Goal: Task Accomplishment & Management: Manage account settings

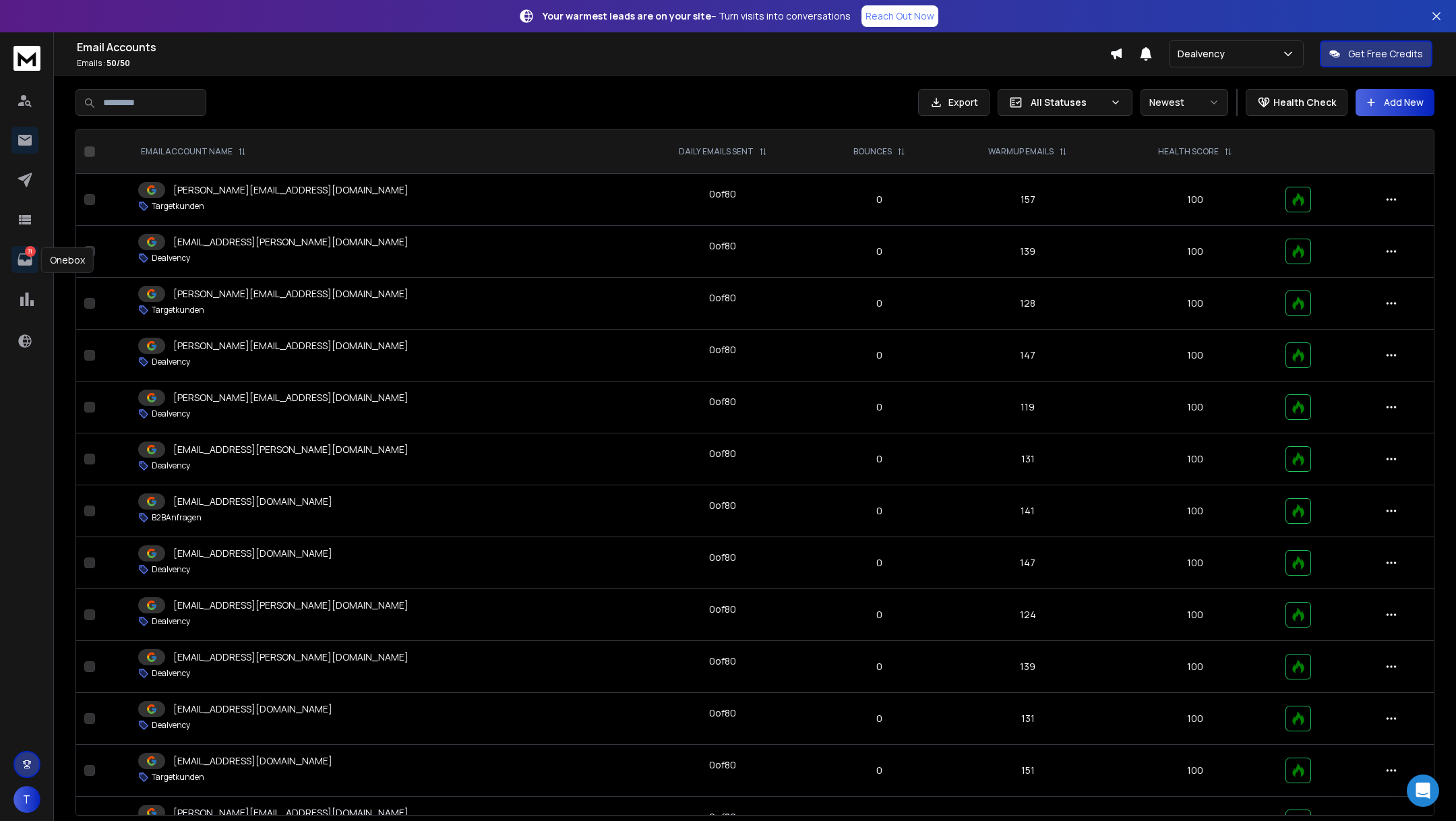
click at [22, 261] on icon at bounding box center [25, 259] width 14 height 12
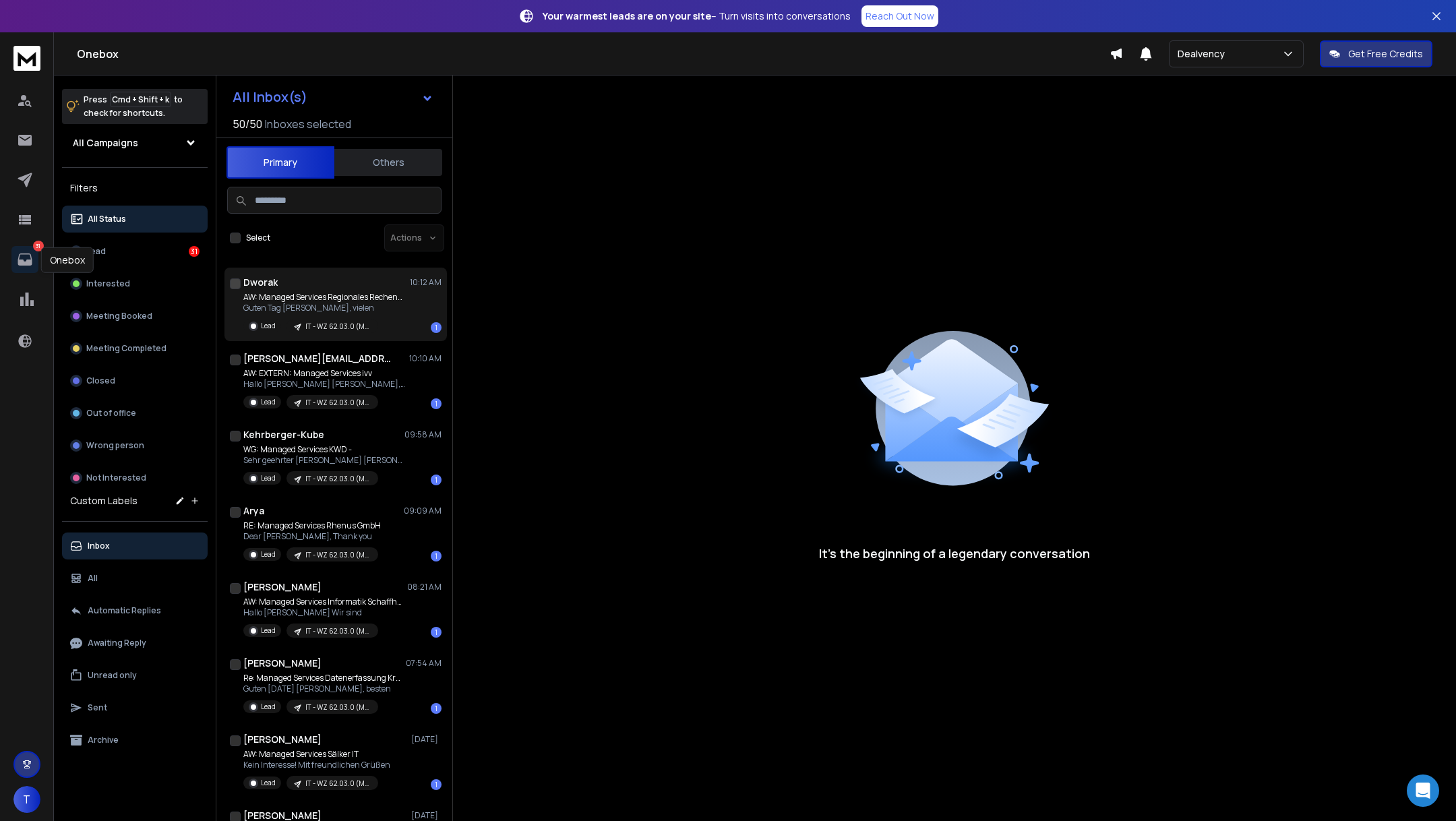
click at [336, 324] on p "IT - WZ 62.03.0 (Managed Services)" at bounding box center [338, 326] width 64 height 10
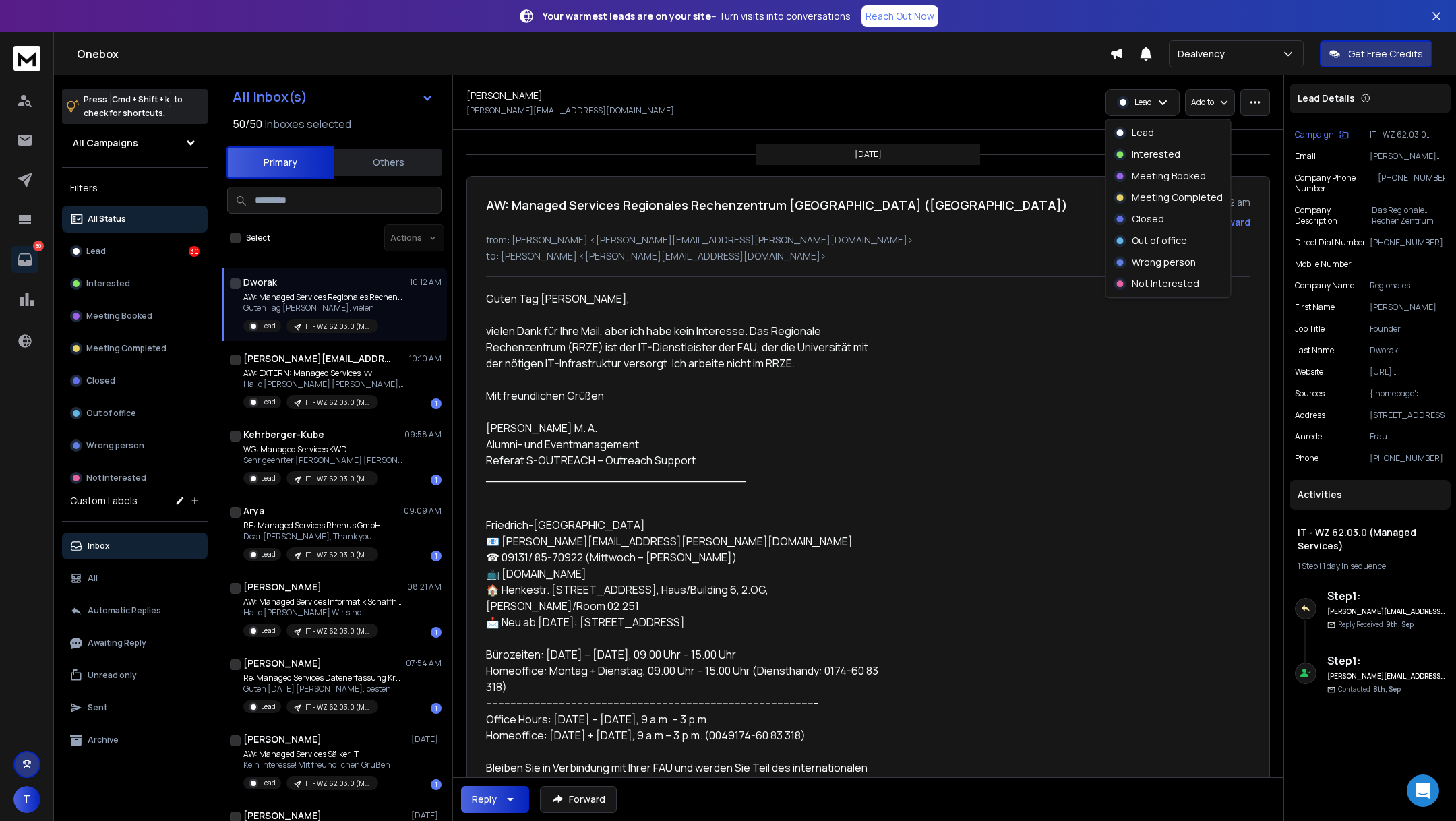
click at [1154, 104] on div "Lead" at bounding box center [1143, 102] width 73 height 26
click at [1175, 269] on div "Wrong person" at bounding box center [1169, 262] width 119 height 22
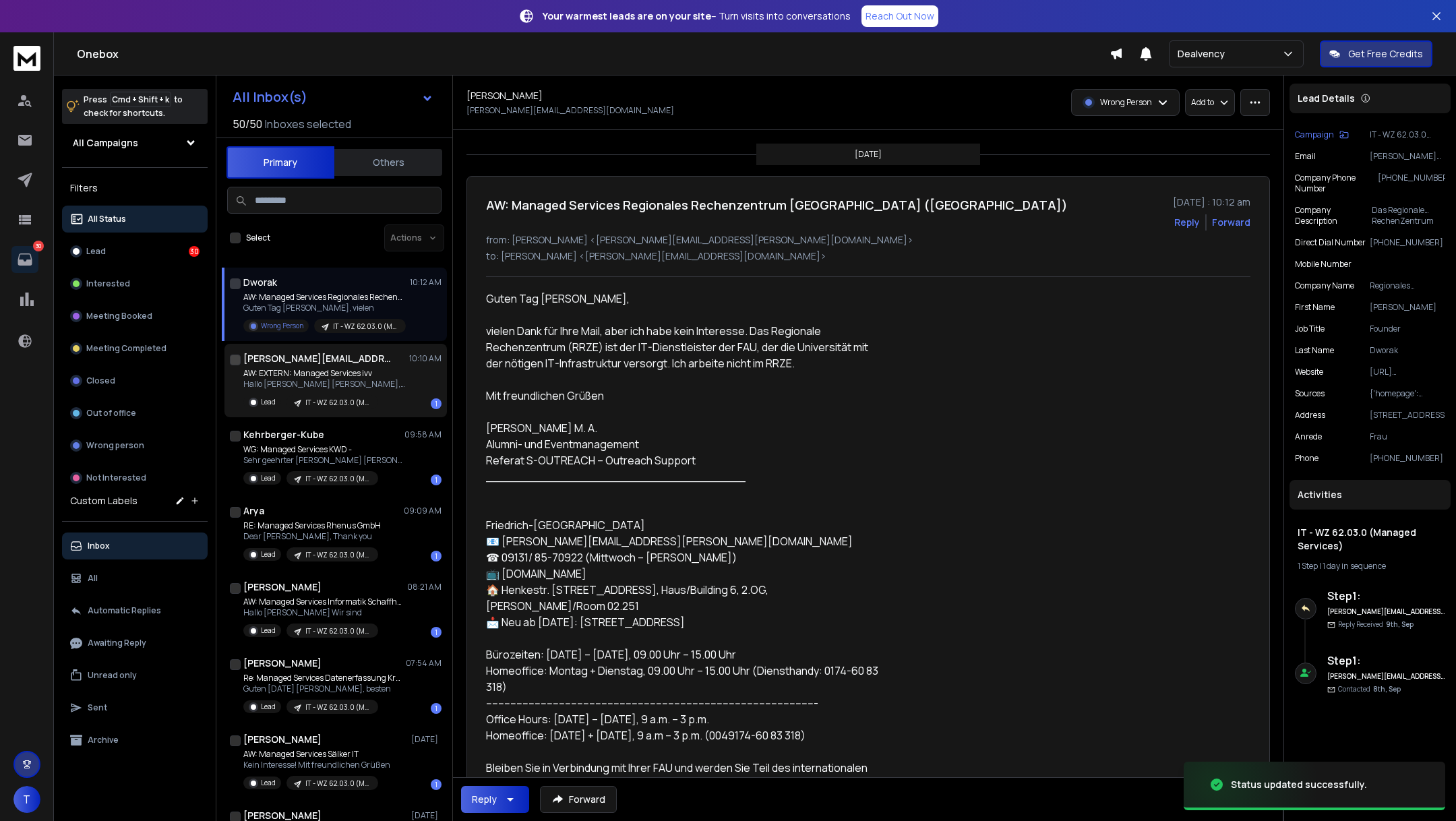
click at [345, 357] on div "[PERSON_NAME][EMAIL_ADDRESS][PERSON_NAME][DOMAIN_NAME] 10:10 AM" at bounding box center [342, 358] width 198 height 13
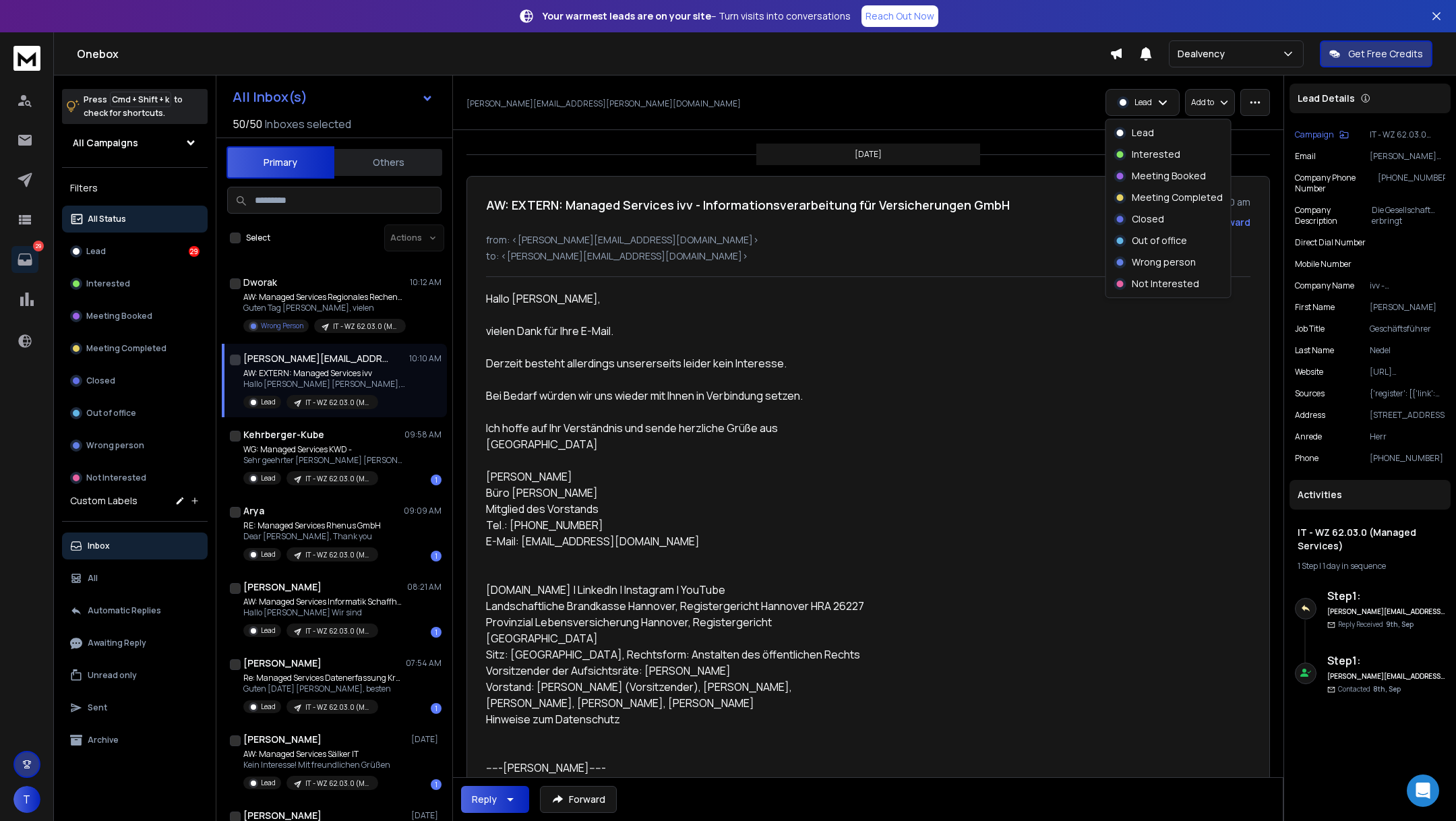
click at [1127, 102] on div at bounding box center [1122, 102] width 12 height 12
click at [1151, 286] on p "Not Interested" at bounding box center [1166, 283] width 67 height 13
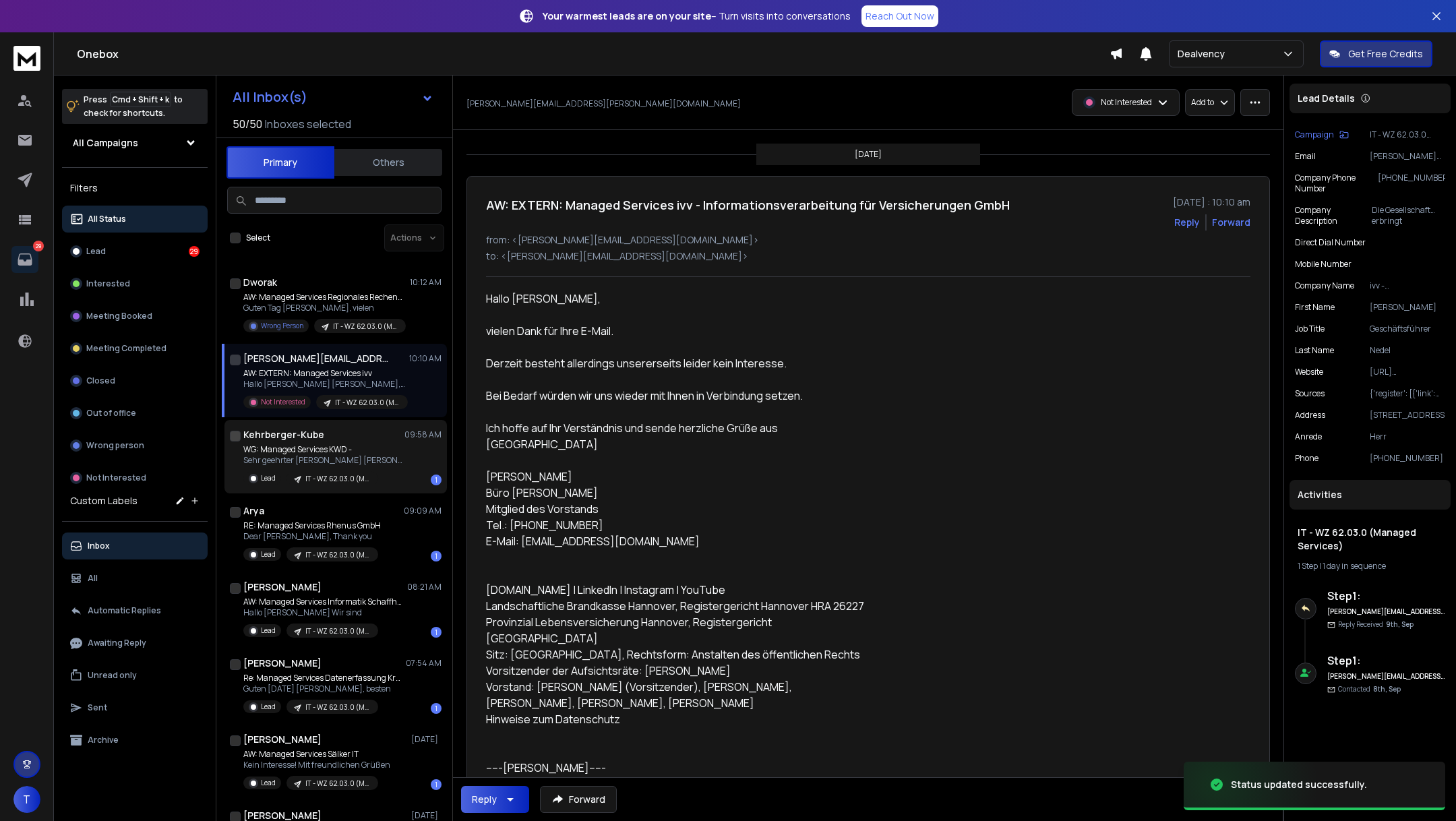
click at [397, 473] on div "WG: Managed Services KWD - Sehr geehrter [PERSON_NAME], vielen Lead IT - WZ 62.…" at bounding box center [342, 464] width 198 height 41
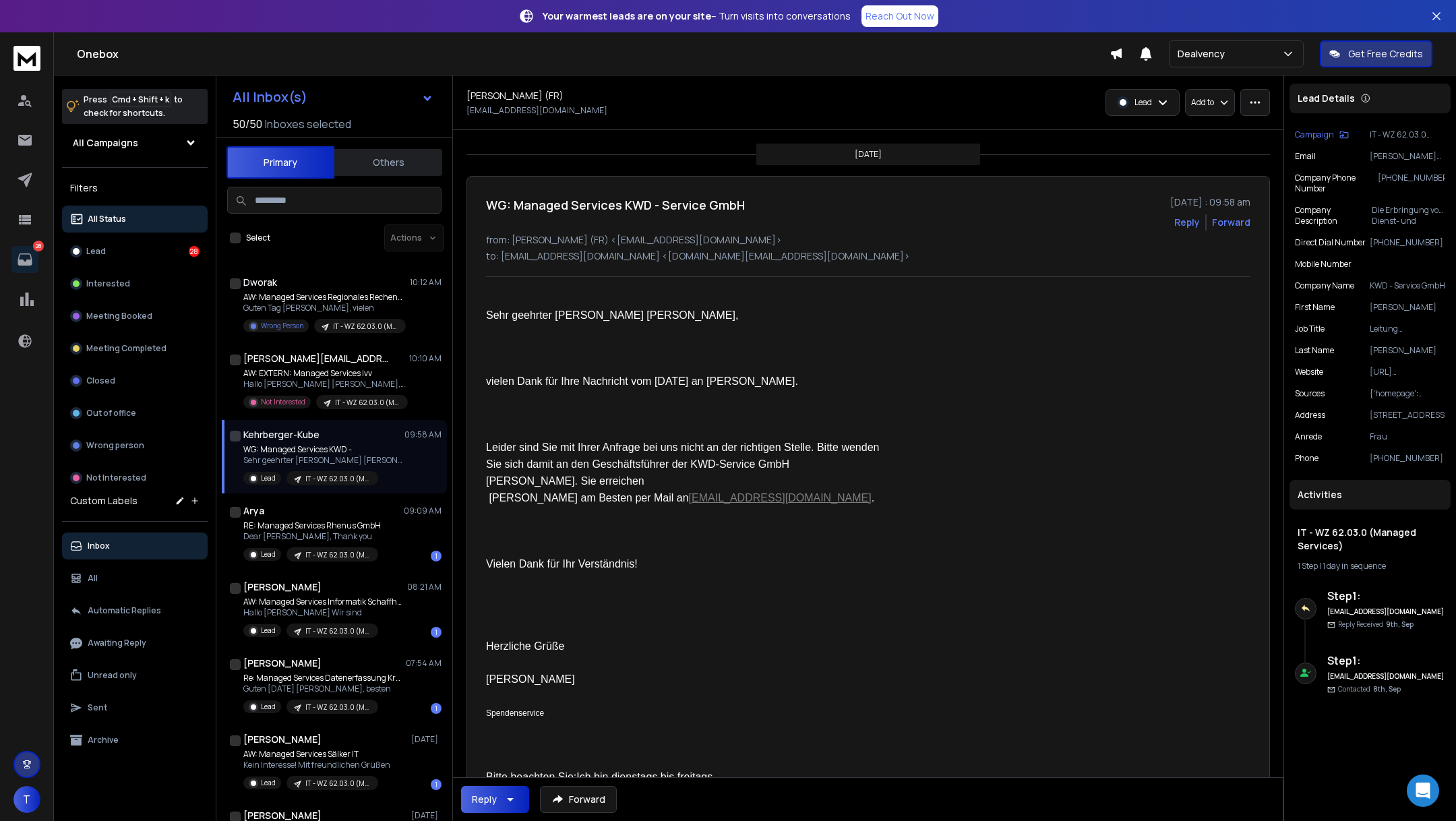
click at [842, 474] on p "Leider sind Sie mit Ihrer Anfrage bei uns nicht an der richtigen Stelle. Bitte …" at bounding box center [683, 472] width 394 height 67
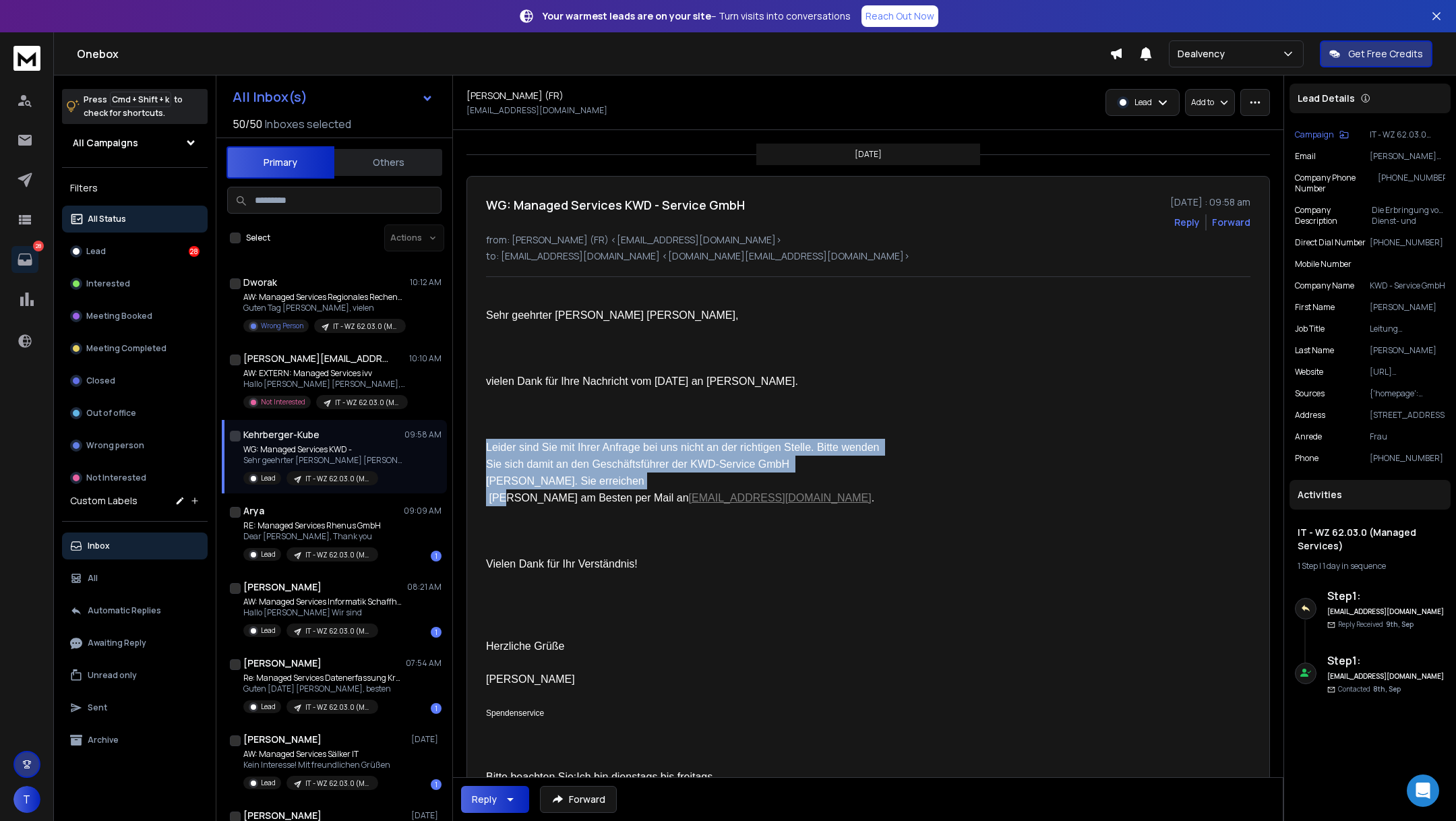
click at [844, 473] on p "Leider sind Sie mit Ihrer Anfrage bei uns nicht an der richtigen Stelle. Bitte …" at bounding box center [683, 472] width 394 height 67
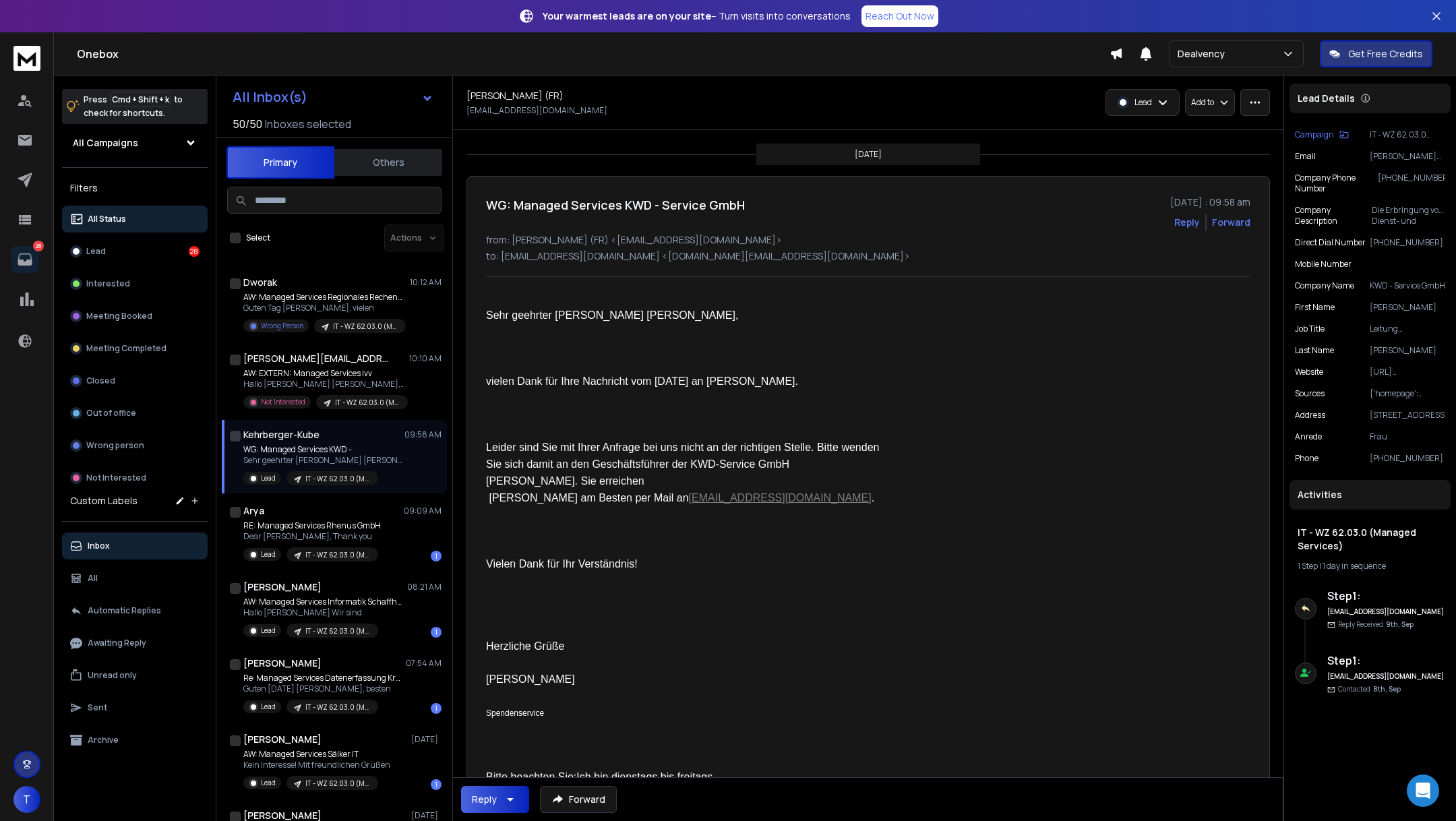
click at [1164, 94] on div "Lead" at bounding box center [1143, 102] width 73 height 26
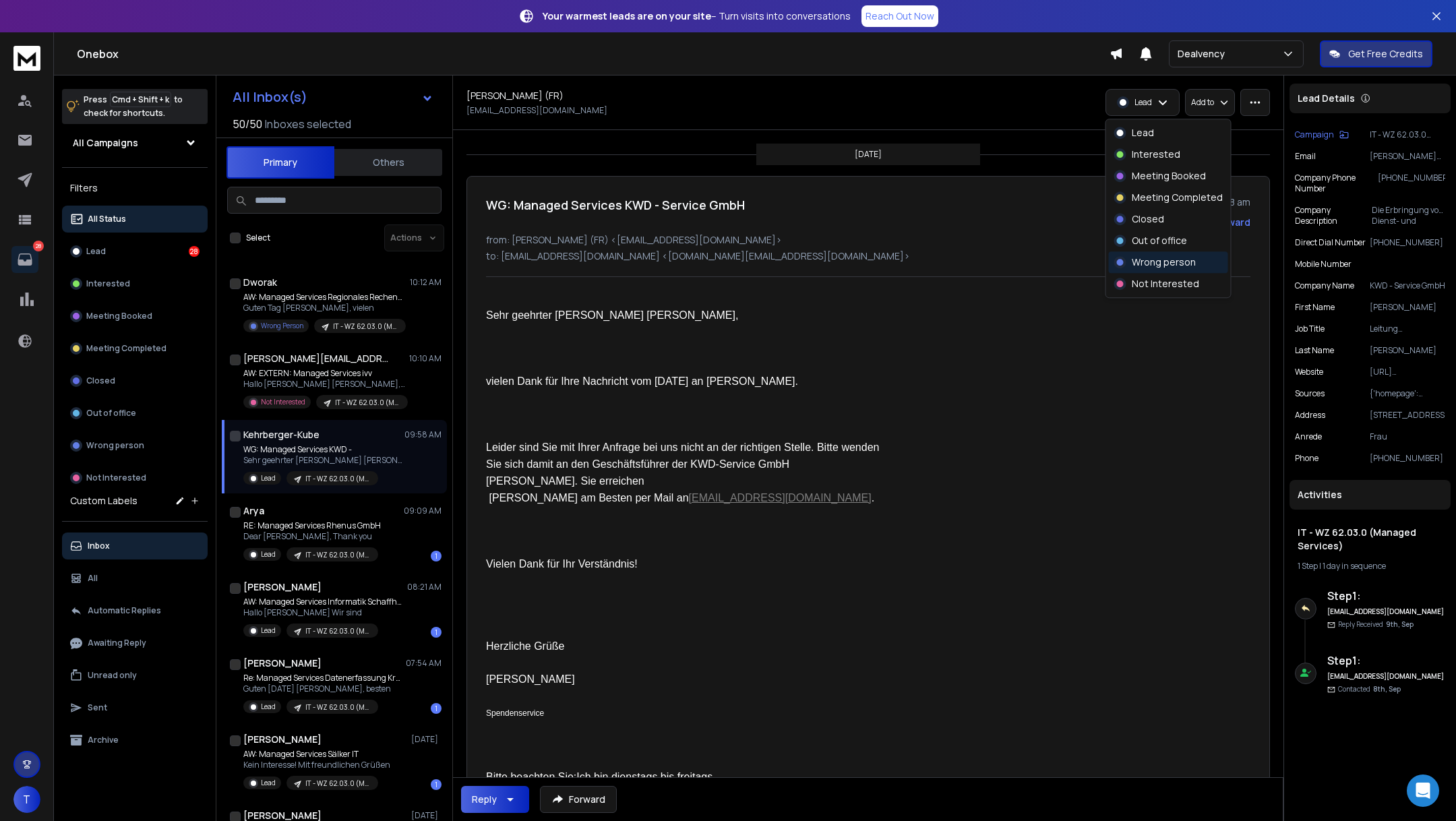
click at [1163, 262] on p "Wrong person" at bounding box center [1164, 262] width 64 height 13
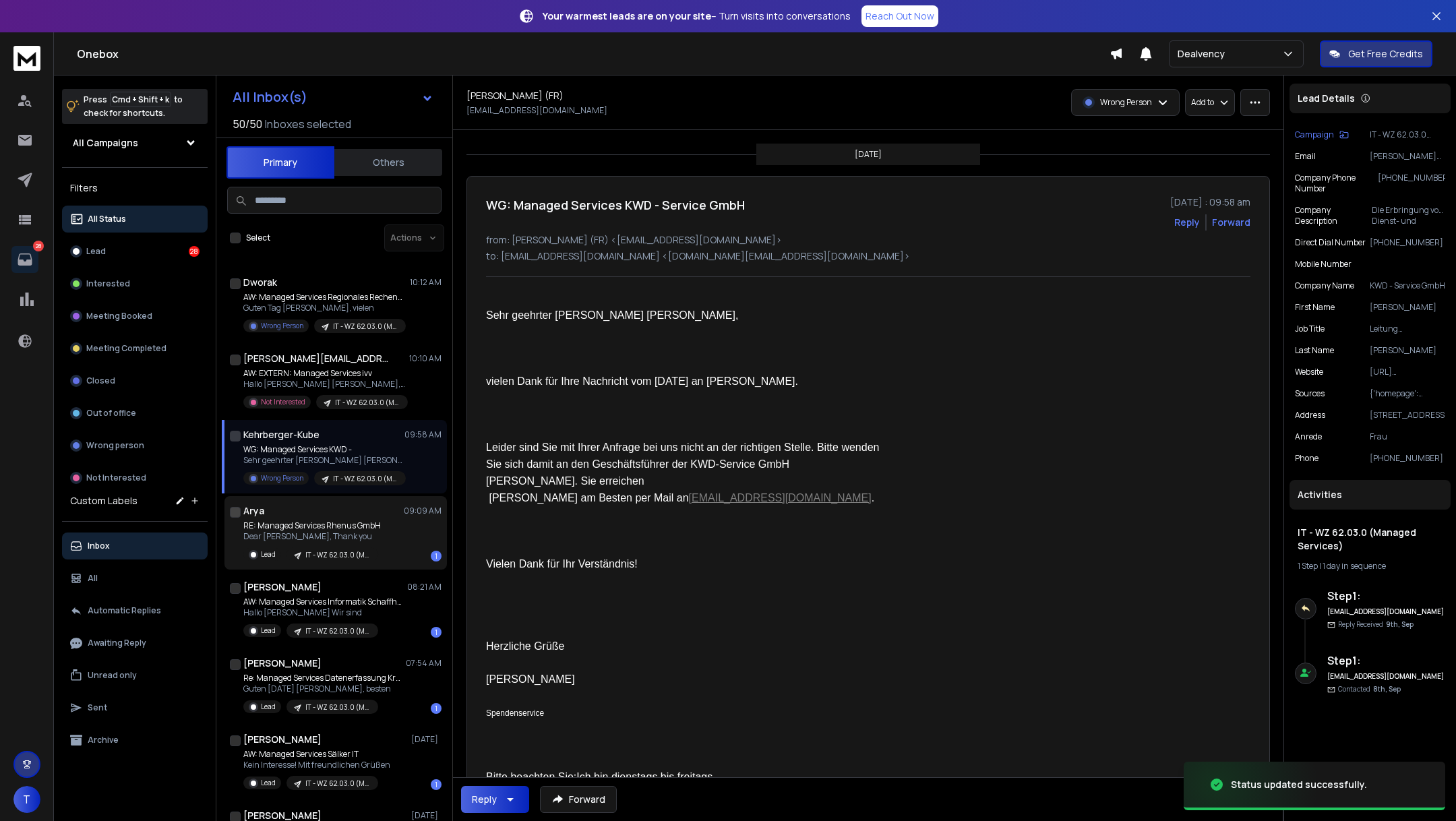
click at [376, 546] on div "RE: Managed Services Rhenus GmbH Dear [PERSON_NAME], Thank you Lead IT - WZ 62.…" at bounding box center [312, 541] width 137 height 41
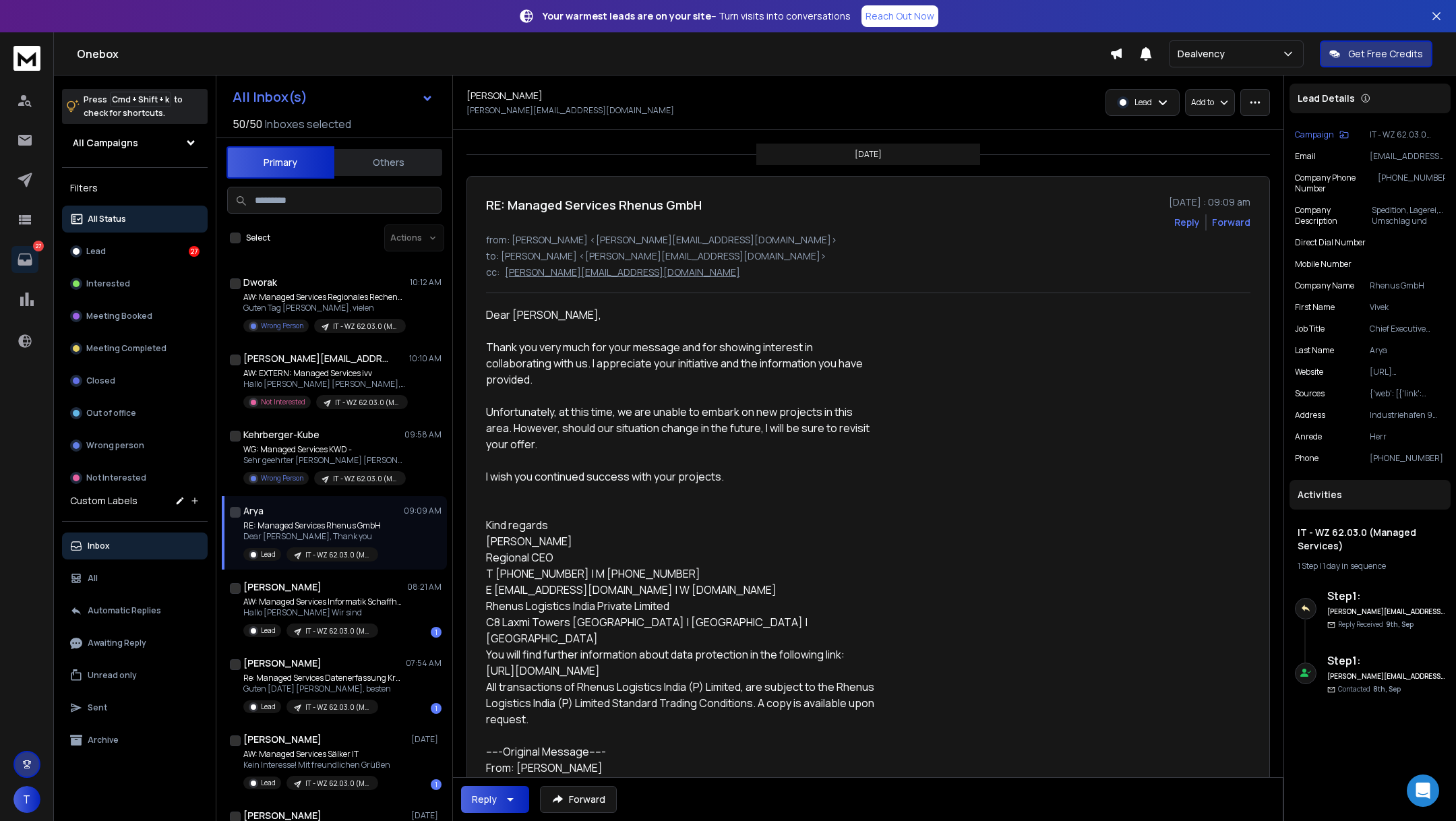
click at [1125, 101] on div at bounding box center [1122, 102] width 12 height 12
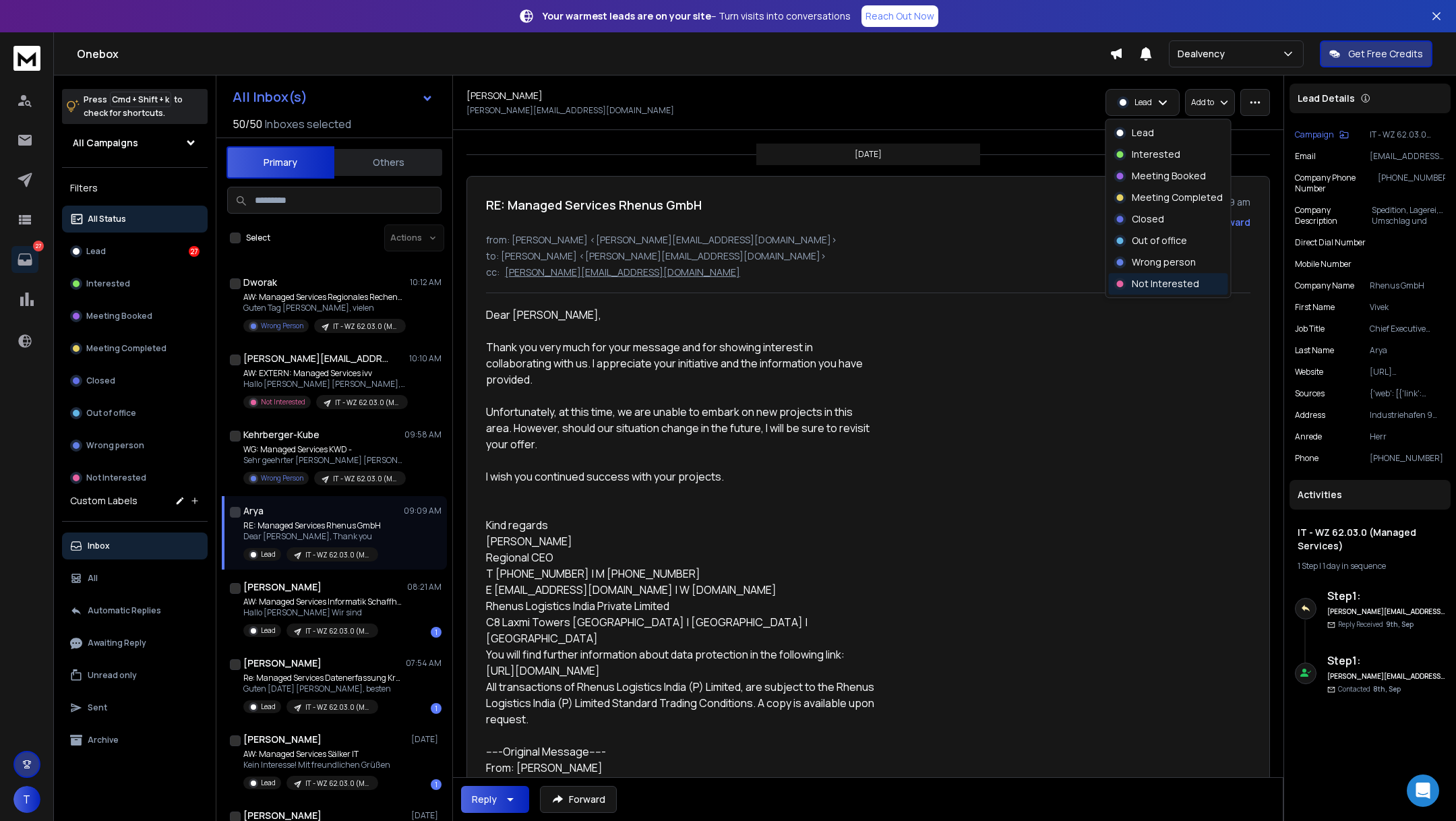
click at [1166, 283] on p "Not Interested" at bounding box center [1166, 283] width 67 height 13
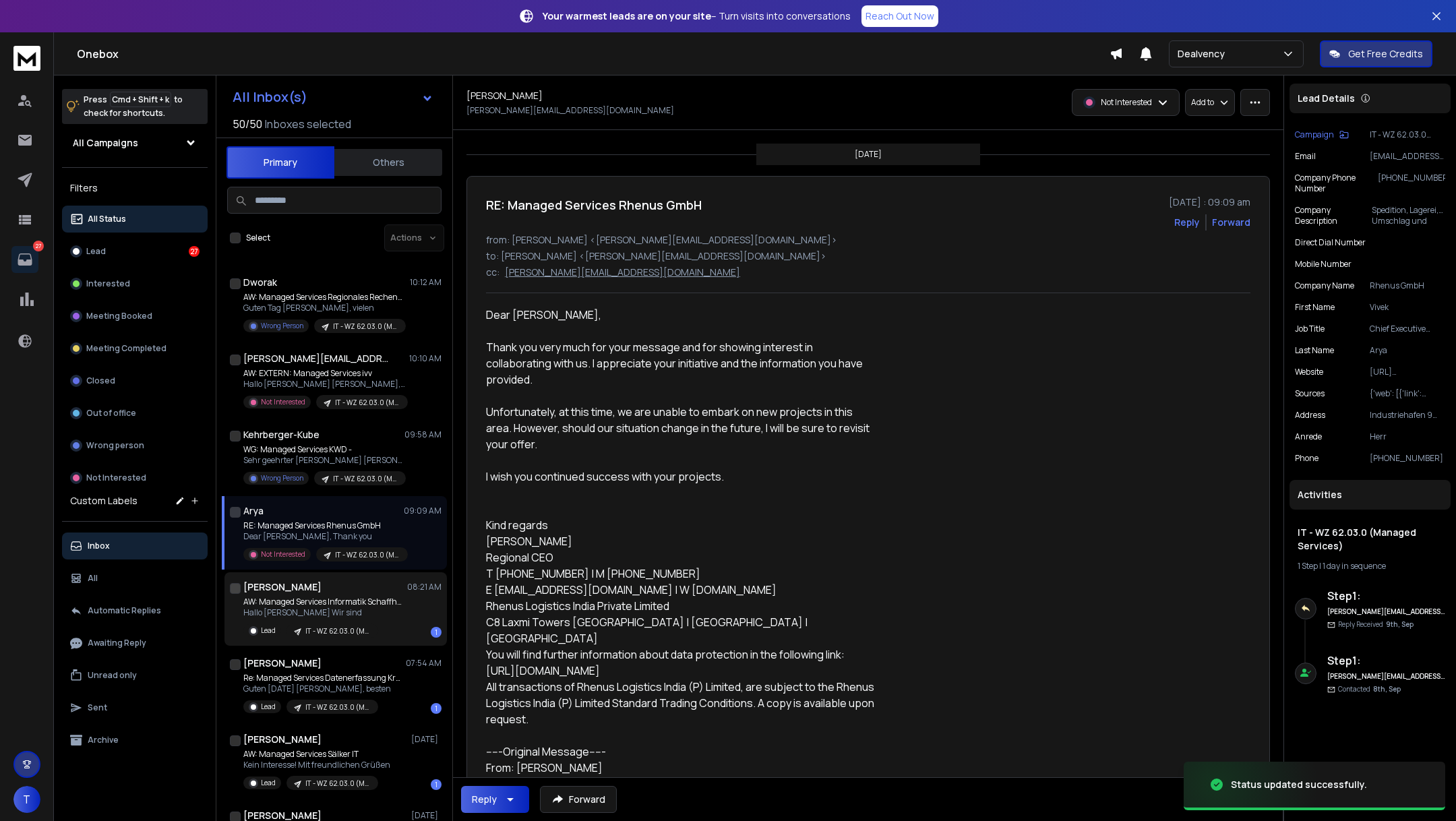
click at [368, 607] on p "Hallo [PERSON_NAME] Wir sind" at bounding box center [324, 612] width 162 height 11
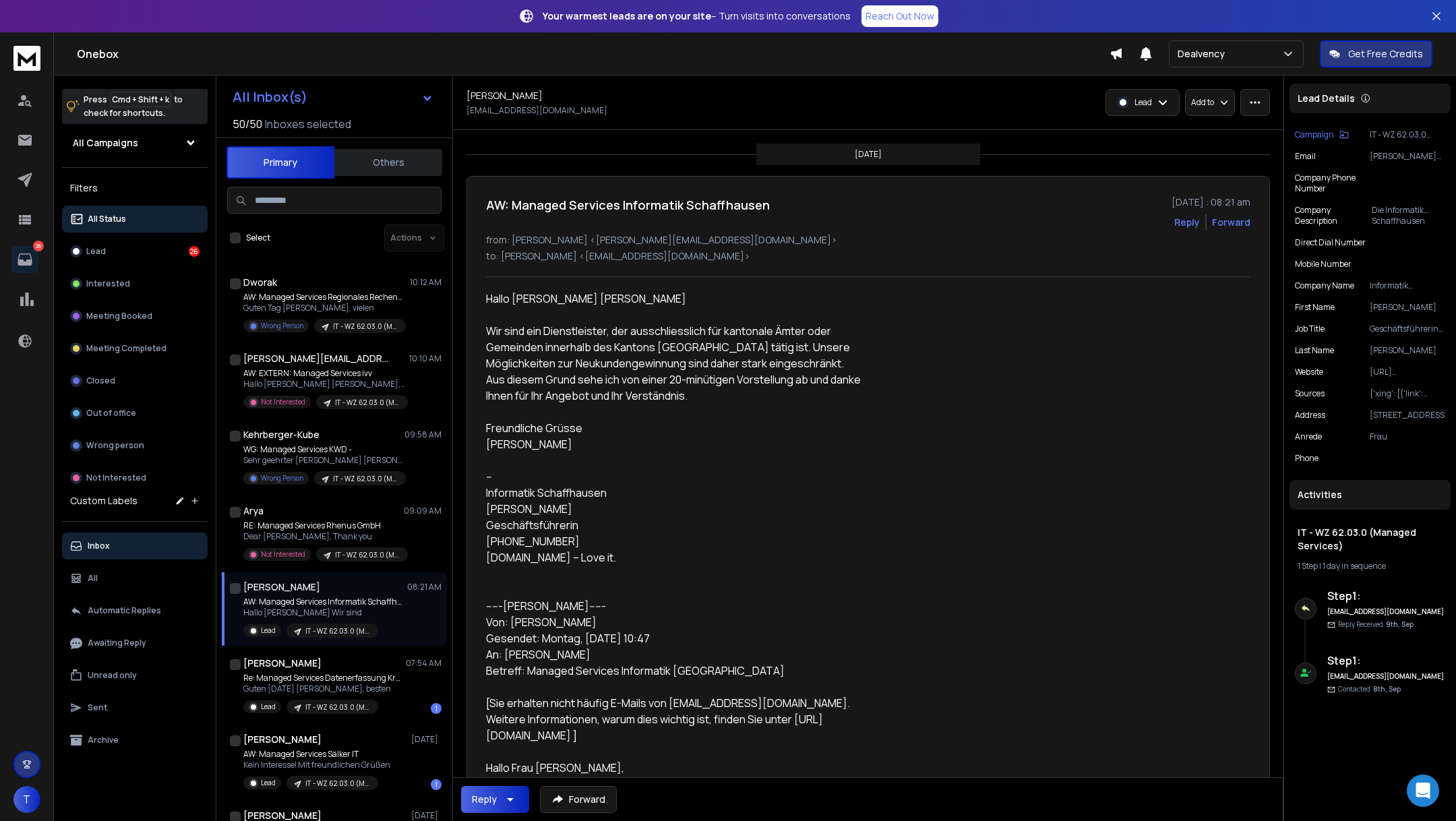
click at [1124, 102] on div at bounding box center [1122, 102] width 12 height 12
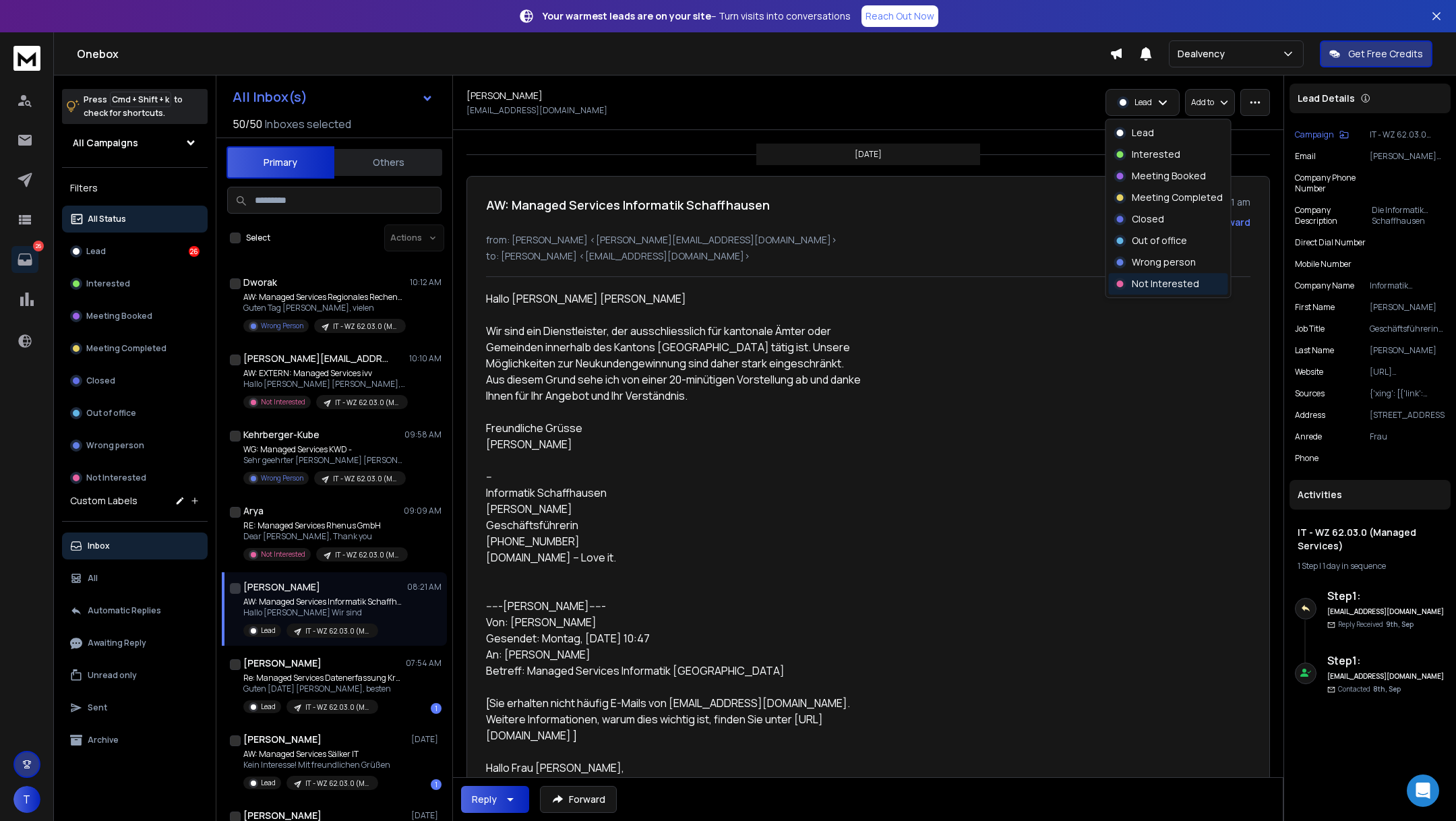
click at [1137, 284] on p "Not Interested" at bounding box center [1166, 283] width 67 height 13
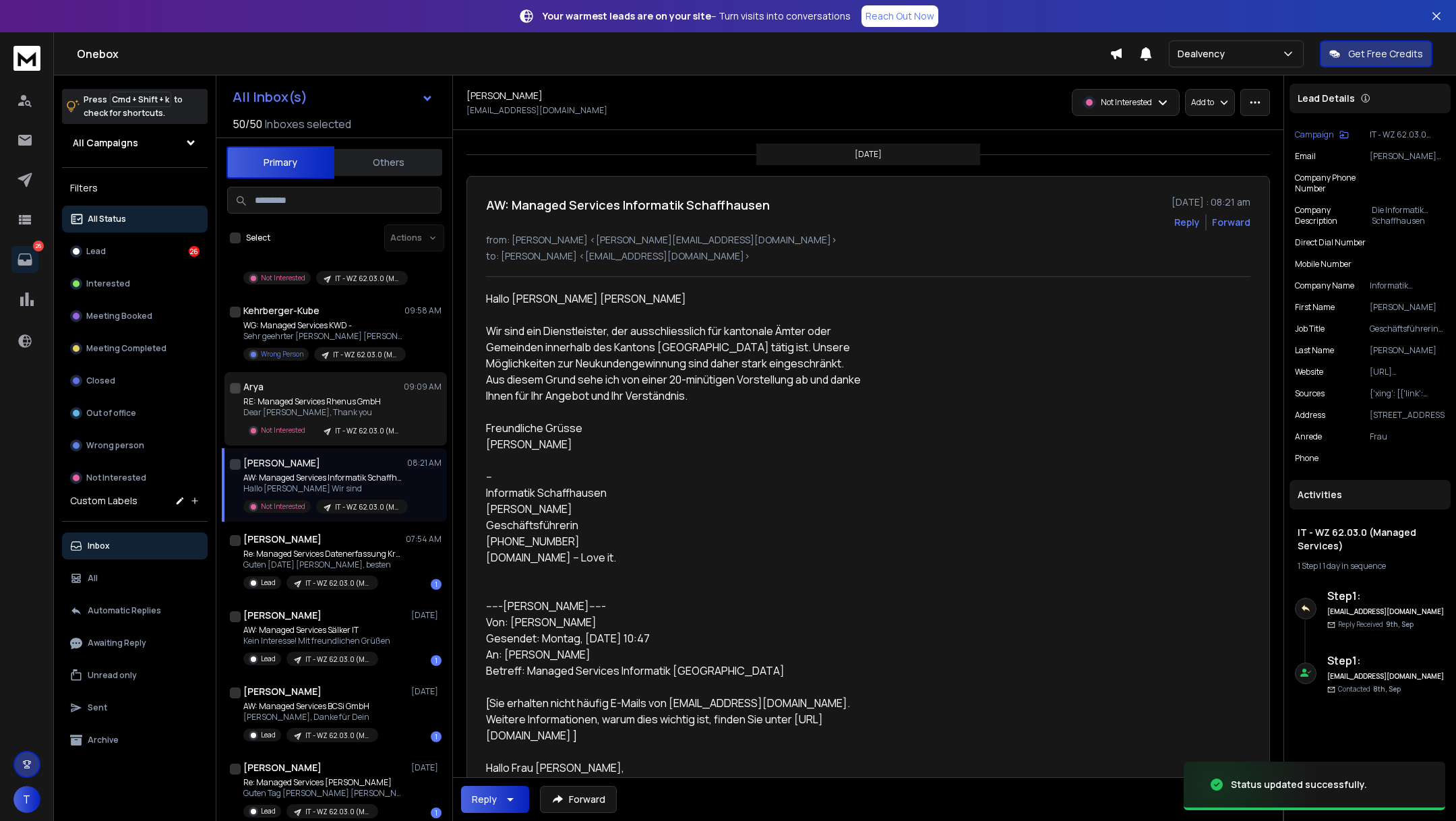
scroll to position [128, 0]
click at [373, 557] on p "Guten [DATE] [PERSON_NAME], besten" at bounding box center [324, 560] width 162 height 11
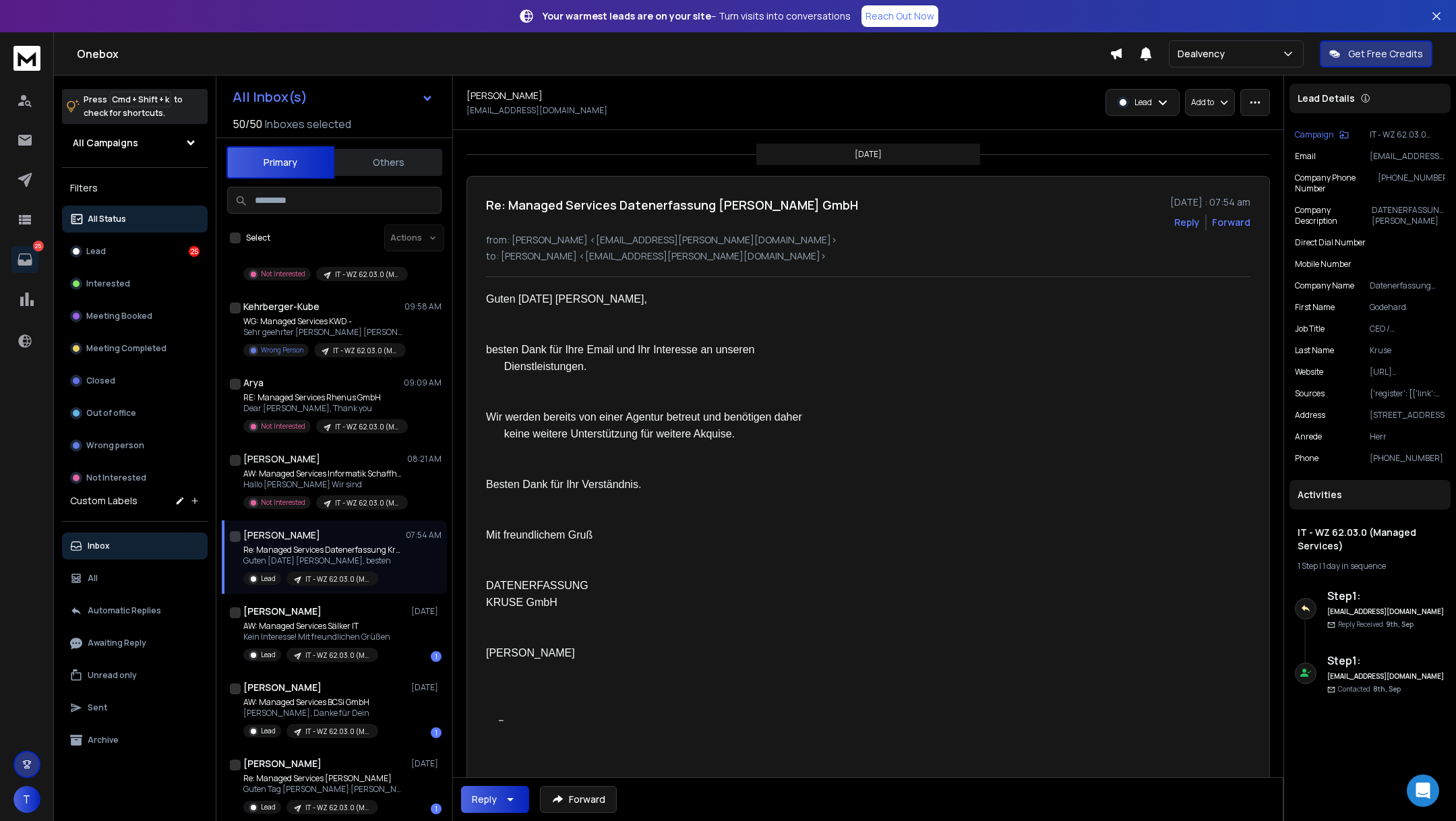
click at [1140, 99] on p "Lead" at bounding box center [1143, 102] width 18 height 11
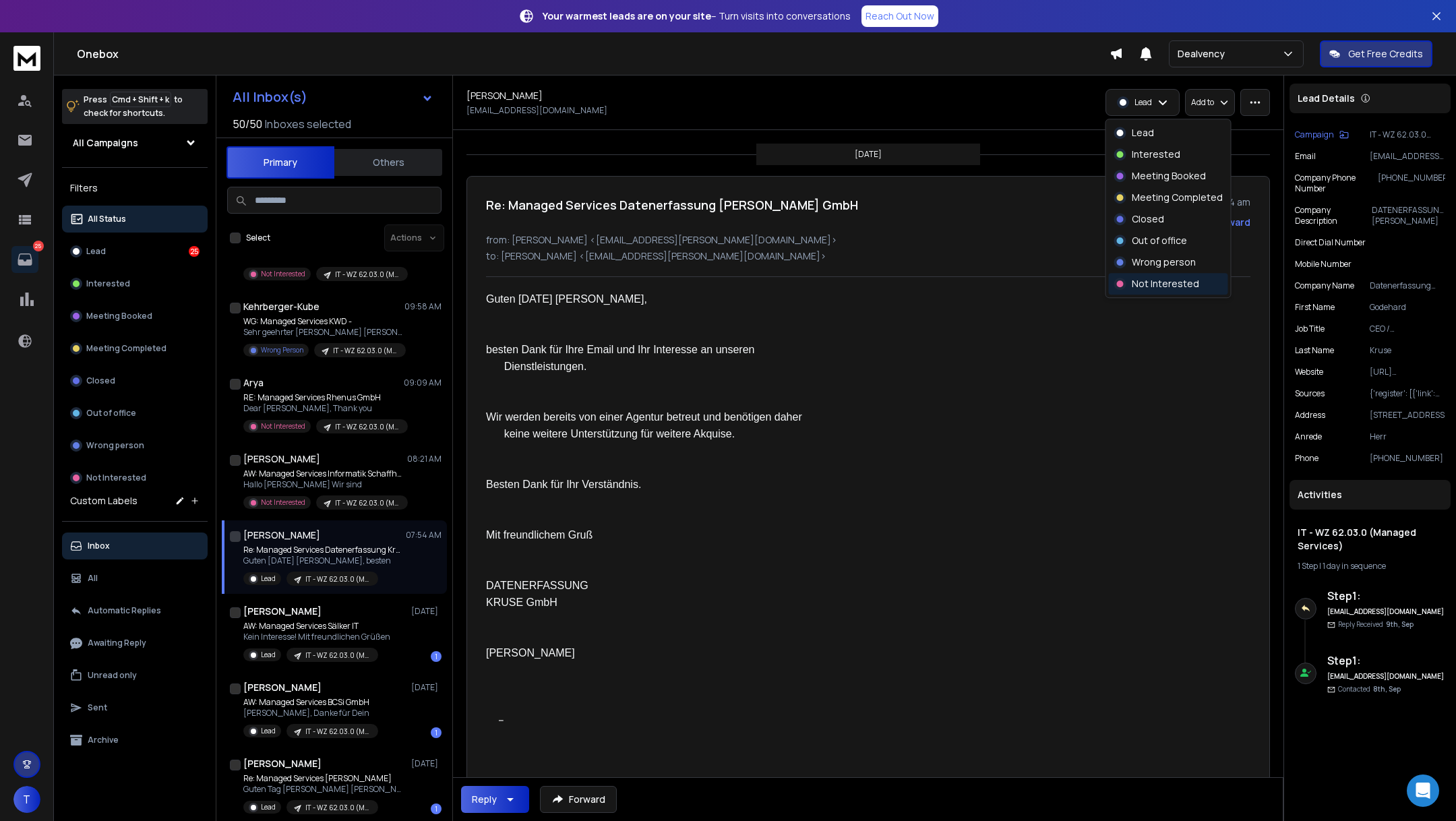
click at [1154, 284] on p "Not Interested" at bounding box center [1166, 283] width 67 height 13
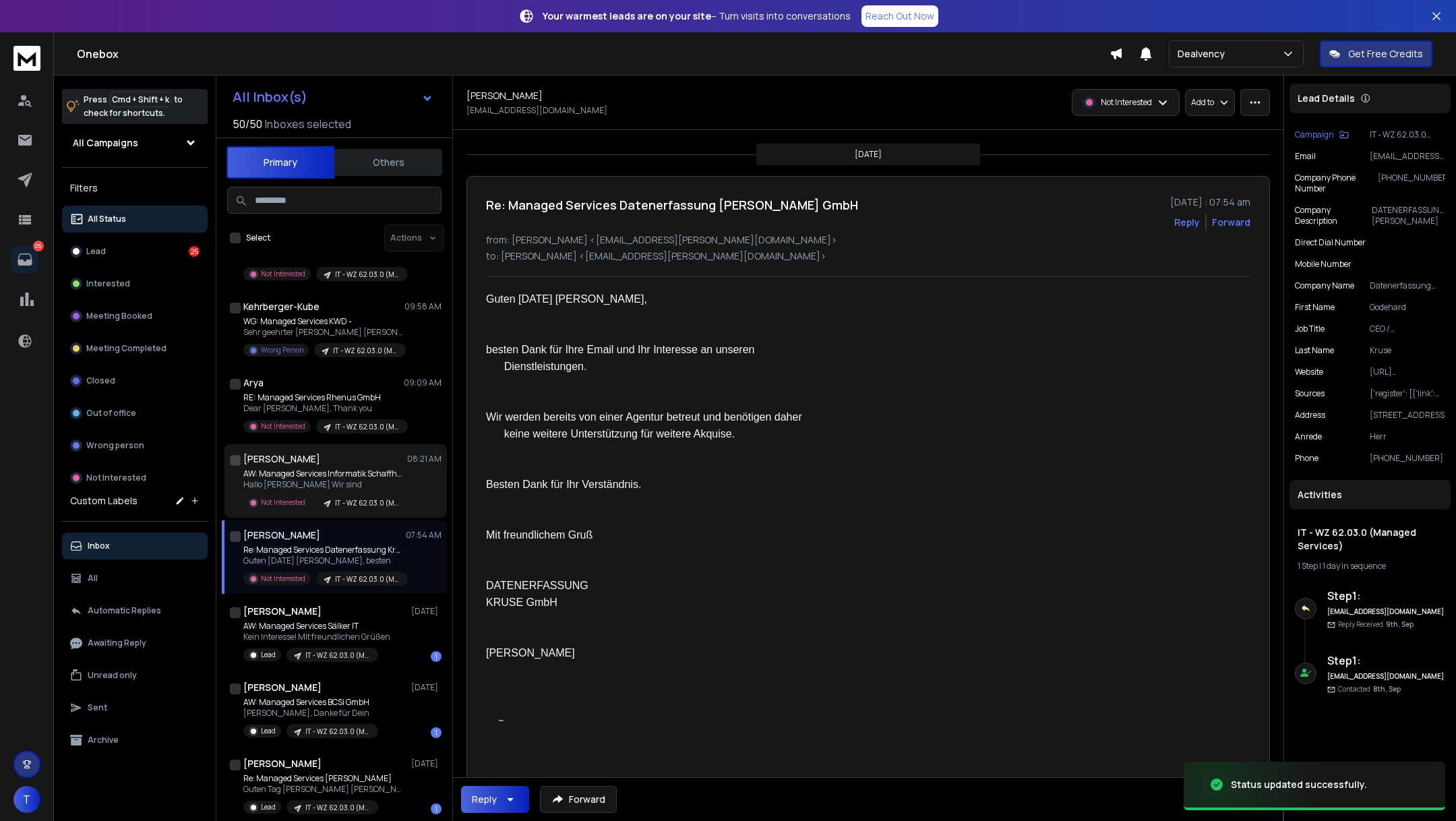
click at [345, 469] on p "AW: Managed Services Informatik Schaffhausen" at bounding box center [324, 474] width 162 height 11
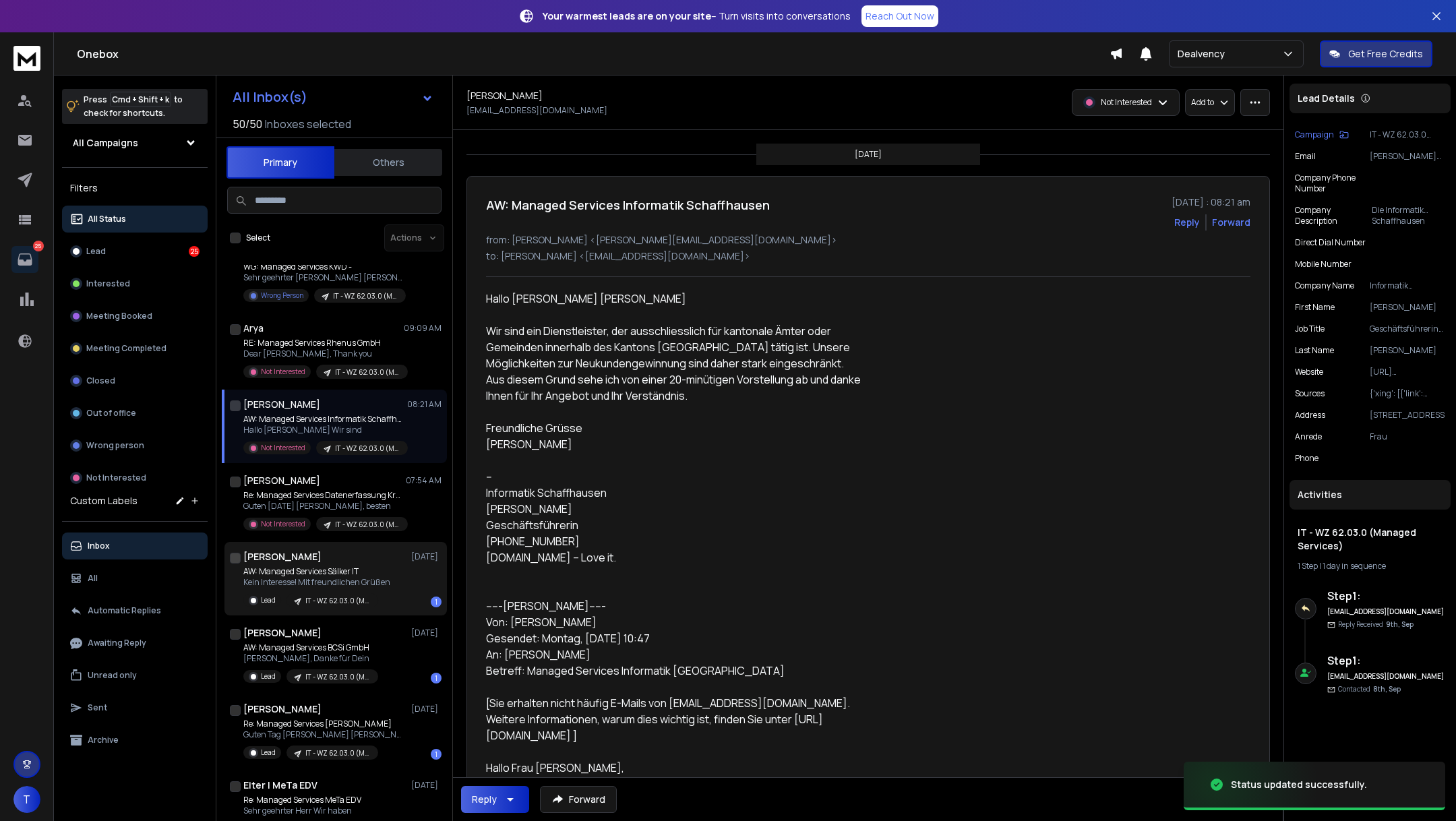
scroll to position [186, 0]
click at [364, 572] on p "AW: Managed Services Sälker IT" at bounding box center [317, 567] width 147 height 11
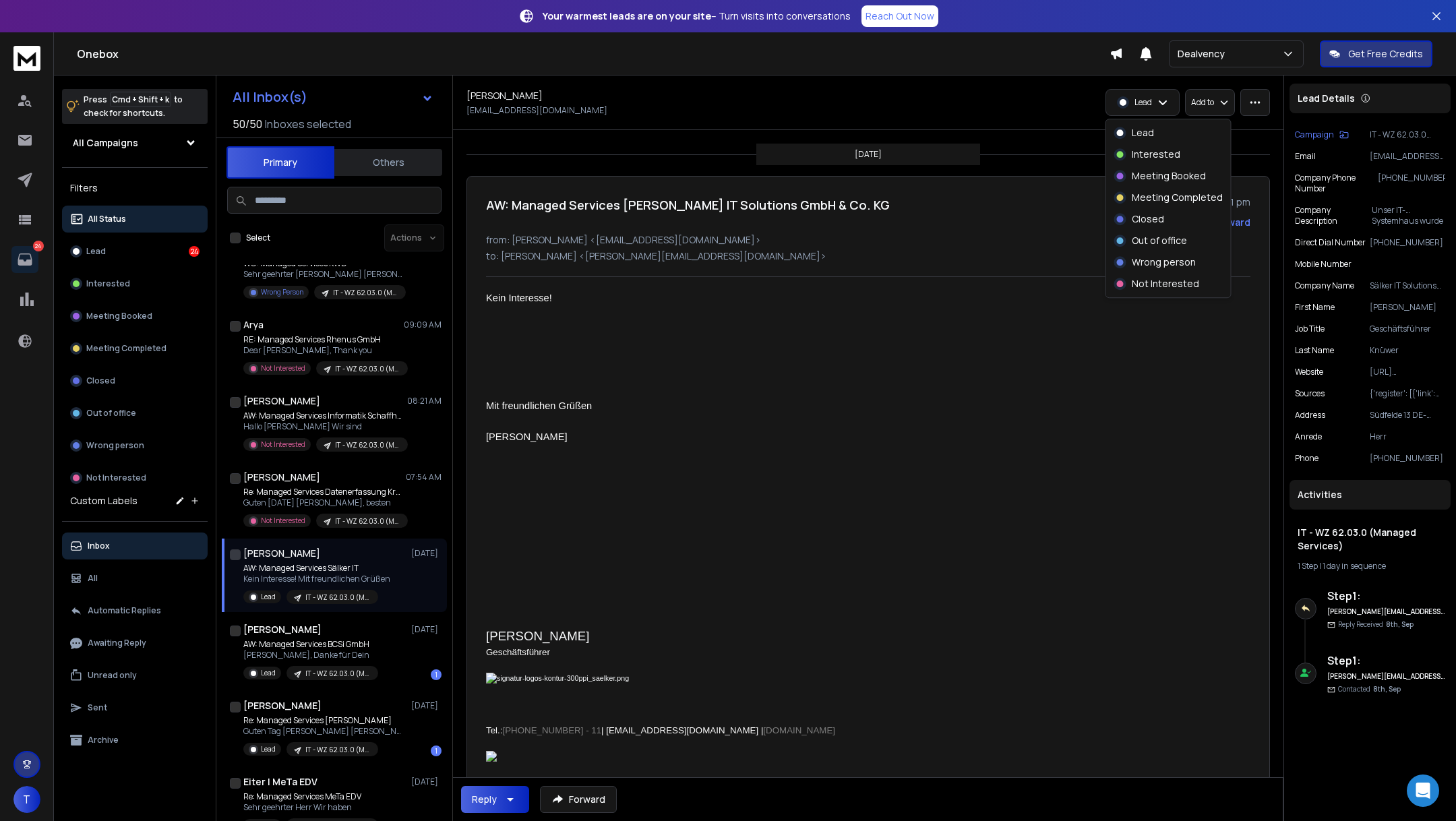
click at [1124, 111] on div "Lead" at bounding box center [1143, 102] width 73 height 26
click at [1153, 281] on p "Not Interested" at bounding box center [1166, 283] width 67 height 13
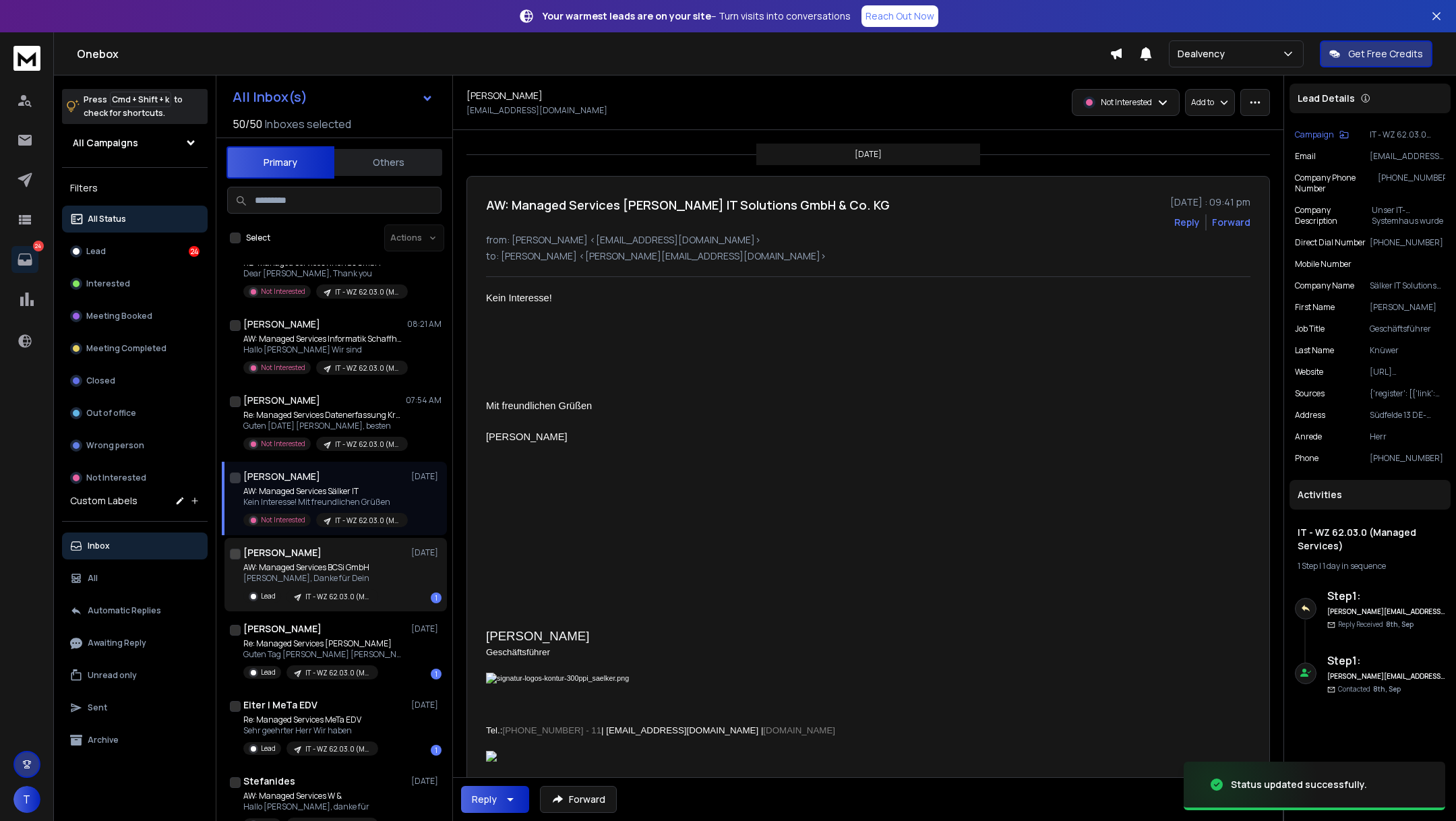
scroll to position [385, 0]
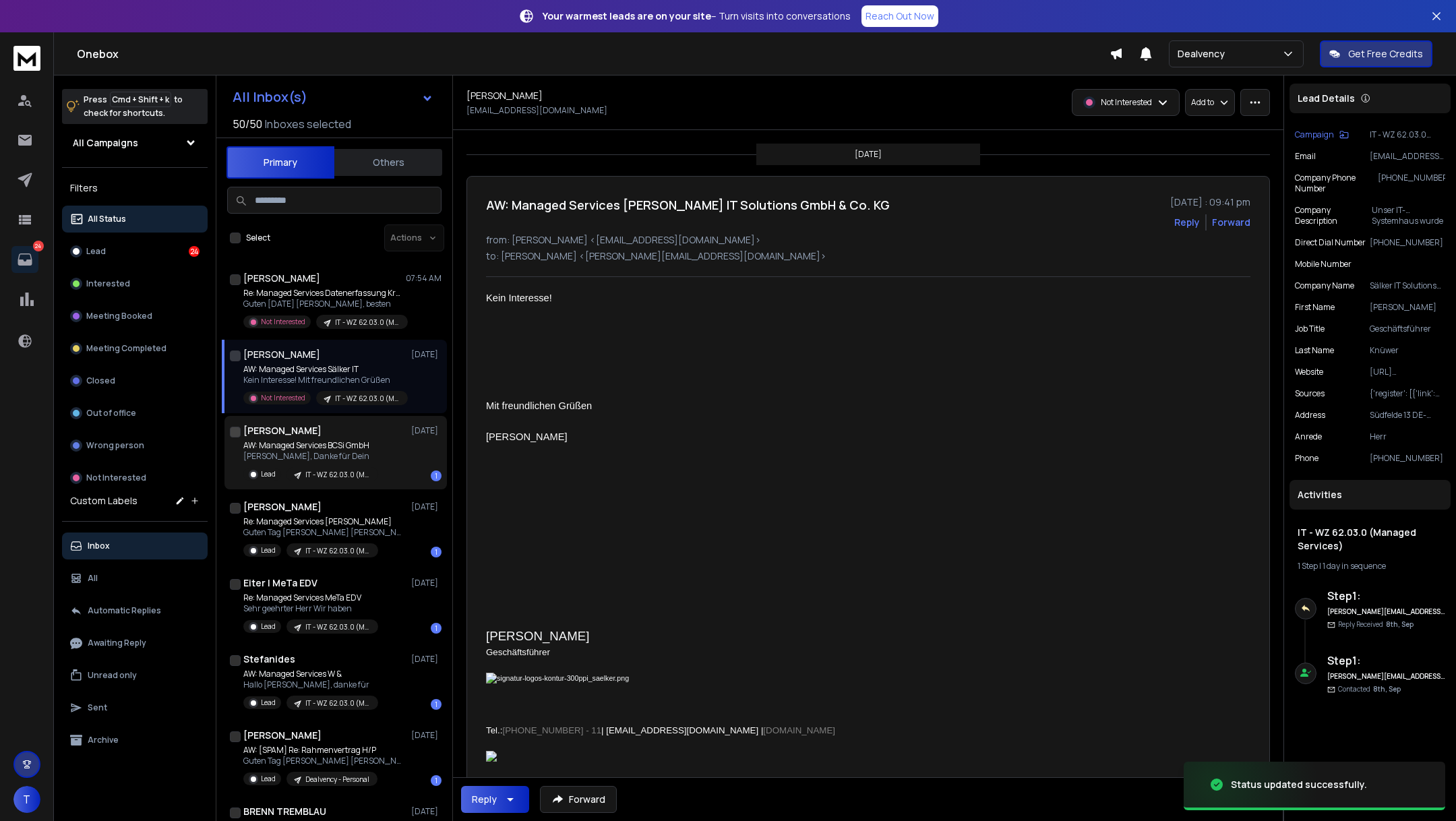
click at [322, 427] on h1 "[PERSON_NAME]" at bounding box center [282, 430] width 78 height 13
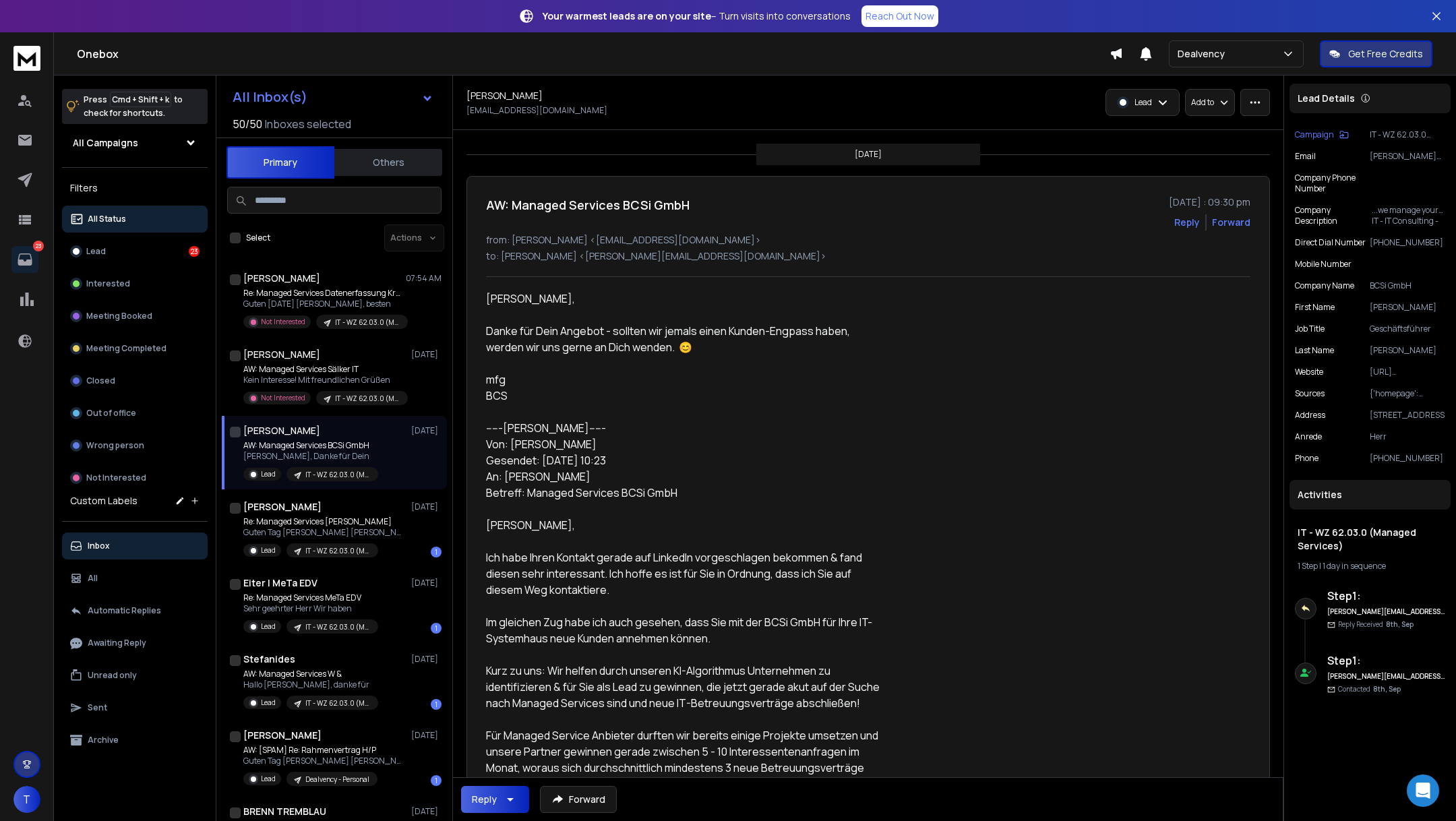
click at [753, 348] on div "[PERSON_NAME], Danke für [DEMOGRAPHIC_DATA] Angebot - sollten wir jemals einen …" at bounding box center [688, 749] width 404 height 917
click at [1125, 93] on div "Lead" at bounding box center [1143, 102] width 73 height 26
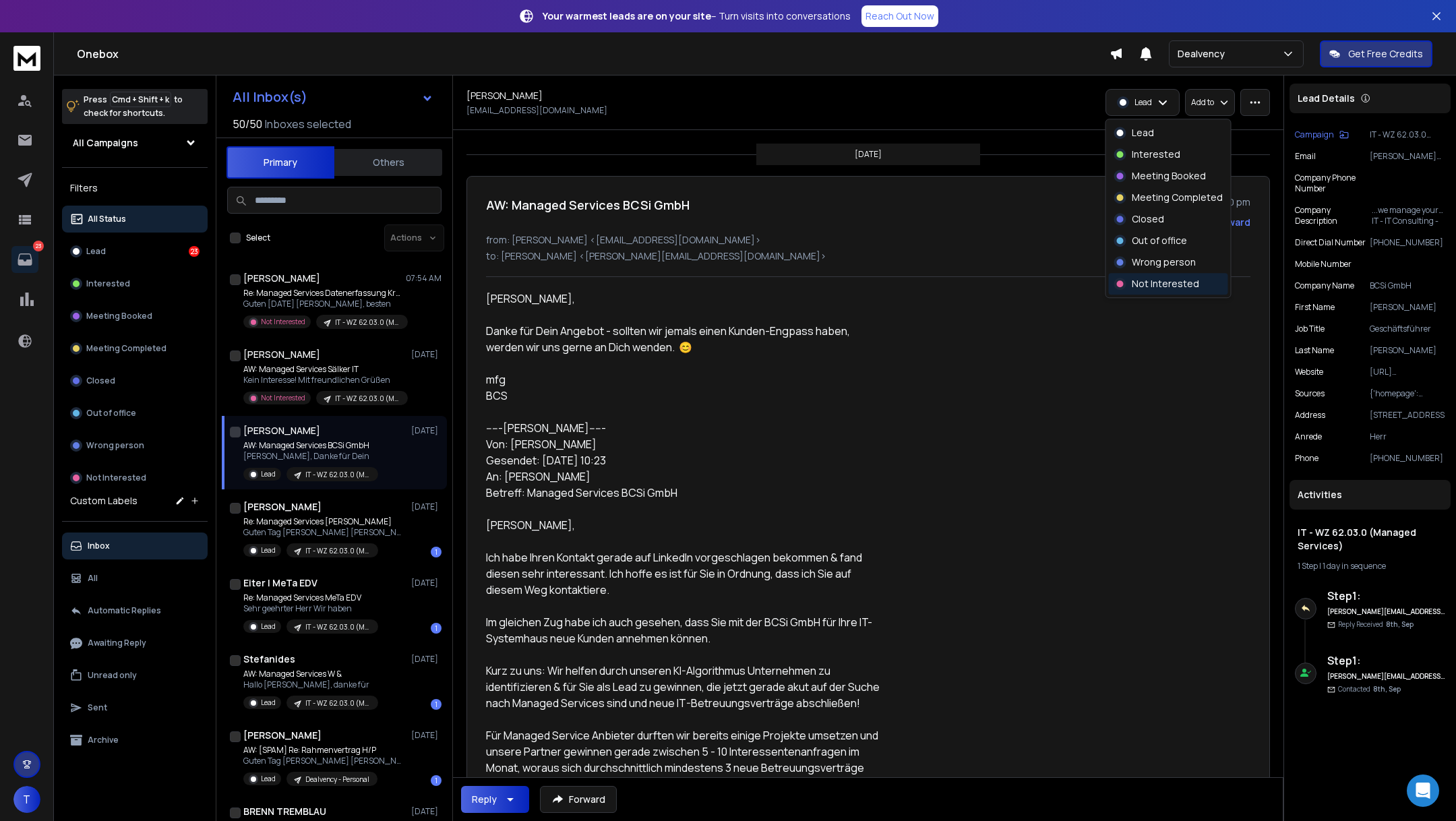
click at [1169, 280] on p "Not Interested" at bounding box center [1166, 283] width 67 height 13
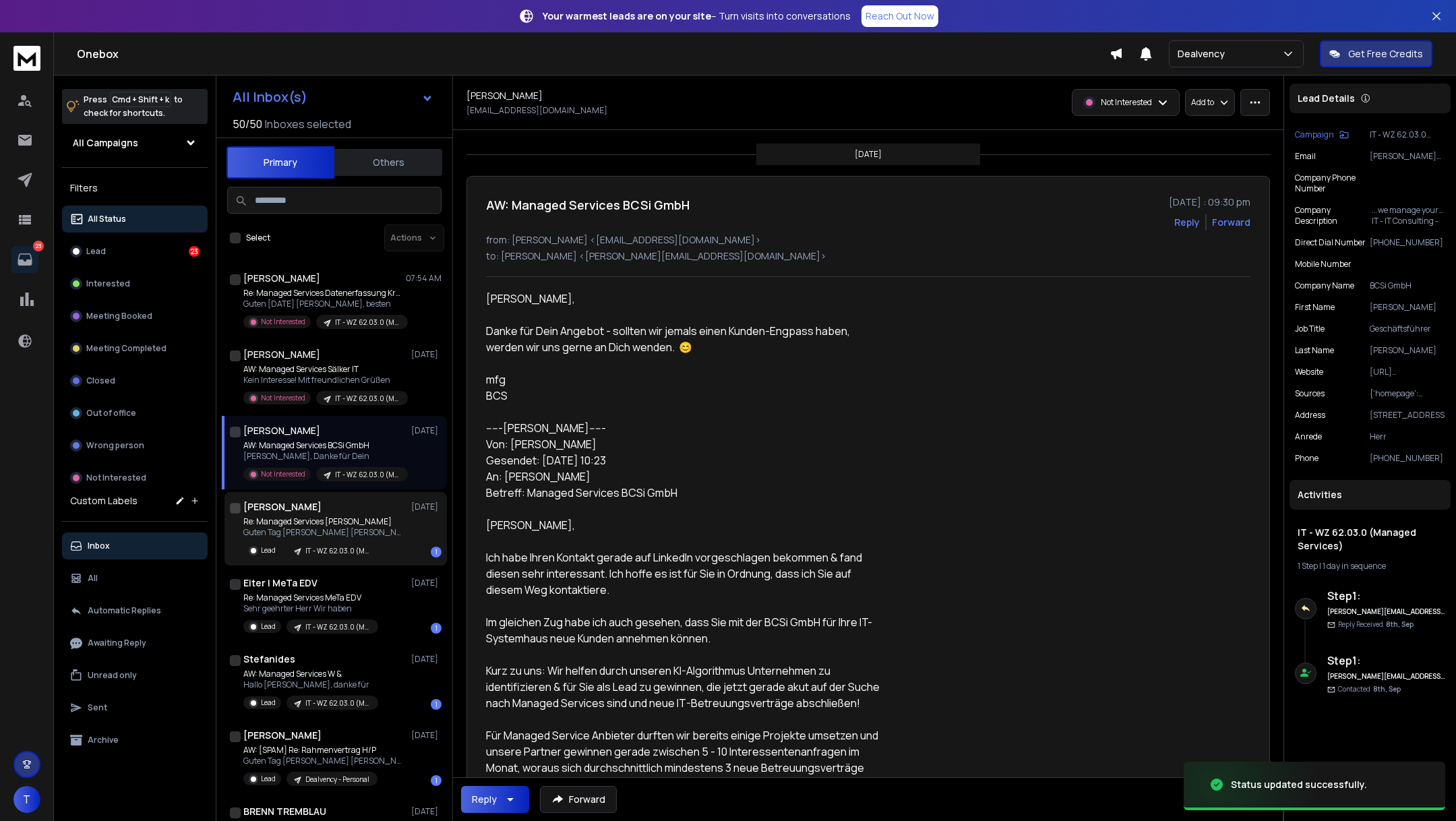
click at [373, 527] on p "Guten Tag [PERSON_NAME] [PERSON_NAME]. Ich" at bounding box center [324, 532] width 162 height 11
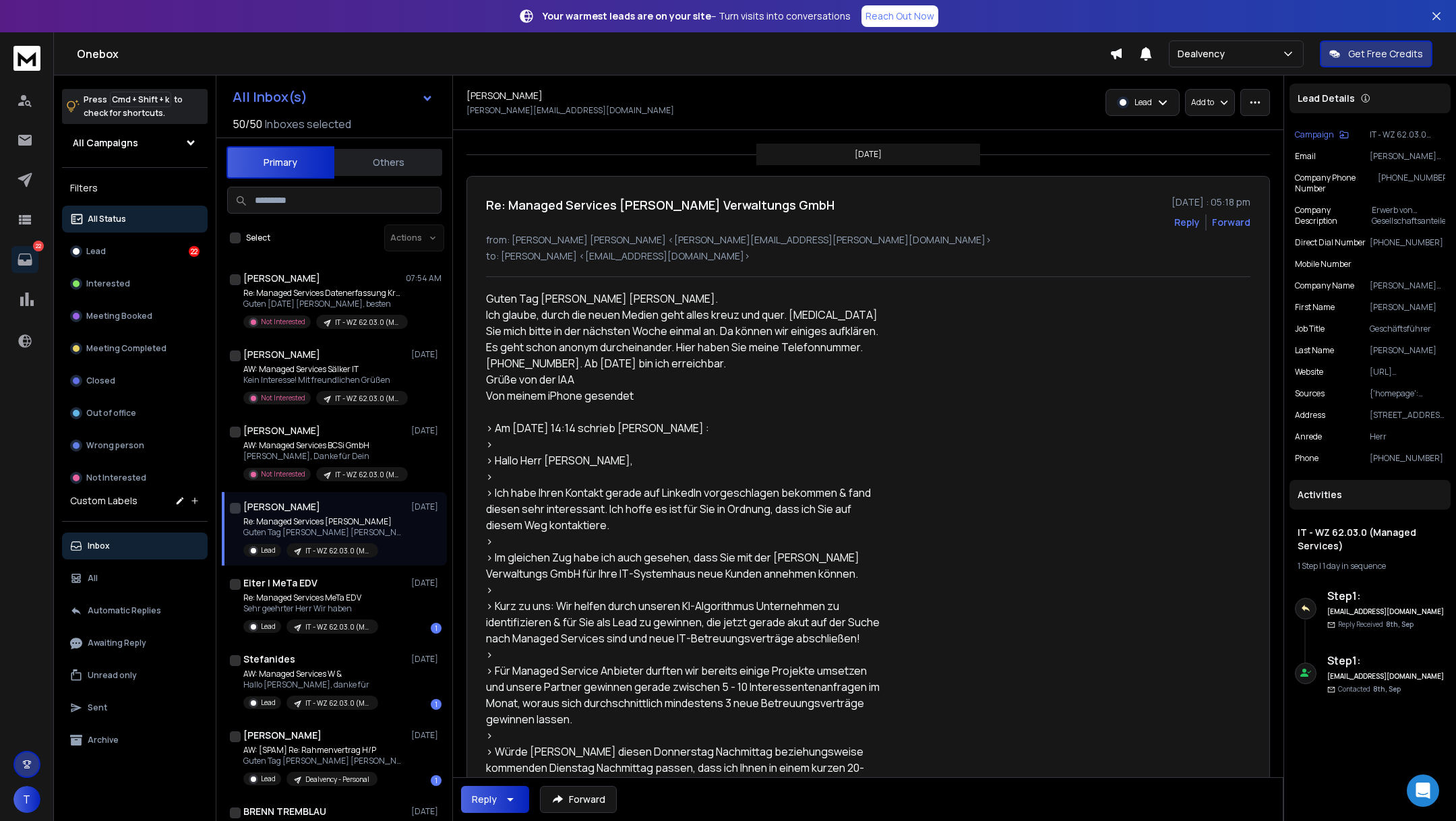
click at [1165, 106] on icon at bounding box center [1162, 102] width 11 height 11
click at [1174, 151] on p "Interested" at bounding box center [1156, 154] width 48 height 13
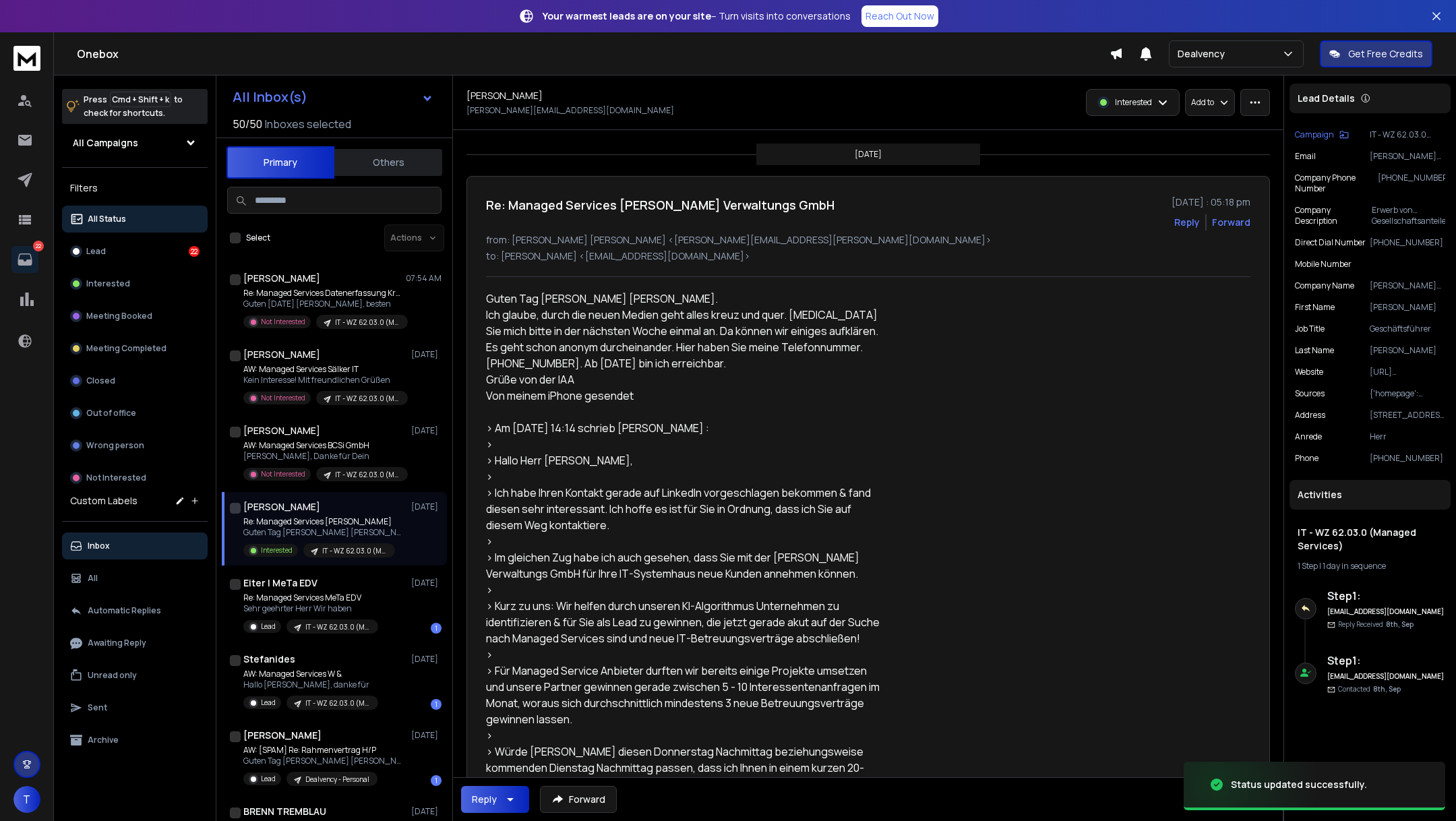
click at [568, 384] on div "Guten Tag [PERSON_NAME] [PERSON_NAME]. Ich glaube, durch die neuen Medien geht …" at bounding box center [688, 717] width 404 height 852
copy div "IAA"
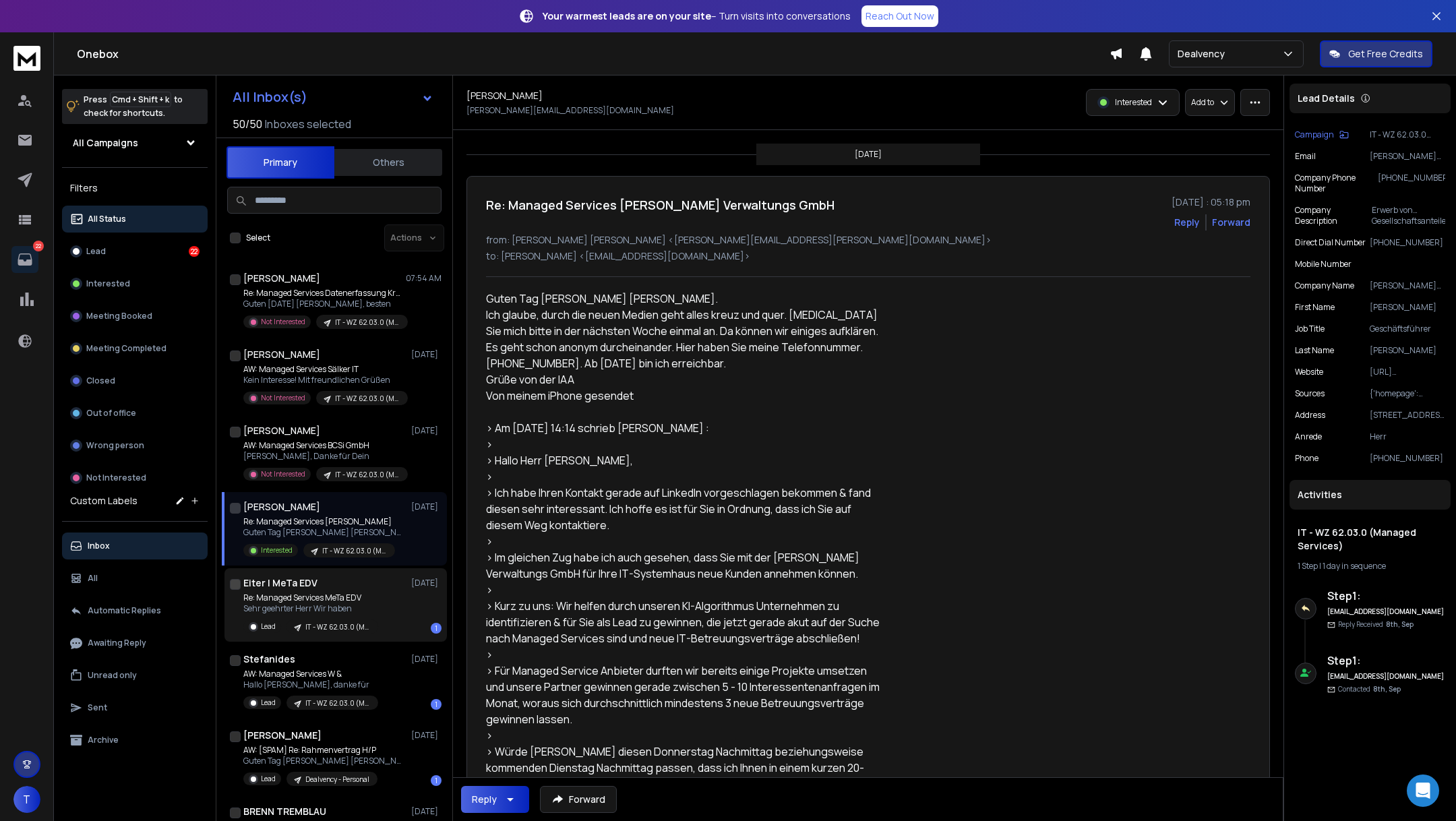
click at [369, 593] on p "Re: Managed Services MeTa EDV" at bounding box center [310, 598] width 135 height 11
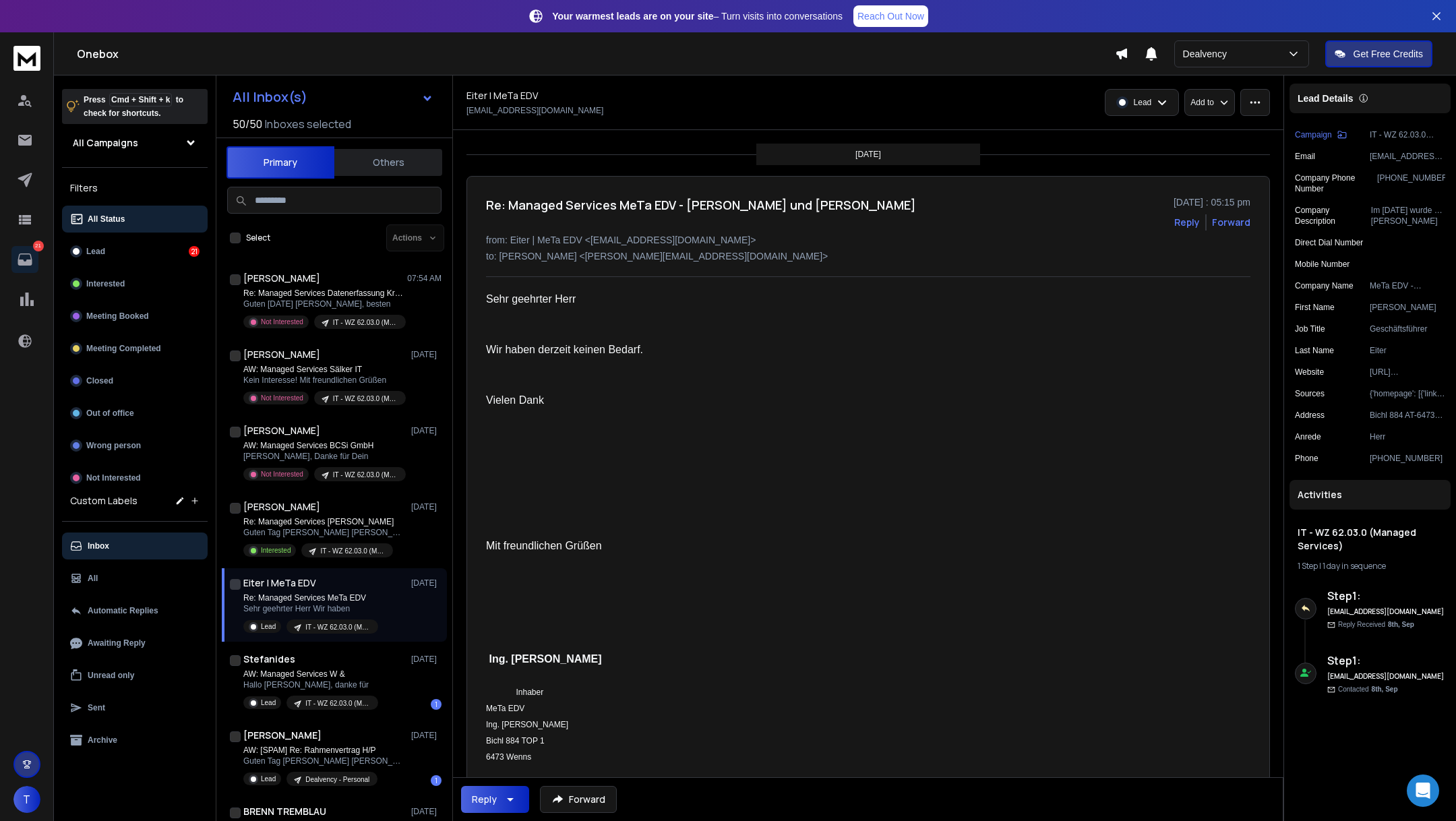
click at [1148, 104] on p "Lead" at bounding box center [1143, 102] width 18 height 11
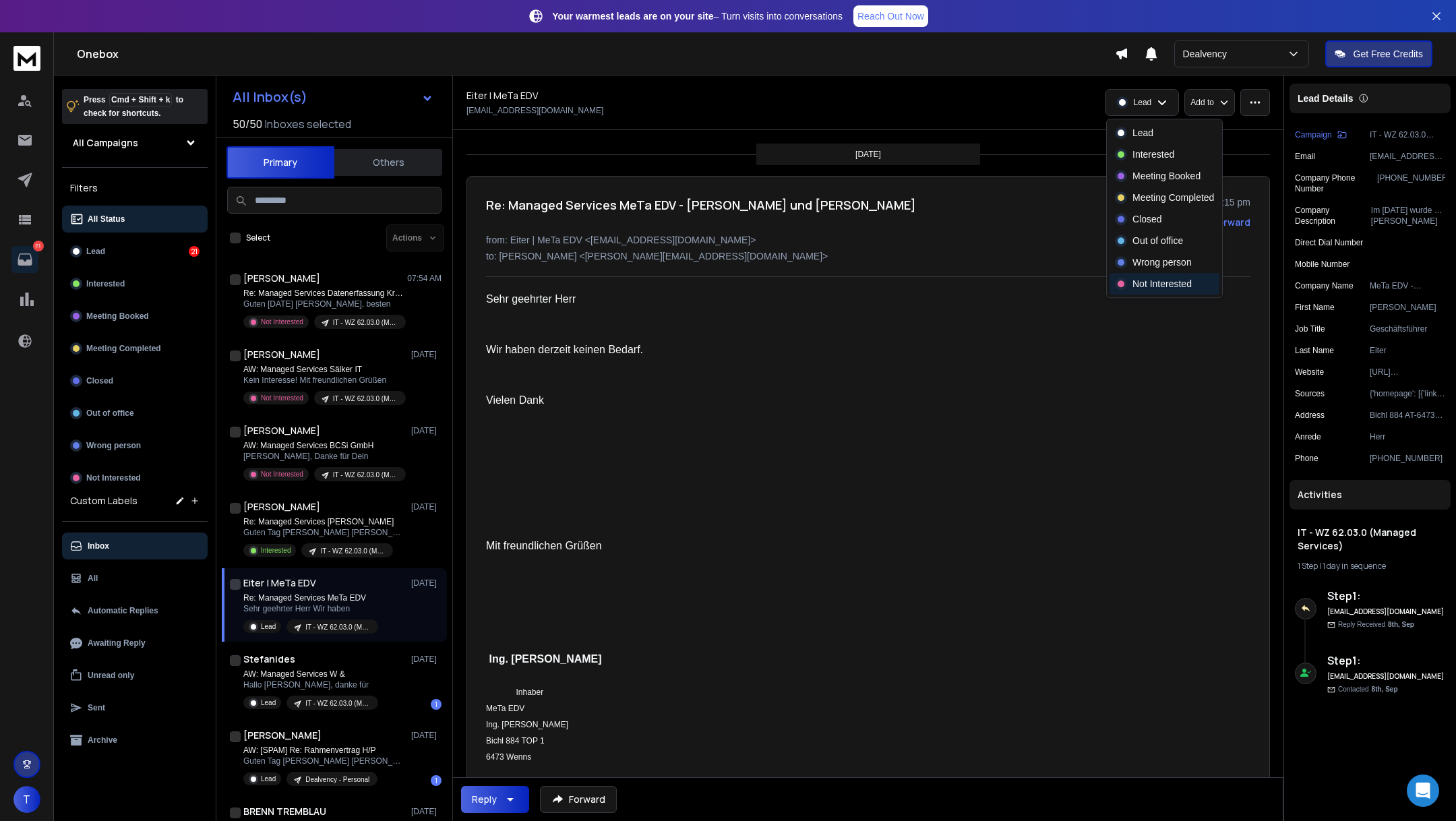
click at [1147, 282] on p "Not Interested" at bounding box center [1162, 283] width 60 height 13
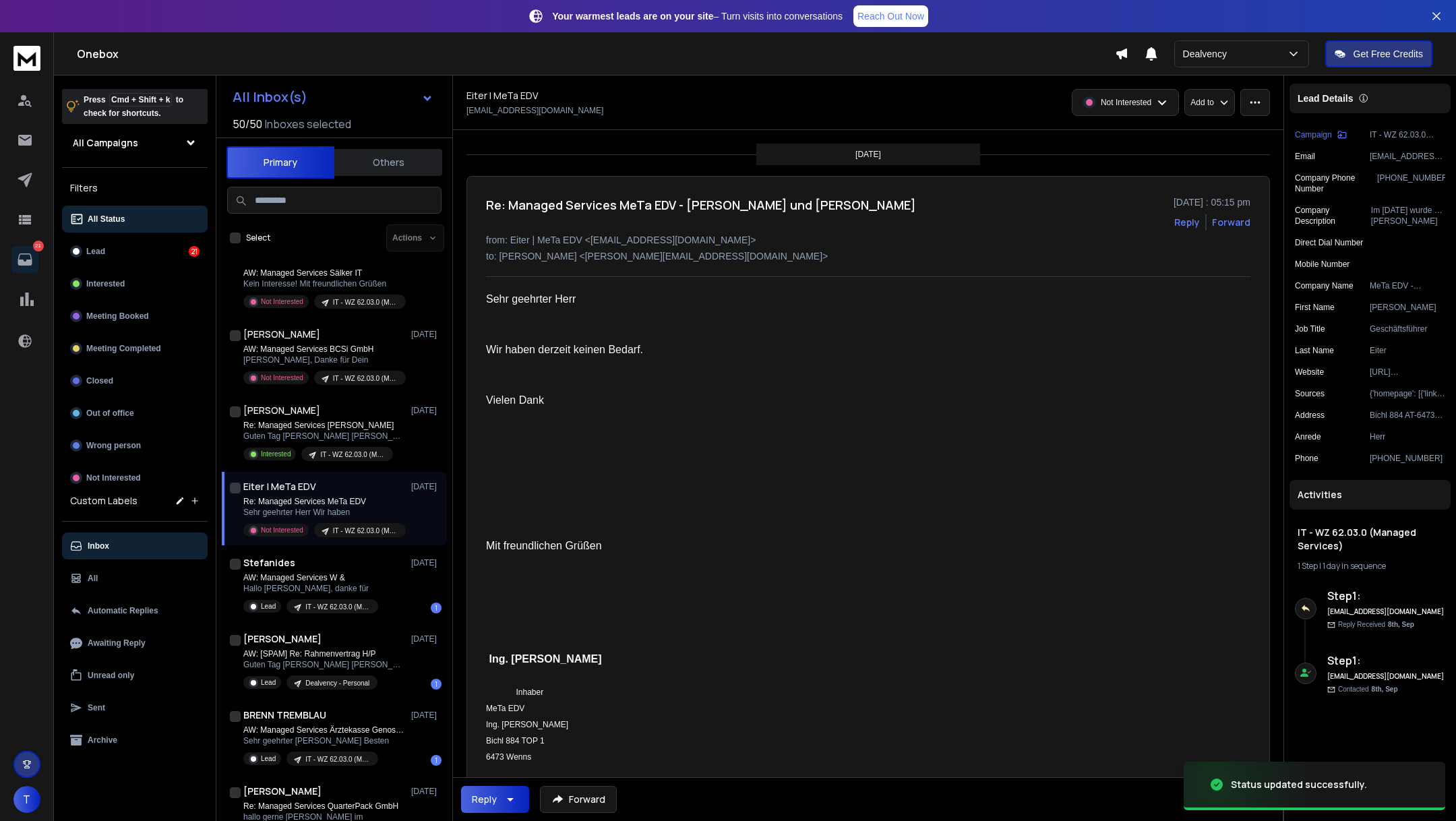
scroll to position [488, 0]
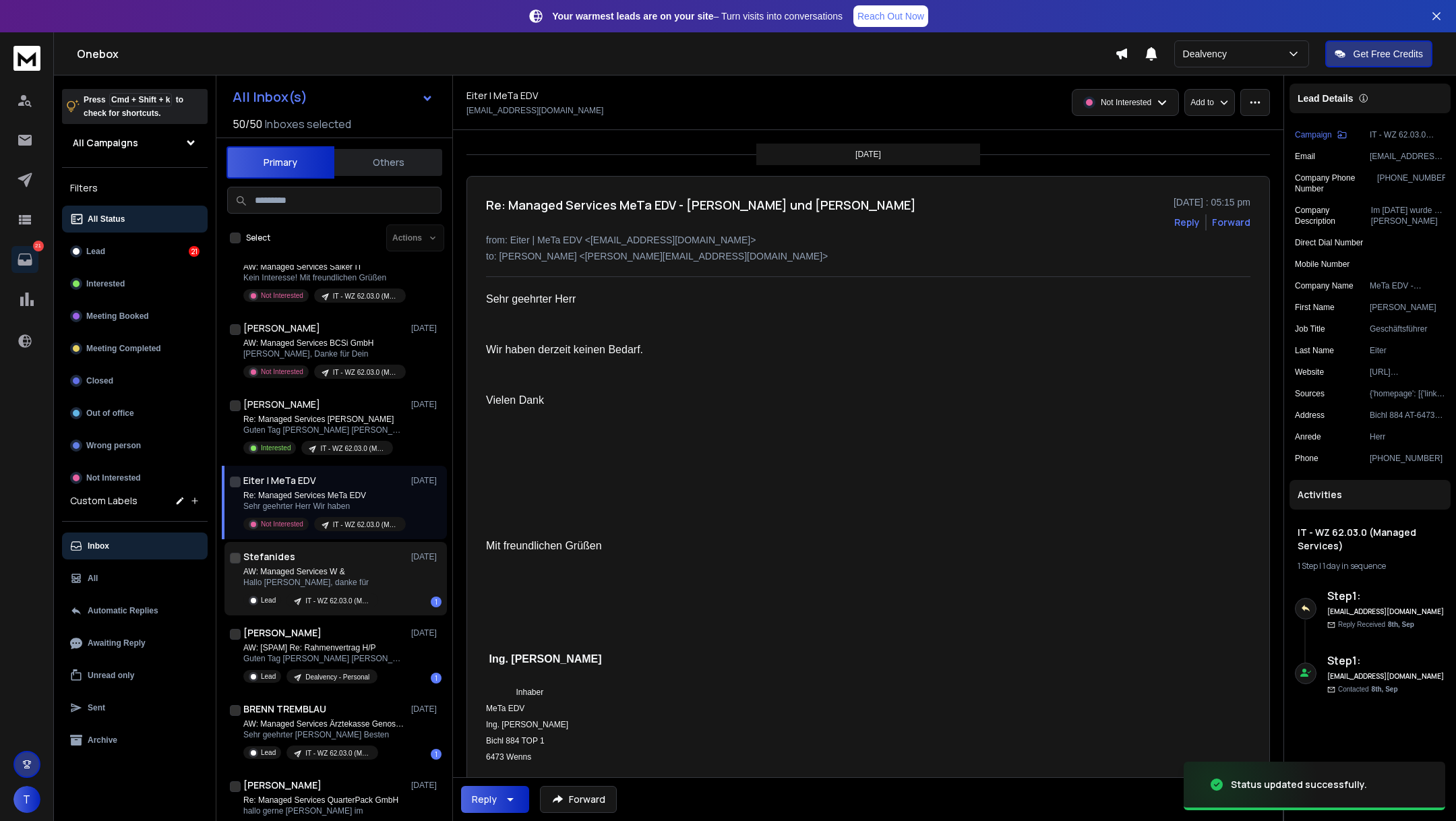
click at [418, 572] on div "AW: Managed Services W & Hallo [PERSON_NAME] [PERSON_NAME], danke für Lead IT -…" at bounding box center [342, 586] width 198 height 41
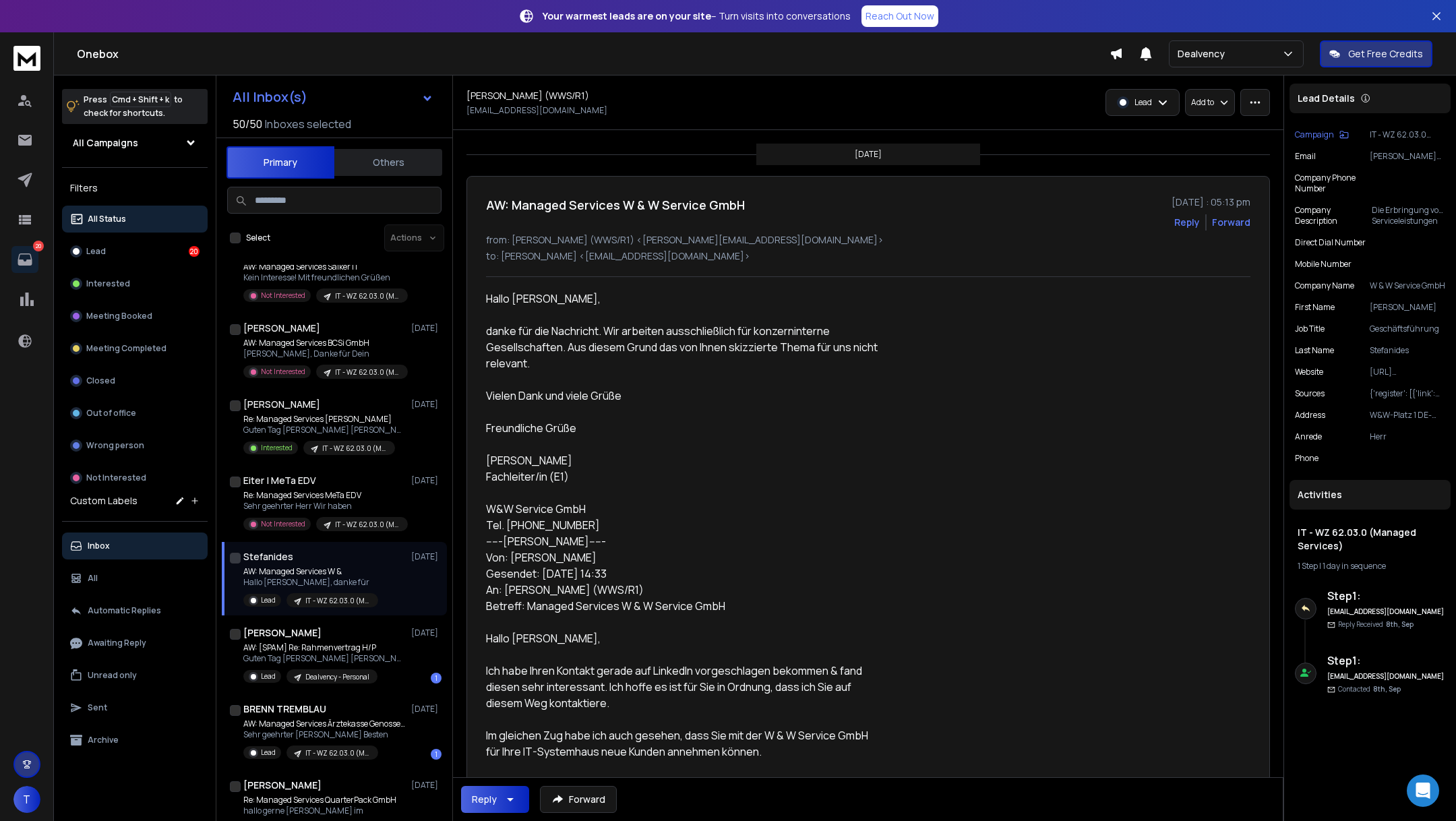
click at [1130, 102] on div "Lead" at bounding box center [1143, 102] width 73 height 26
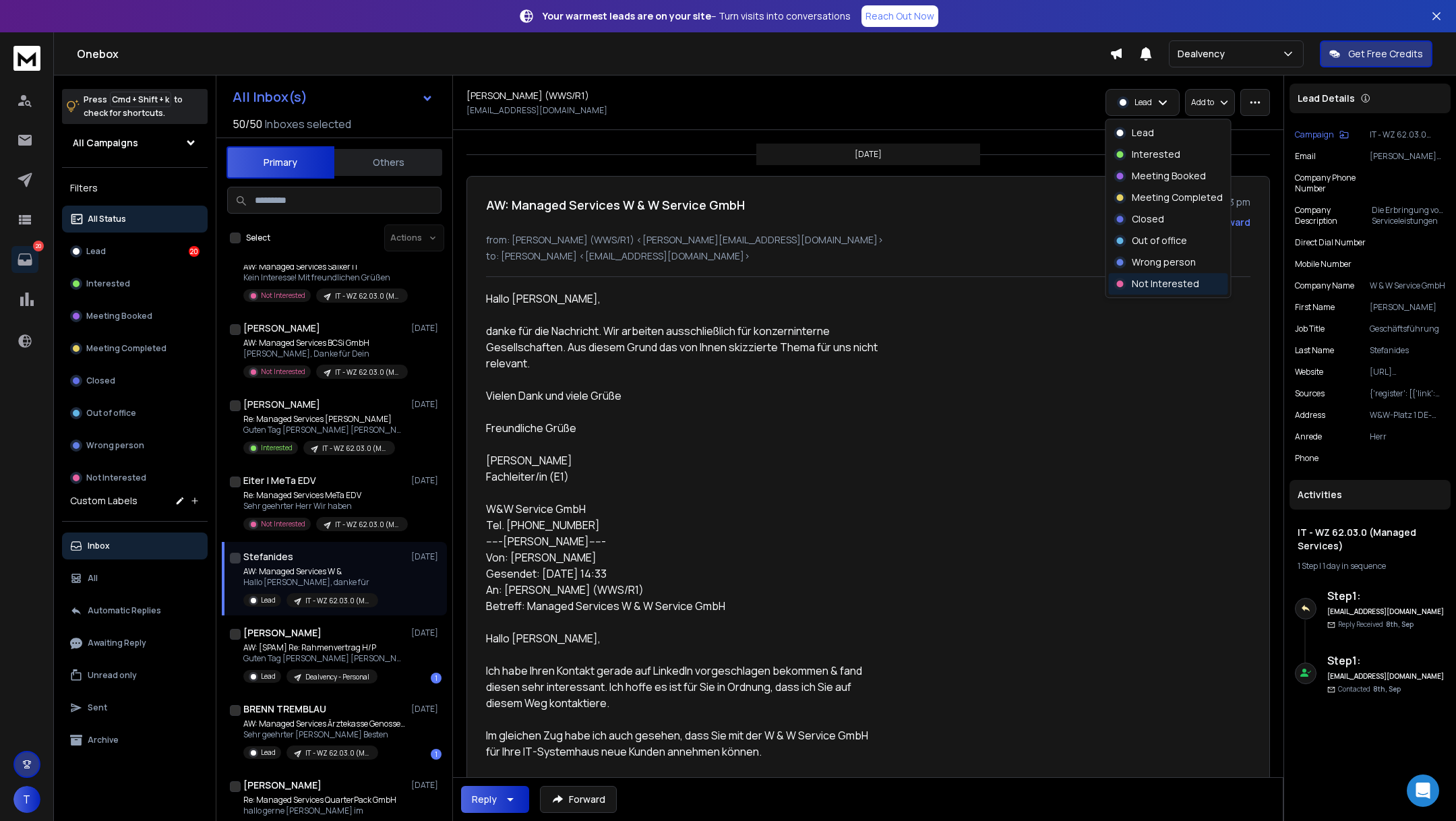
click at [1158, 281] on p "Not Interested" at bounding box center [1166, 283] width 67 height 13
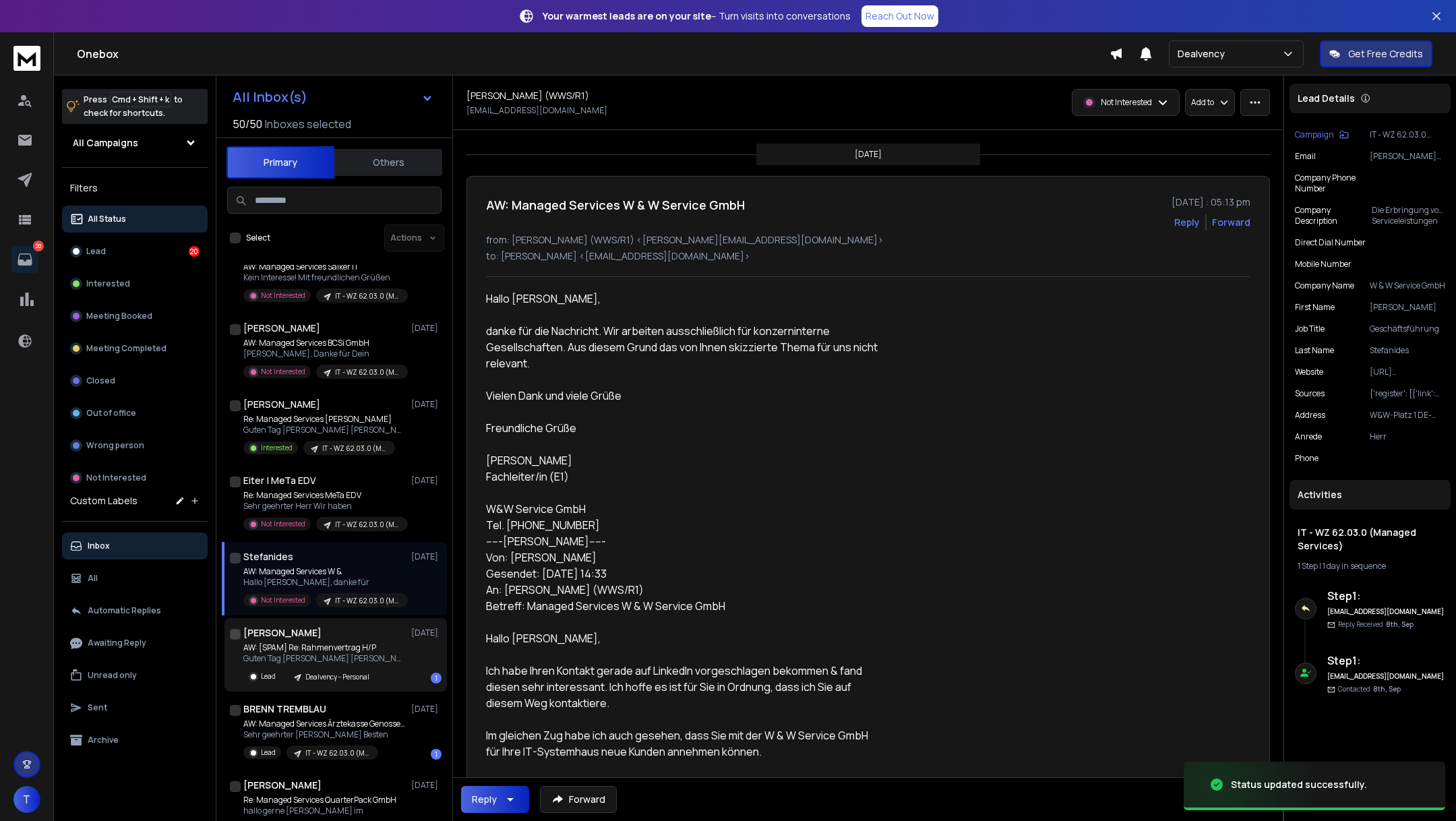
click at [373, 653] on p "Guten Tag [PERSON_NAME] [PERSON_NAME], bitte" at bounding box center [324, 658] width 162 height 11
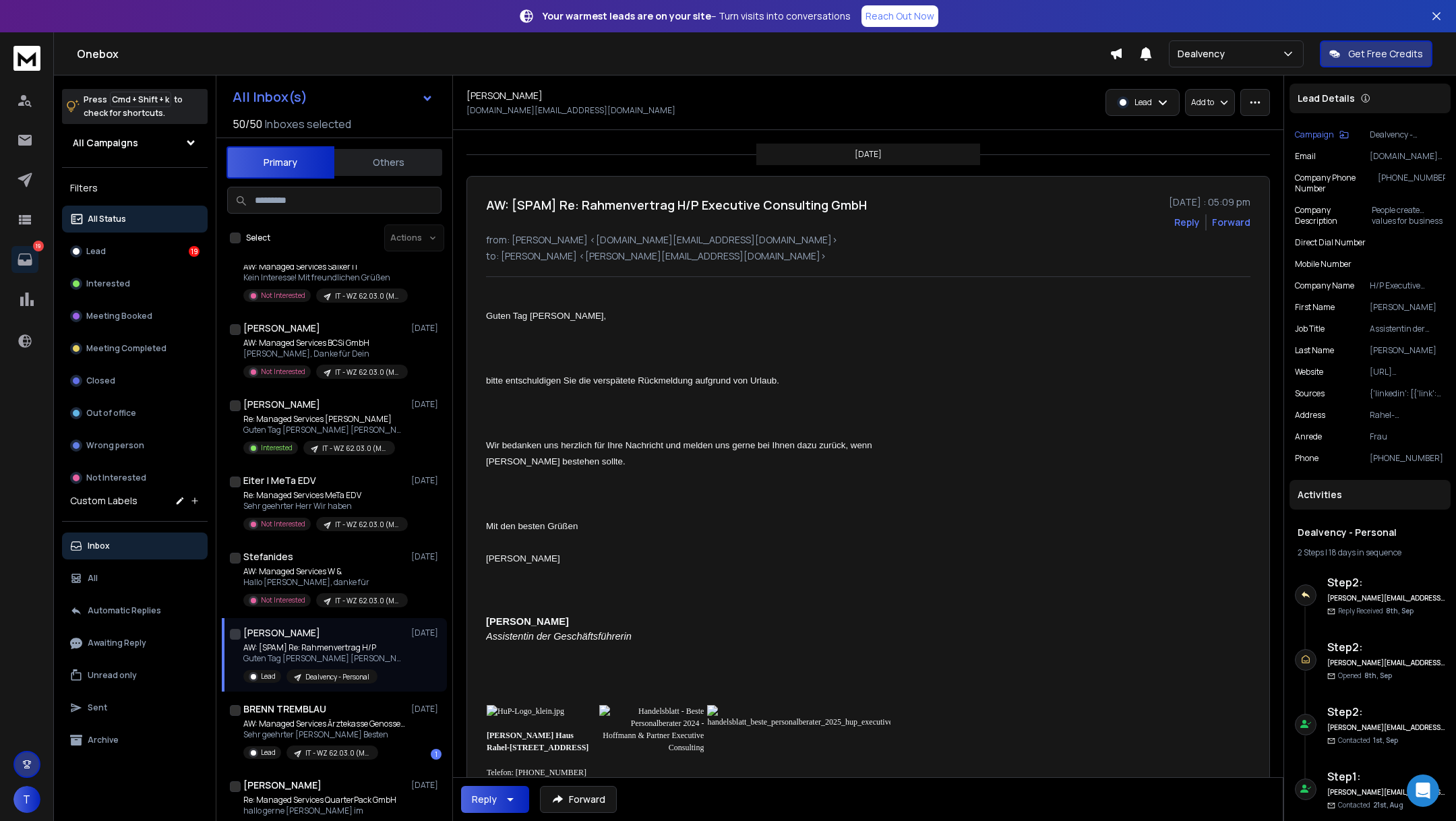
click at [1158, 103] on icon at bounding box center [1162, 102] width 11 height 11
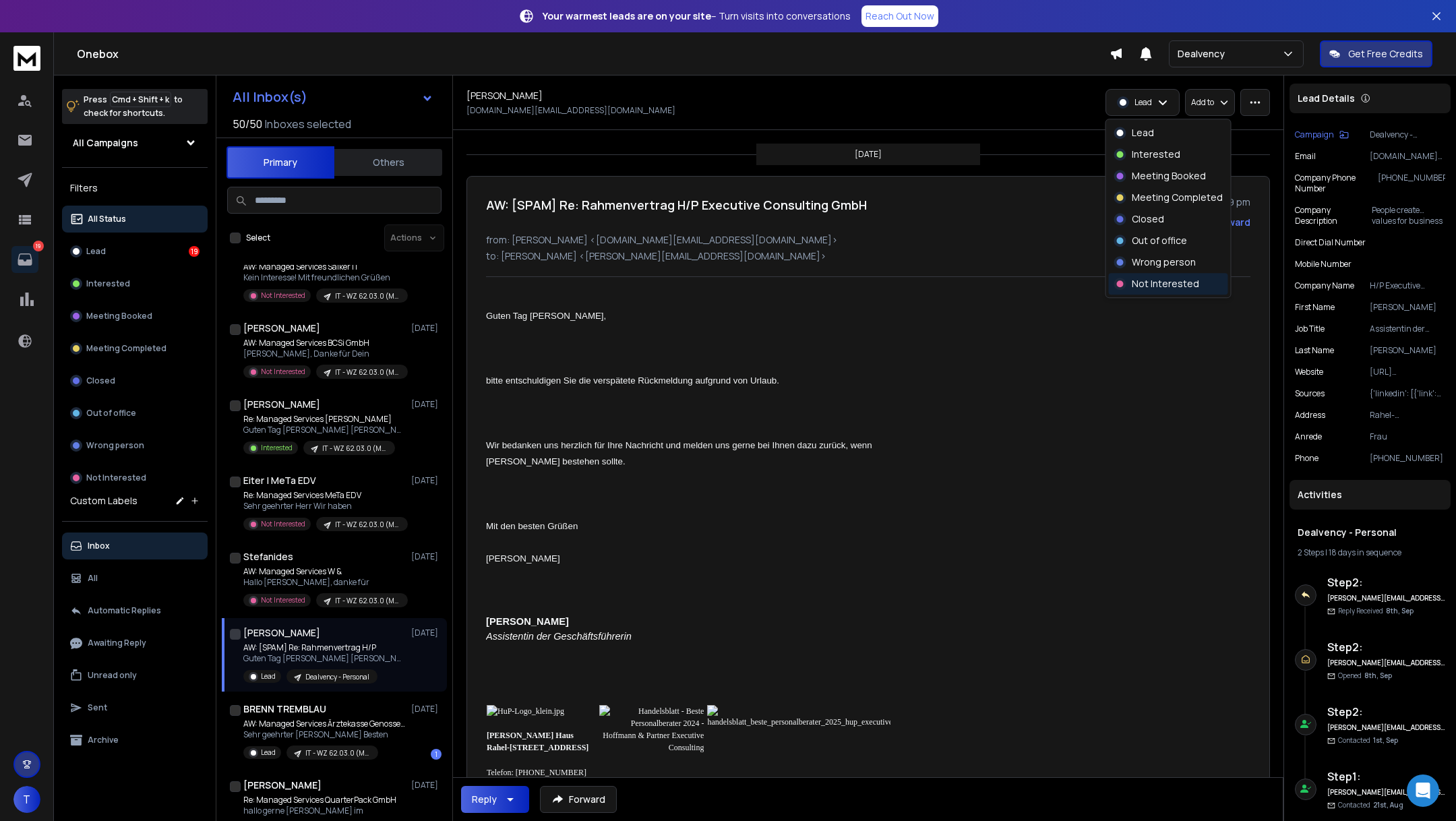
click at [1160, 288] on p "Not Interested" at bounding box center [1166, 283] width 67 height 13
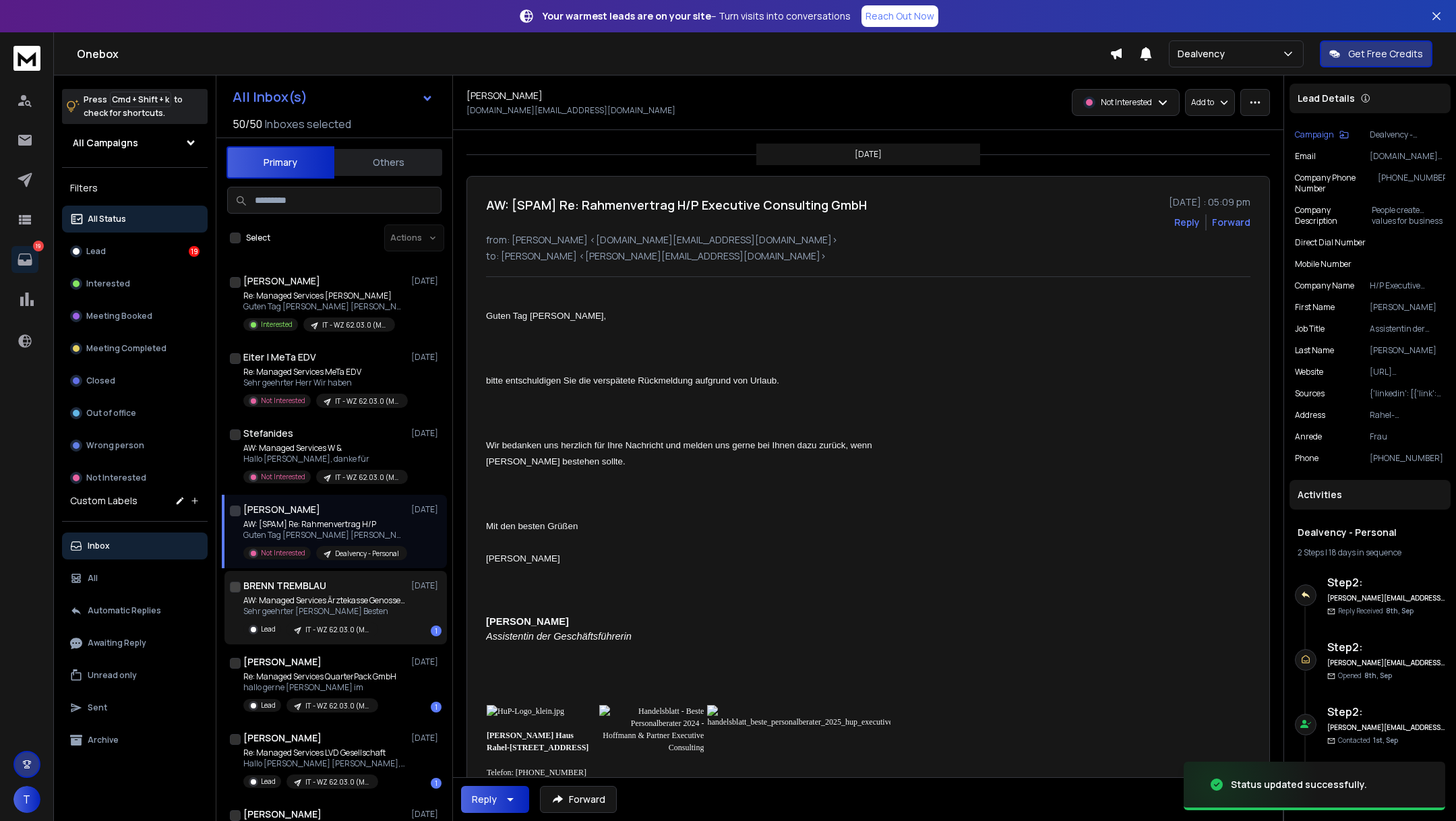
scroll to position [615, 0]
click at [378, 598] on p "AW: Managed Services Ärztekasse Genossenschaft" at bounding box center [324, 596] width 162 height 11
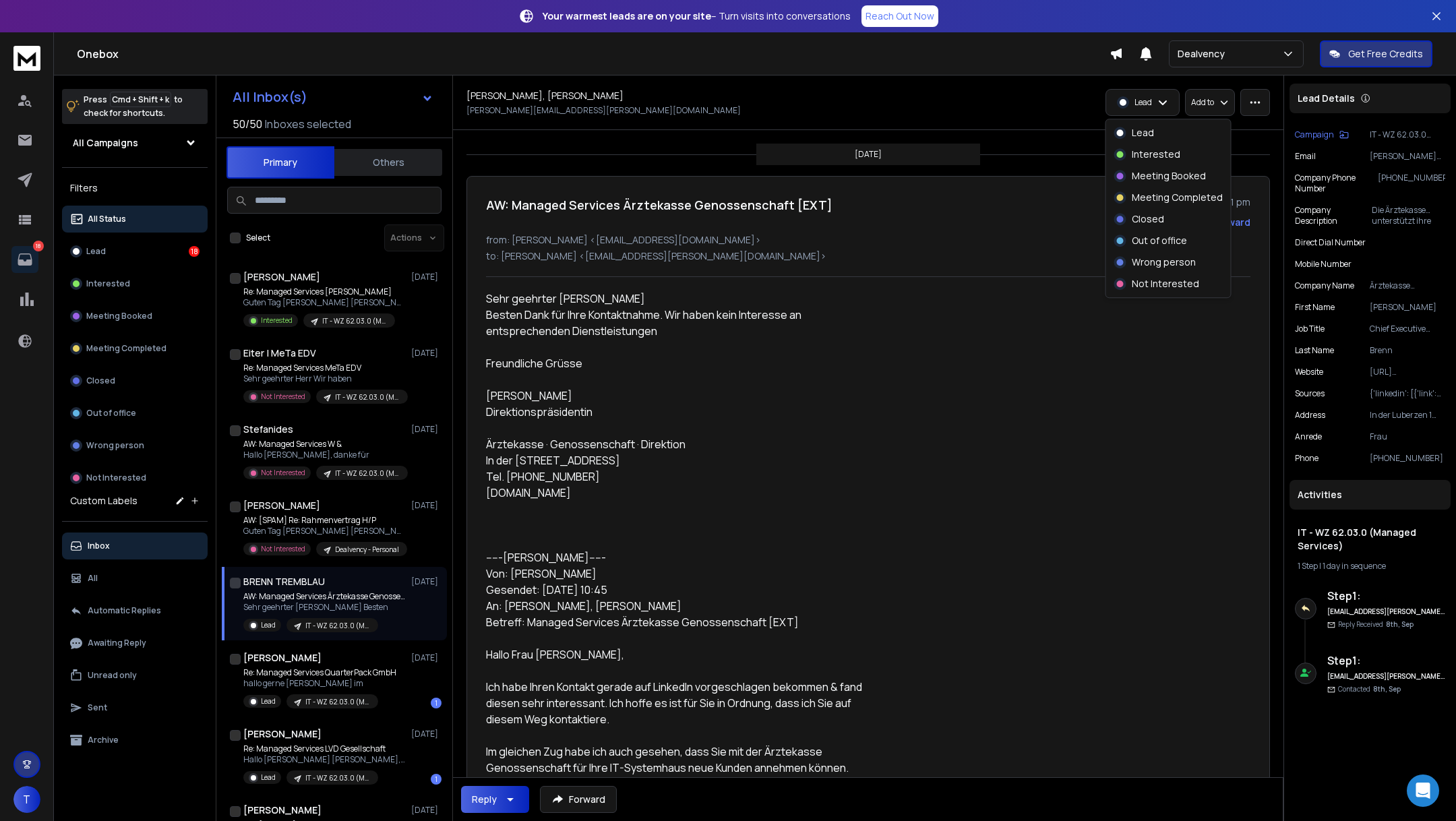
click at [1148, 105] on p "Lead" at bounding box center [1143, 102] width 18 height 11
click at [1155, 282] on p "Not Interested" at bounding box center [1166, 283] width 67 height 13
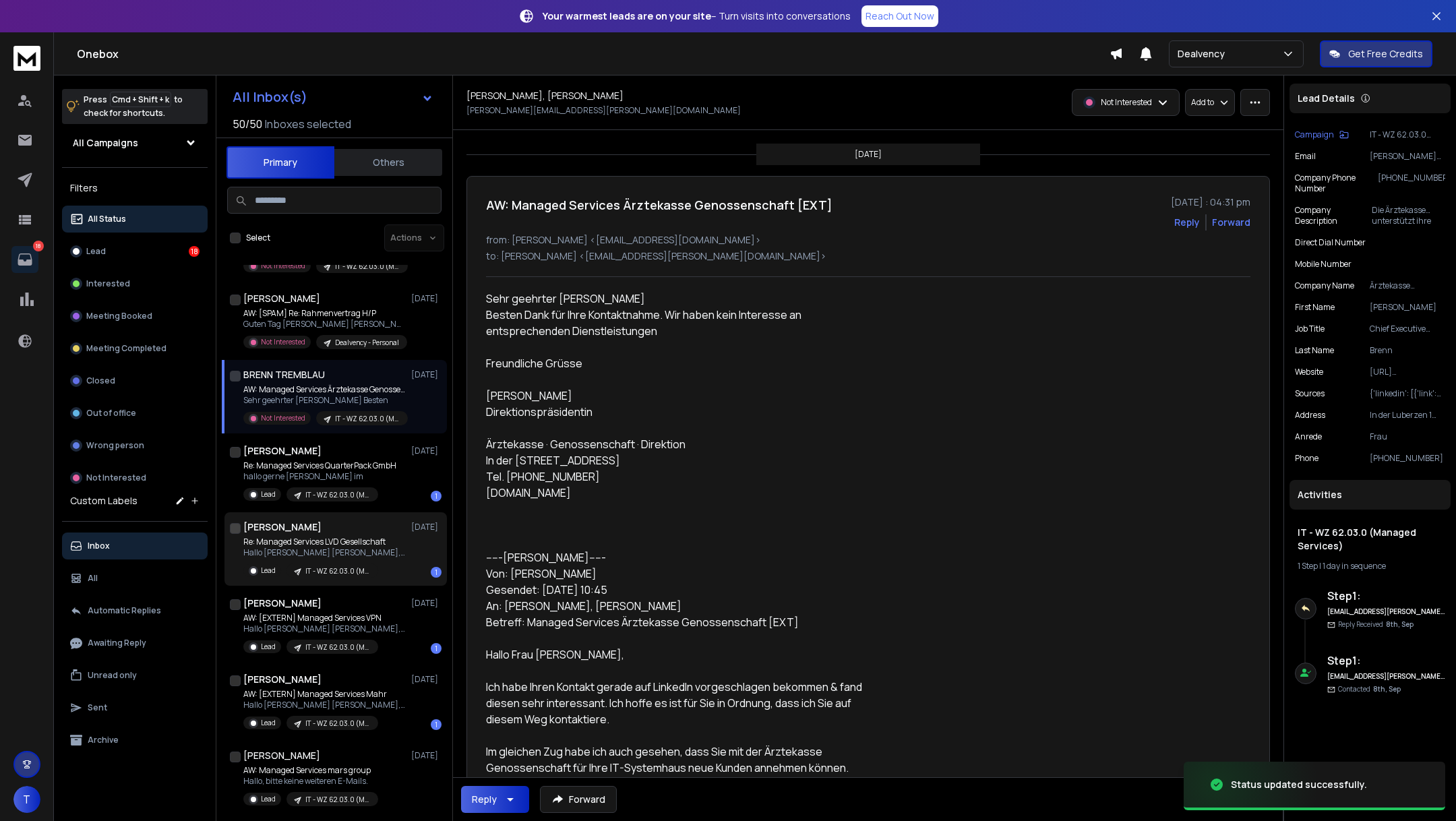
scroll to position [837, 0]
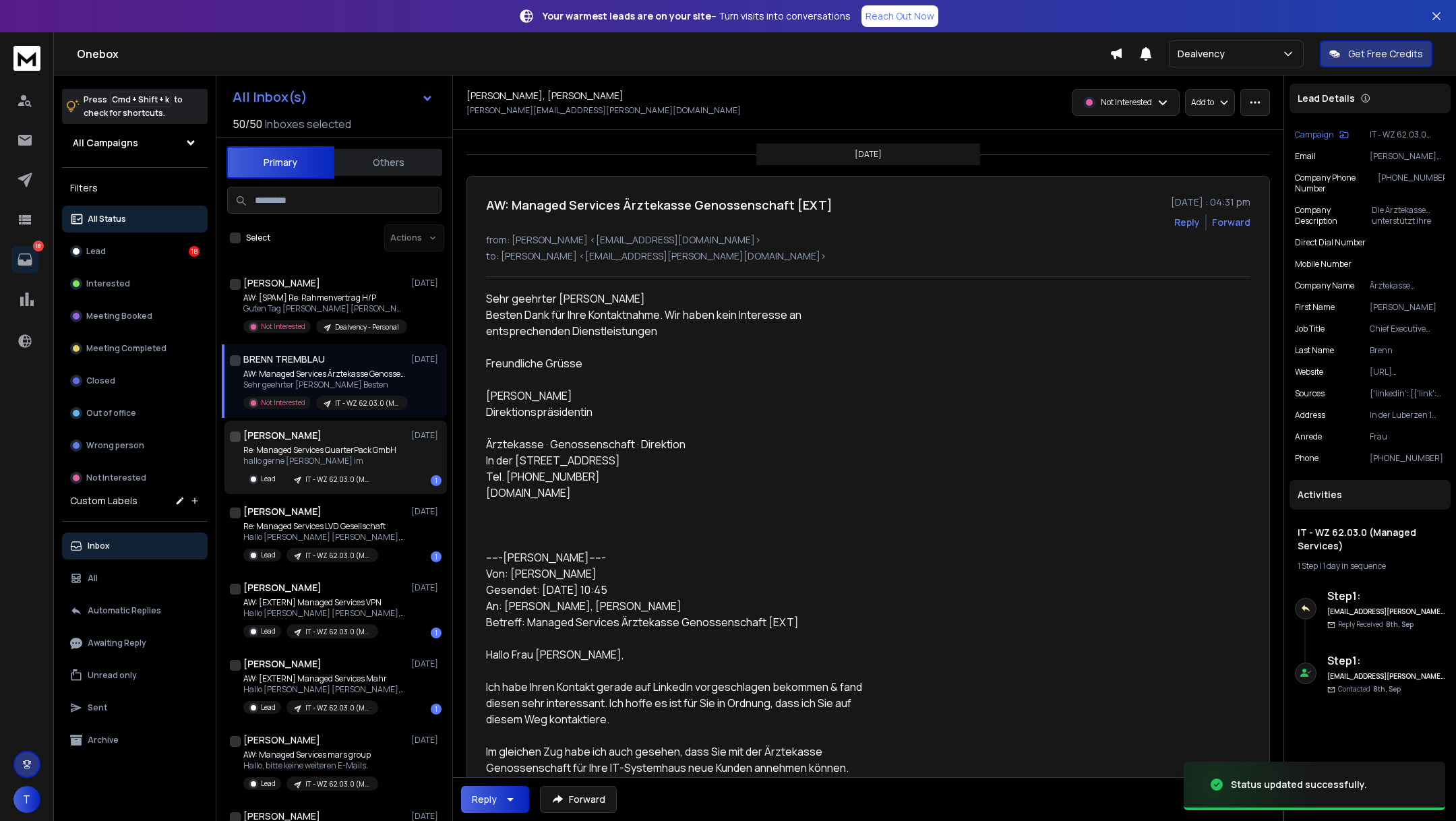
click at [381, 492] on div "[PERSON_NAME] [DATE] Re: Managed Services QuarterPack GmbH hallo gerne mal [DAT…" at bounding box center [336, 457] width 223 height 74
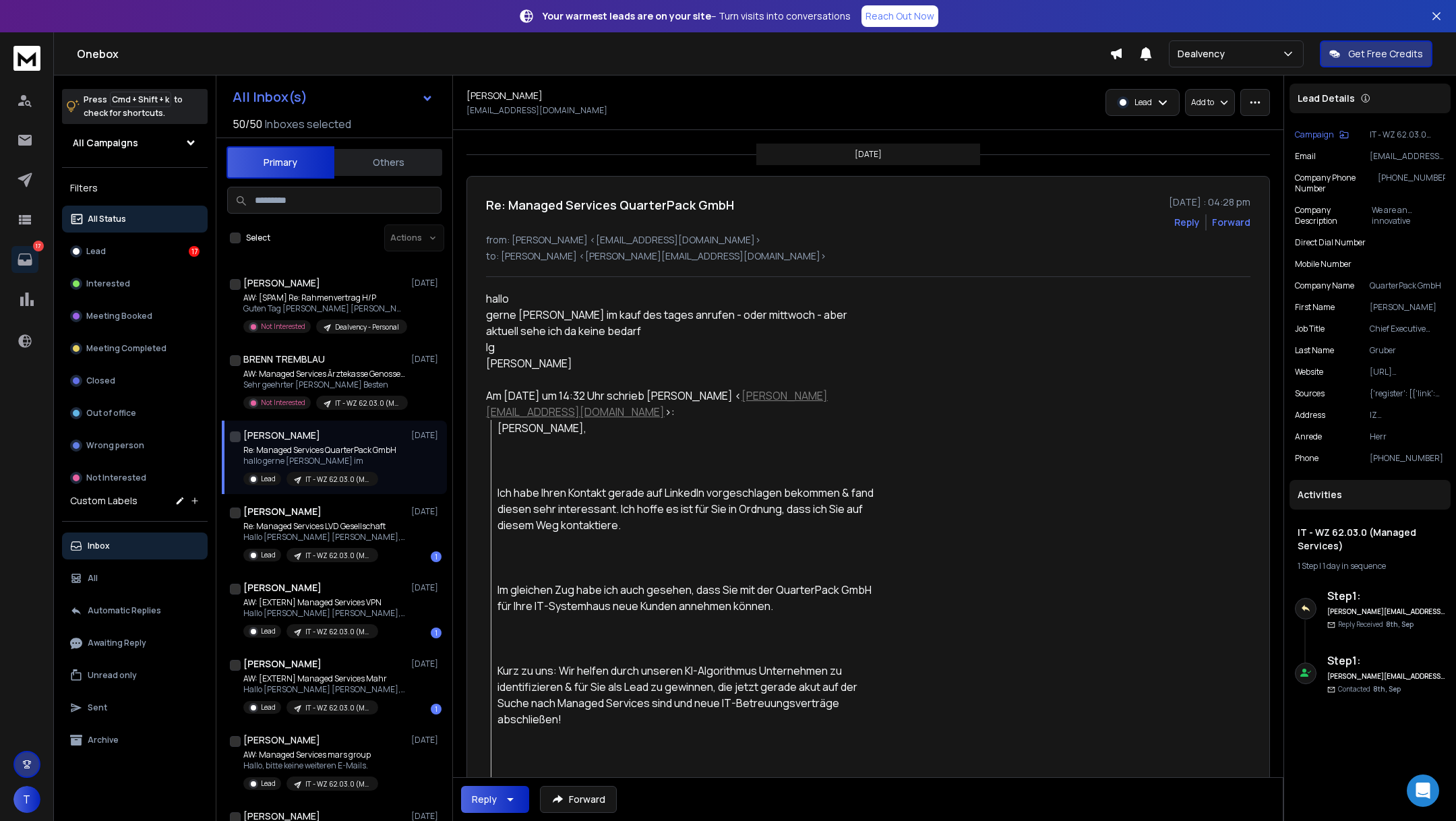
click at [1139, 95] on div "Lead" at bounding box center [1143, 102] width 73 height 26
click at [1144, 156] on p "Interested" at bounding box center [1156, 154] width 48 height 13
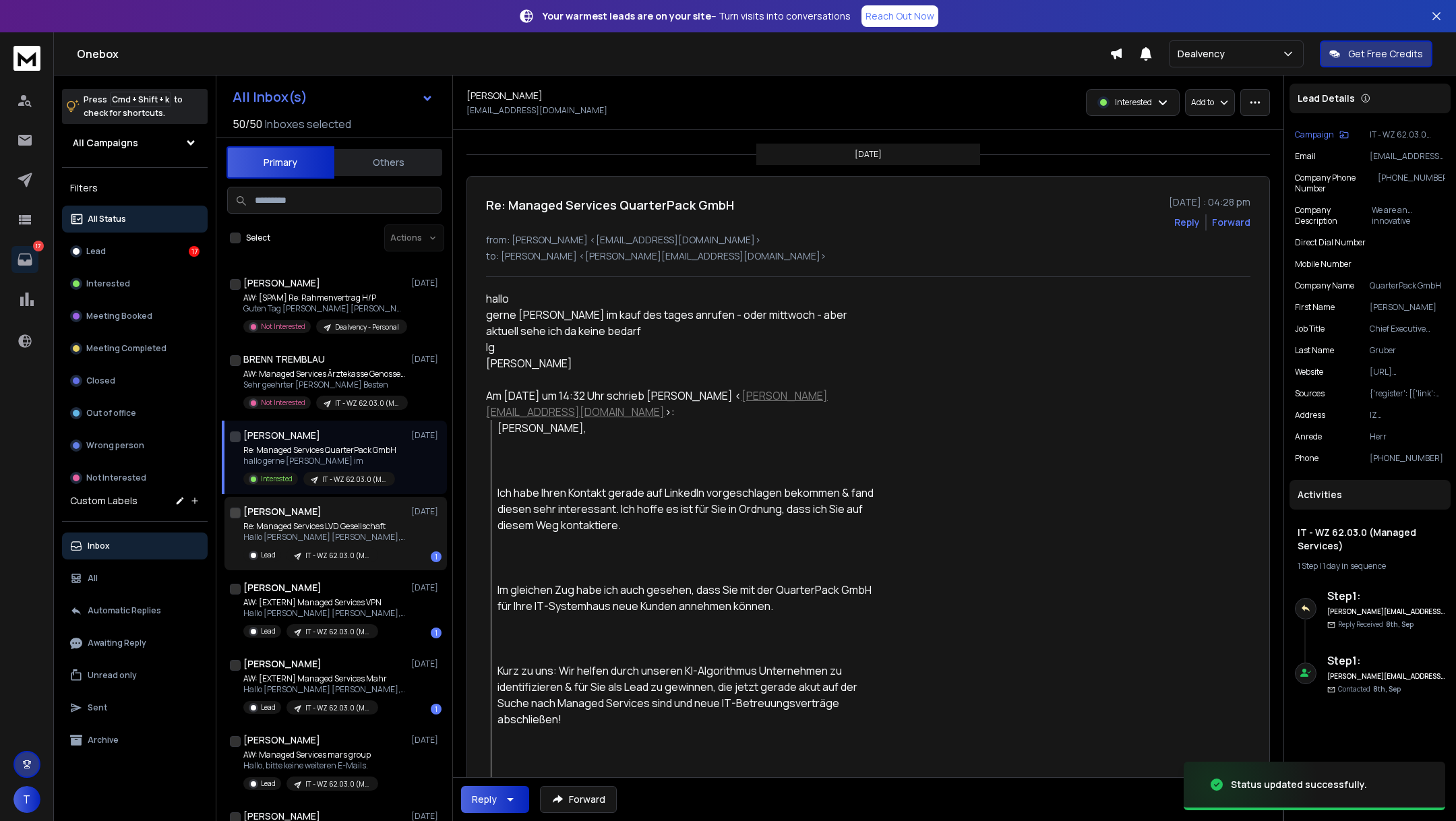
click at [355, 554] on p "IT - WZ 62.03.0 (Managed Services)" at bounding box center [338, 556] width 64 height 10
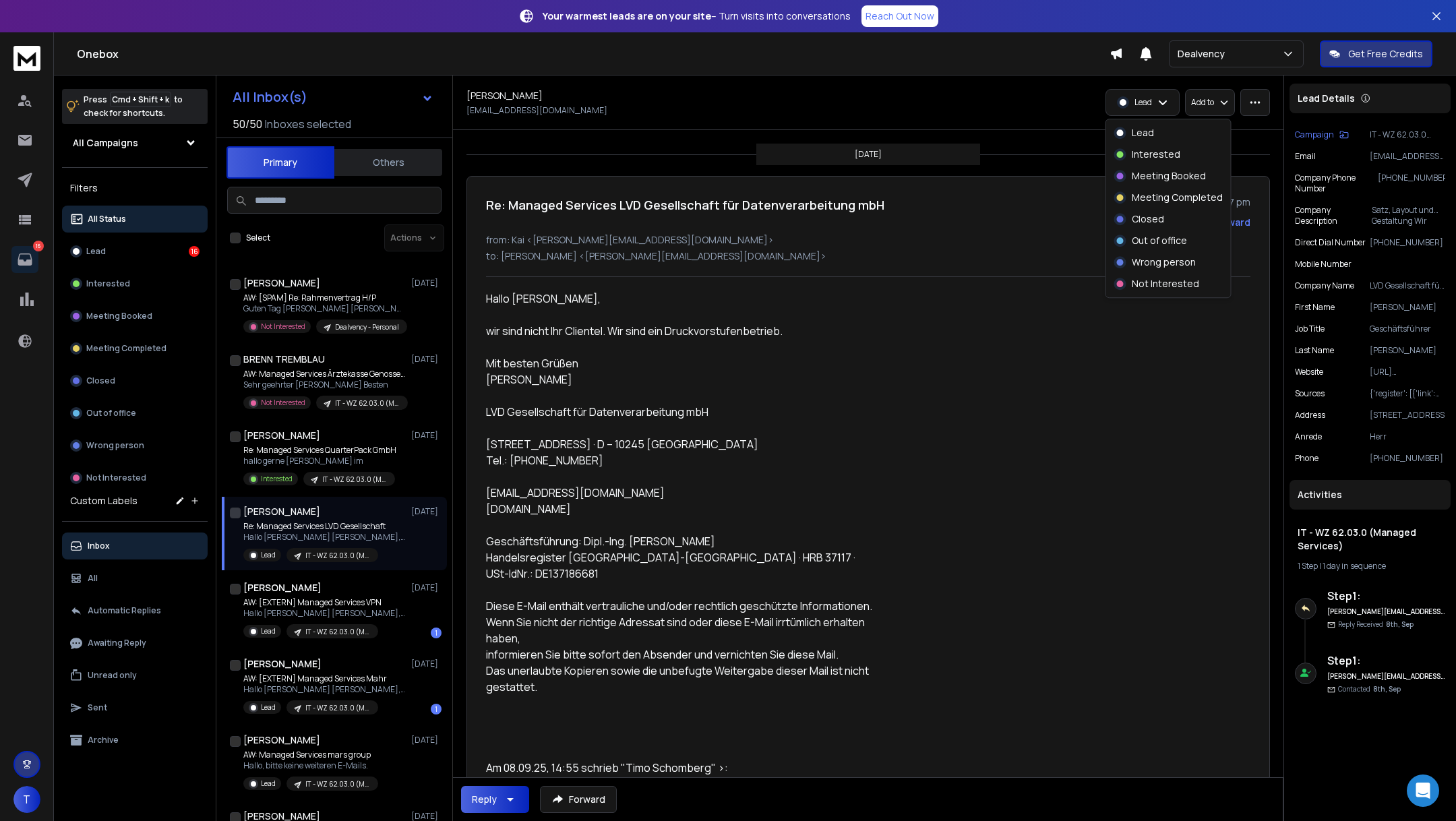
click at [1148, 109] on div "Lead" at bounding box center [1143, 102] width 73 height 26
click at [1158, 292] on div "Not Interested" at bounding box center [1169, 284] width 119 height 22
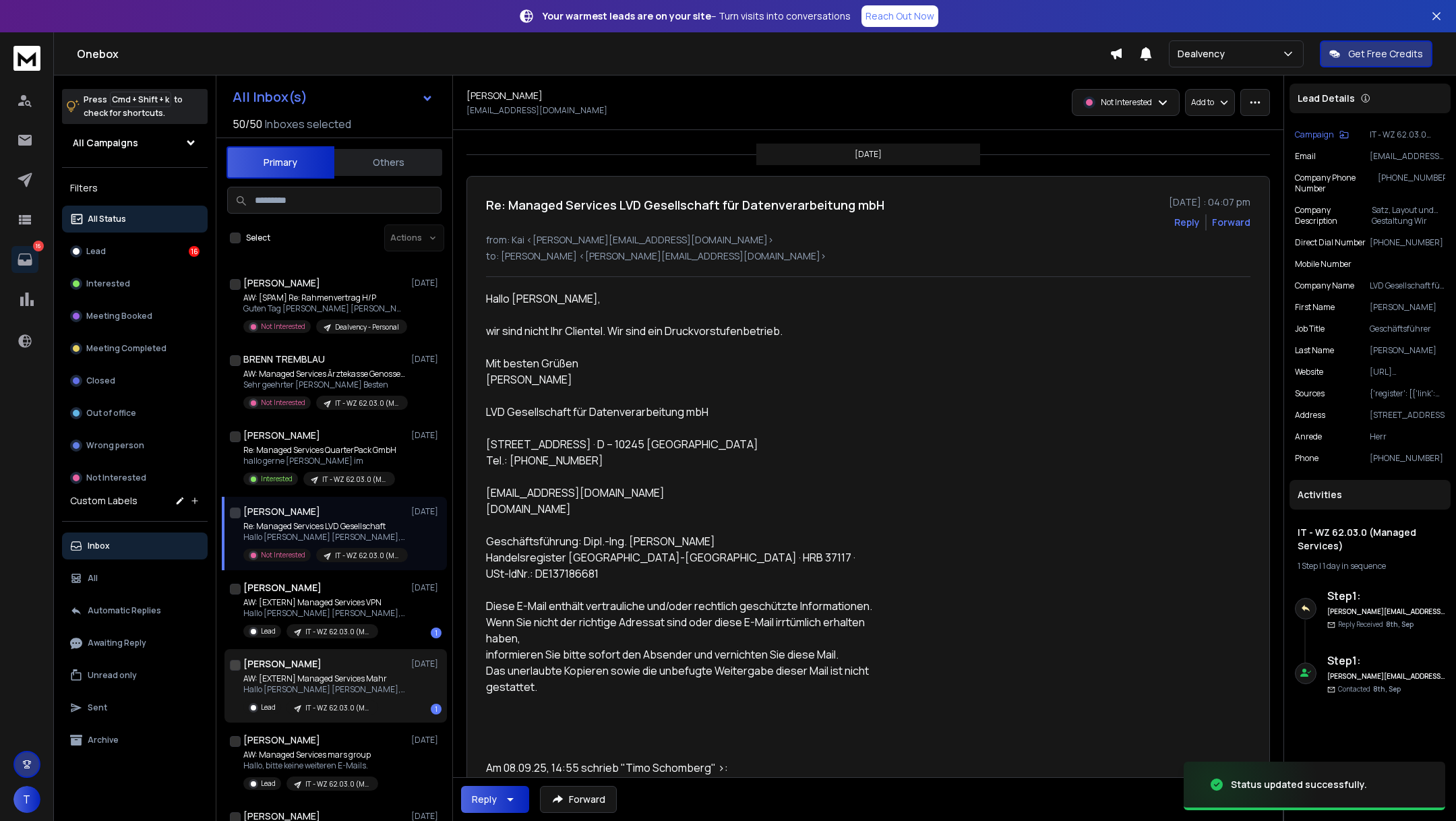
click at [330, 649] on div "[PERSON_NAME] [DATE] AW: [EXTERN] Managed Services Mahr Hallo [PERSON_NAME], vi…" at bounding box center [336, 686] width 223 height 74
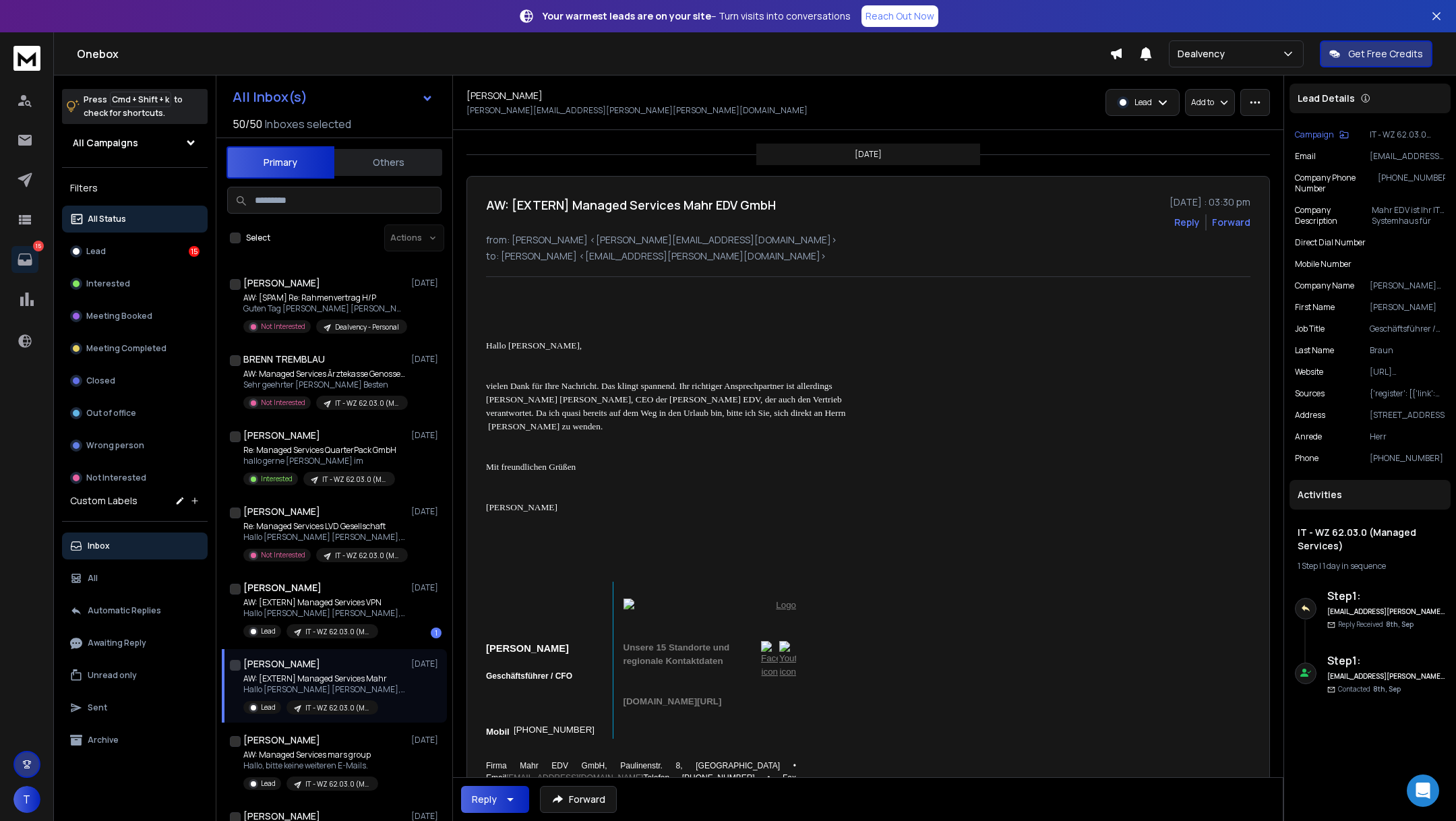
click at [1144, 114] on div "Lead" at bounding box center [1143, 102] width 73 height 26
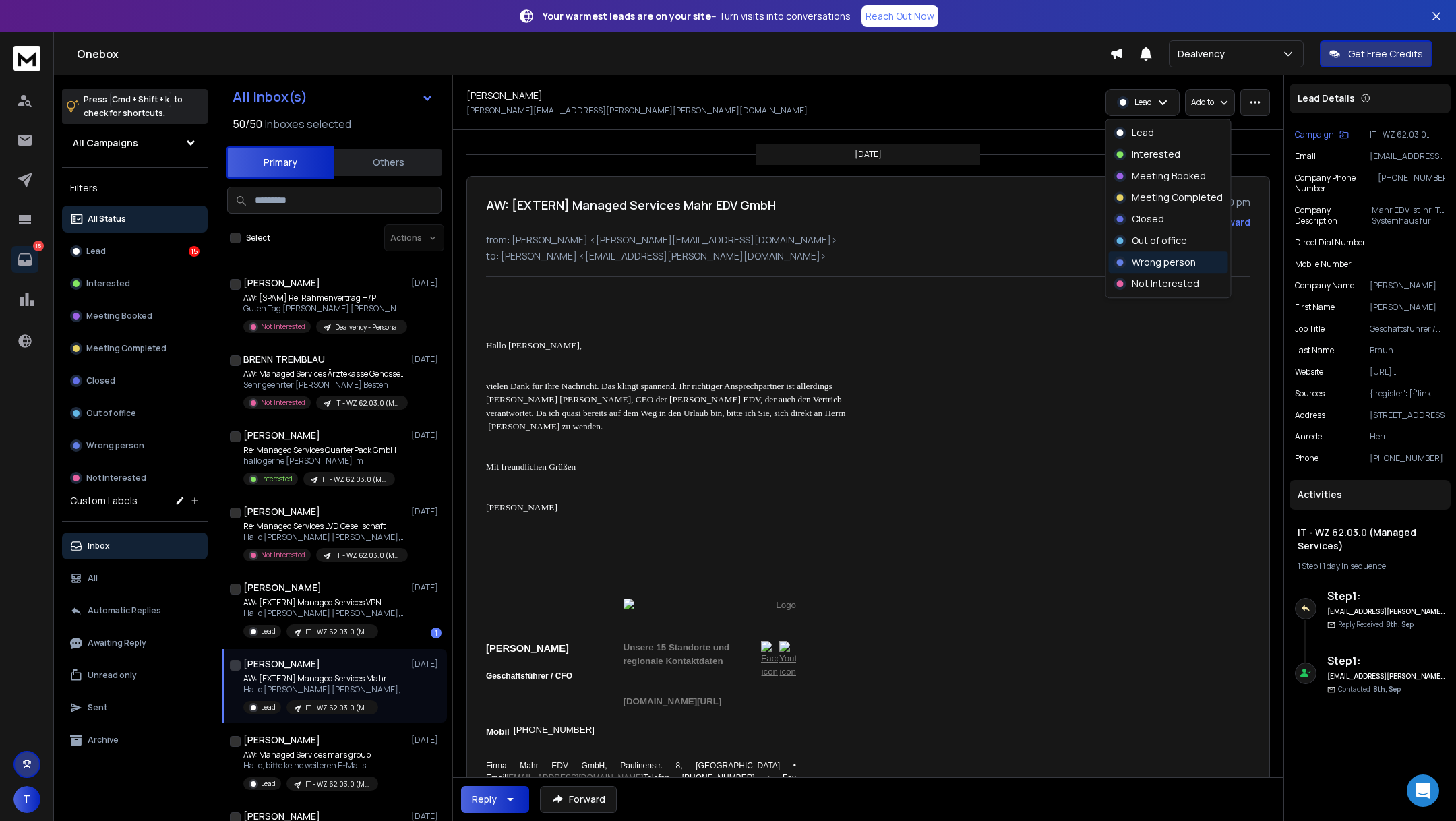
click at [1156, 268] on p "Wrong person" at bounding box center [1164, 262] width 64 height 13
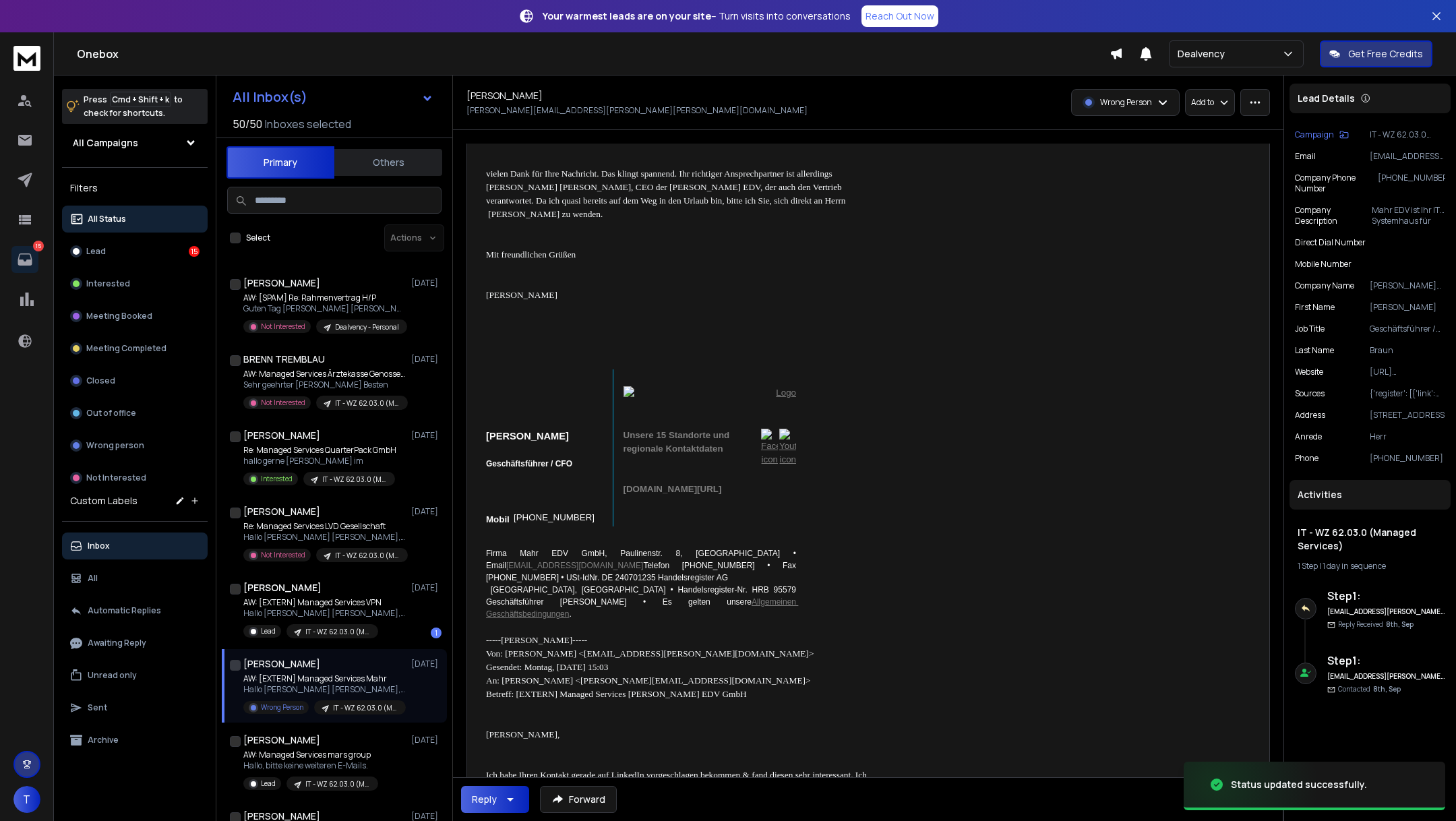
scroll to position [379, 0]
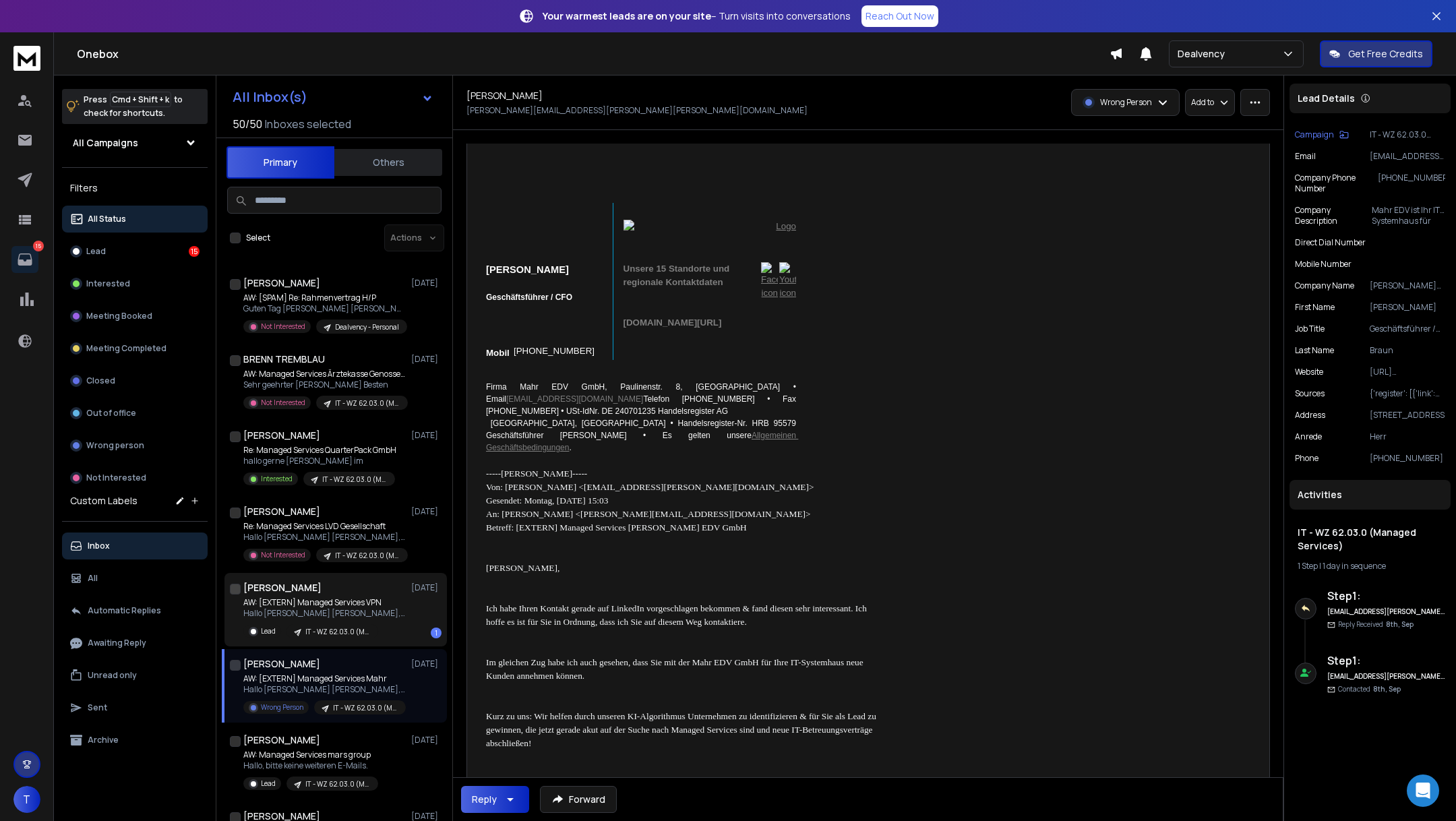
click at [303, 586] on h1 "[PERSON_NAME]" at bounding box center [282, 587] width 78 height 13
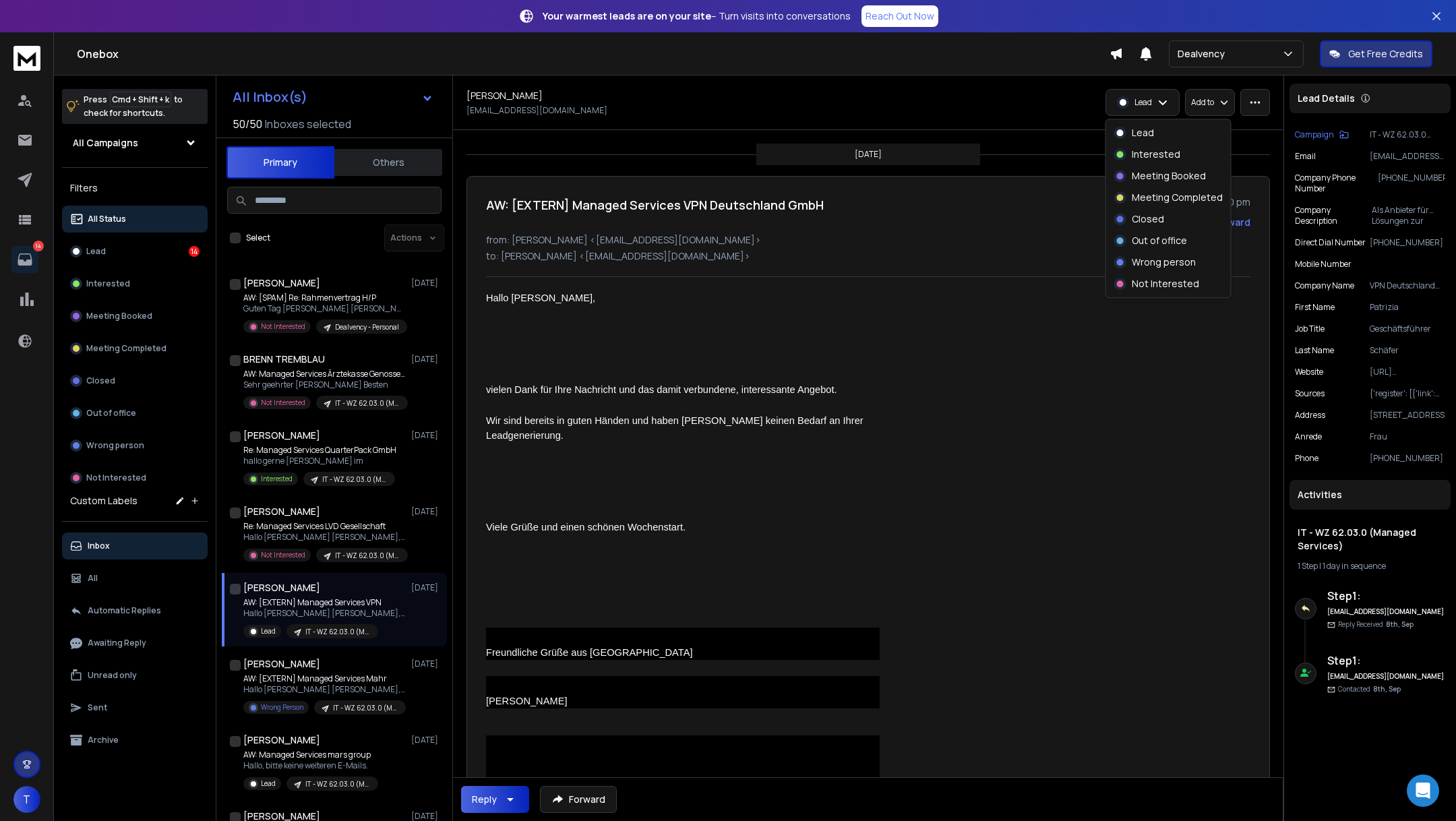
click at [1139, 99] on p "Lead" at bounding box center [1143, 102] width 18 height 11
click at [1151, 287] on p "Not Interested" at bounding box center [1166, 283] width 67 height 13
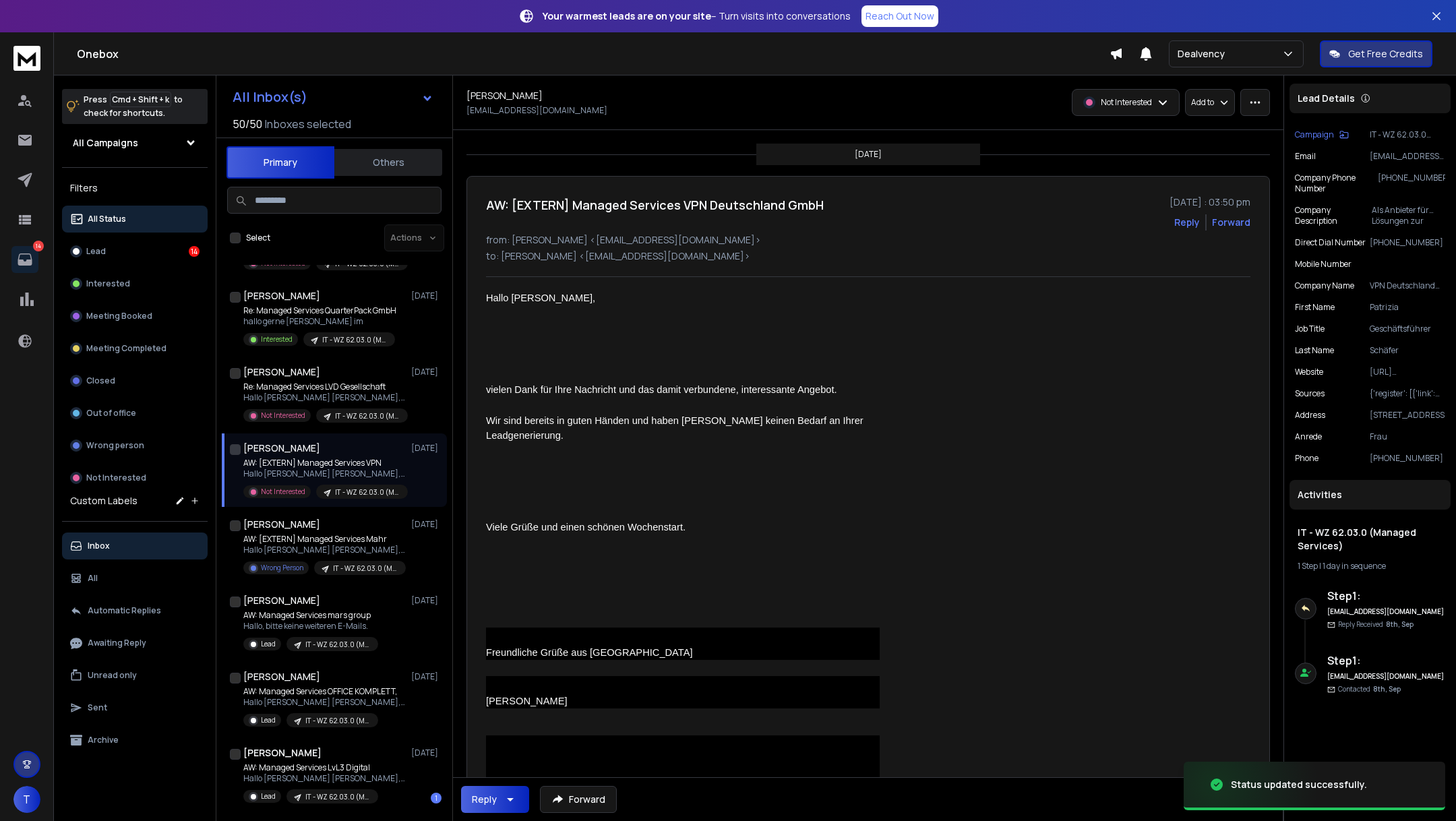
scroll to position [1094, 0]
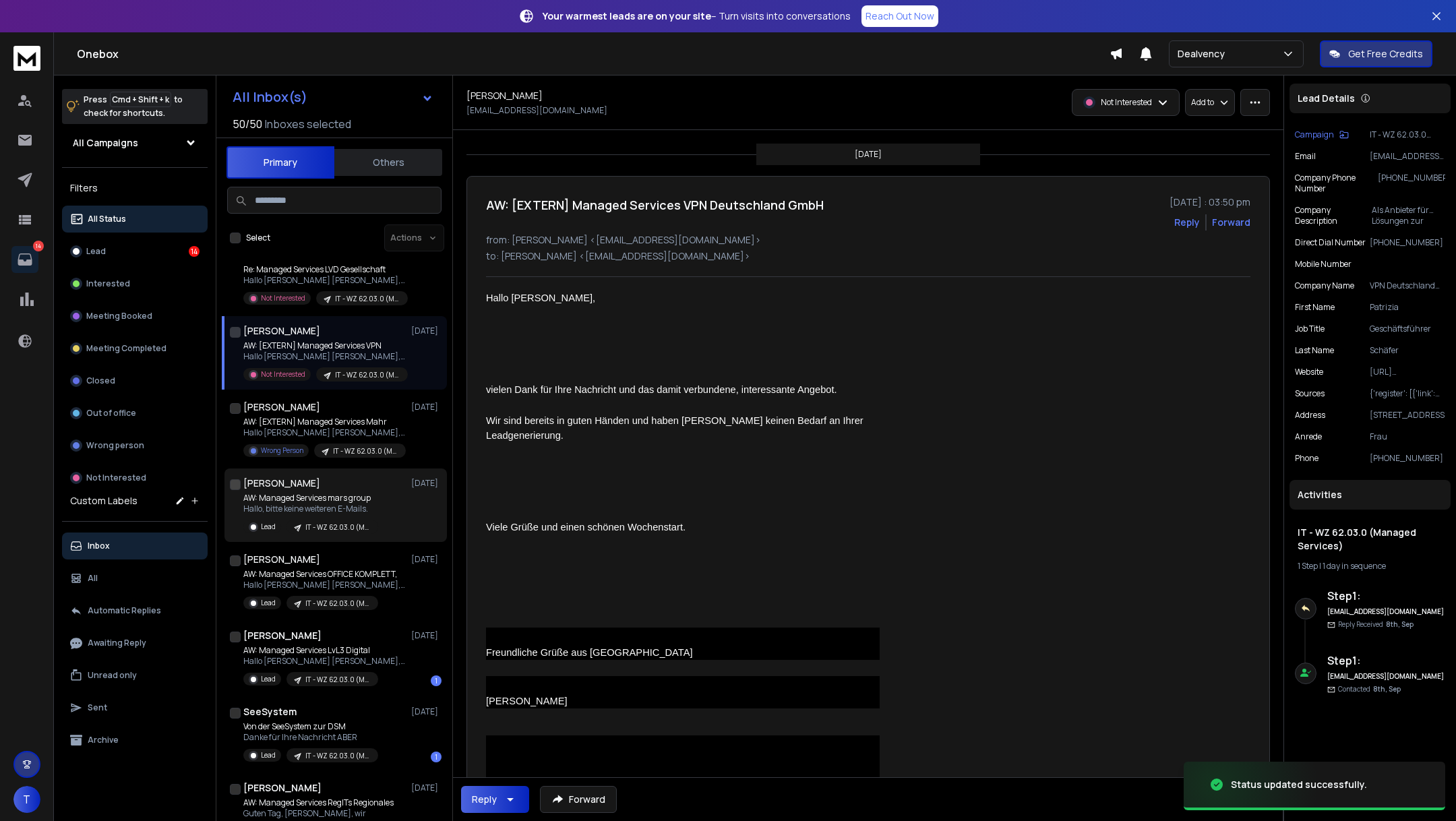
click at [348, 501] on p "AW: Managed Services mars group" at bounding box center [310, 497] width 135 height 11
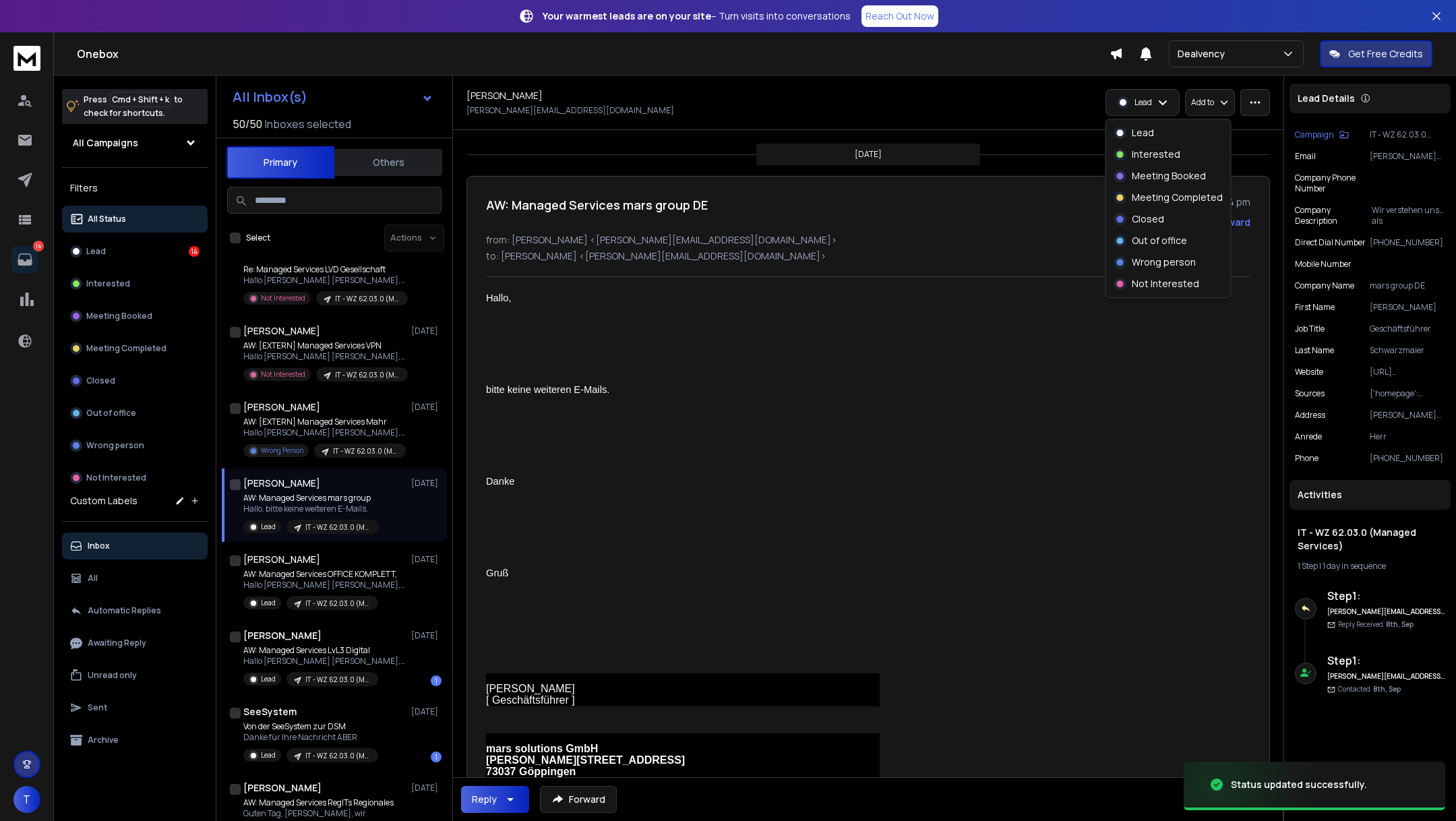
click at [1141, 106] on p "Lead" at bounding box center [1143, 102] width 18 height 11
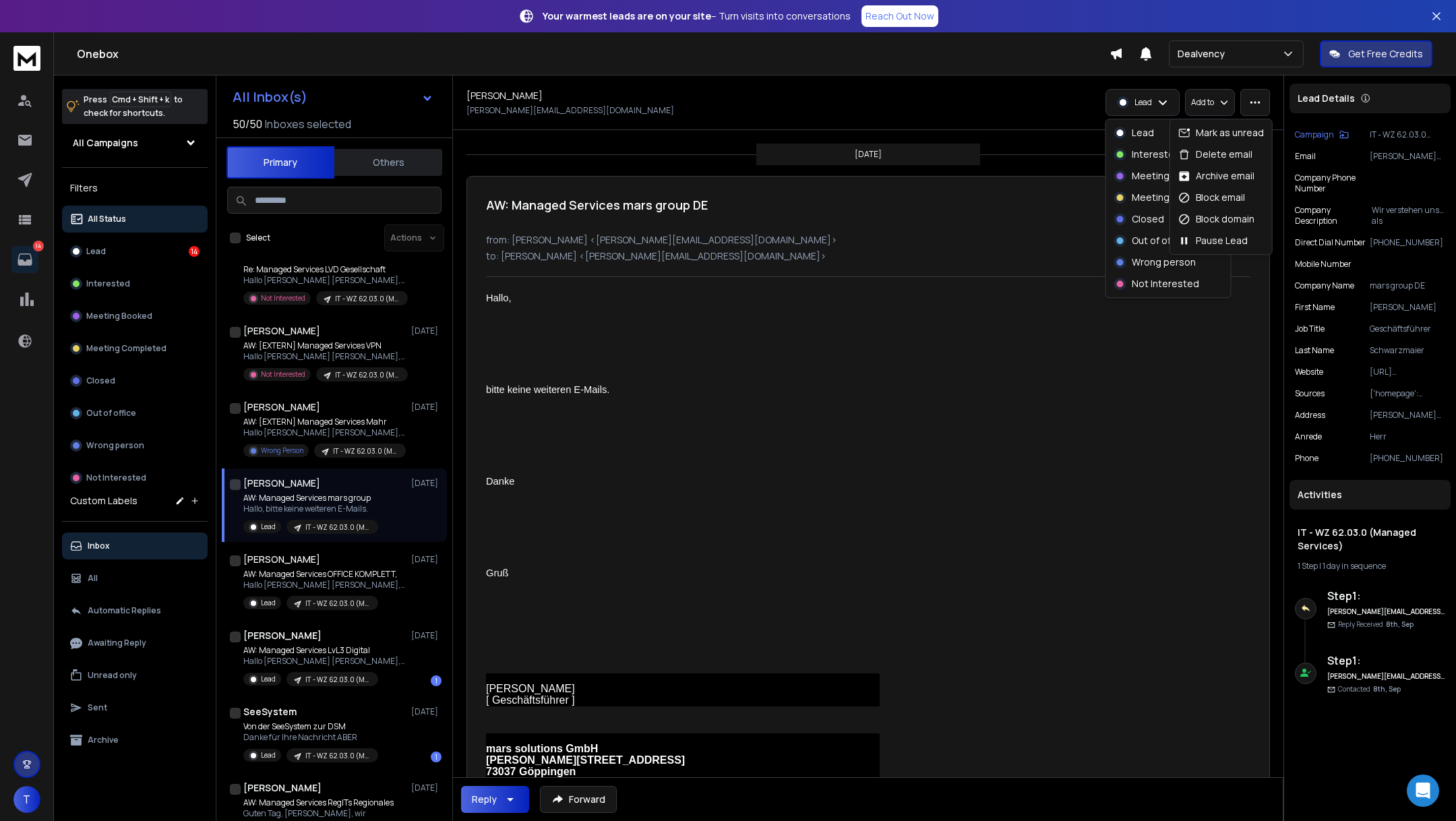
click at [1258, 111] on button "button" at bounding box center [1255, 102] width 29 height 27
click at [1224, 219] on div "Block domain" at bounding box center [1216, 219] width 76 height 13
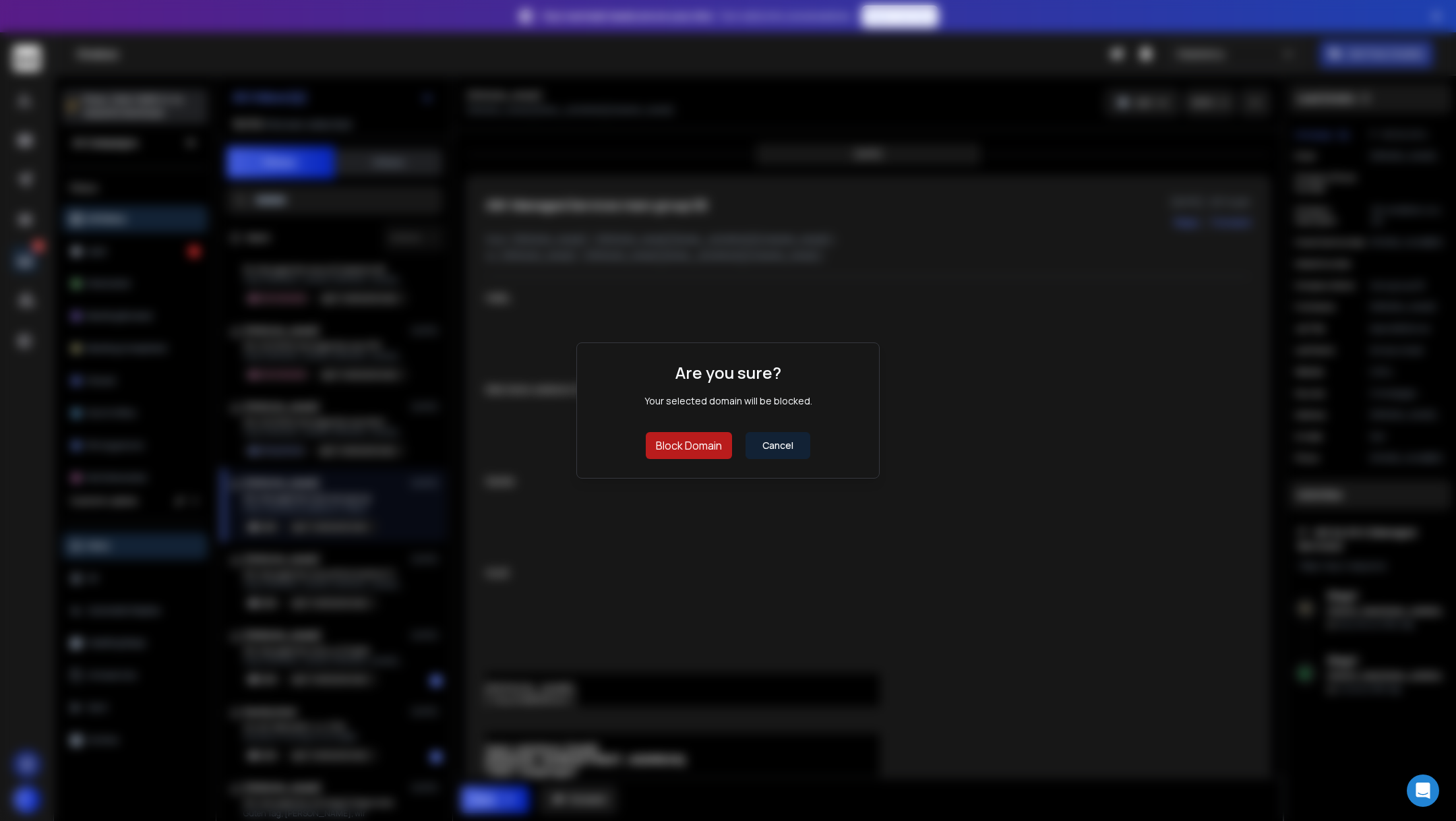
click at [705, 455] on button "Block Domain" at bounding box center [689, 446] width 86 height 27
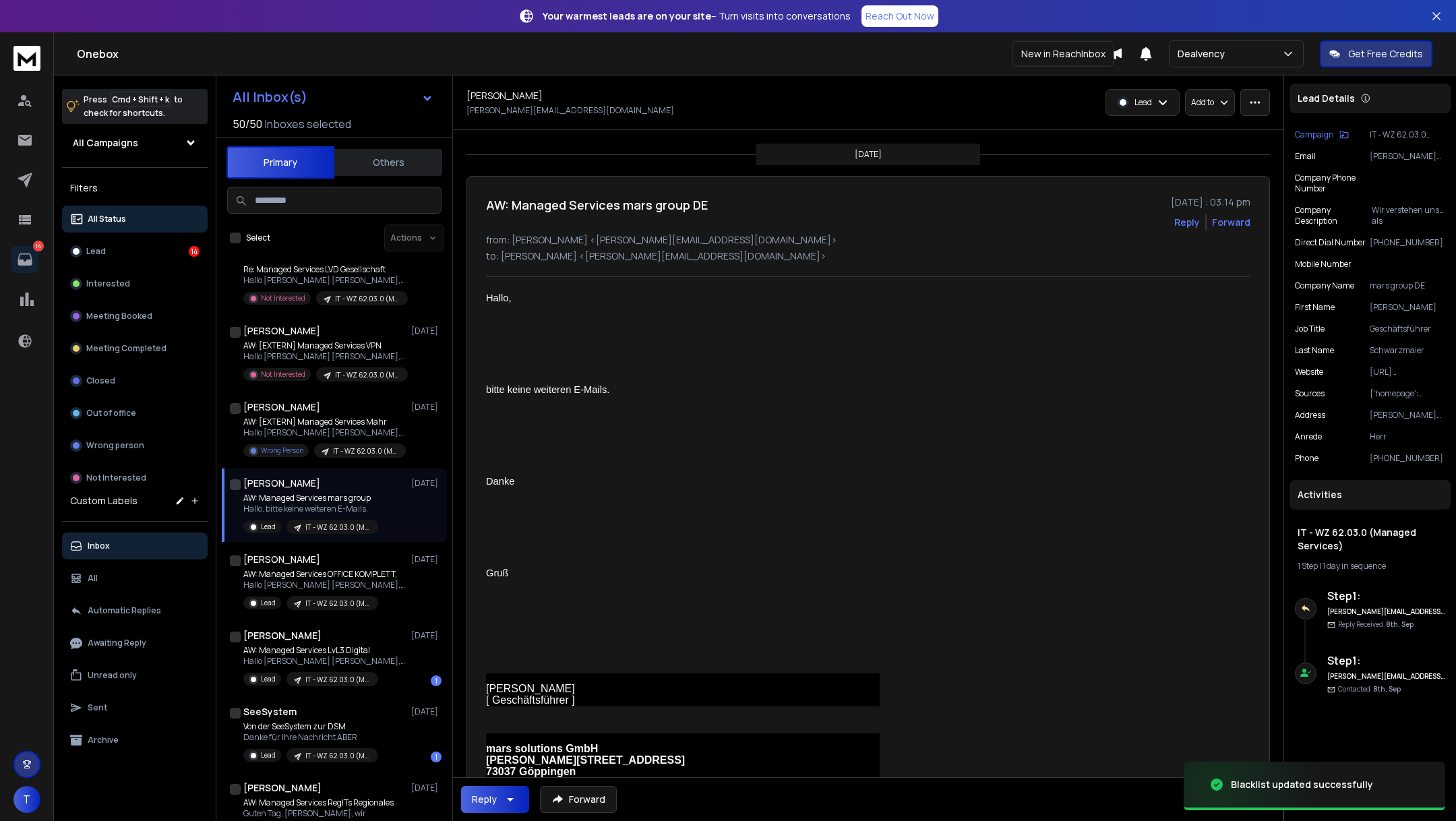
click at [1144, 88] on div "[PERSON_NAME] [PERSON_NAME] [PERSON_NAME][EMAIL_ADDRESS][DOMAIN_NAME] Lead Add …" at bounding box center [868, 103] width 830 height 55
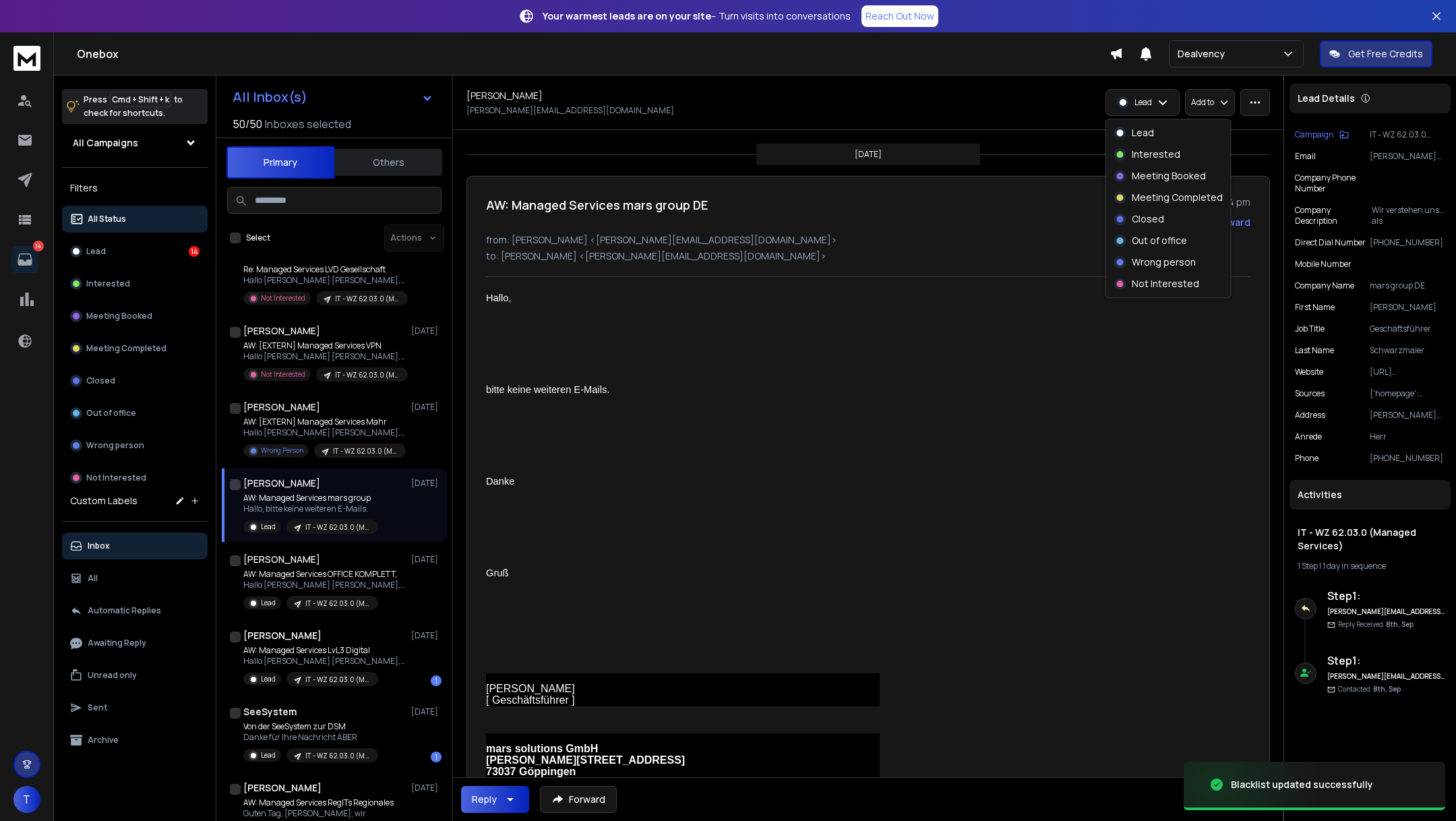
click at [1144, 92] on div "Lead" at bounding box center [1143, 102] width 73 height 26
click at [1160, 281] on p "Not Interested" at bounding box center [1166, 283] width 67 height 13
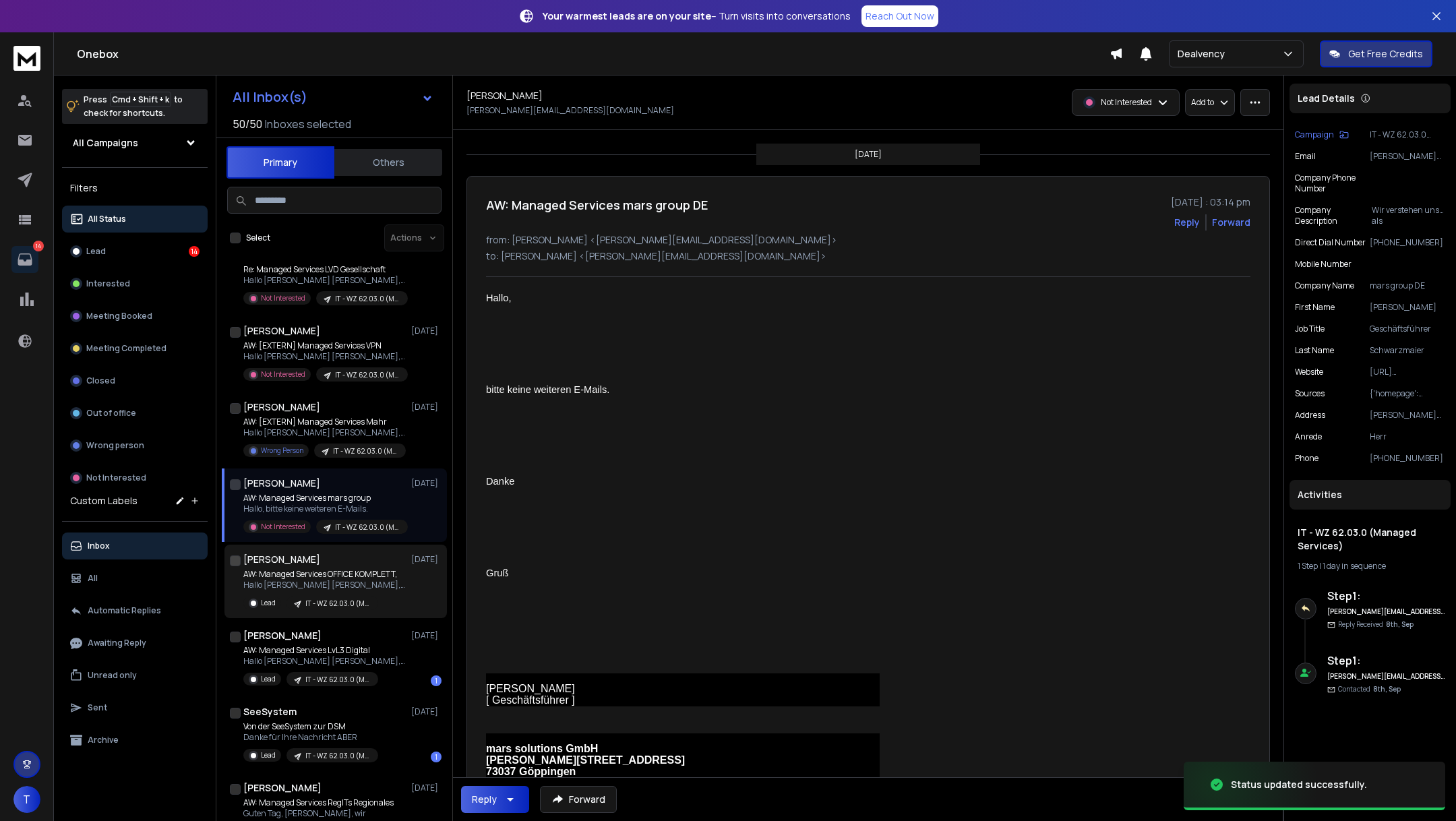
click at [313, 607] on p "IT - WZ 62.03.0 (Managed Services)" at bounding box center [338, 603] width 64 height 10
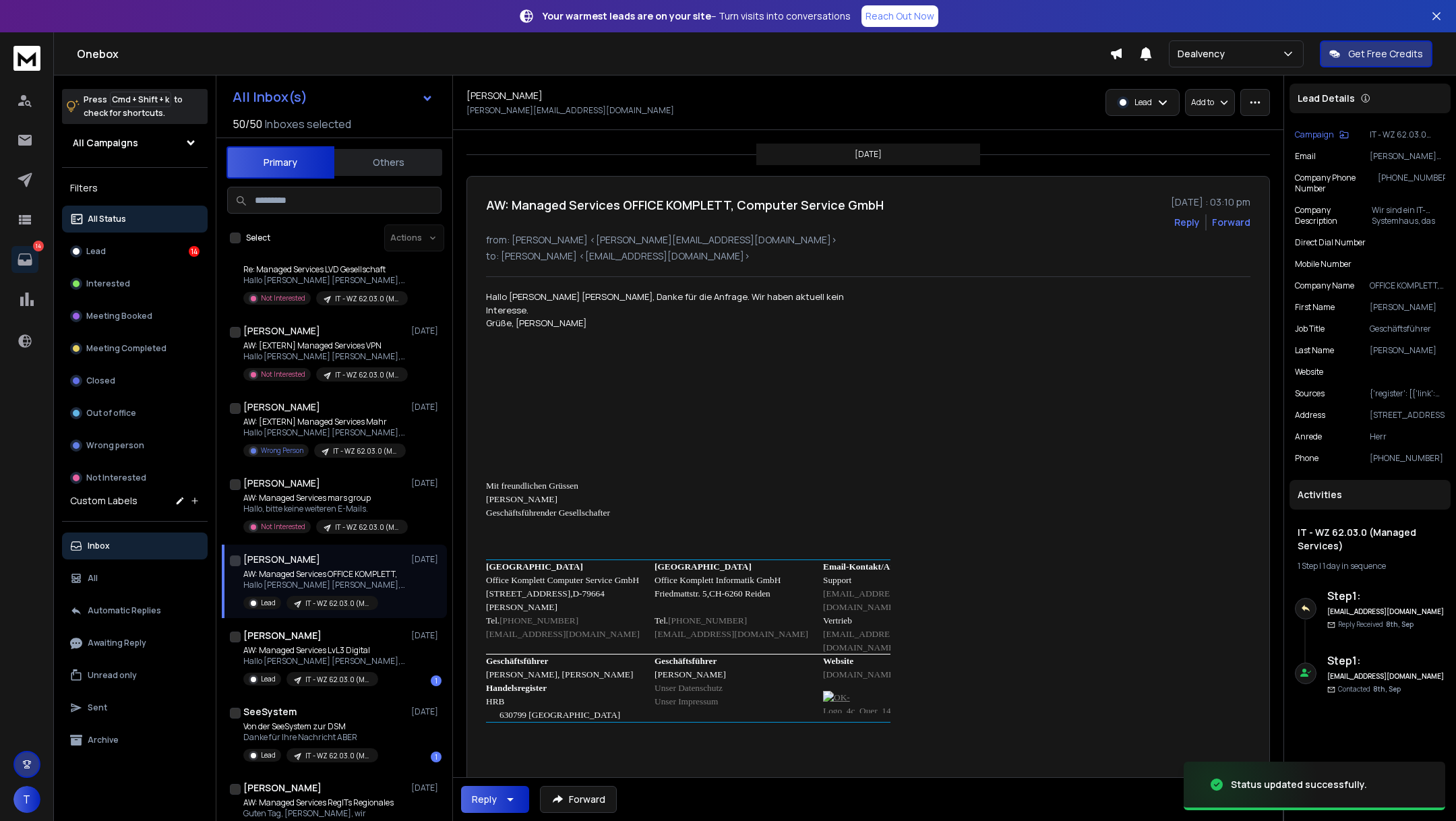
click at [1127, 109] on div "Lead" at bounding box center [1143, 102] width 73 height 26
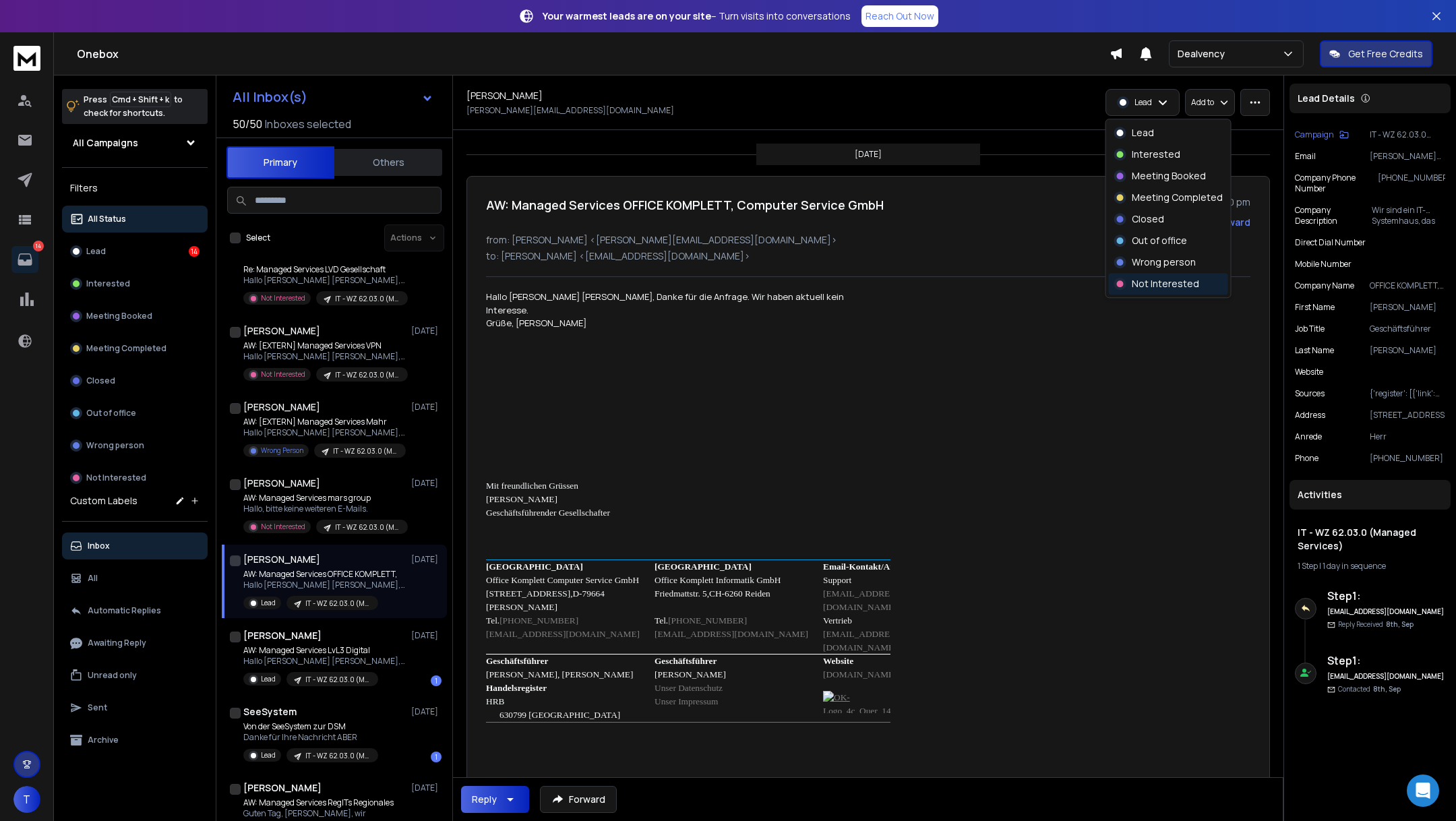
click at [1134, 277] on div "Not Interested" at bounding box center [1169, 284] width 119 height 22
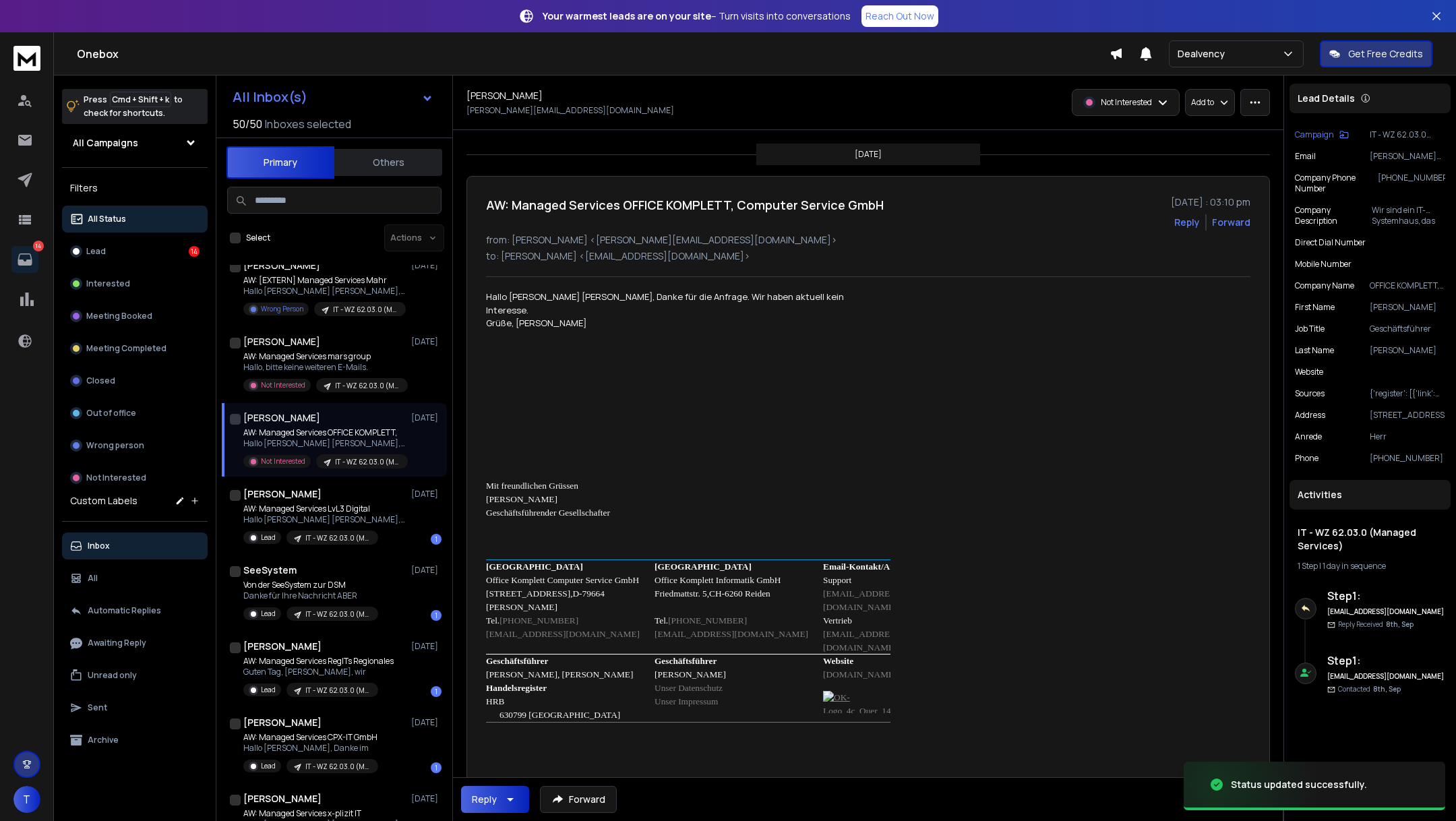
scroll to position [1311, 0]
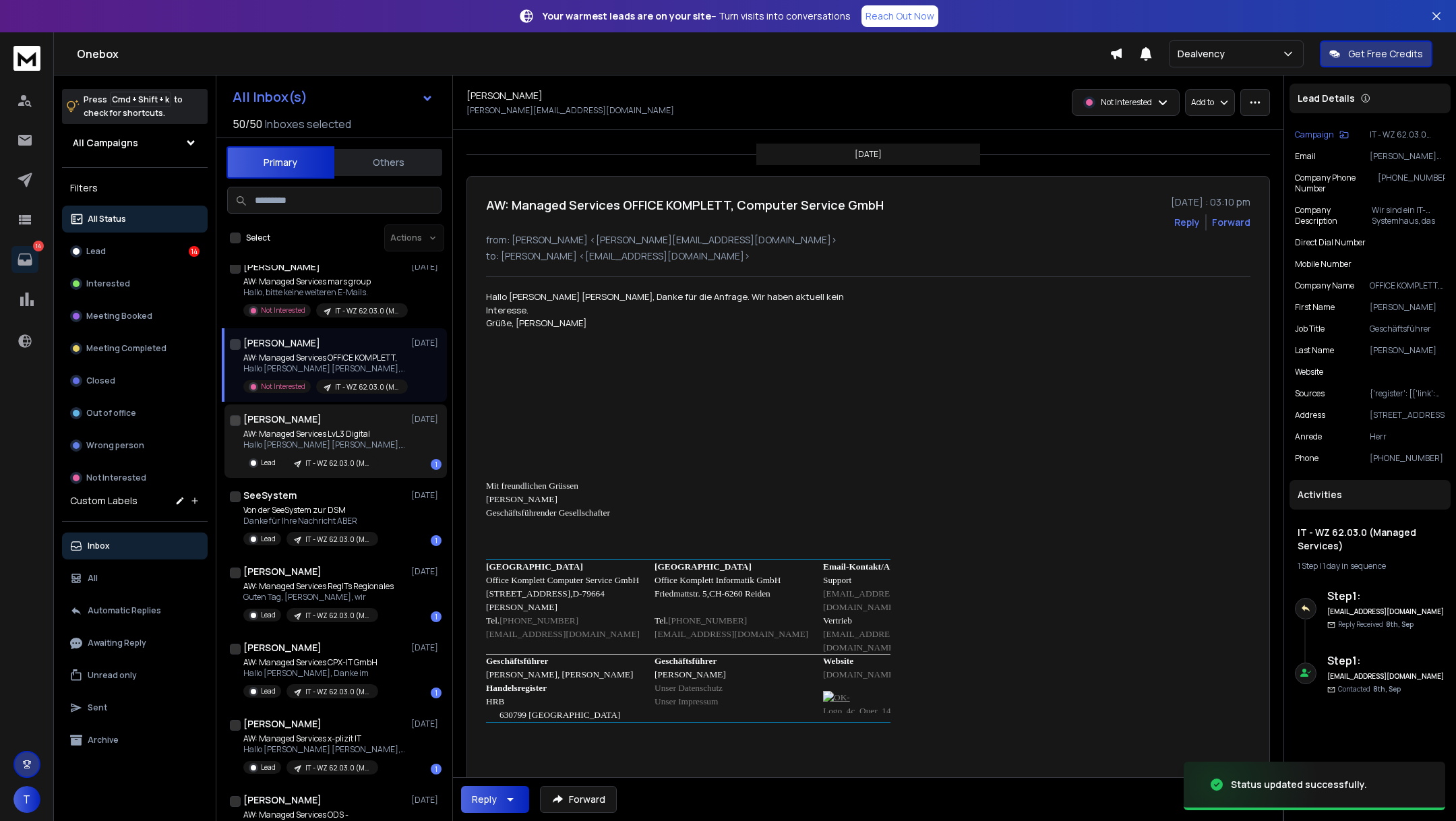
click at [396, 446] on div "AW: Managed Services LvL3 Digital Hallo [PERSON_NAME], vielen Dank Lead IT - WZ…" at bounding box center [342, 449] width 198 height 41
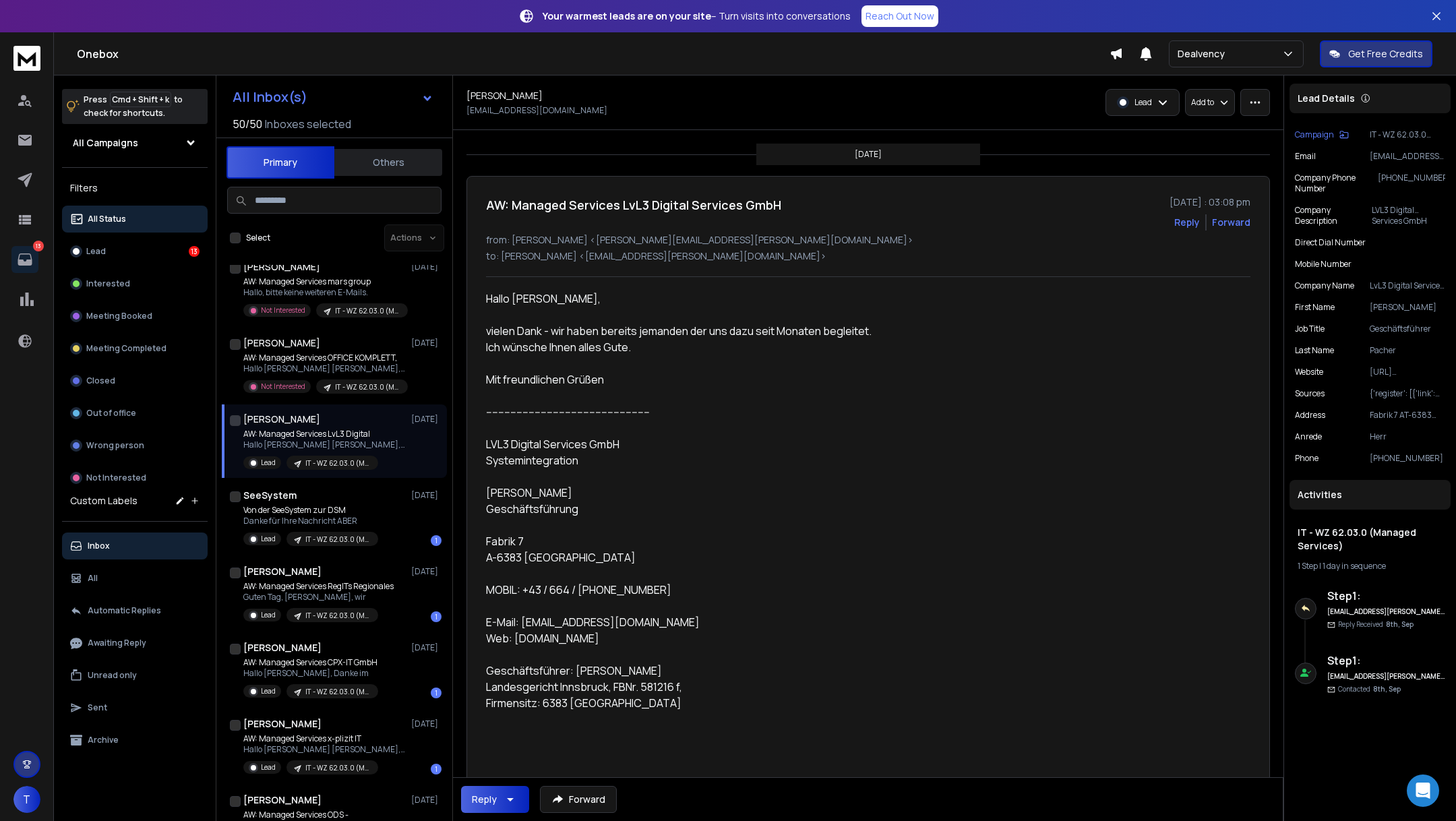
click at [1134, 104] on p "Lead" at bounding box center [1143, 102] width 18 height 11
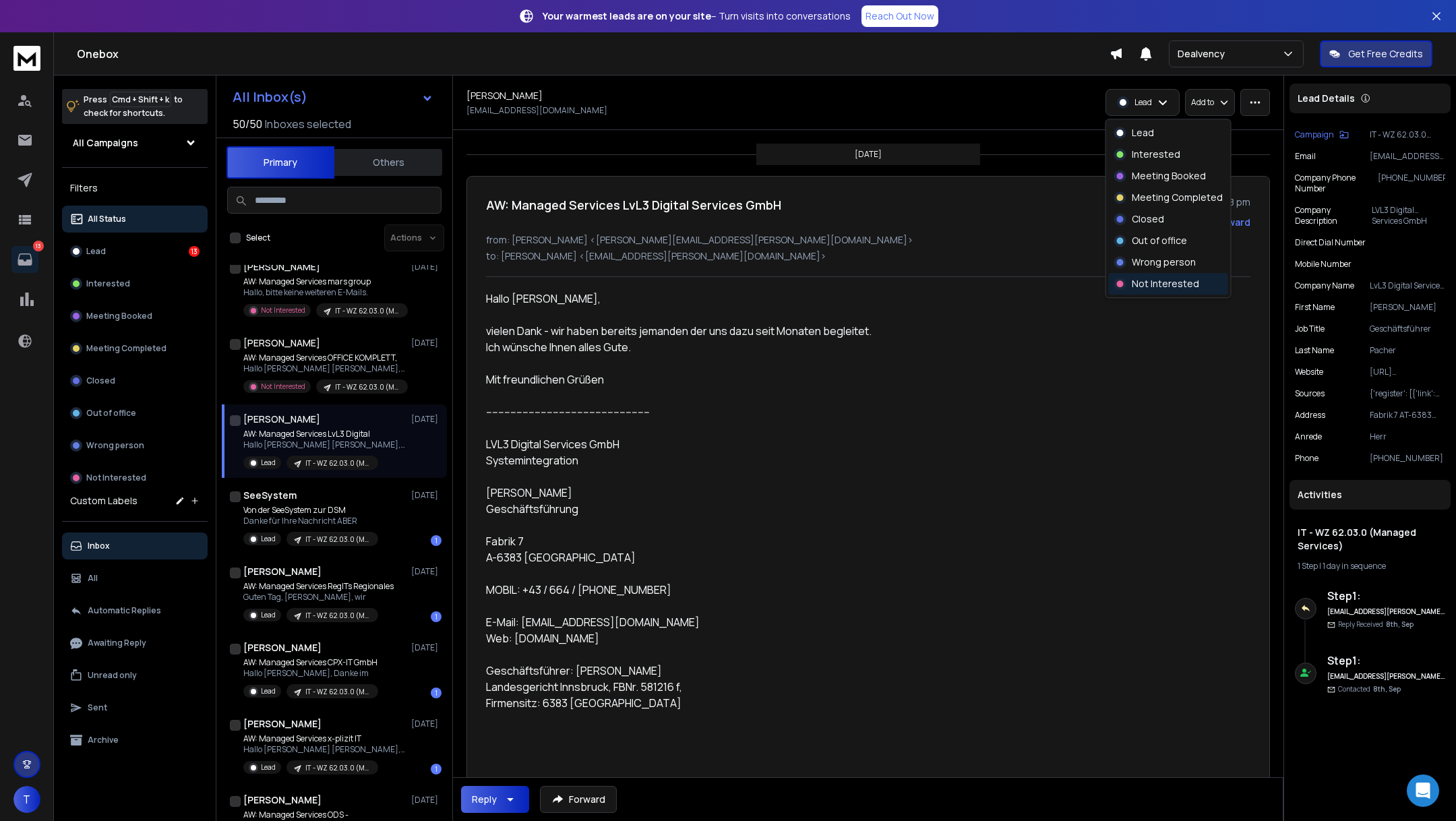
click at [1171, 287] on p "Not Interested" at bounding box center [1166, 283] width 67 height 13
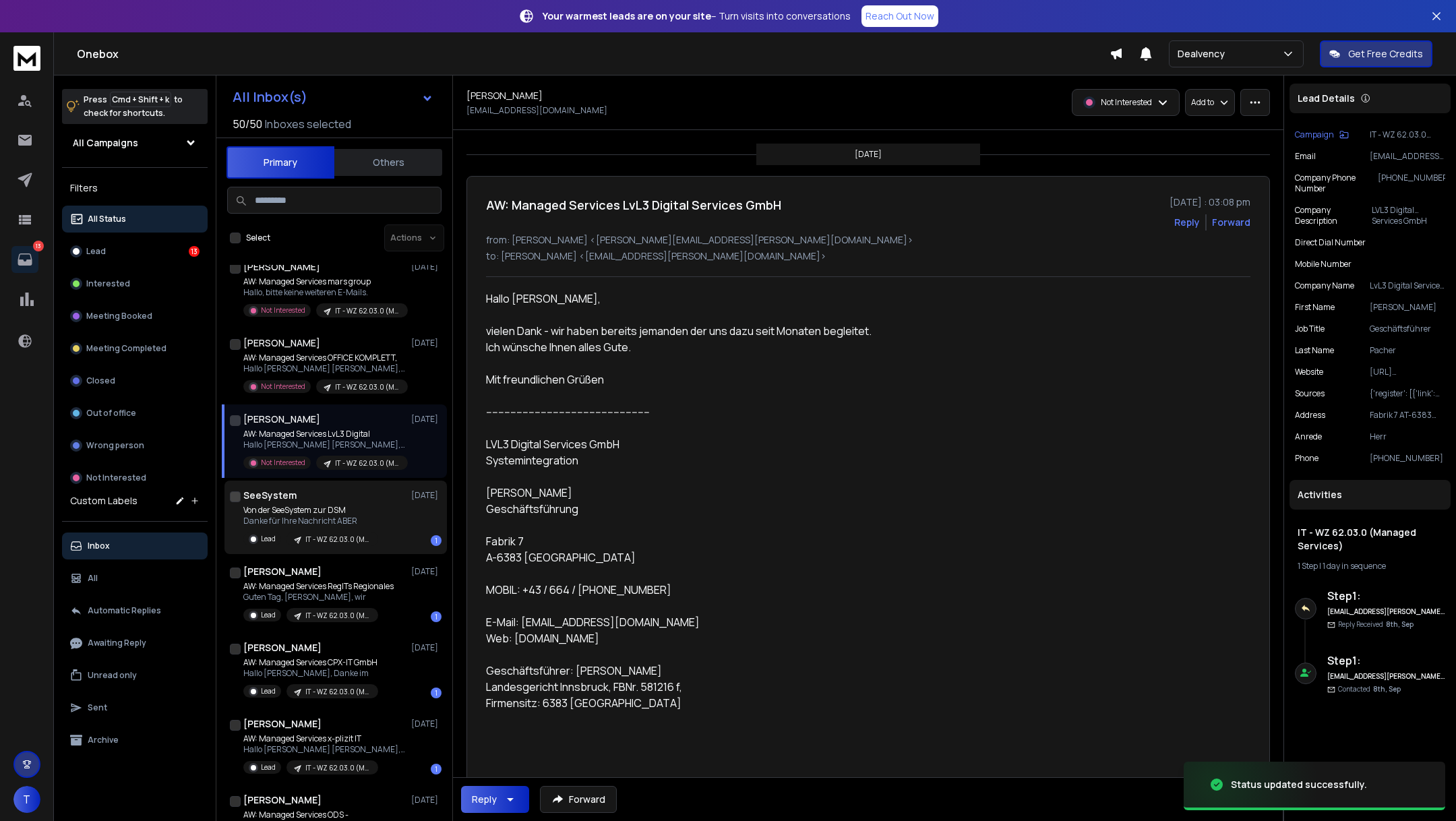
click at [378, 493] on div "SeeSystem [DATE]" at bounding box center [342, 495] width 198 height 13
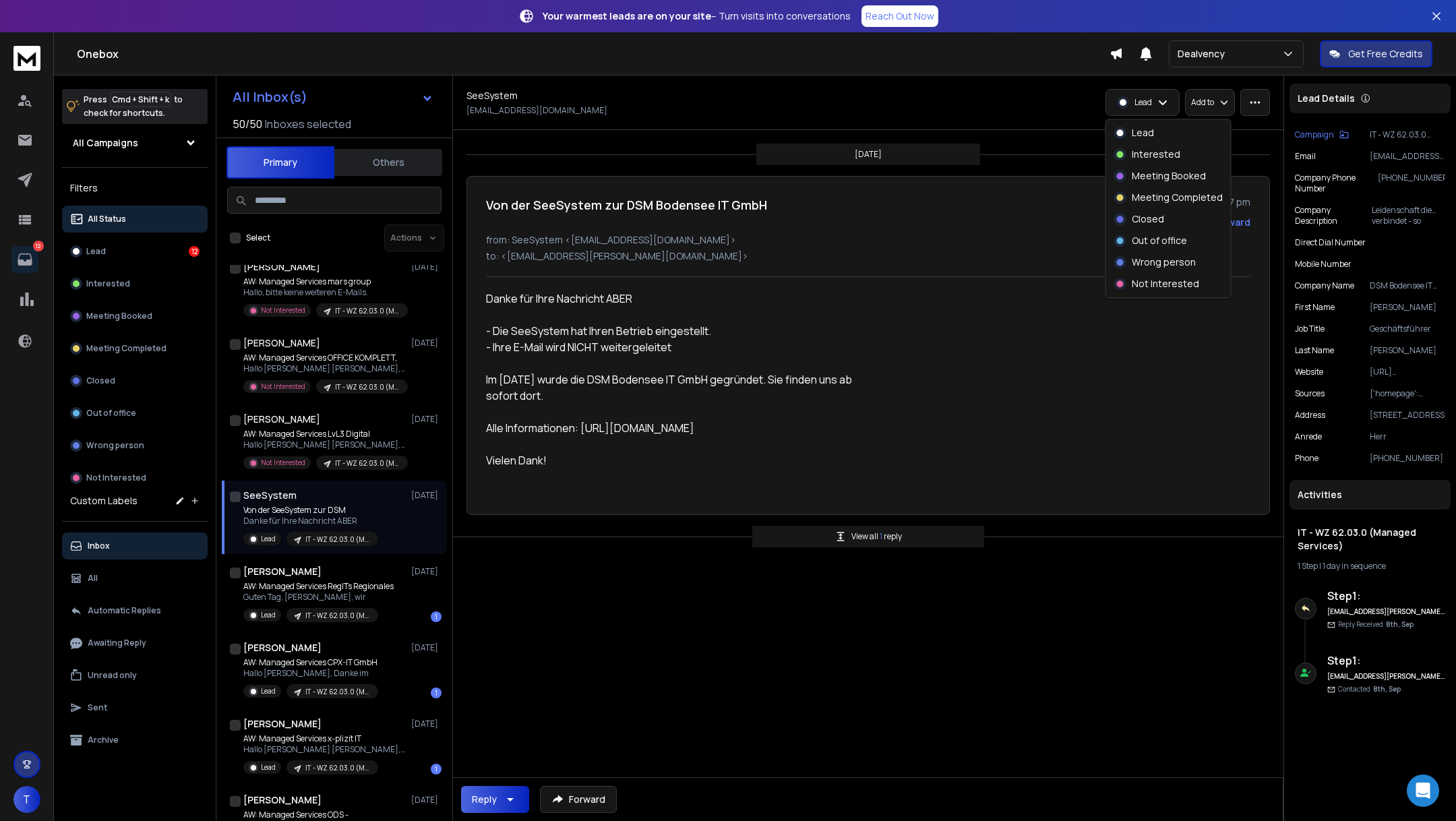
click at [1152, 104] on div "Lead" at bounding box center [1143, 102] width 73 height 26
click at [1165, 266] on p "Wrong person" at bounding box center [1164, 262] width 64 height 13
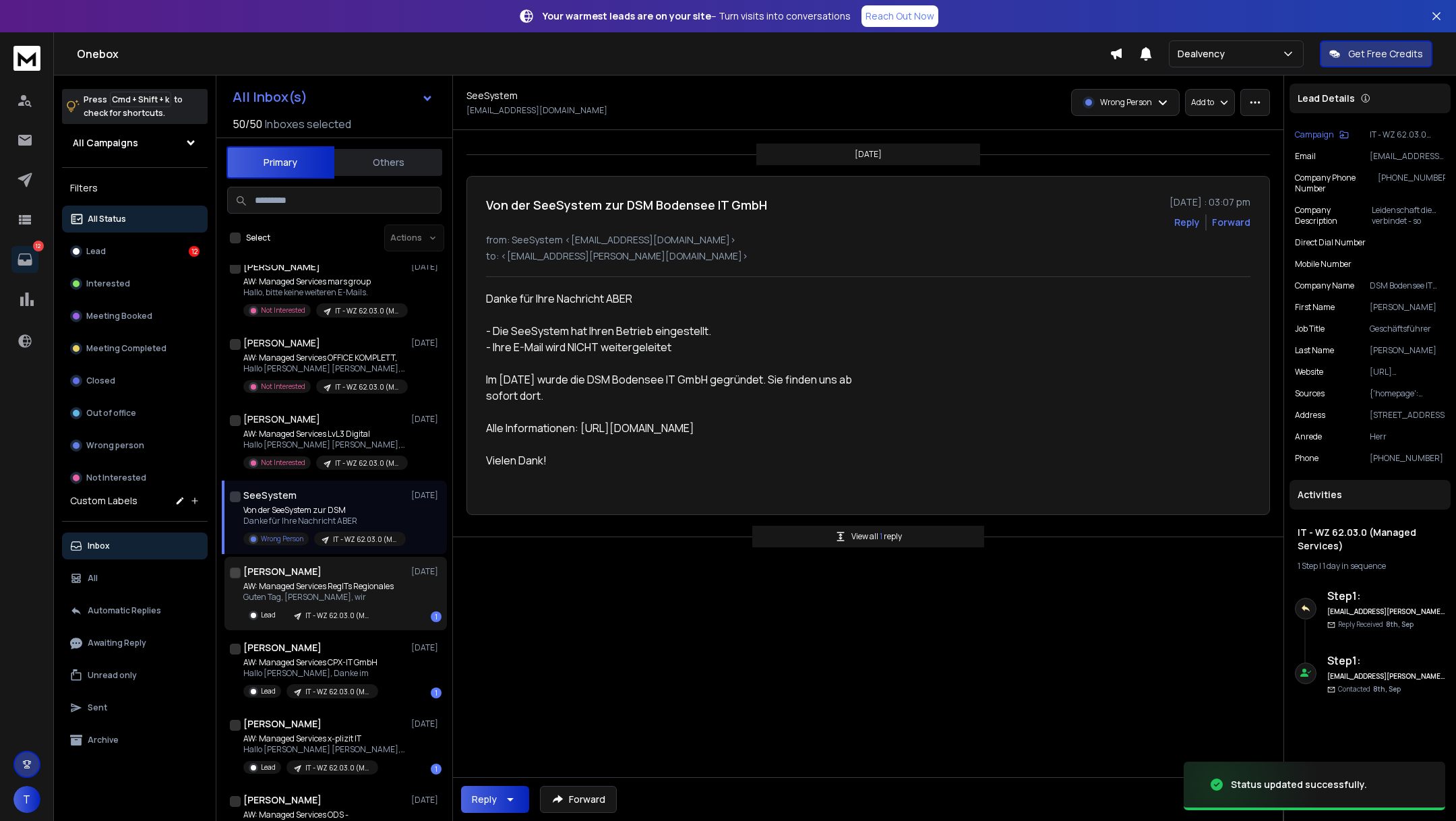
click at [360, 592] on p "Guten Tag, [PERSON_NAME], wir" at bounding box center [318, 597] width 151 height 11
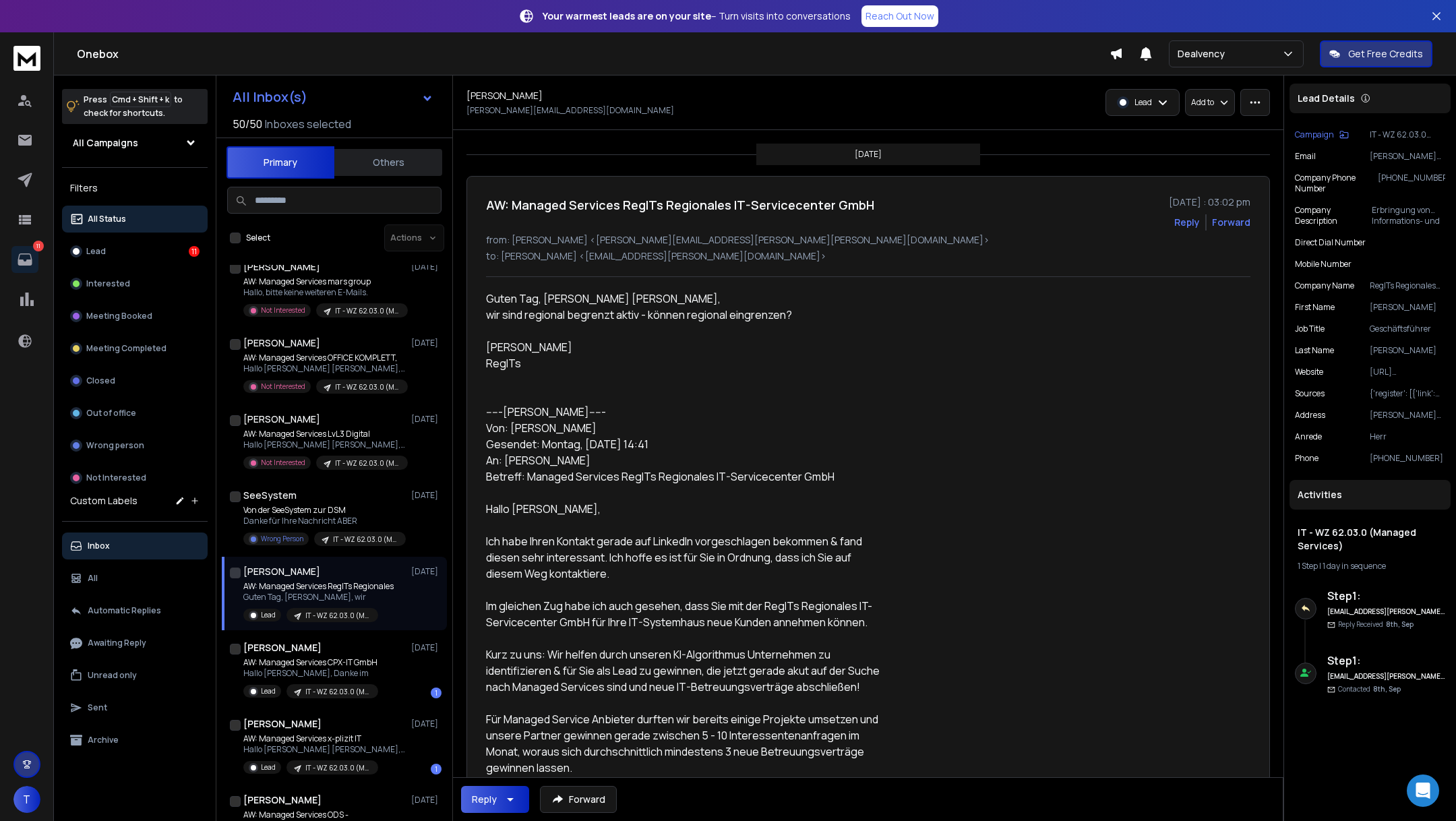
click at [1138, 99] on p "Lead" at bounding box center [1143, 102] width 18 height 11
click at [1151, 151] on p "Interested" at bounding box center [1156, 154] width 48 height 13
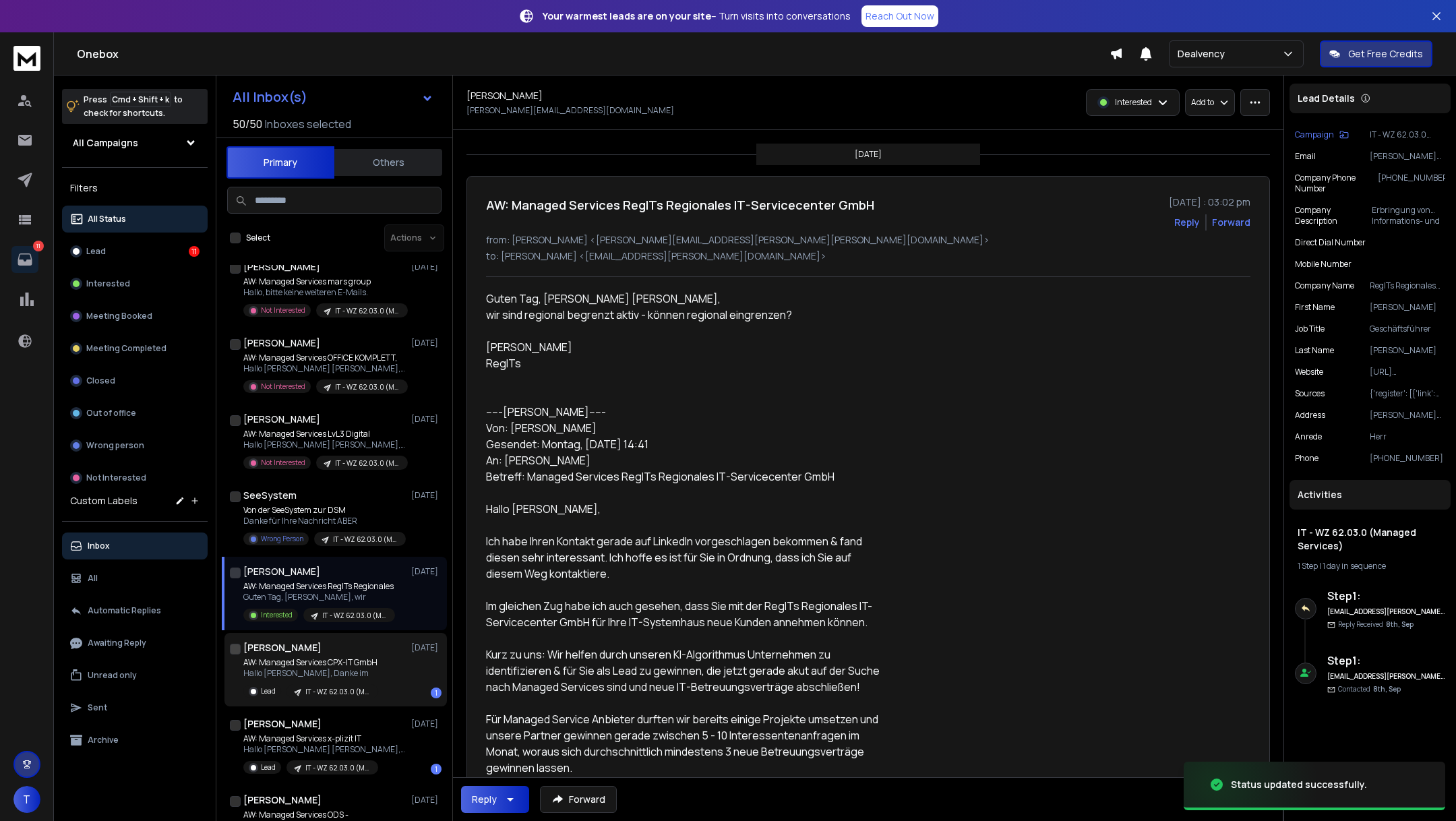
click at [345, 684] on div "IT - WZ 62.03.0 (Managed Services)" at bounding box center [332, 691] width 92 height 14
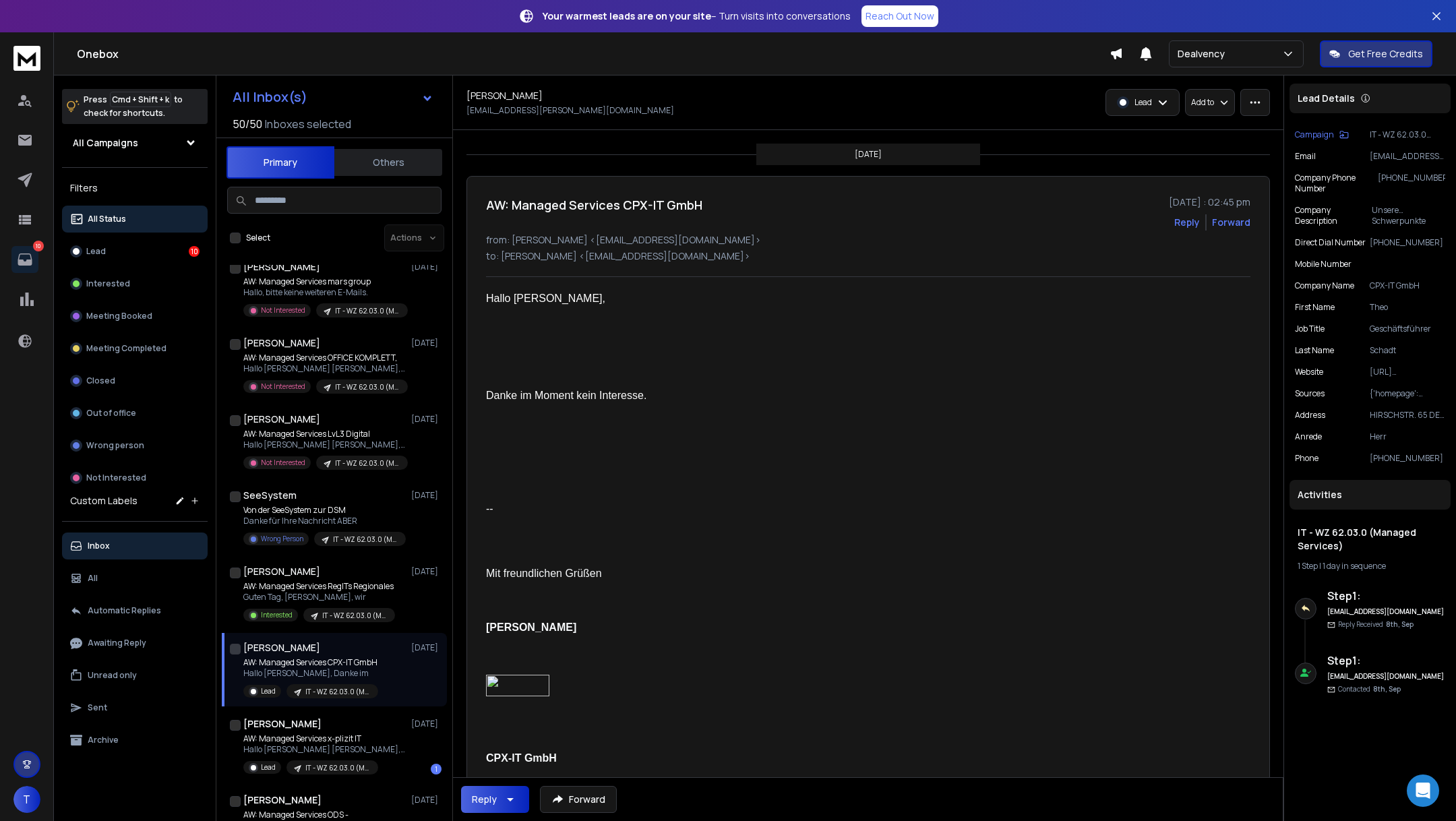
click at [1160, 101] on icon at bounding box center [1162, 102] width 11 height 11
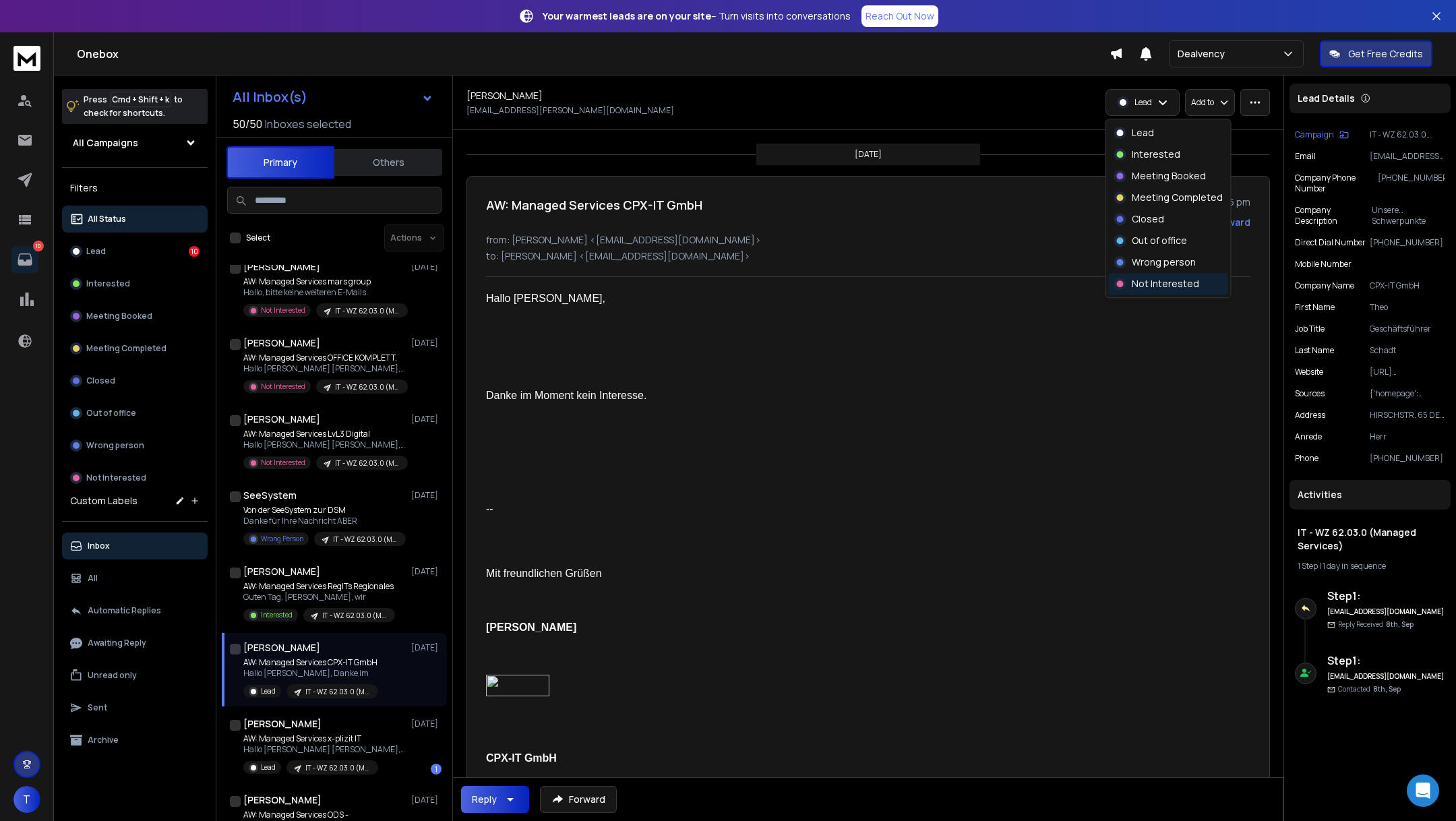
click at [1153, 289] on p "Not Interested" at bounding box center [1166, 283] width 67 height 13
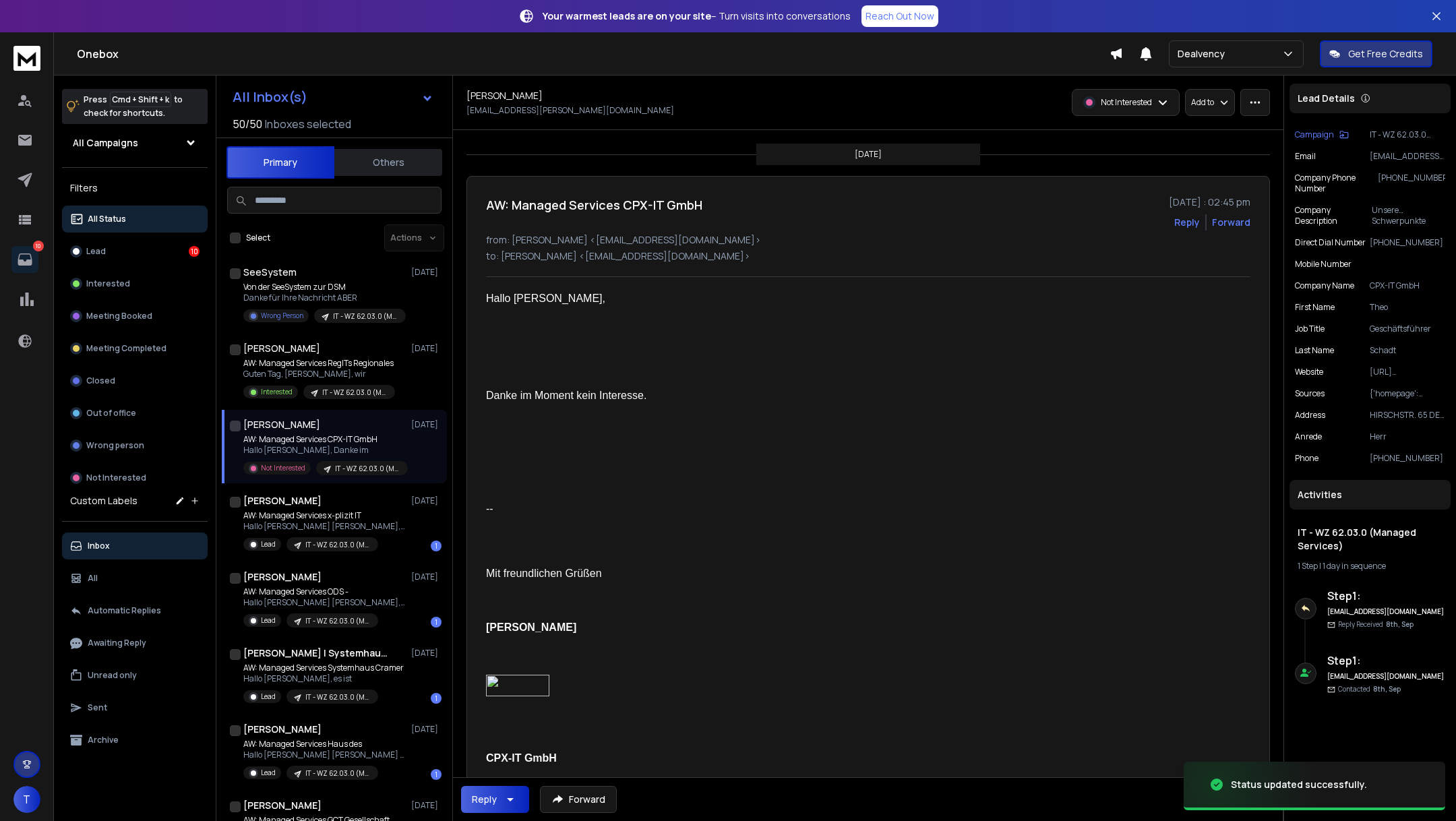
scroll to position [1594, 0]
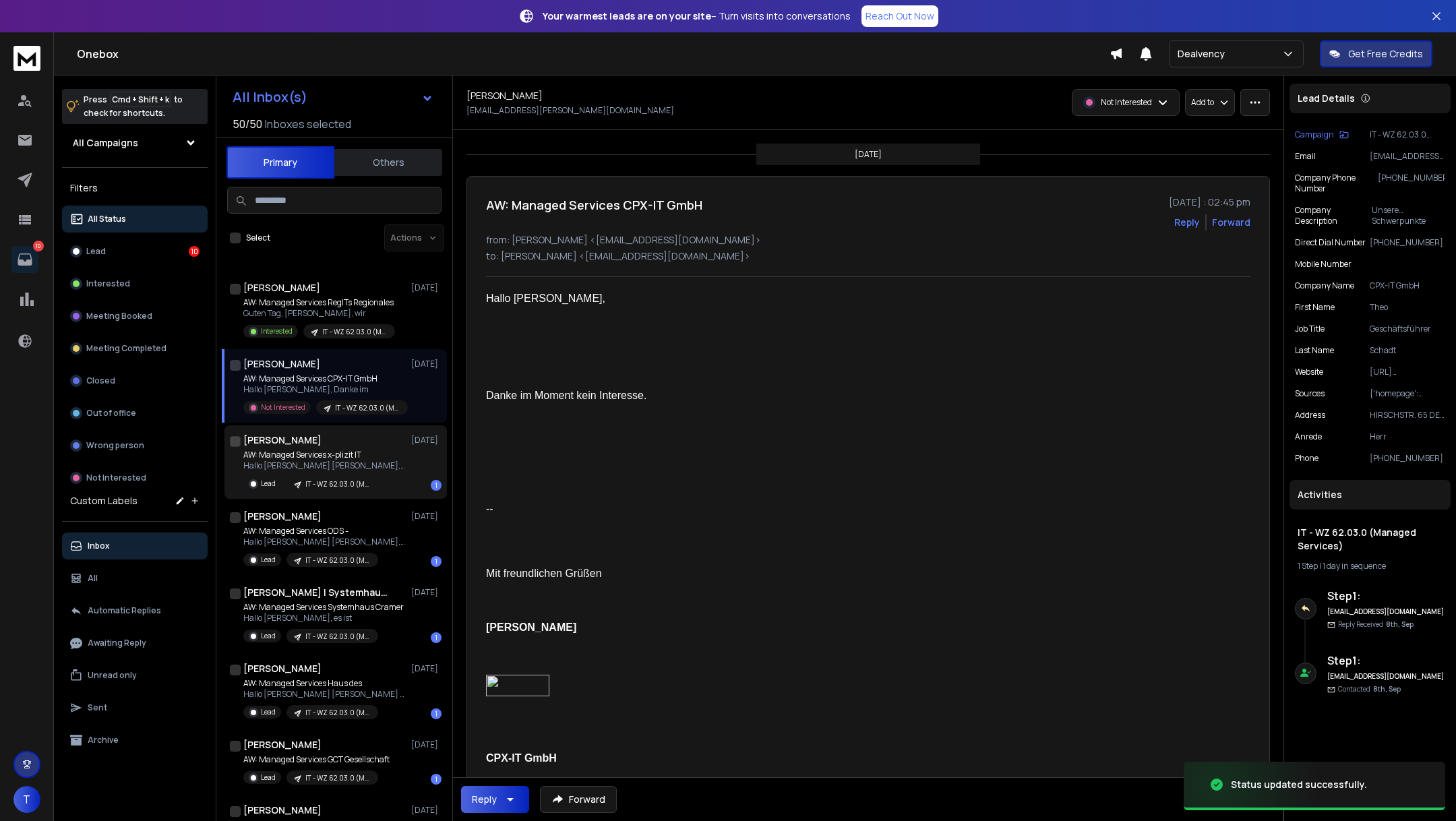
click at [360, 467] on p "Hallo [PERSON_NAME] [PERSON_NAME], vielen Dank" at bounding box center [324, 465] width 162 height 11
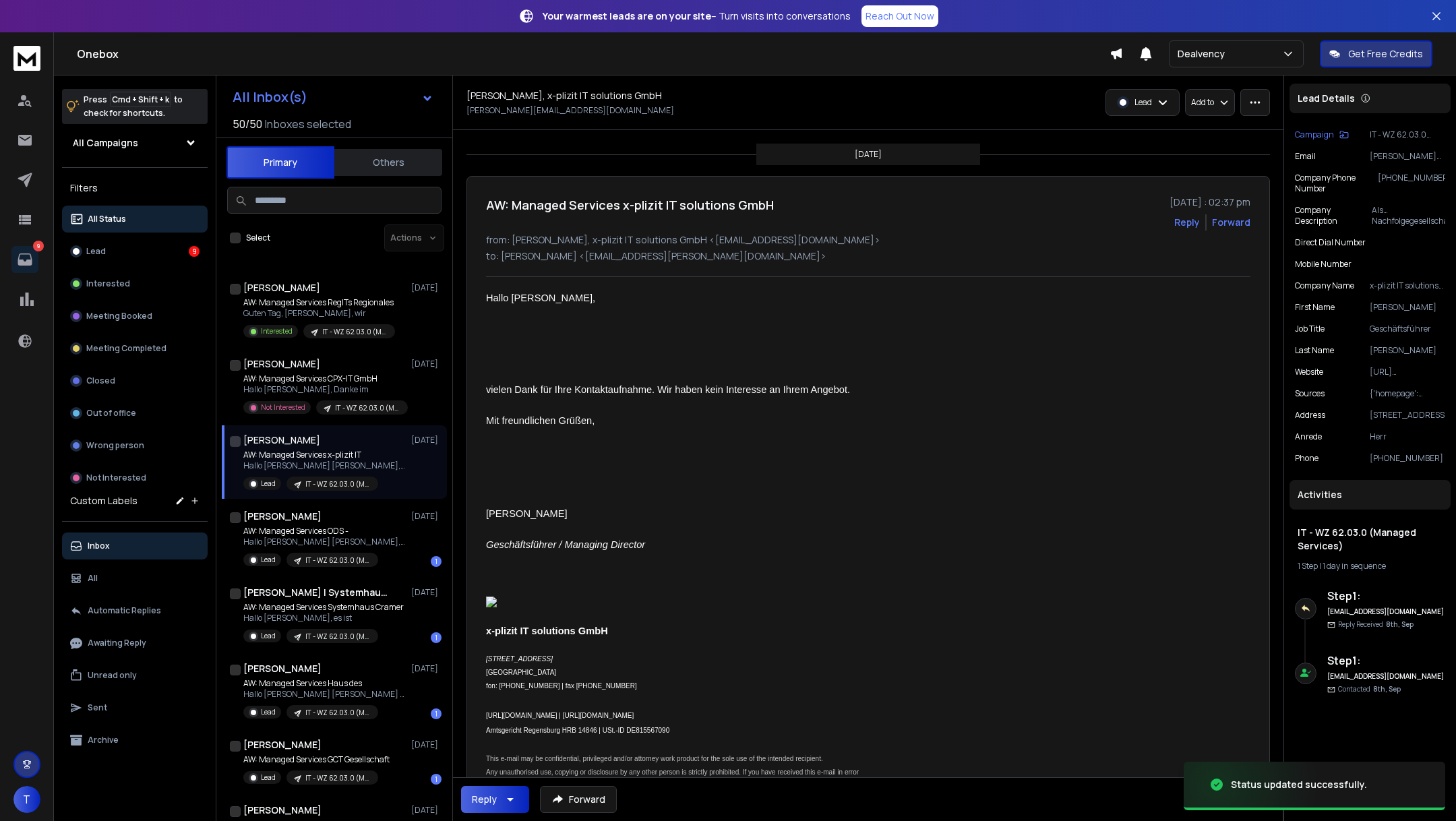
click at [1131, 95] on div "Lead" at bounding box center [1143, 102] width 73 height 26
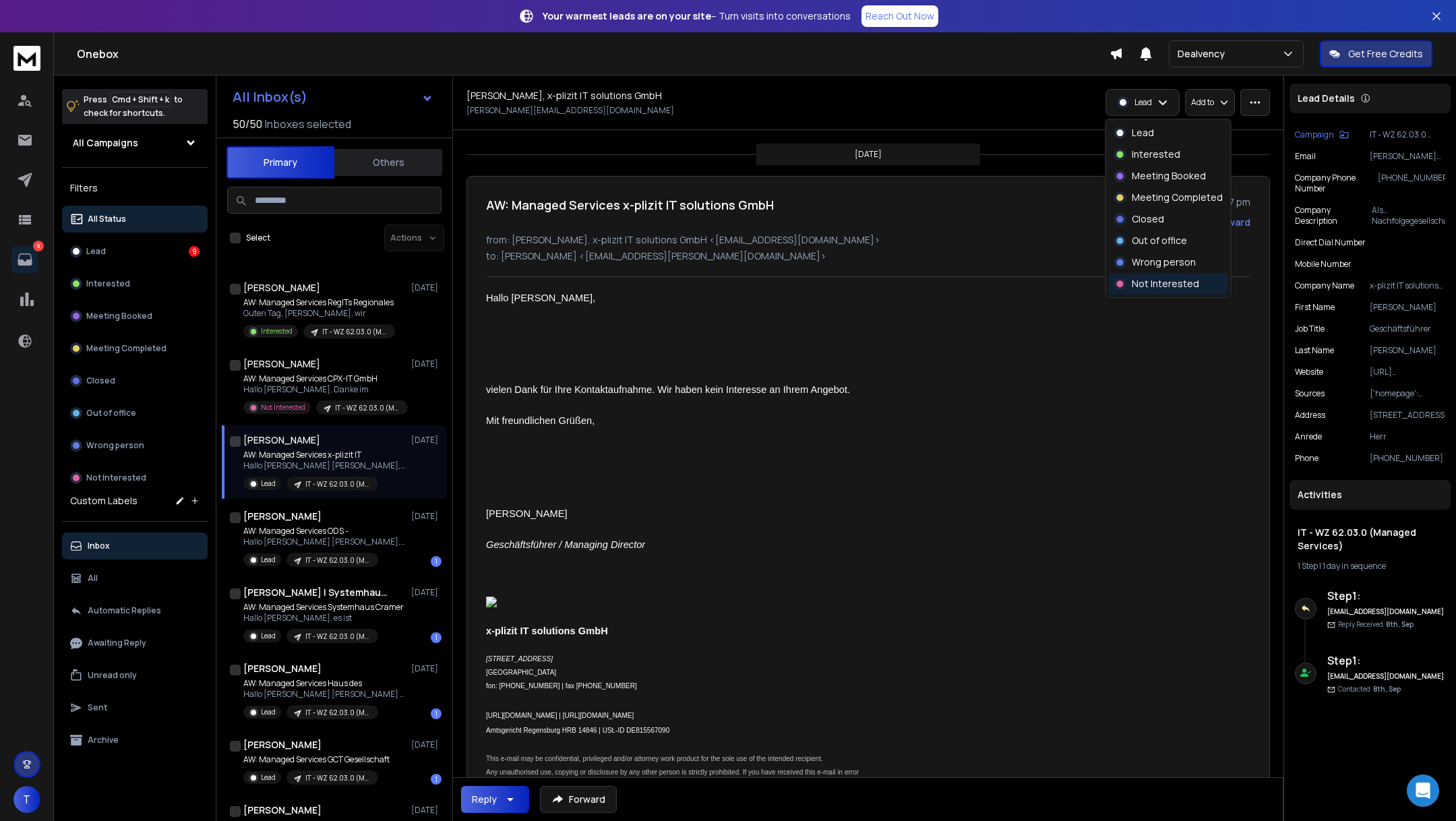
click at [1139, 280] on p "Not Interested" at bounding box center [1166, 283] width 67 height 13
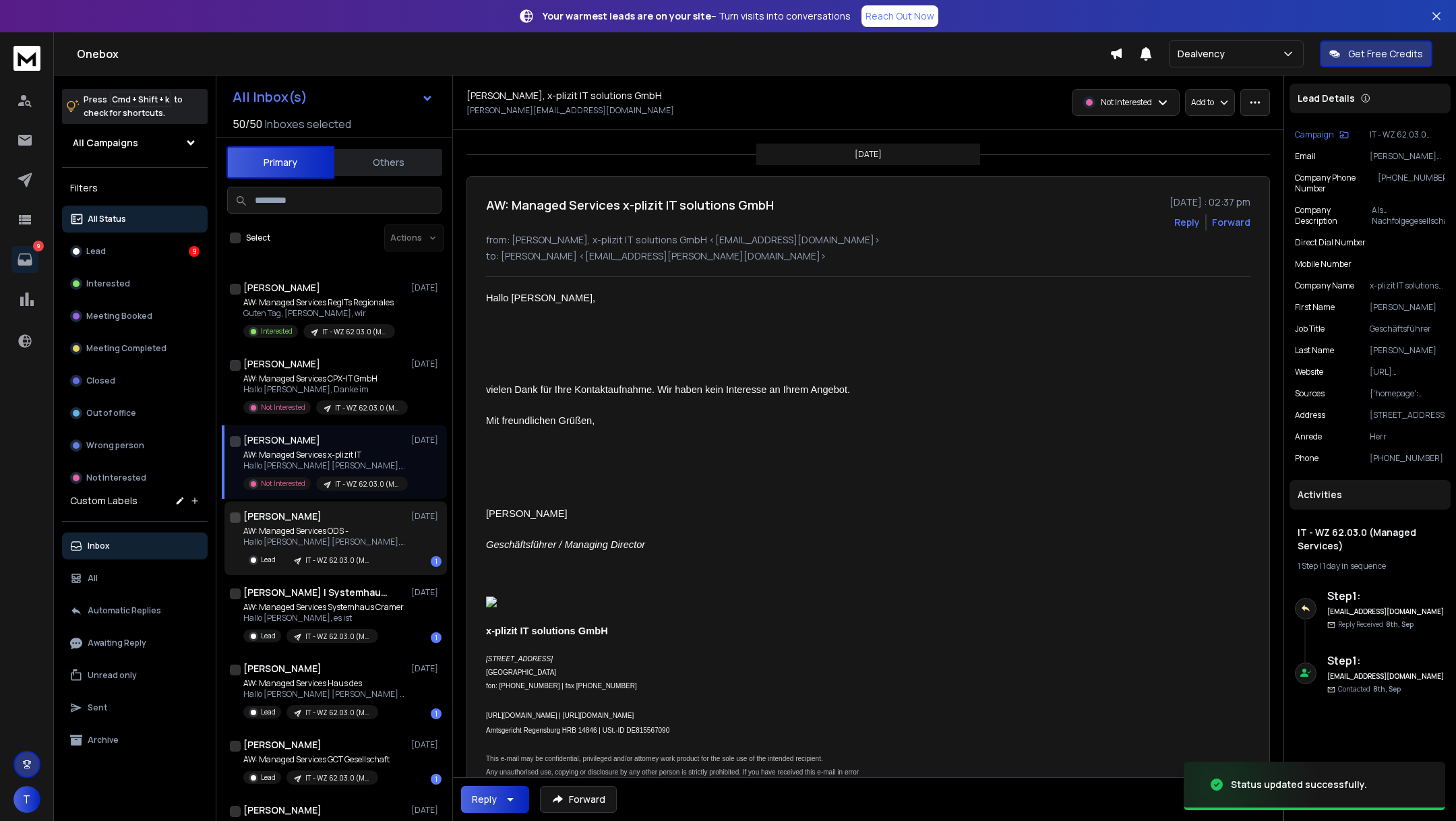
click at [352, 572] on div "[PERSON_NAME] [DATE] AW: Managed Services ODS - Hallo [PERSON_NAME] [PERSON_NAM…" at bounding box center [336, 538] width 223 height 74
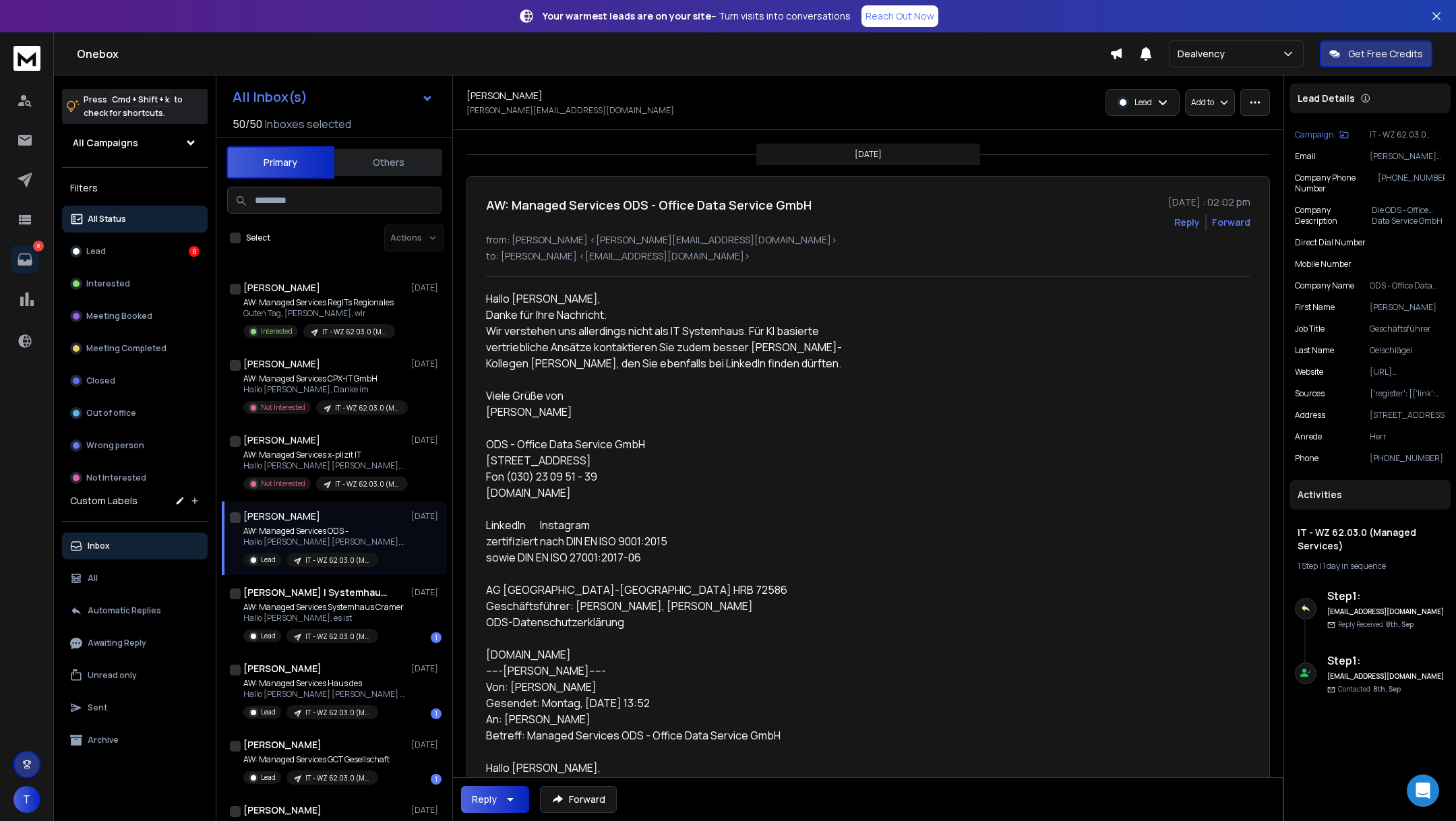
click at [1136, 95] on div "Lead" at bounding box center [1143, 102] width 73 height 26
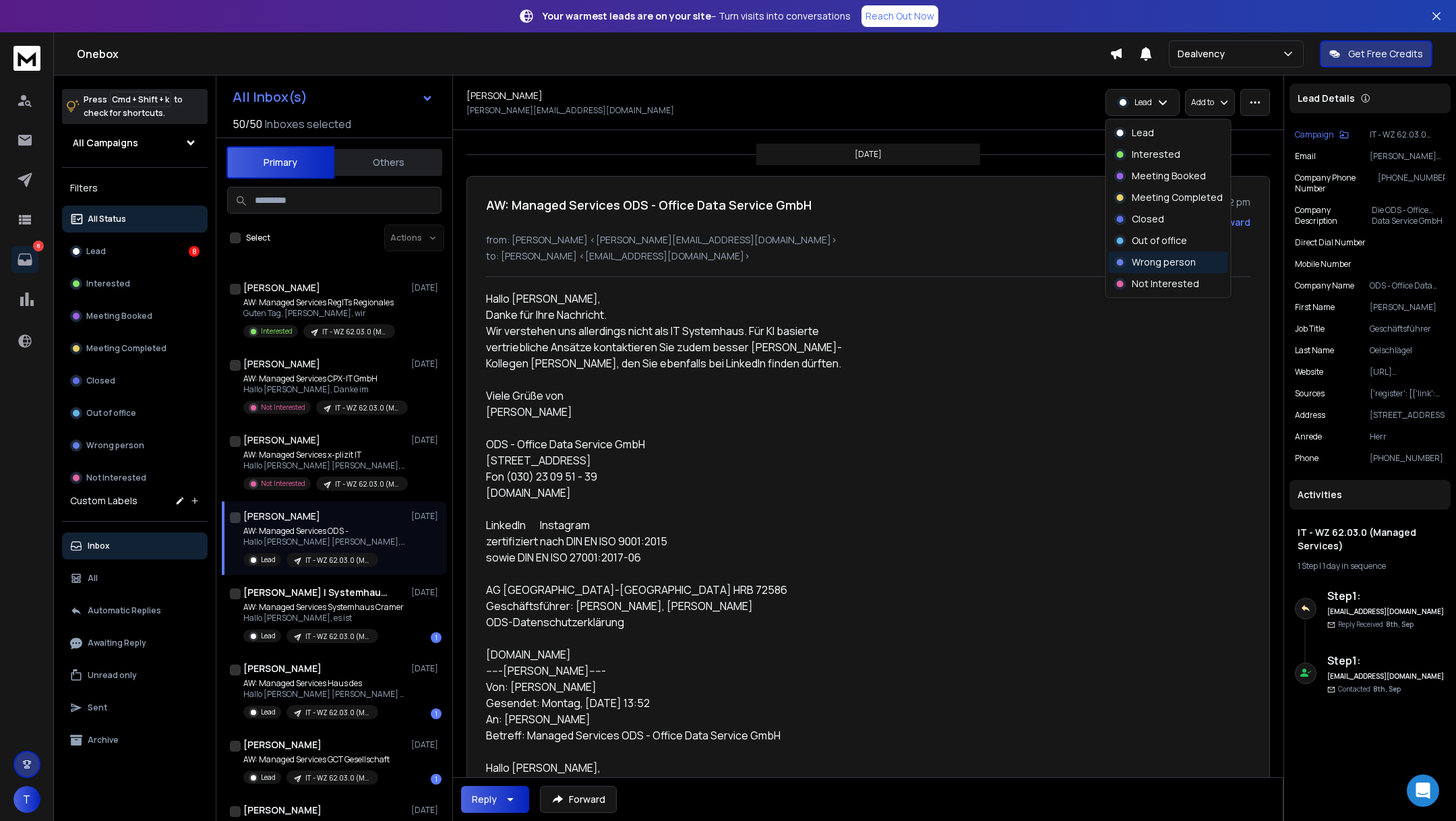
click at [1139, 265] on p "Wrong person" at bounding box center [1164, 262] width 64 height 13
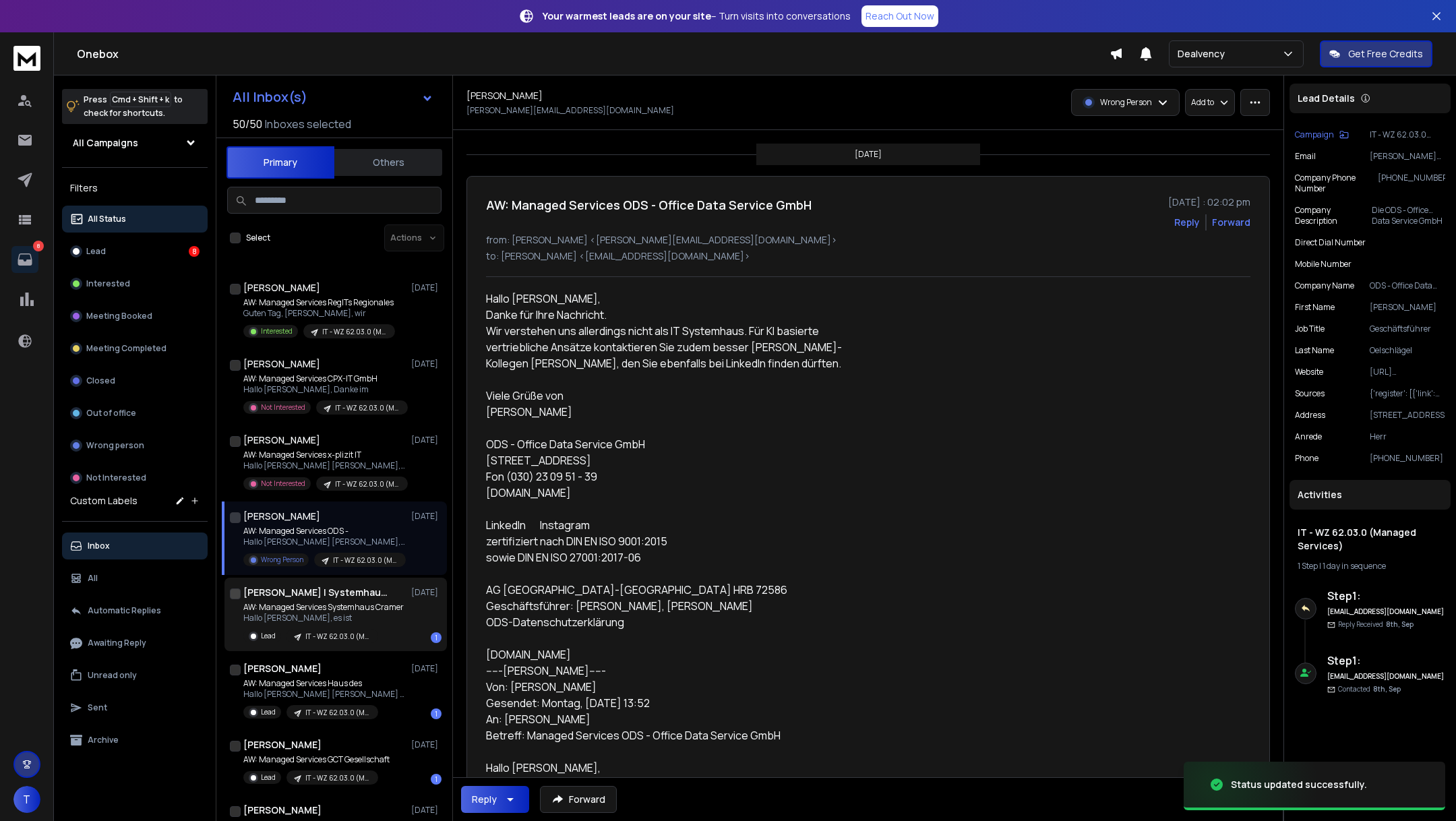
click at [317, 619] on p "Hallo [PERSON_NAME], es ist" at bounding box center [323, 618] width 160 height 11
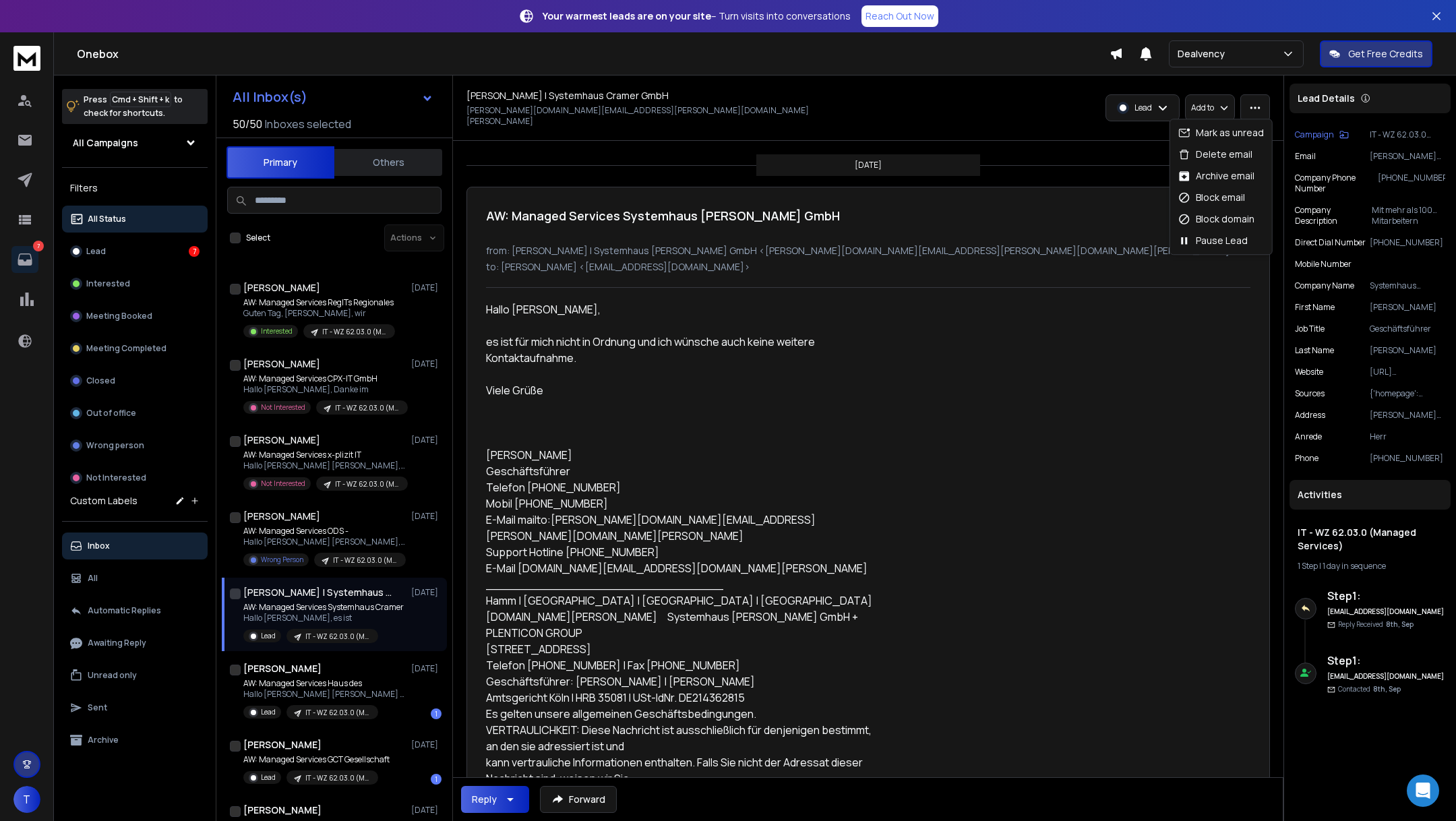
click at [1268, 109] on button "button" at bounding box center [1255, 108] width 29 height 27
click at [1247, 219] on div "Block domain" at bounding box center [1216, 219] width 76 height 13
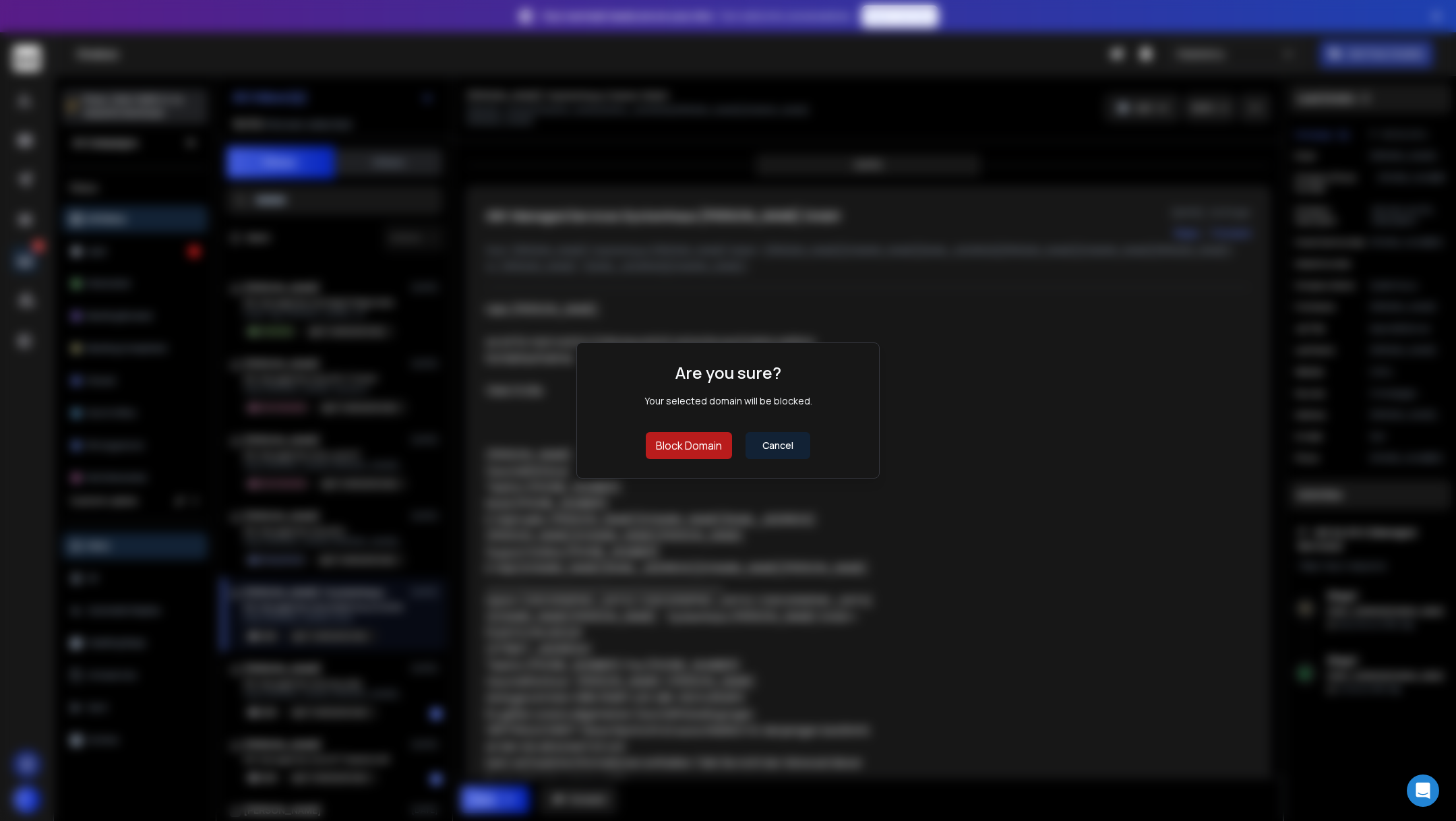
click at [687, 446] on button "Block Domain" at bounding box center [689, 446] width 86 height 27
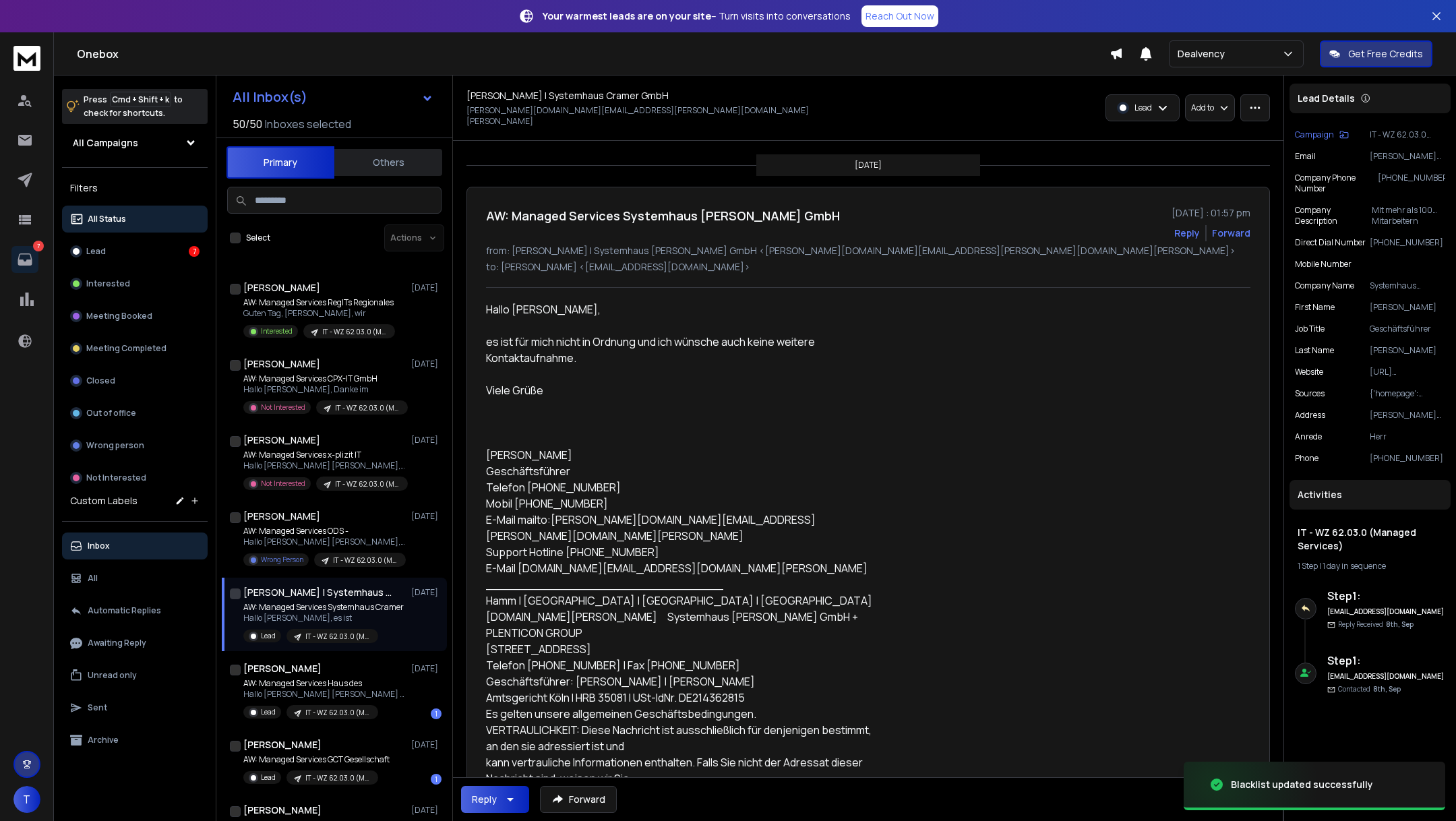
click at [1133, 102] on div "Lead" at bounding box center [1143, 108] width 73 height 26
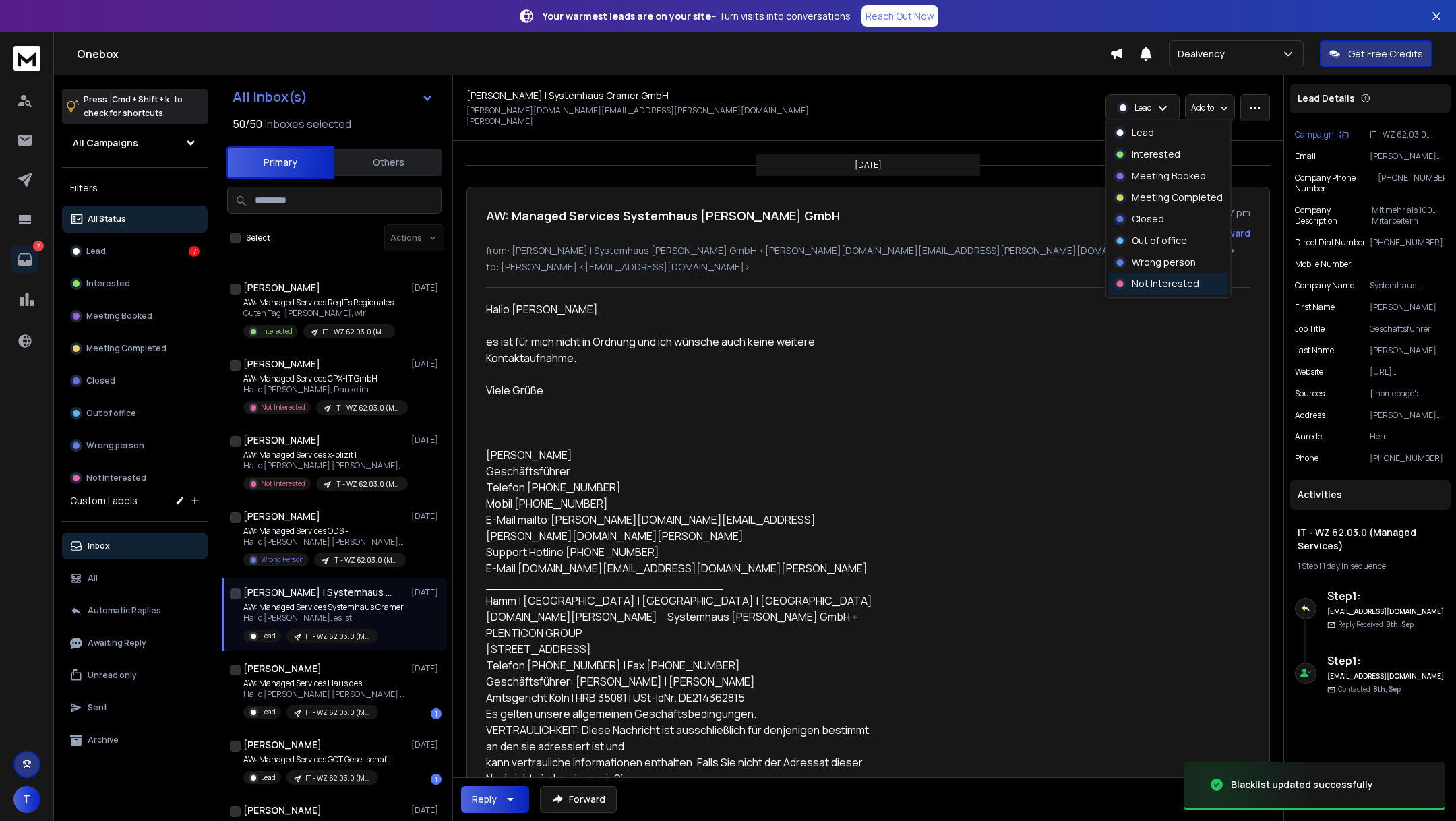
click at [1151, 283] on p "Not Interested" at bounding box center [1166, 283] width 67 height 13
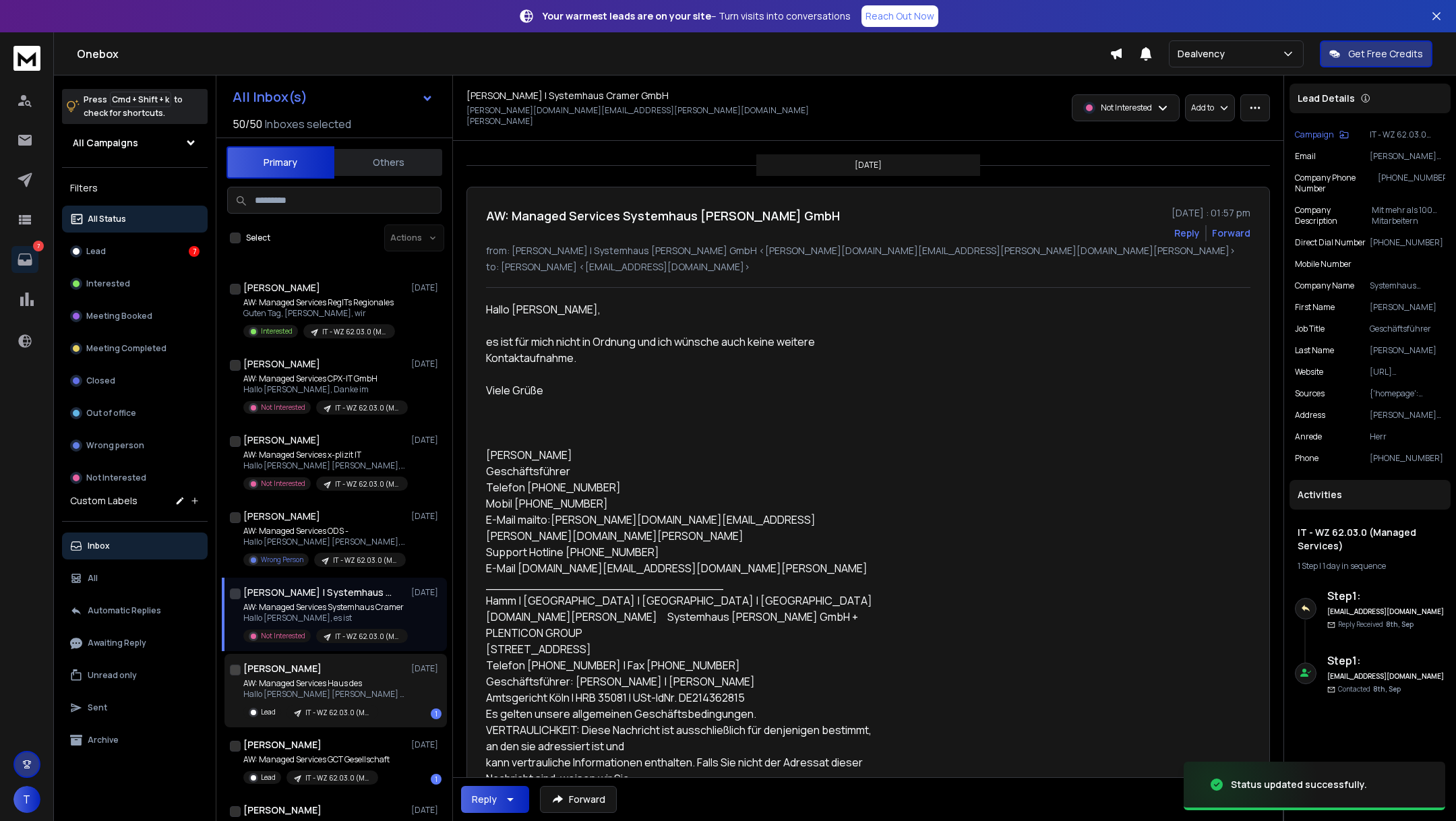
click at [359, 689] on p "Hallo [PERSON_NAME] [PERSON_NAME] Wir haben" at bounding box center [324, 694] width 162 height 11
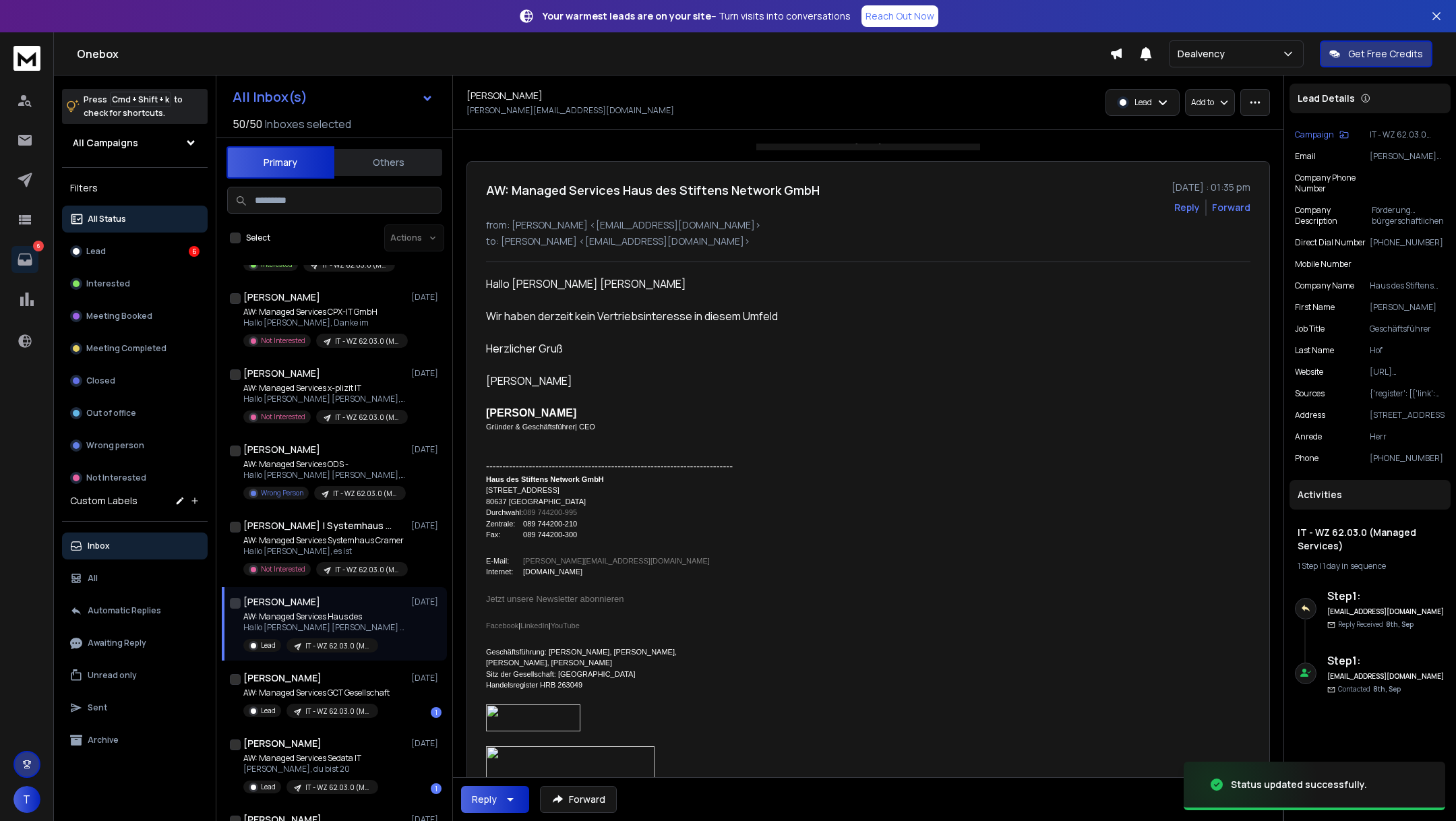
scroll to position [33, 0]
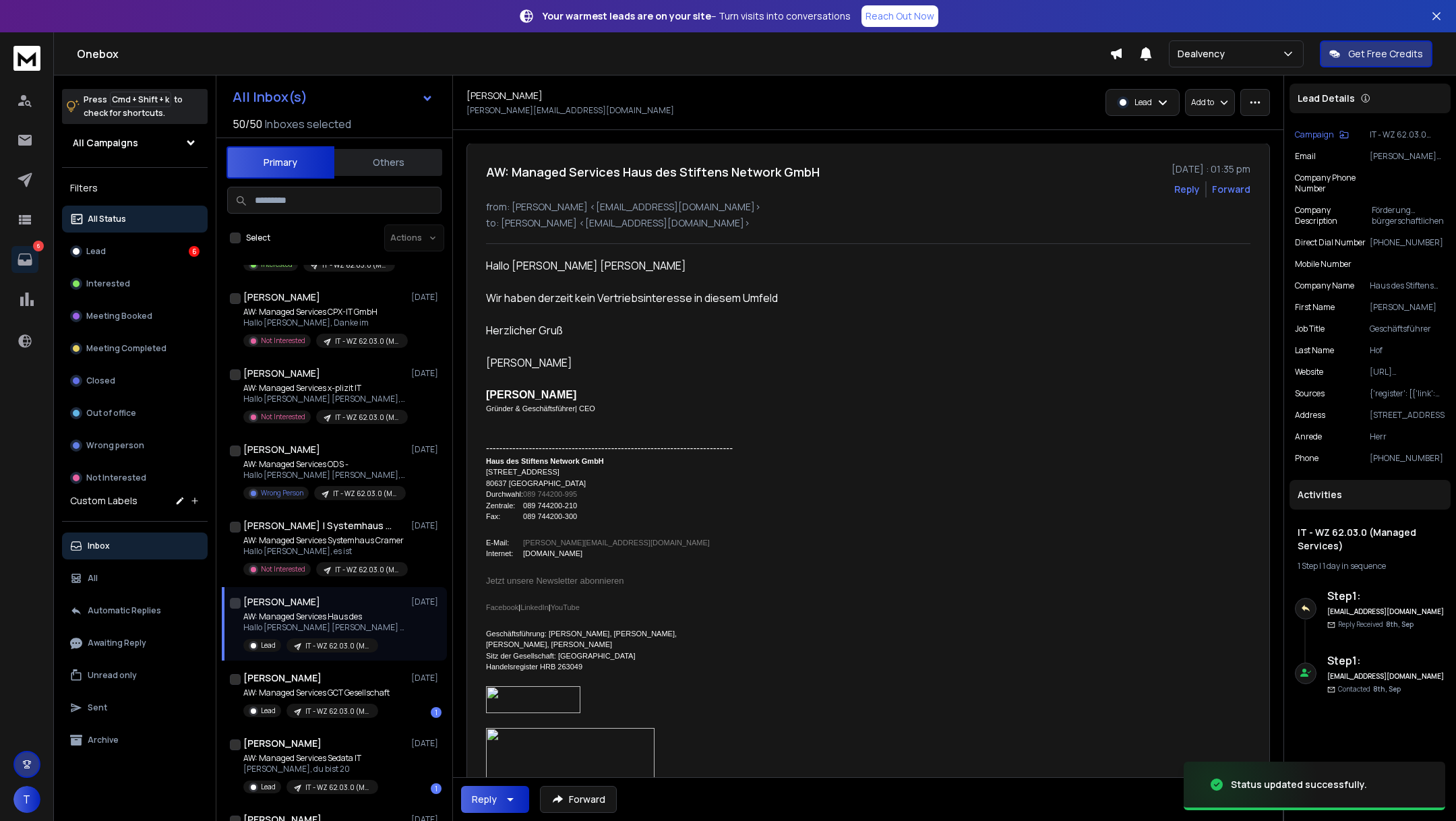
click at [1115, 106] on div "Lead" at bounding box center [1143, 102] width 73 height 26
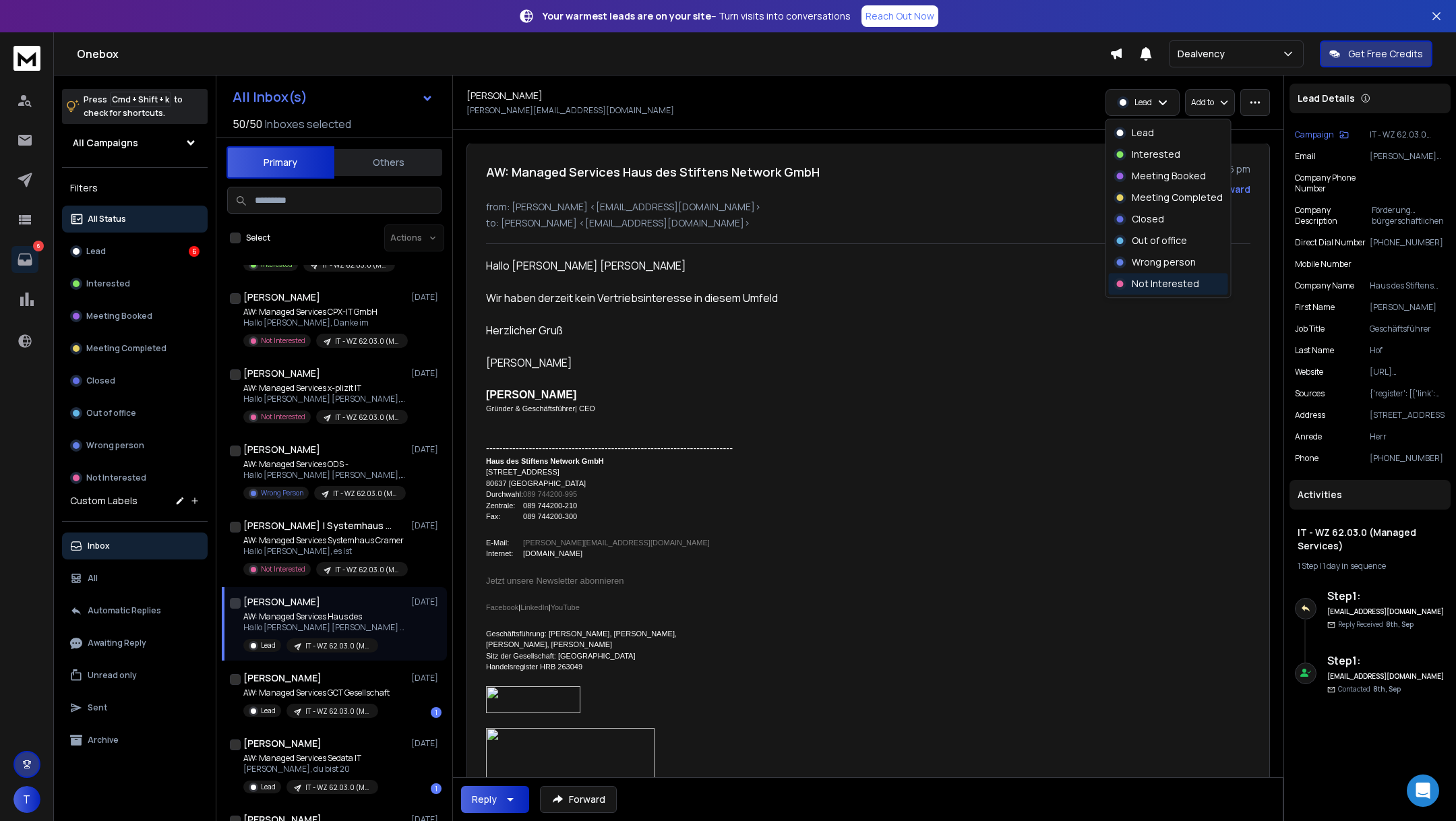
click at [1140, 280] on p "Not Interested" at bounding box center [1166, 283] width 67 height 13
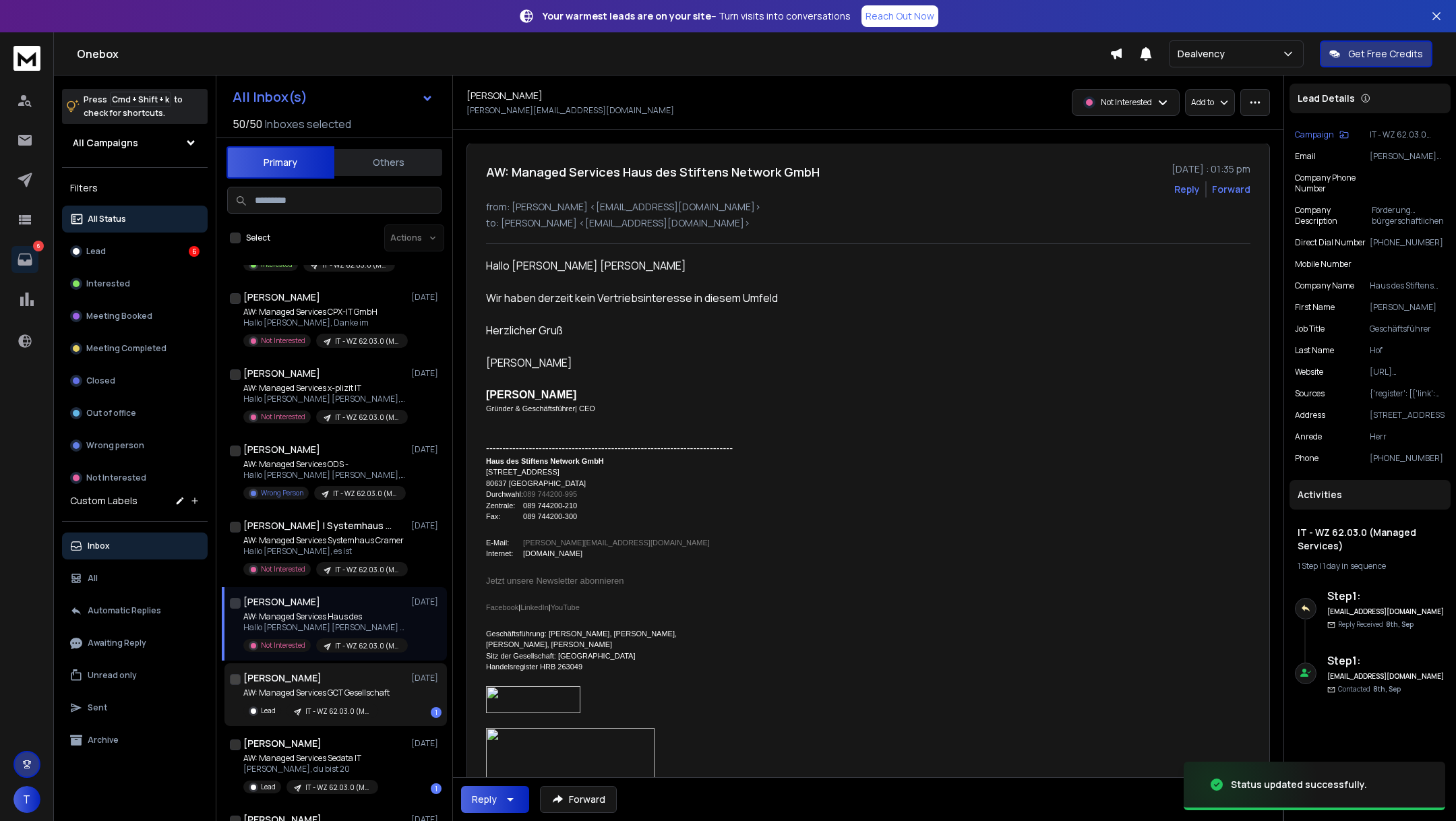
click at [371, 677] on div "[PERSON_NAME] [DATE]" at bounding box center [342, 677] width 198 height 13
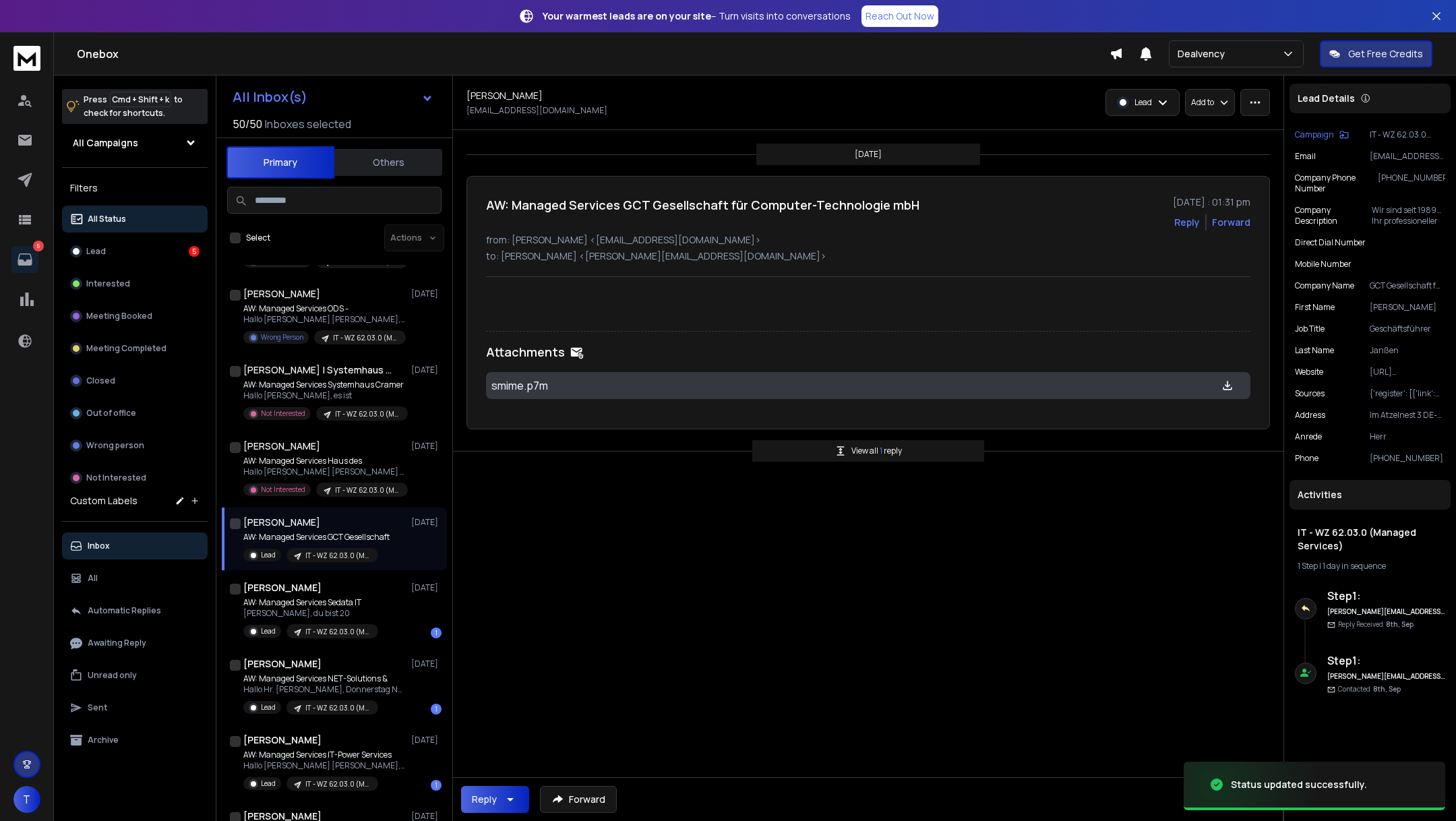
scroll to position [1833, 0]
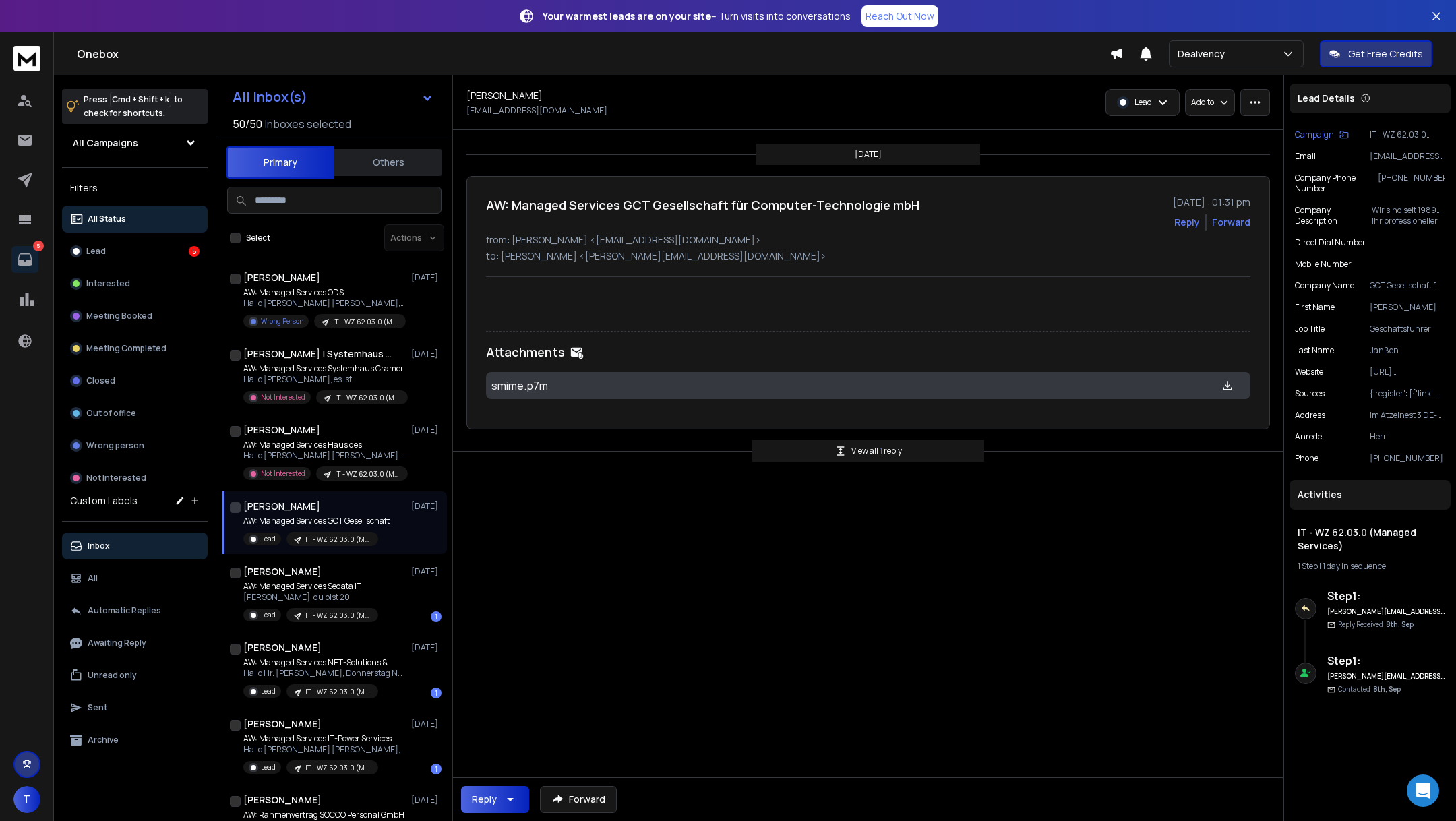
click at [1129, 96] on div "Lead" at bounding box center [1143, 102] width 73 height 26
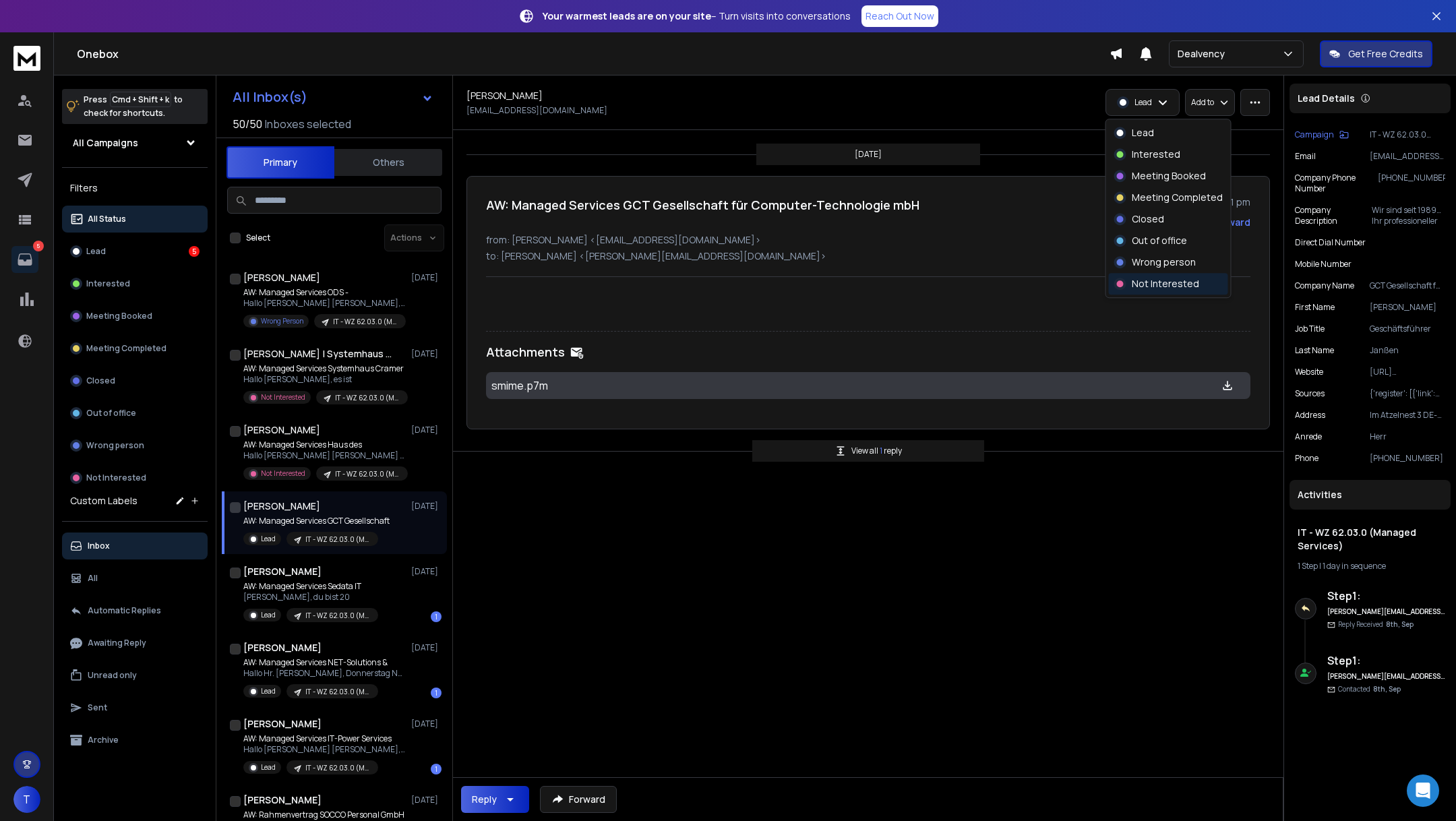
click at [1139, 280] on p "Not Interested" at bounding box center [1166, 283] width 67 height 13
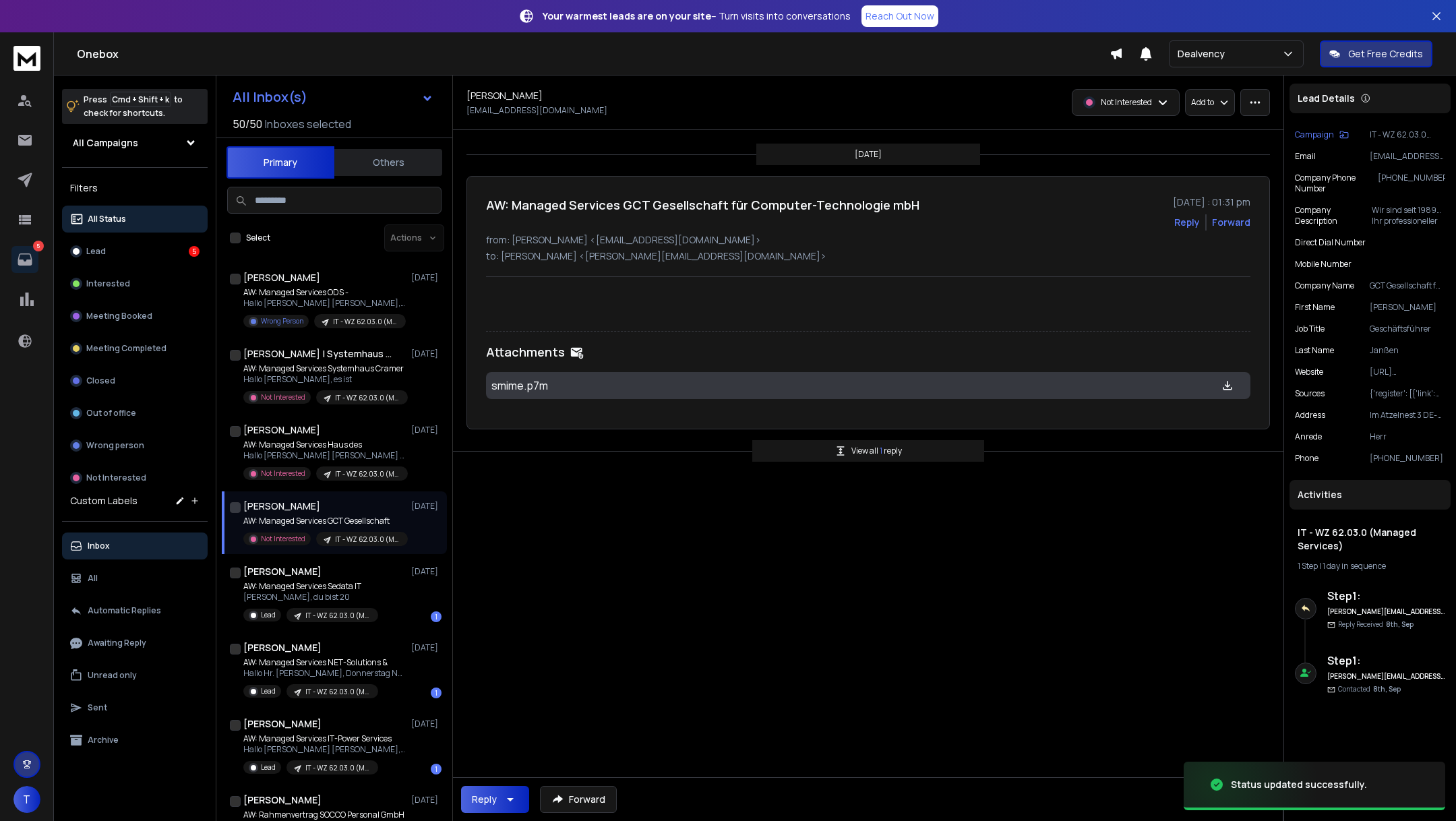
click at [1272, 100] on div "[PERSON_NAME] [PERSON_NAME] [EMAIL_ADDRESS][DOMAIN_NAME] Not Interested Add to …" at bounding box center [868, 103] width 830 height 55
click at [1265, 102] on button "button" at bounding box center [1255, 102] width 29 height 27
click at [1249, 220] on div "Block domain" at bounding box center [1216, 219] width 76 height 13
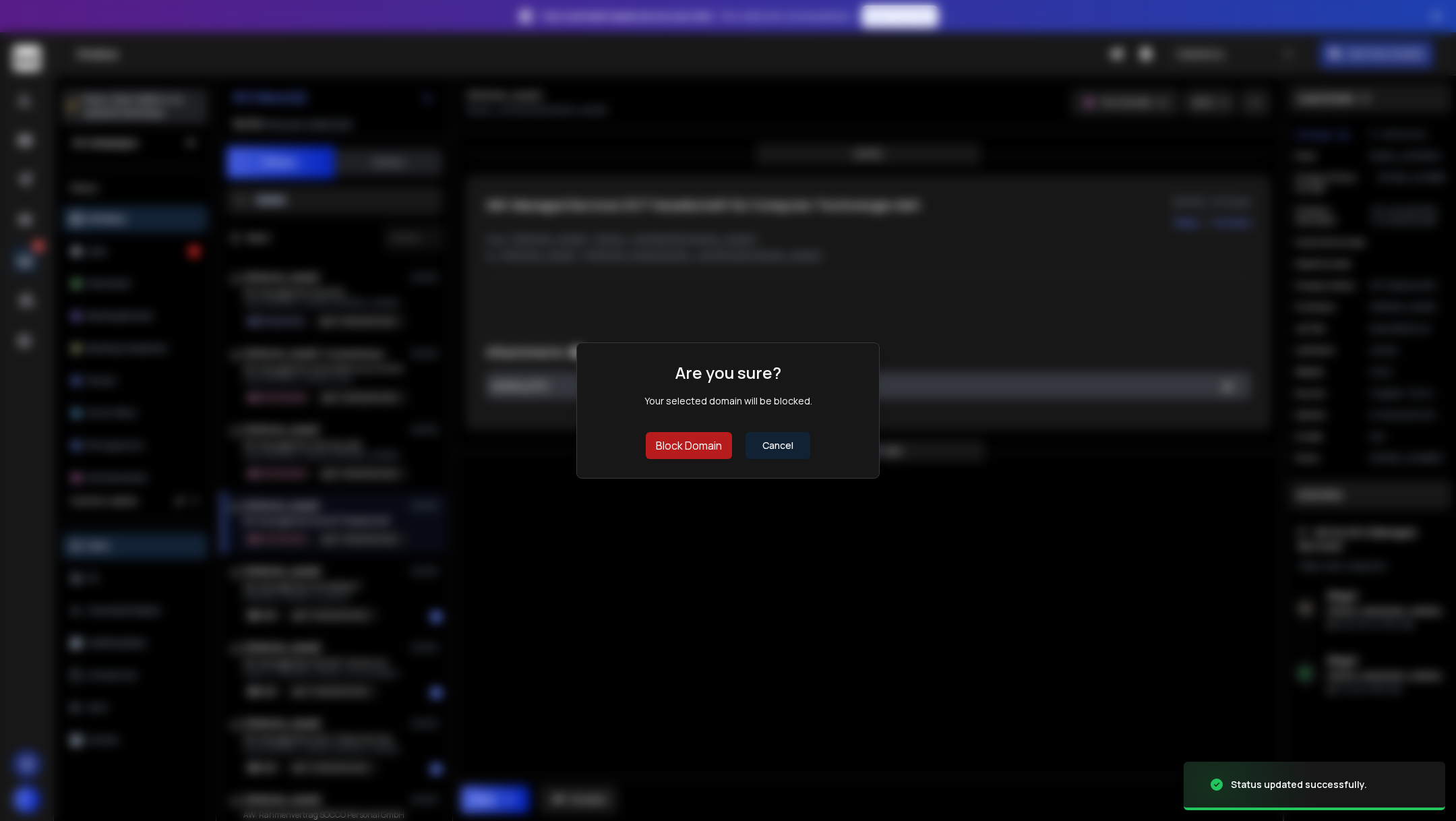
click at [682, 441] on button "Block Domain" at bounding box center [689, 446] width 86 height 27
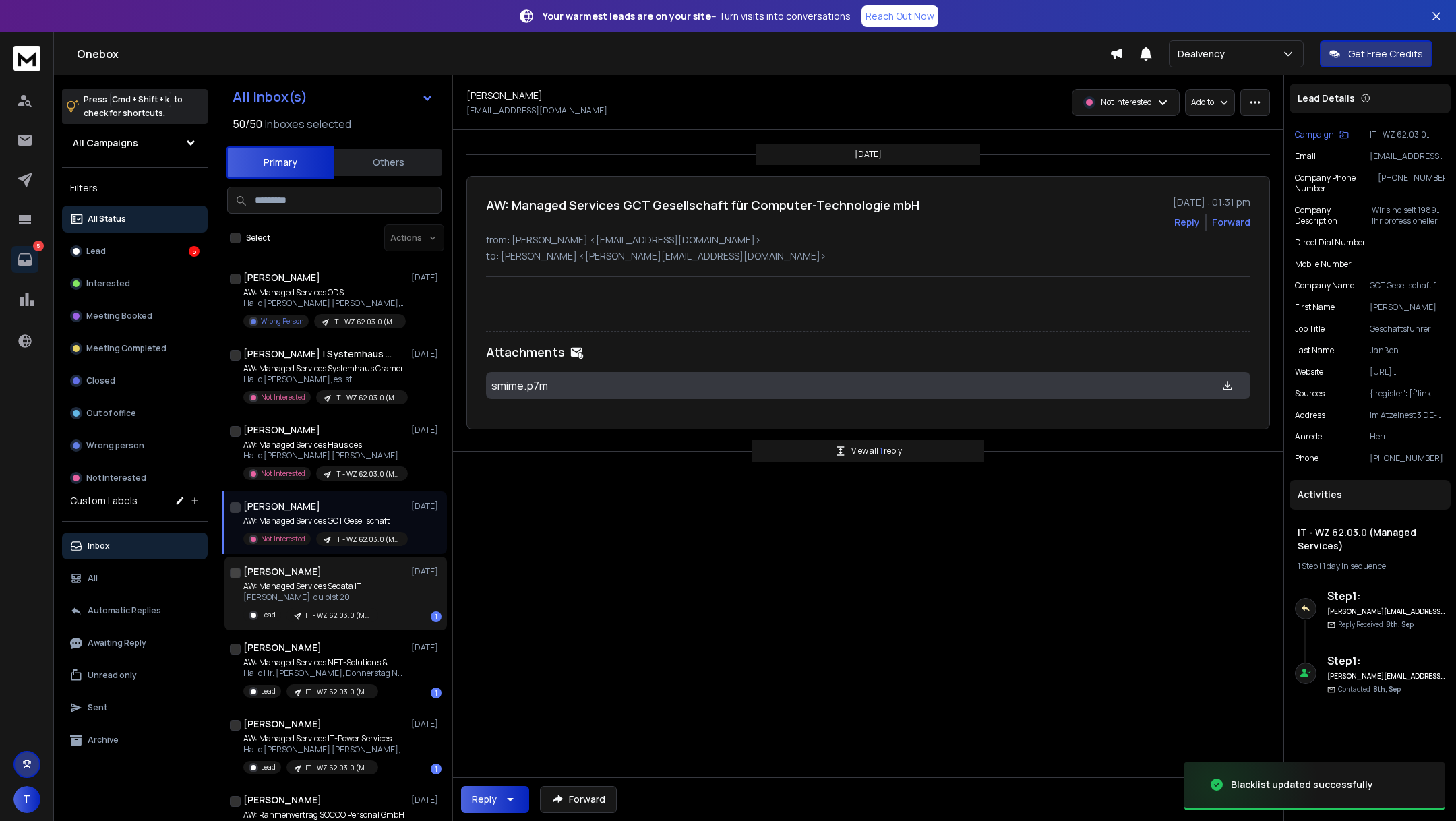
click at [369, 578] on div "[PERSON_NAME] [DATE] AW: Managed Services Sedata IT [PERSON_NAME], du bist 20 L…" at bounding box center [342, 593] width 198 height 57
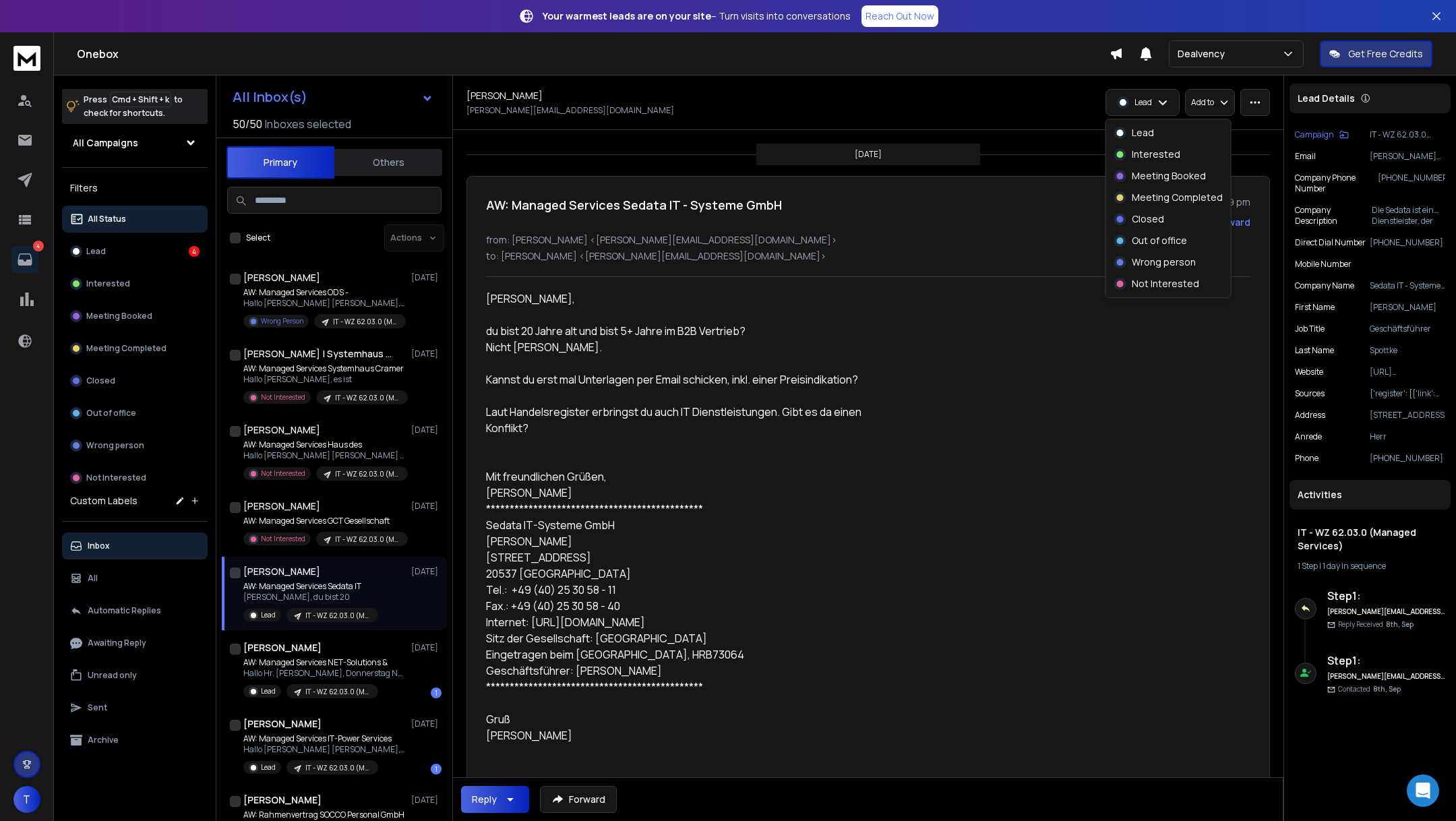
click at [1160, 105] on icon at bounding box center [1162, 102] width 11 height 11
click at [1174, 156] on p "Interested" at bounding box center [1156, 154] width 48 height 13
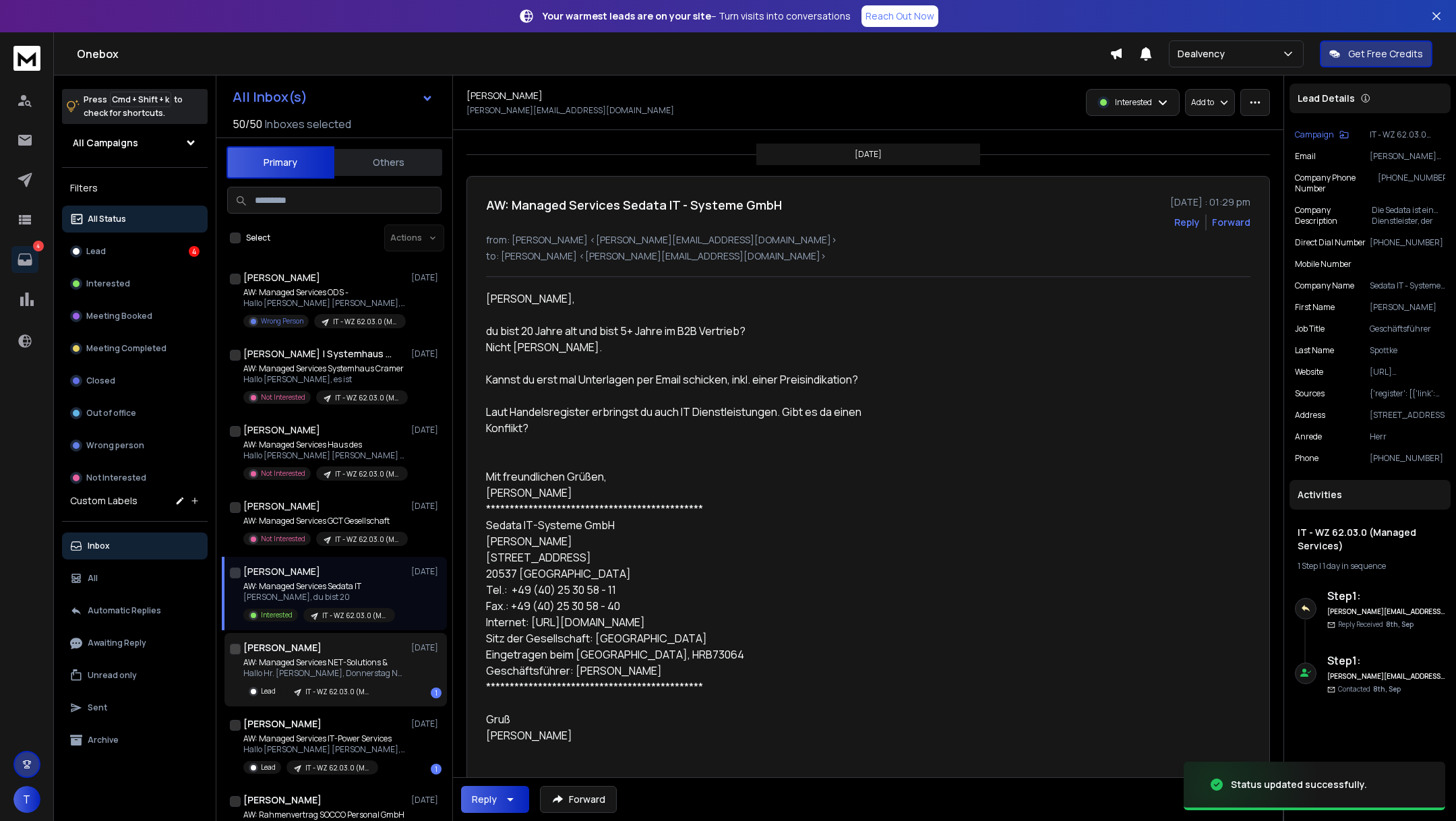
click at [386, 668] on p "Hallo Hr. [PERSON_NAME], Donnerstag Nachmittag" at bounding box center [324, 673] width 162 height 11
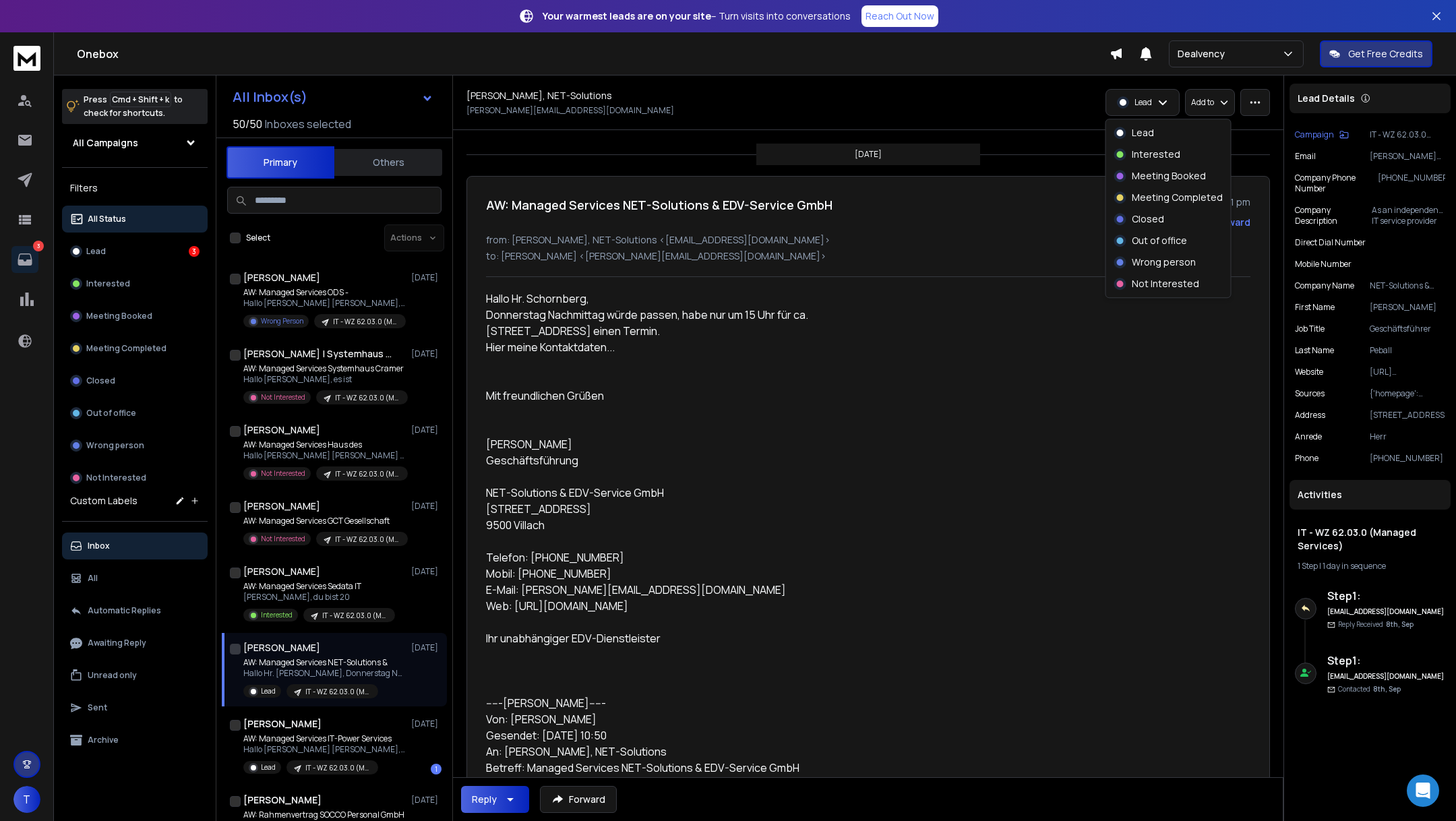
click at [1118, 98] on div at bounding box center [1122, 102] width 12 height 12
click at [1135, 151] on p "Interested" at bounding box center [1156, 154] width 48 height 13
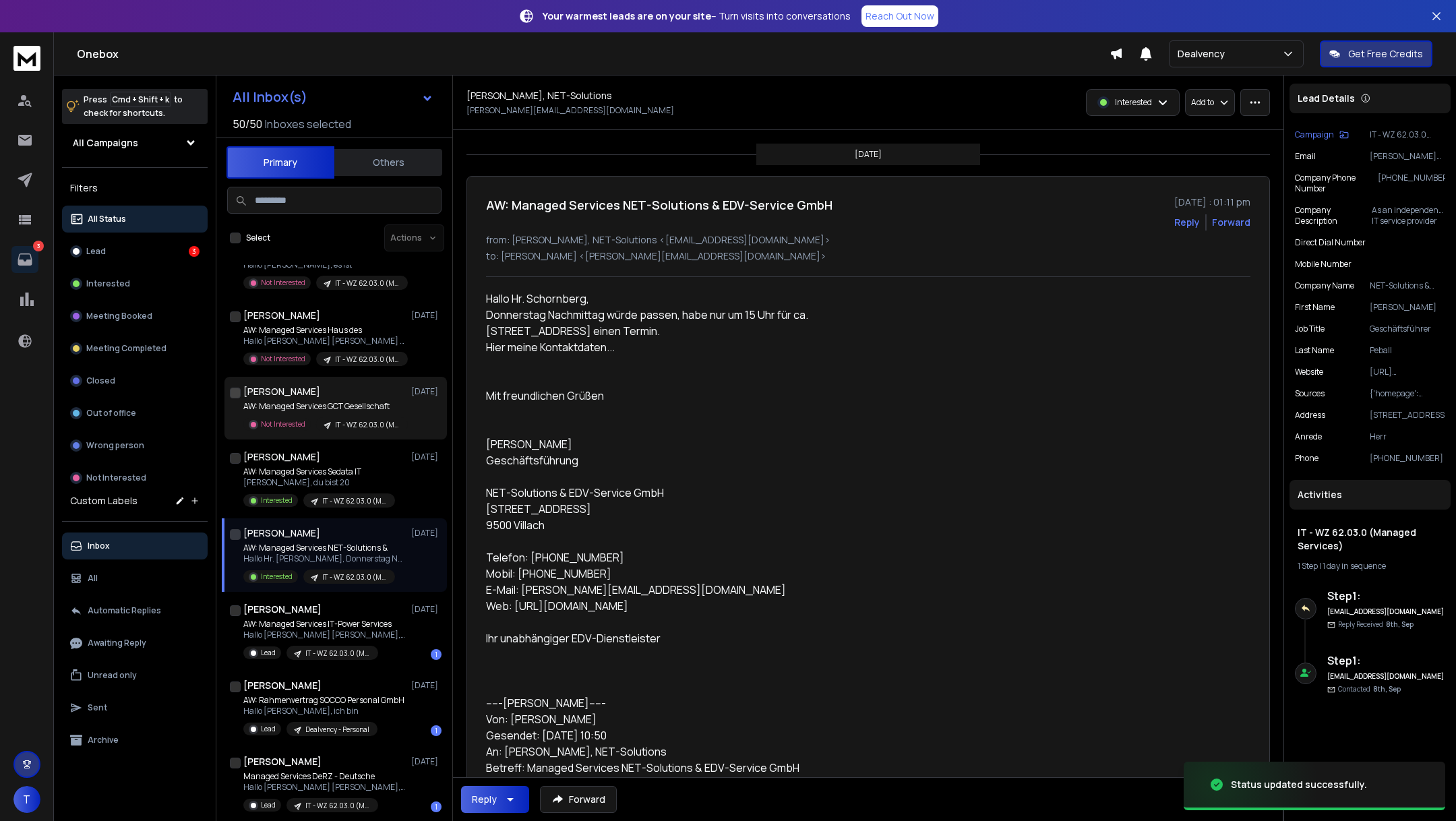
scroll to position [1968, 0]
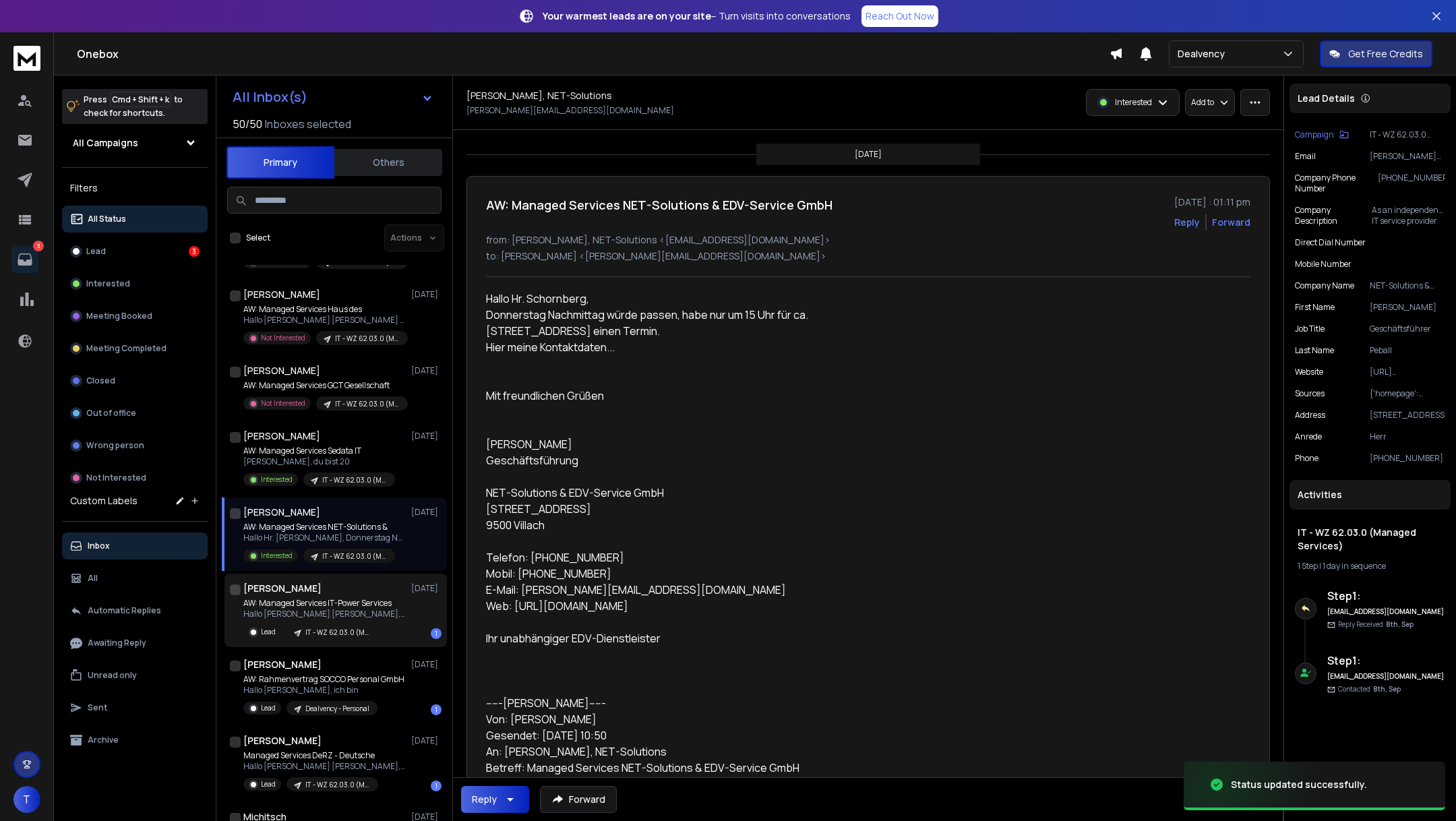
click at [350, 595] on div "[PERSON_NAME] [DATE] AW: Managed Services IT-Power Services [PERSON_NAME], viel…" at bounding box center [342, 610] width 198 height 57
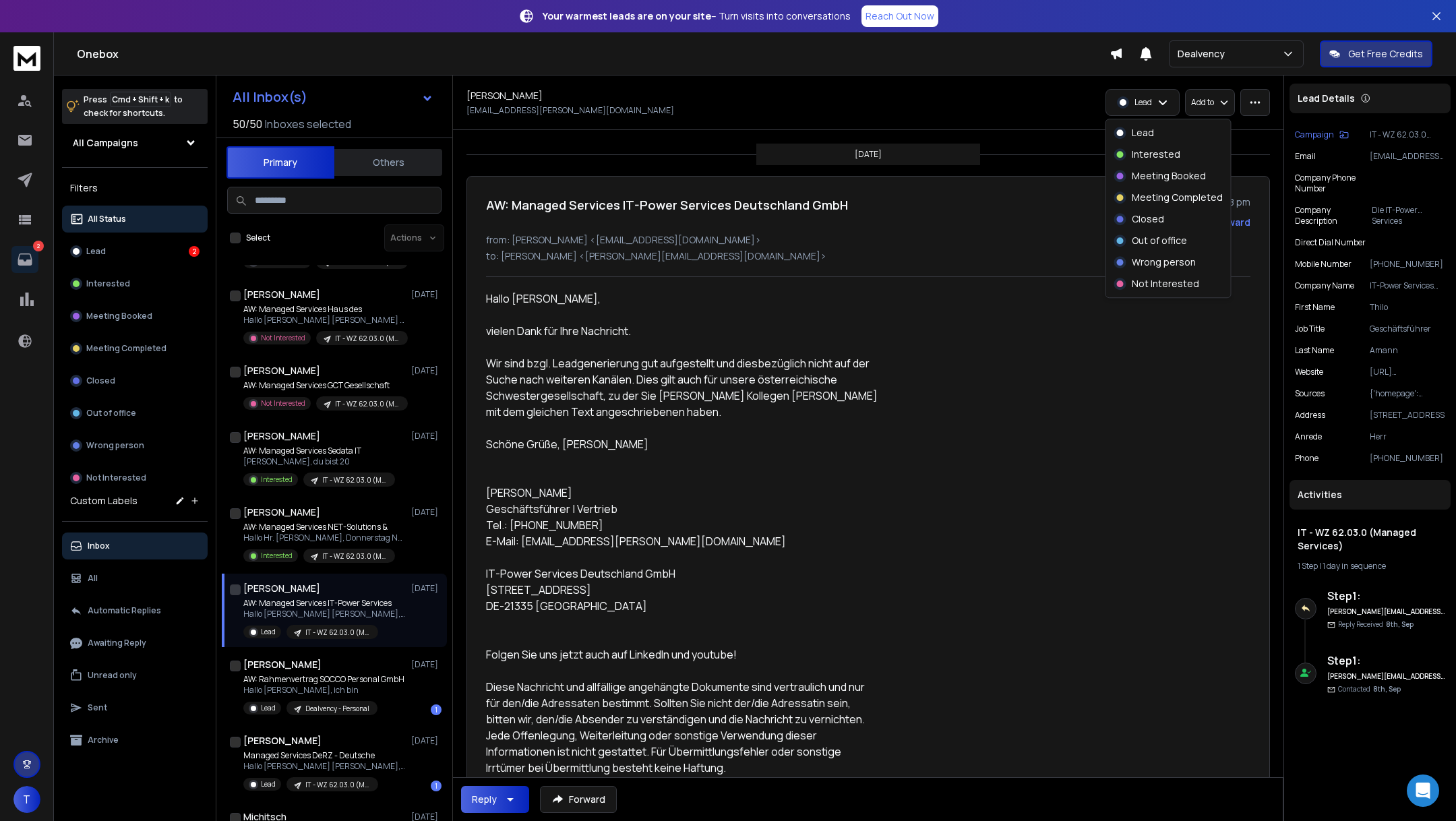
click at [1156, 97] on div "Lead" at bounding box center [1143, 102] width 73 height 26
click at [1158, 277] on p "Not Interested" at bounding box center [1166, 283] width 67 height 13
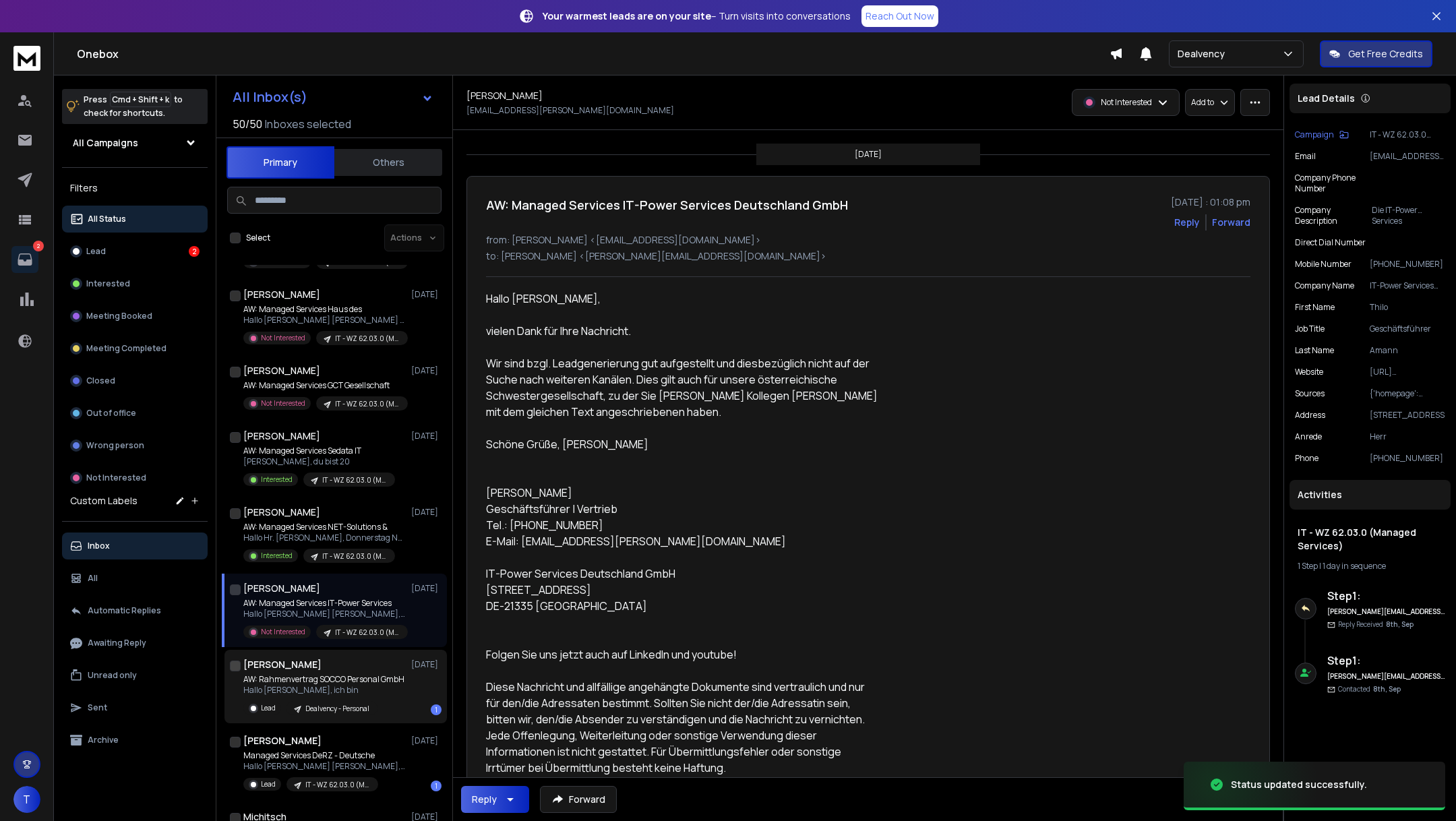
click at [415, 678] on div "AW: Rahmenvertrag SOCCO Personal GmbH Hallo [PERSON_NAME] [PERSON_NAME], ich bi…" at bounding box center [342, 694] width 198 height 41
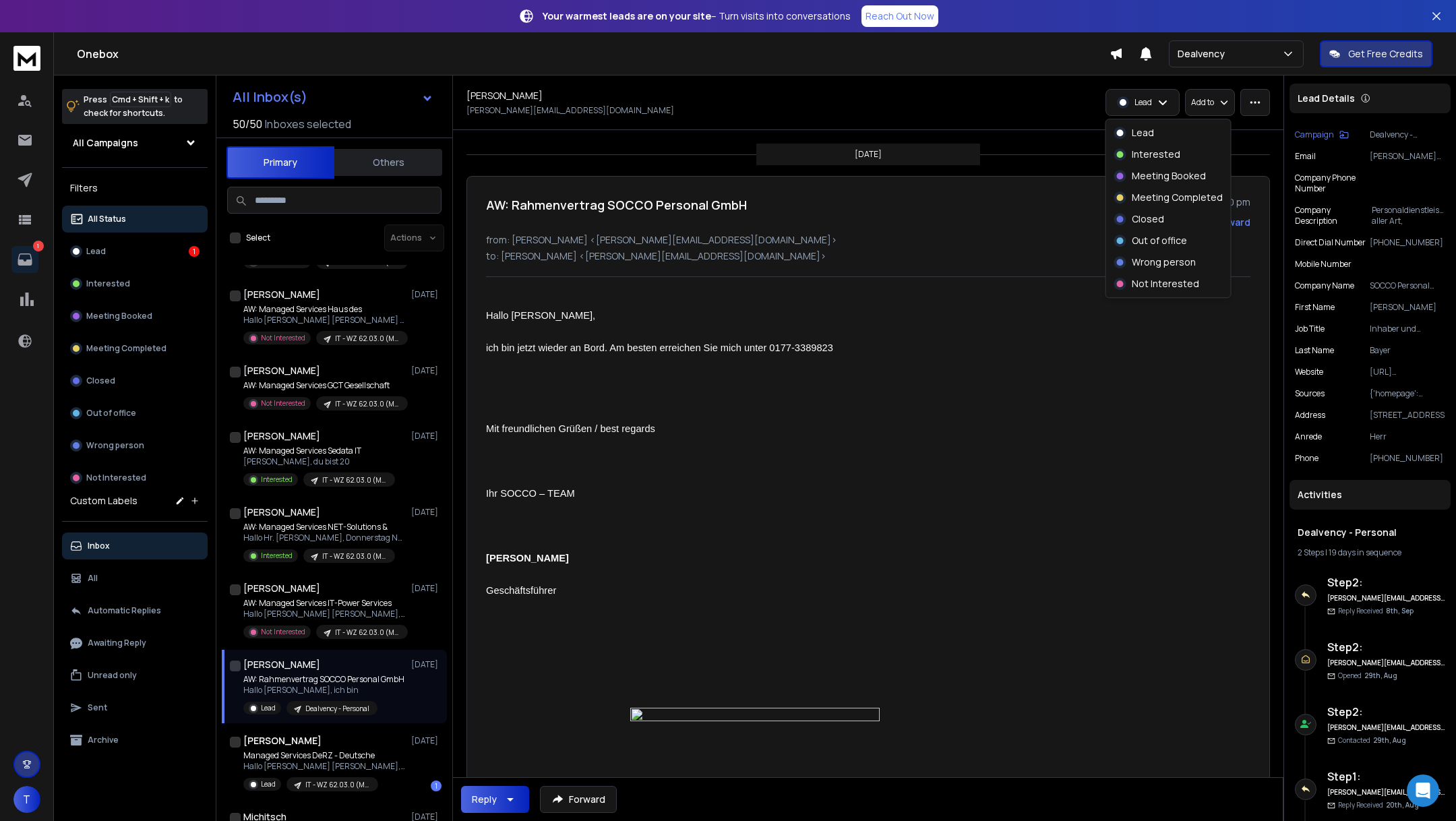
click at [1137, 105] on p "Lead" at bounding box center [1143, 102] width 18 height 11
click at [1162, 151] on p "Interested" at bounding box center [1156, 154] width 48 height 13
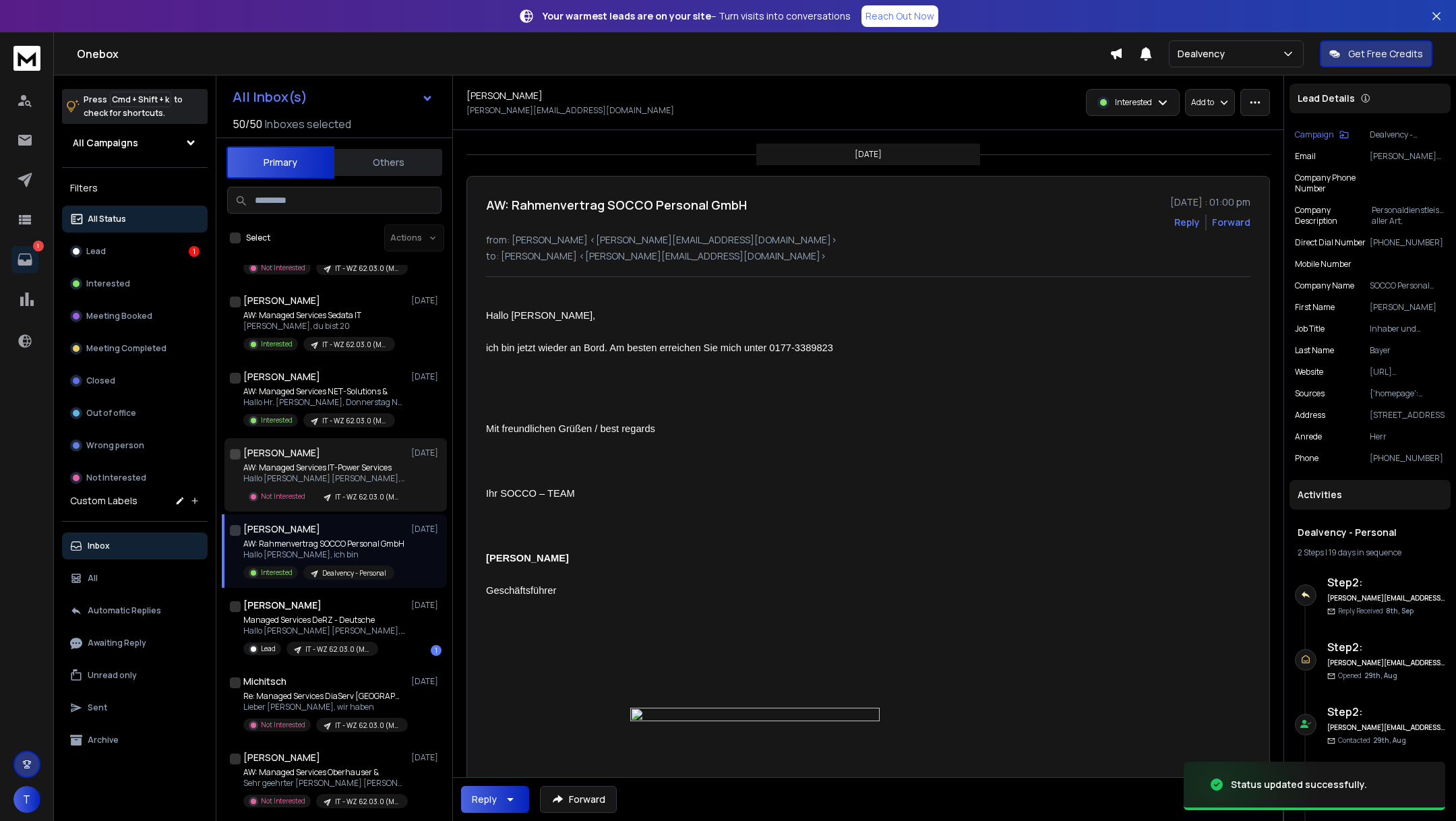
scroll to position [2169, 0]
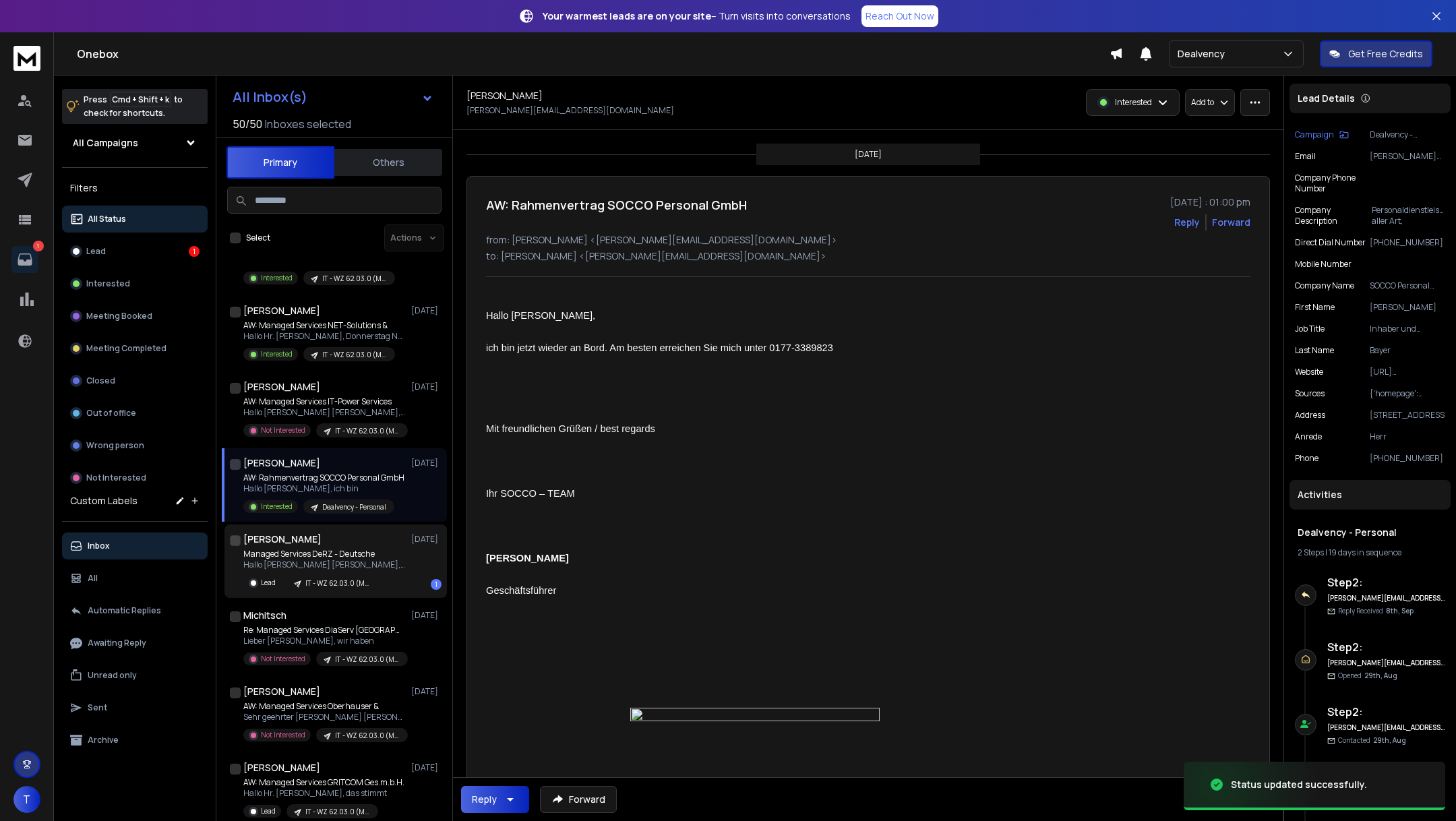
click at [384, 543] on div "[PERSON_NAME] [DATE]" at bounding box center [342, 539] width 198 height 13
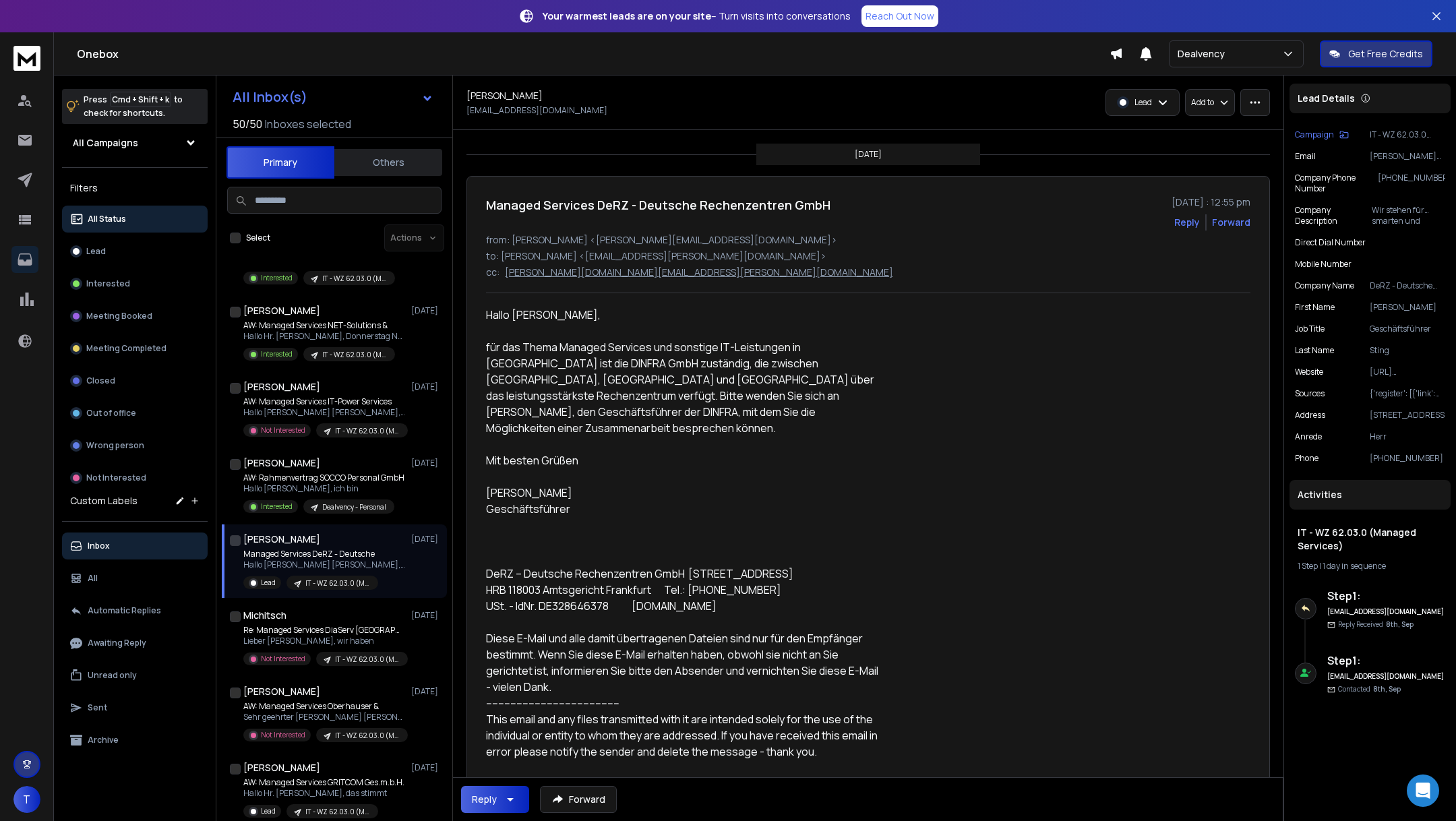
click at [1133, 102] on div "Lead" at bounding box center [1143, 102] width 73 height 26
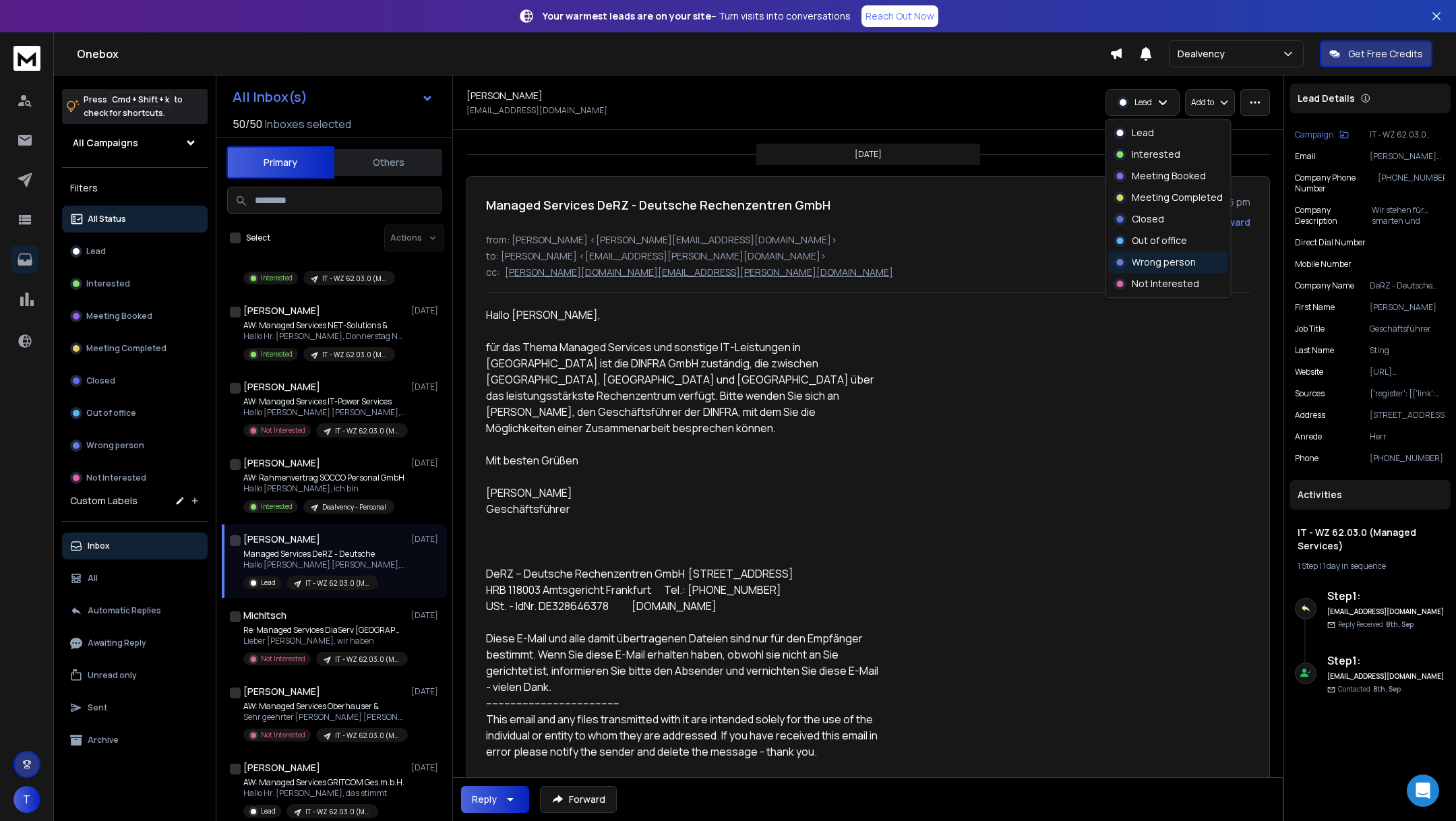
click at [1157, 259] on p "Wrong person" at bounding box center [1164, 262] width 64 height 13
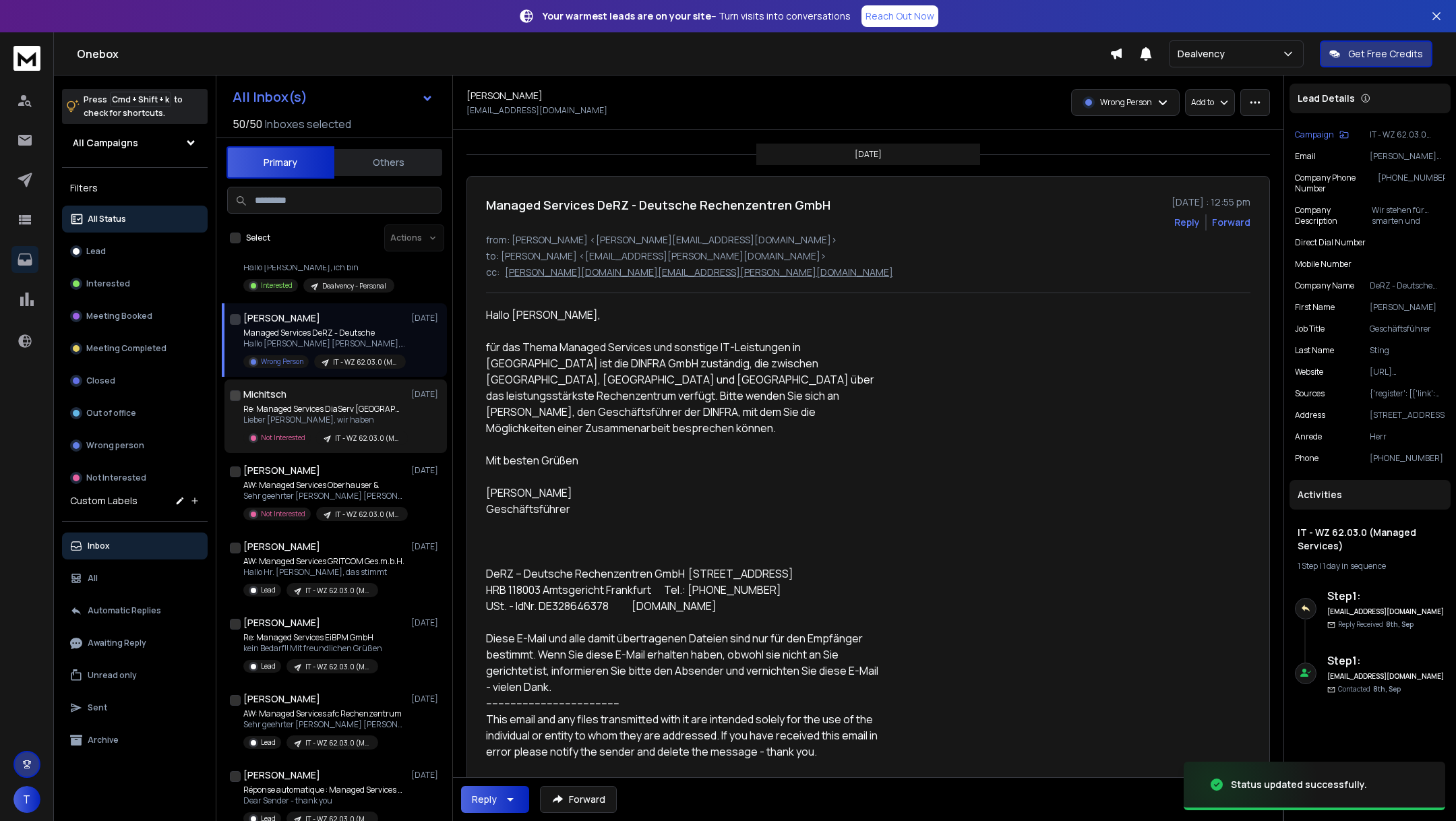
scroll to position [2463, 0]
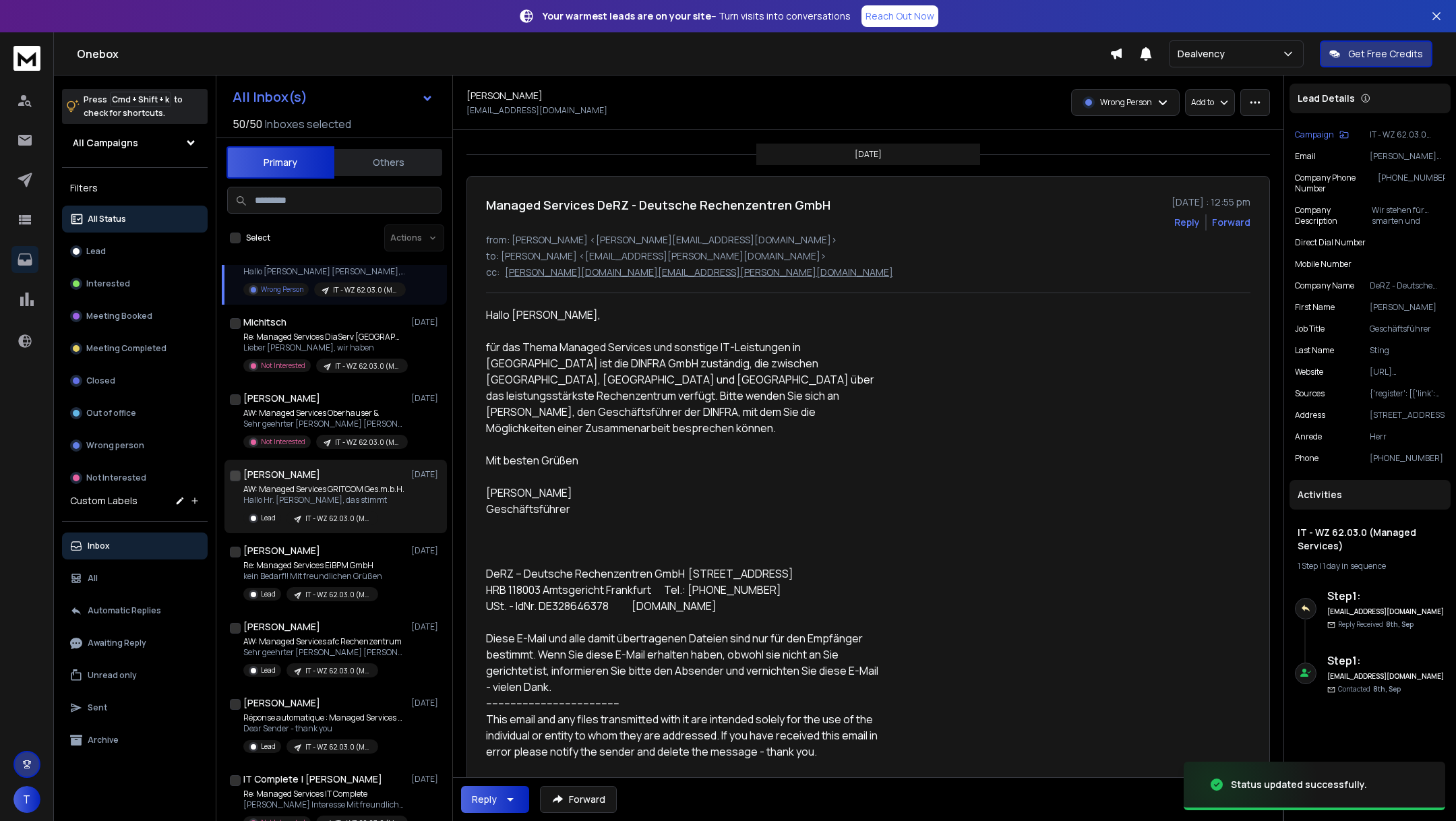
click at [385, 486] on p "AW: Managed Services GRITCOM Ges.m.b.H." at bounding box center [324, 489] width 161 height 11
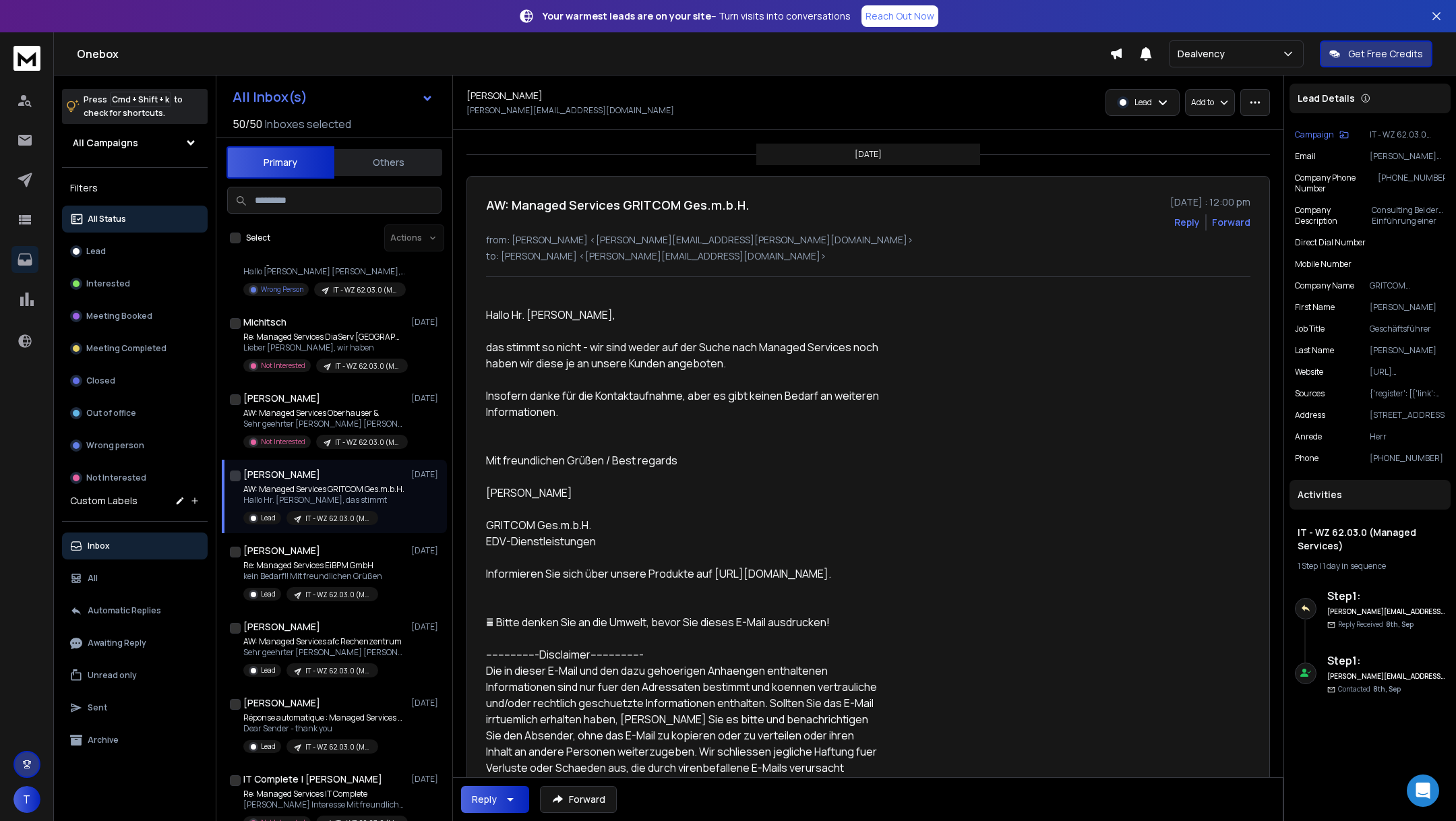
click at [1134, 114] on div "Lead" at bounding box center [1143, 102] width 73 height 26
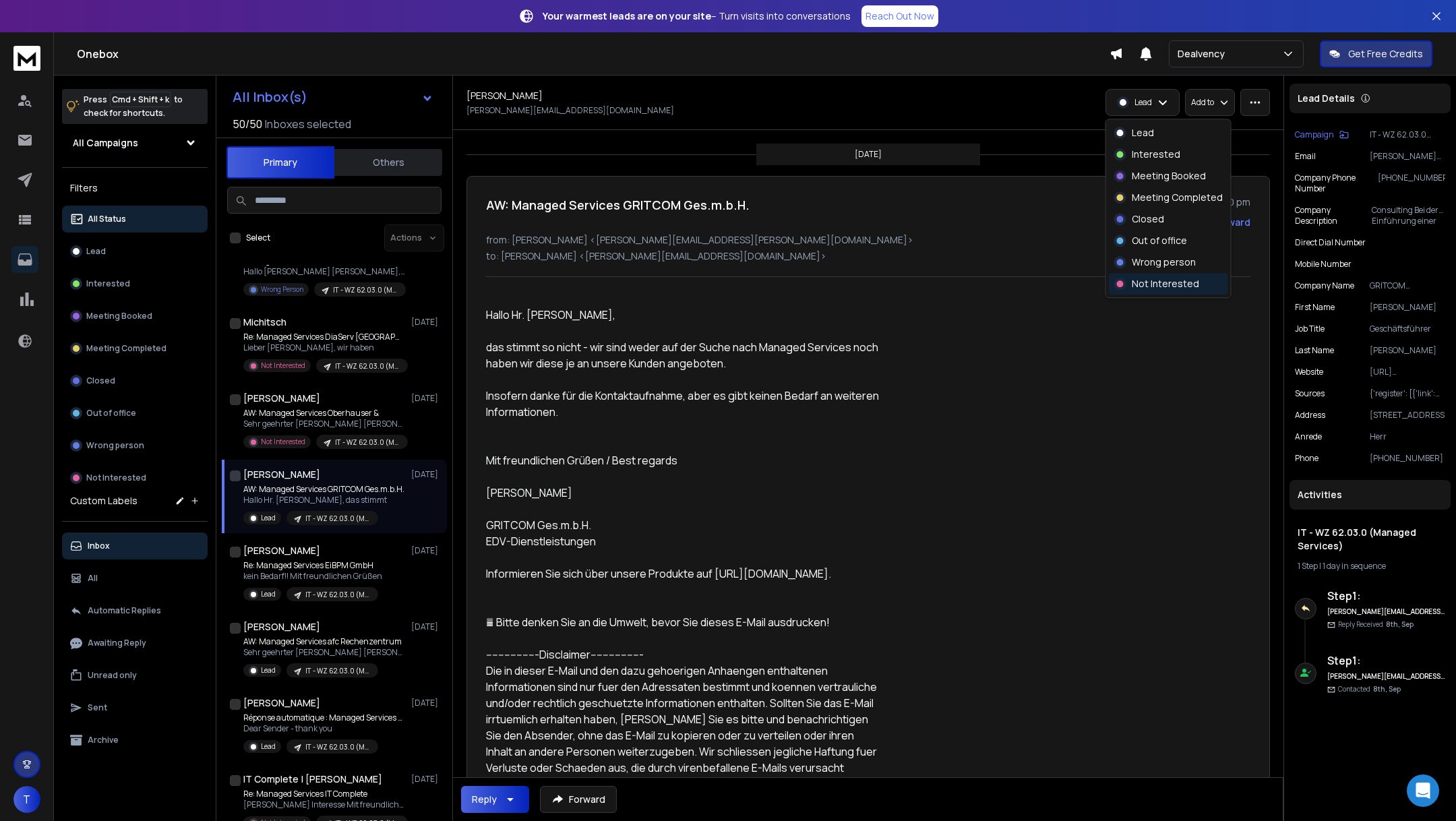
click at [1154, 275] on div "Not Interested" at bounding box center [1169, 284] width 119 height 22
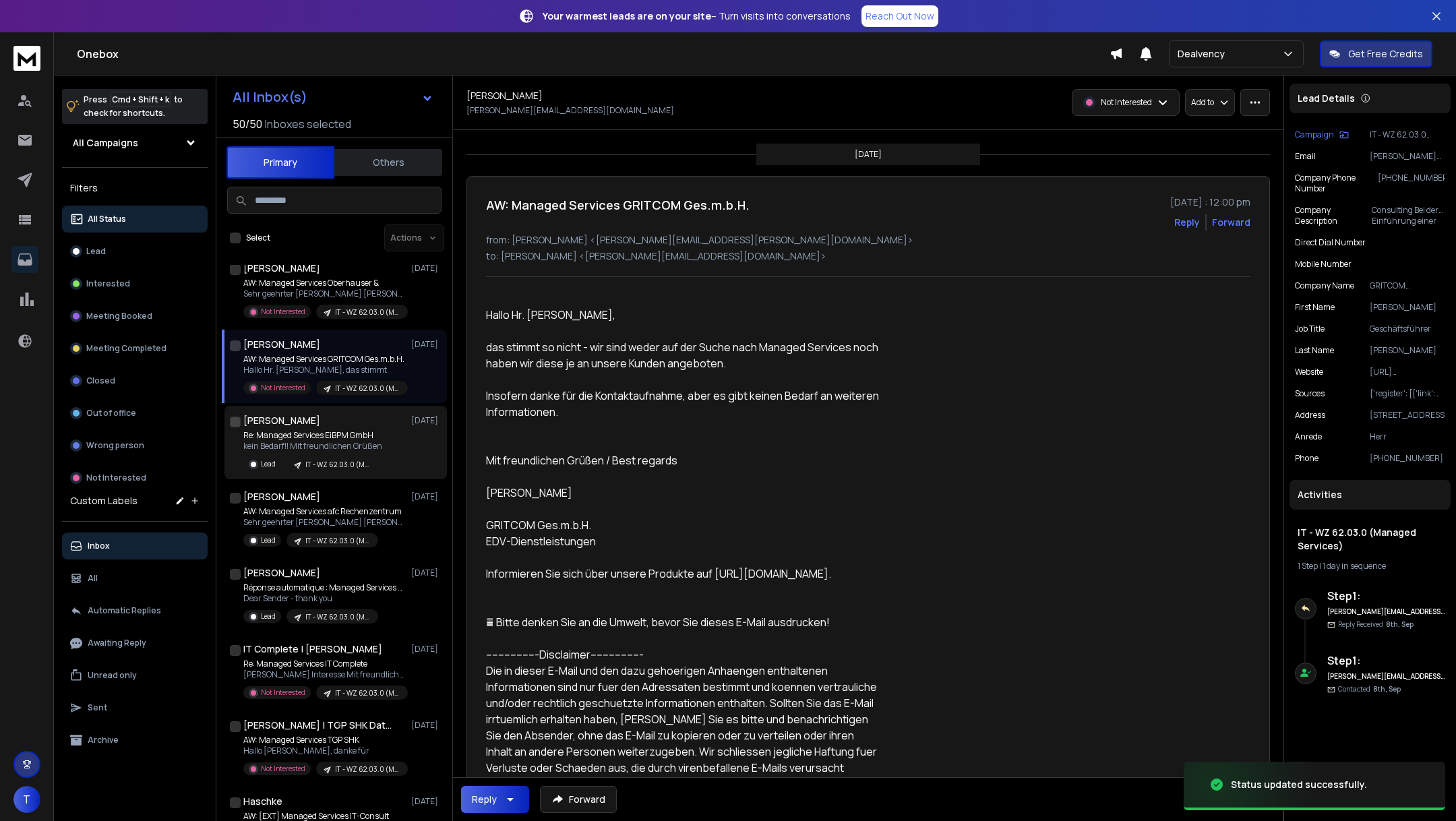
scroll to position [2633, 0]
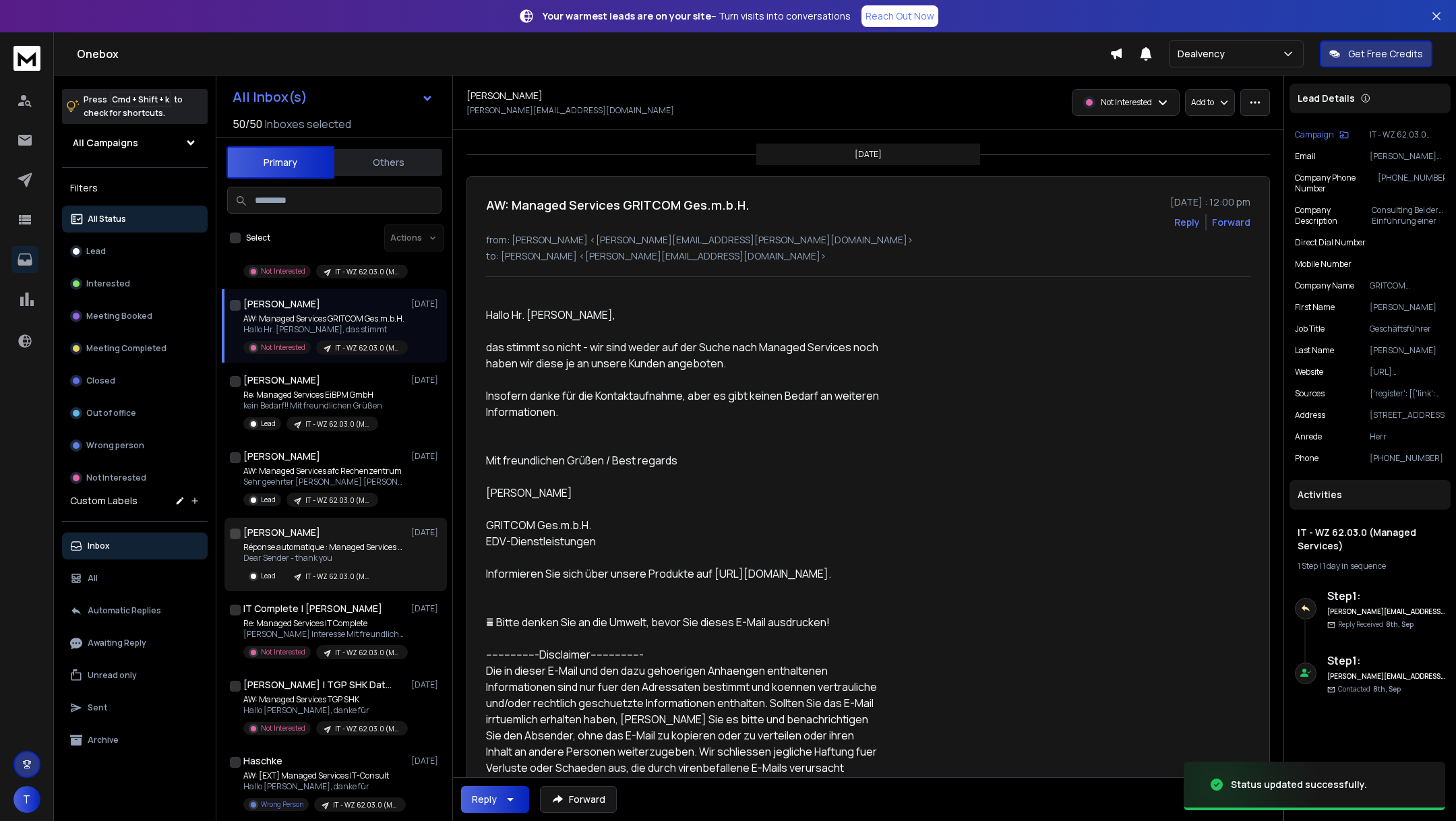
click at [397, 521] on div "[PERSON_NAME] [DATE] Réponse automatique : Managed Services [PERSON_NAME] ﻿Dear…" at bounding box center [336, 554] width 223 height 74
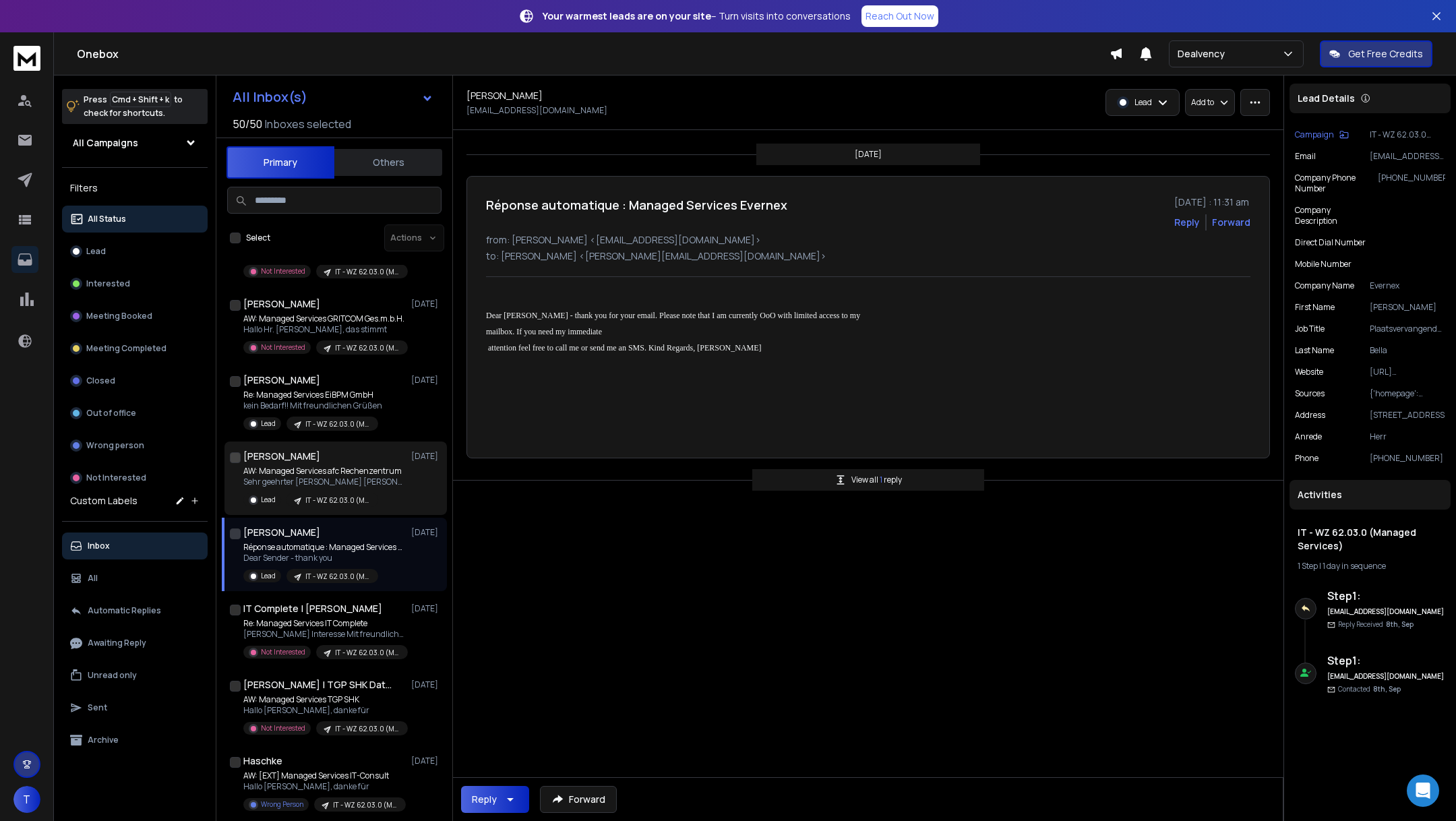
click at [342, 485] on div "AW: Managed Services afc Rechenzentrum Sehr geehrter [PERSON_NAME], vielen Lead…" at bounding box center [324, 486] width 162 height 41
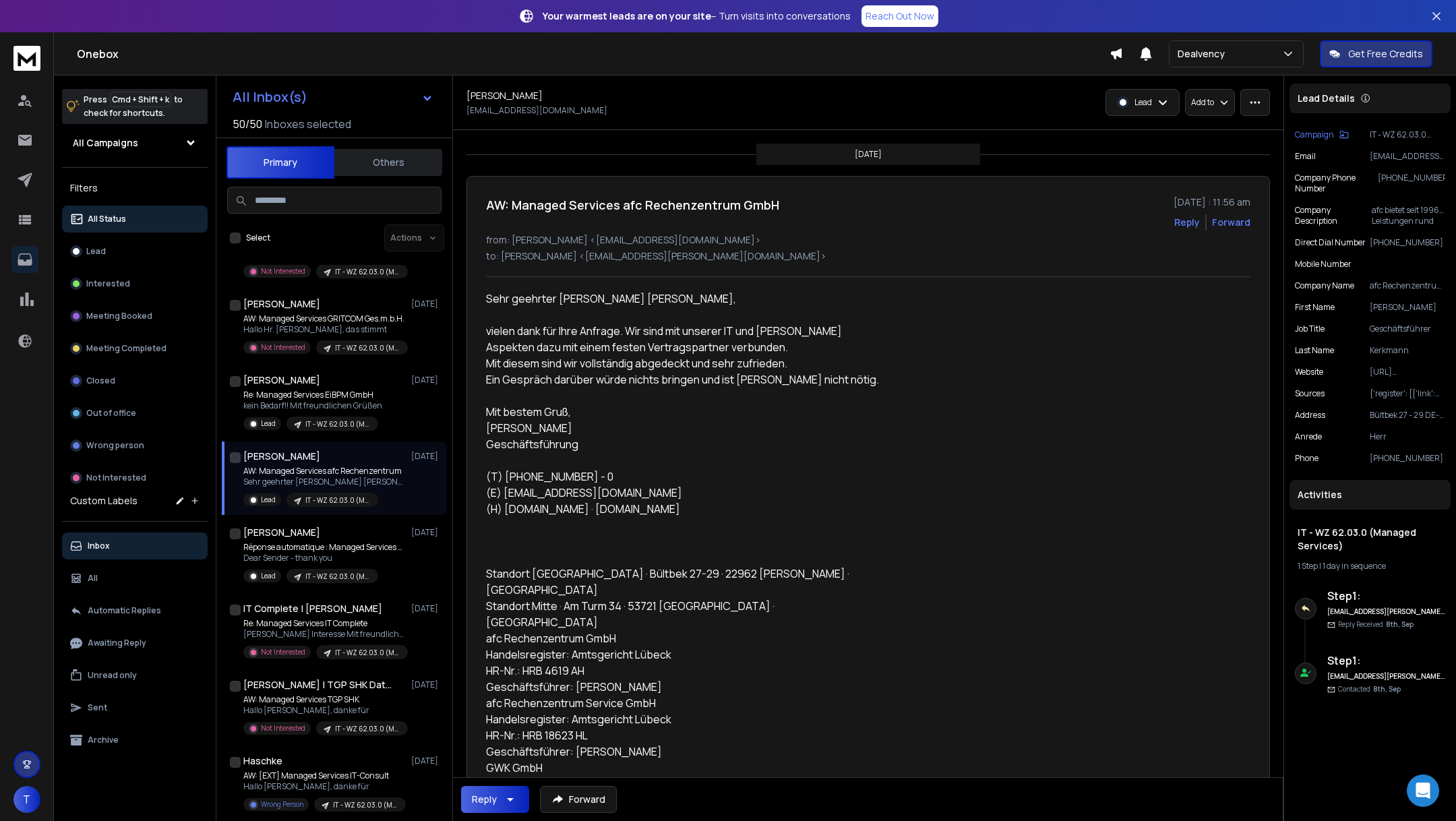
click at [1143, 100] on p "Lead" at bounding box center [1143, 102] width 18 height 11
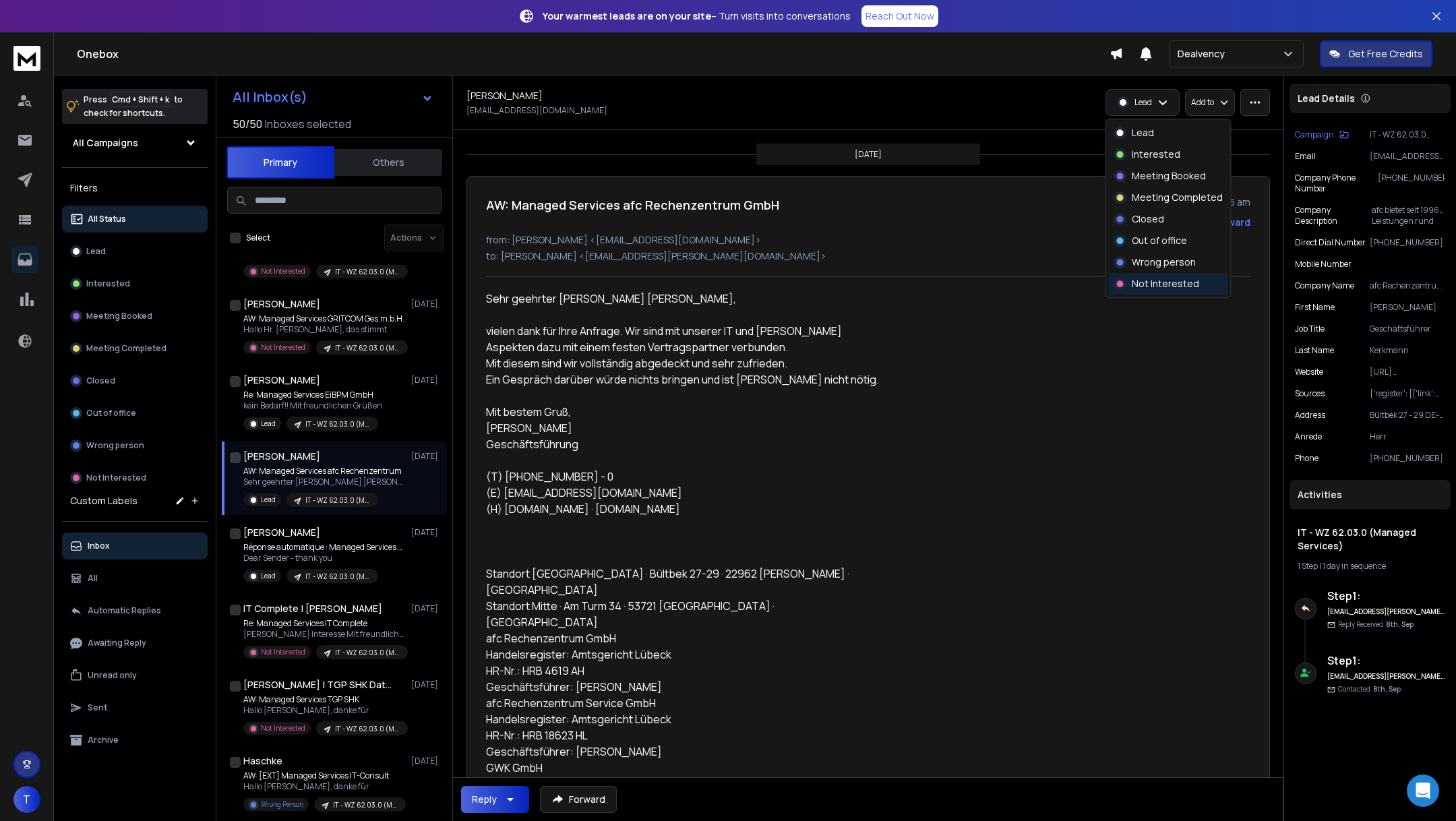
click at [1146, 277] on p "Not Interested" at bounding box center [1166, 283] width 67 height 13
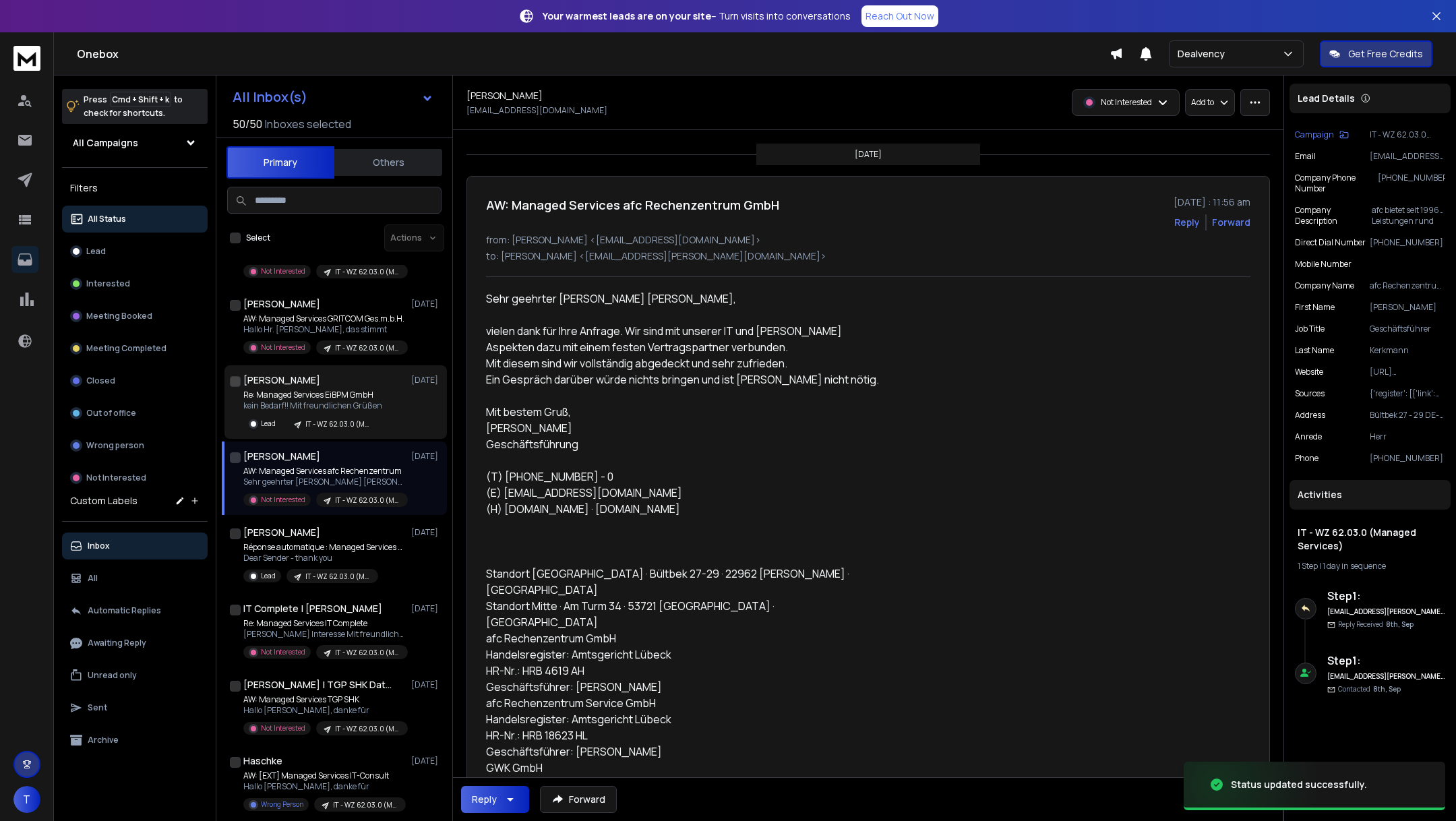
click at [401, 405] on div "Re: Managed Services EiBPM GmbH kein Bedarf!! Mit freundlichen Grüßen Lead IT -…" at bounding box center [342, 410] width 198 height 41
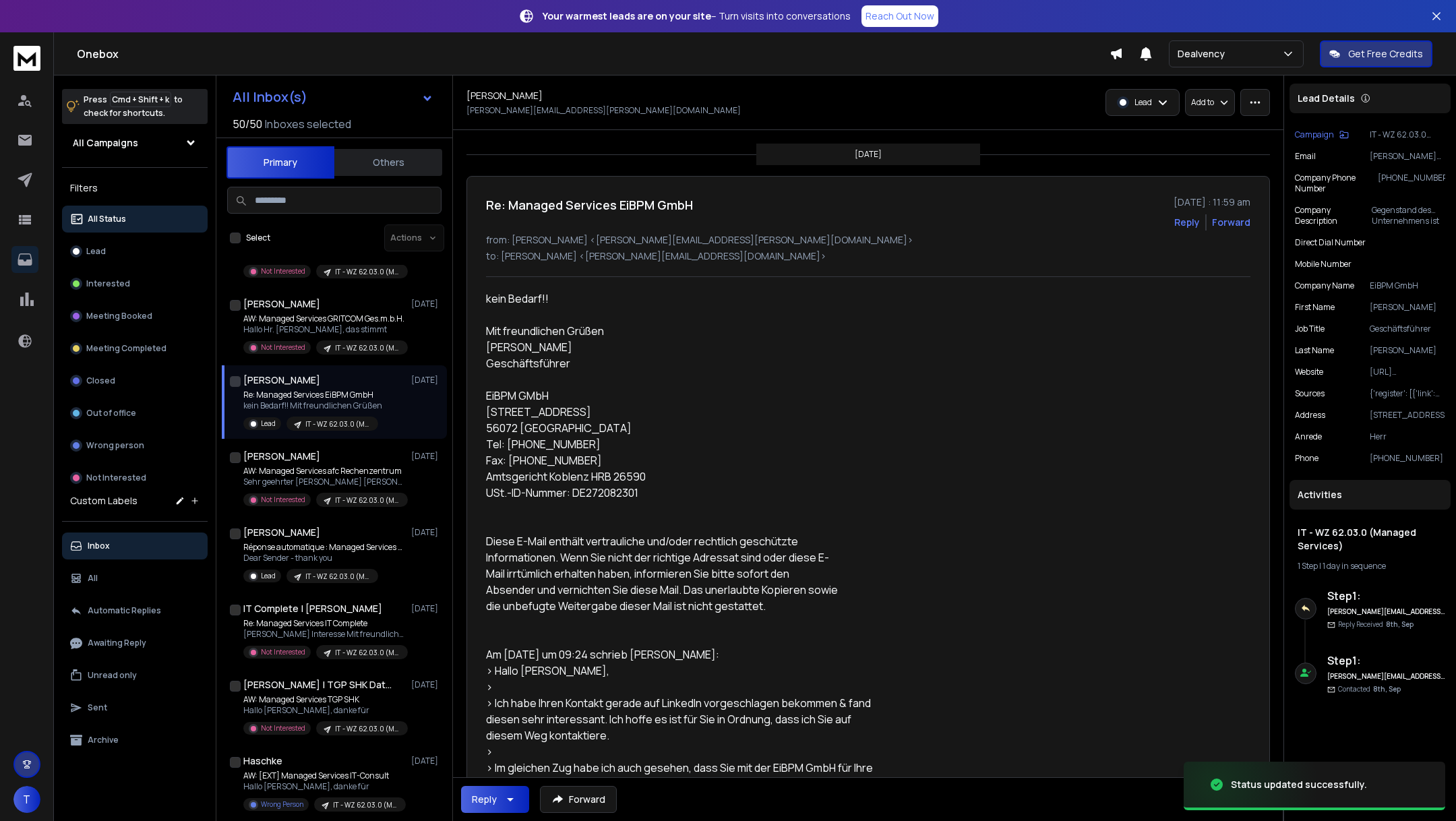
click at [1134, 104] on p "Lead" at bounding box center [1143, 102] width 18 height 11
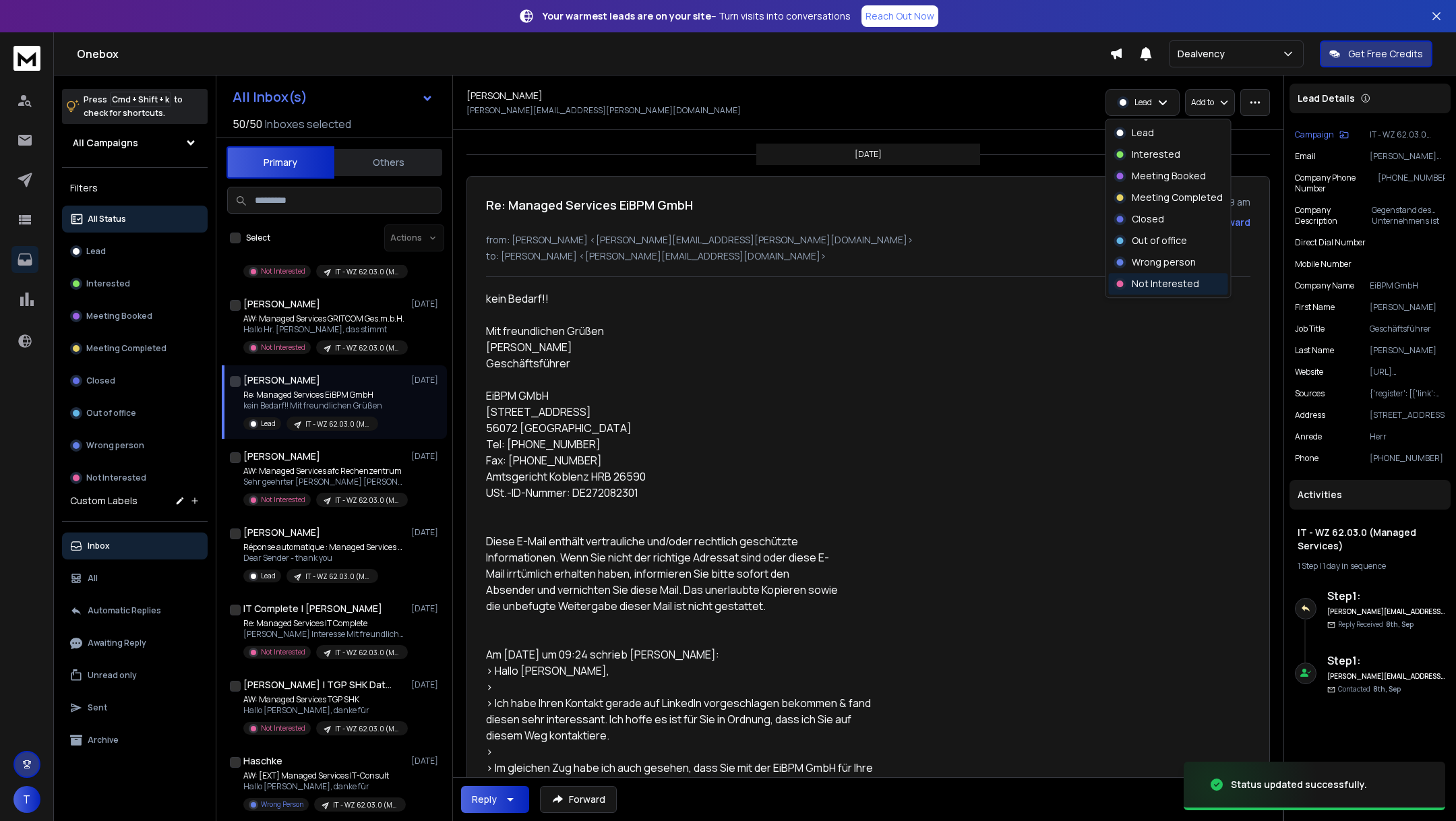
click at [1153, 285] on p "Not Interested" at bounding box center [1166, 283] width 67 height 13
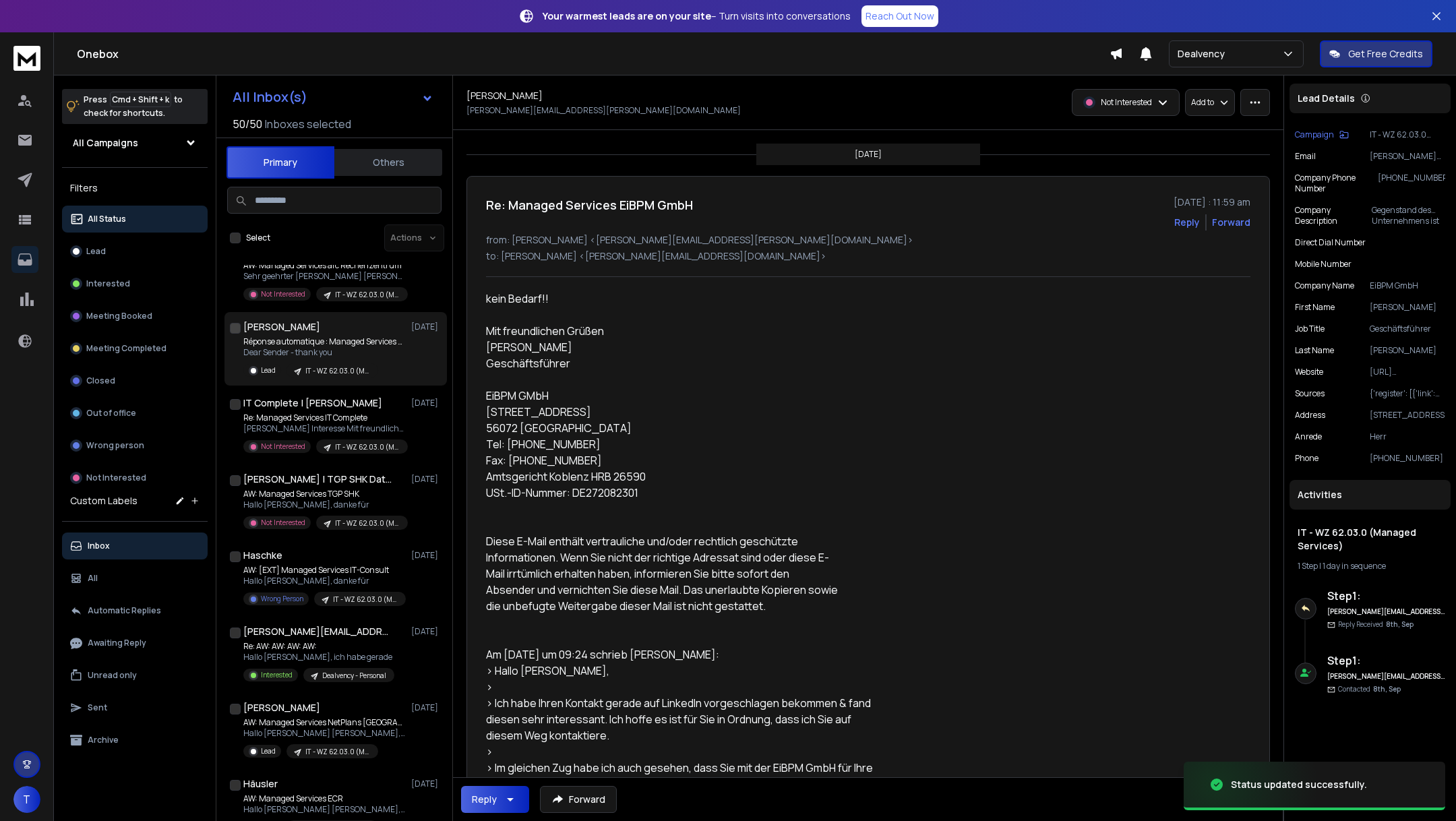
scroll to position [2983, 0]
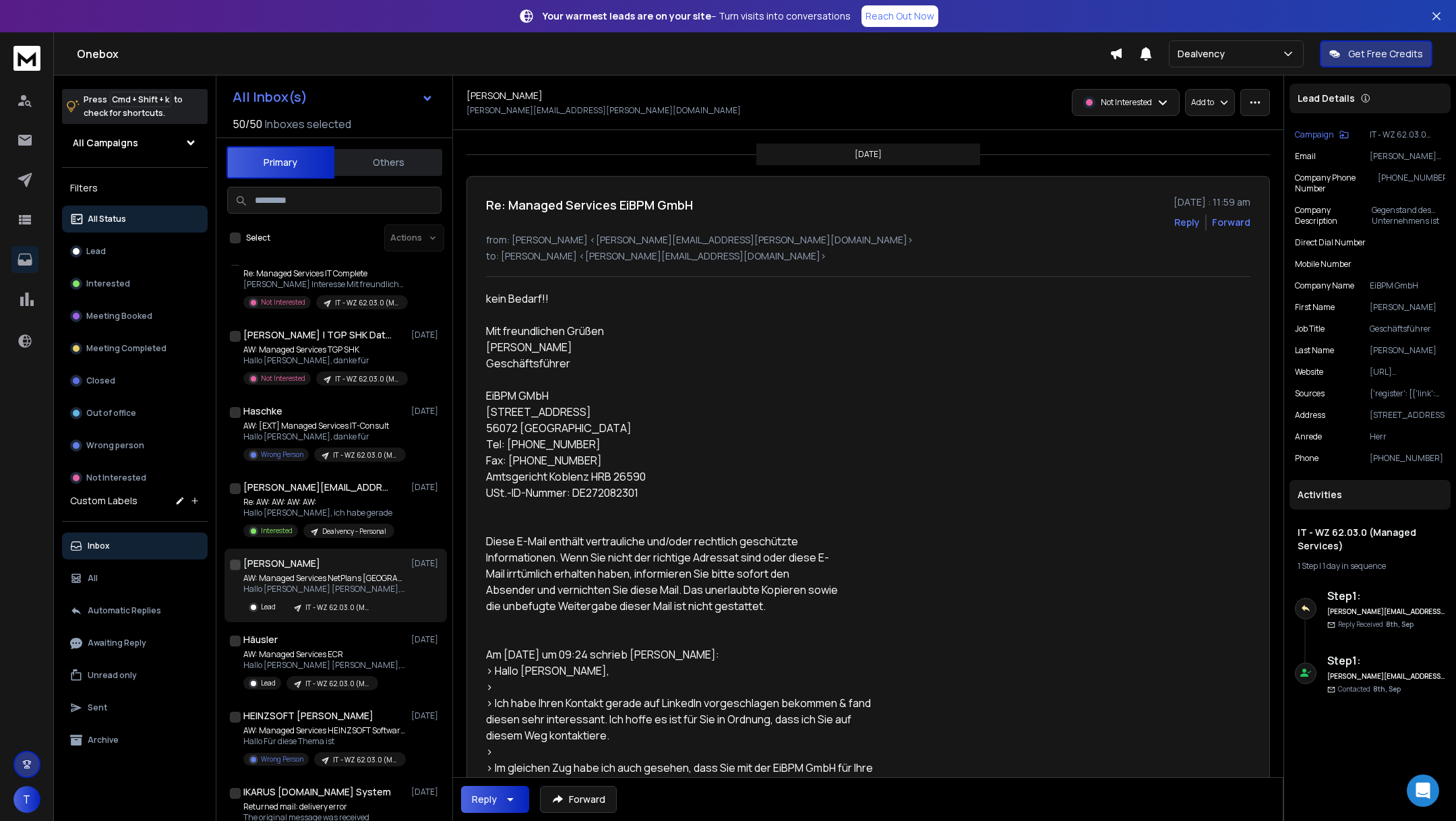
click at [420, 578] on div "AW: Managed Services NetPlans [GEOGRAPHIC_DATA] [PERSON_NAME], [GEOGRAPHIC_DATA…" at bounding box center [342, 593] width 198 height 41
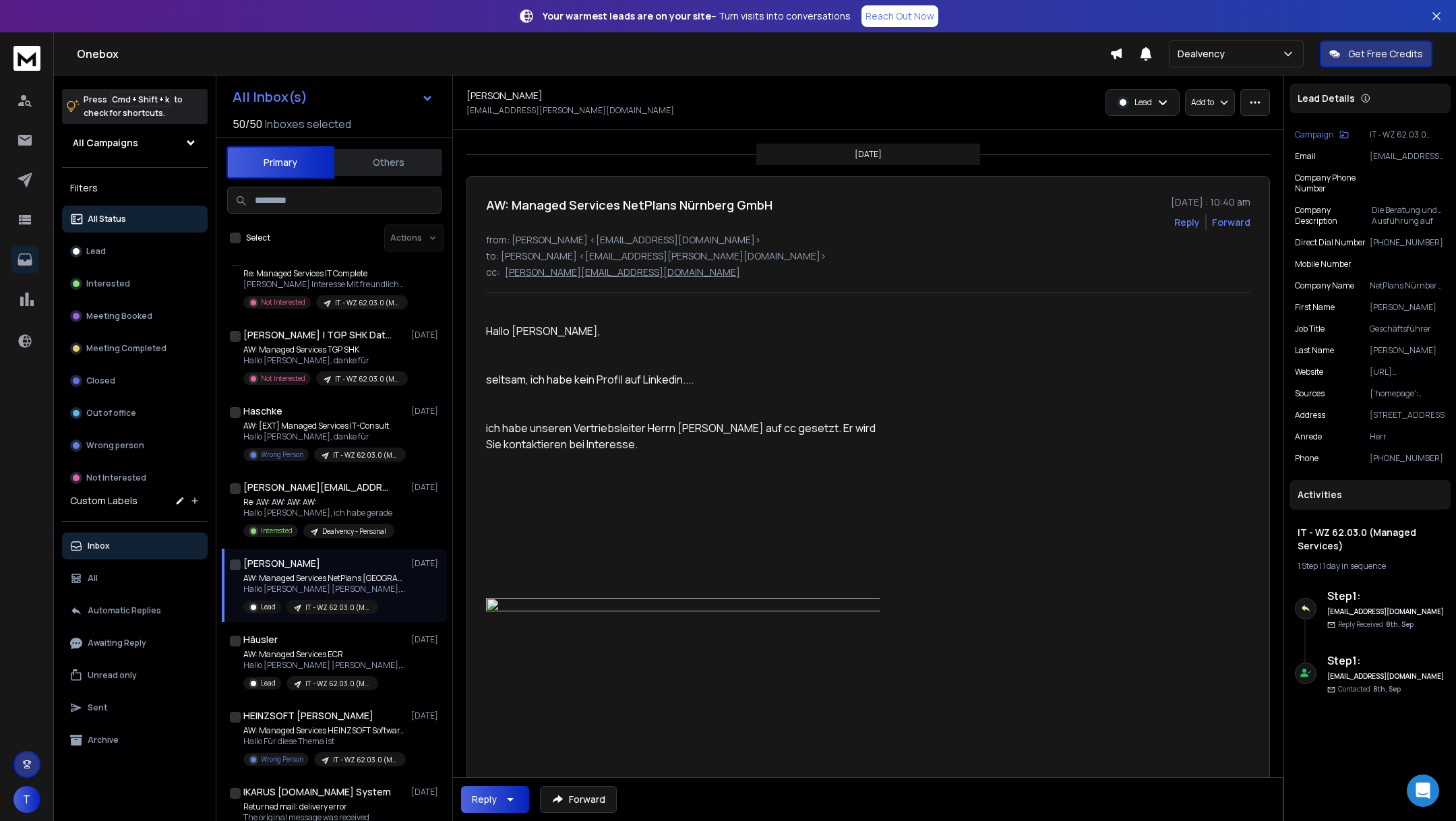
click at [1160, 99] on icon at bounding box center [1162, 102] width 11 height 11
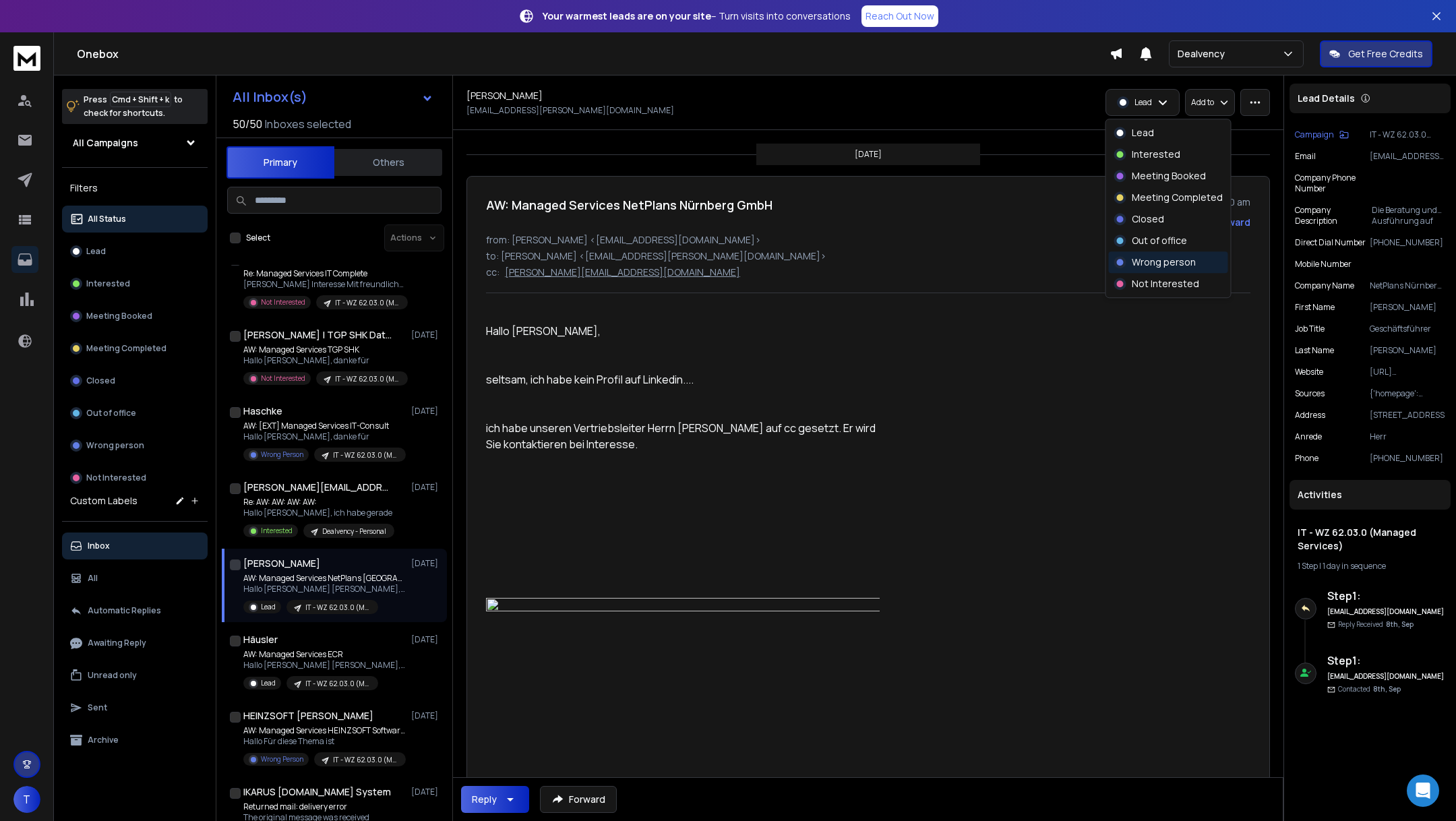
click at [1161, 265] on p "Wrong person" at bounding box center [1164, 262] width 64 height 13
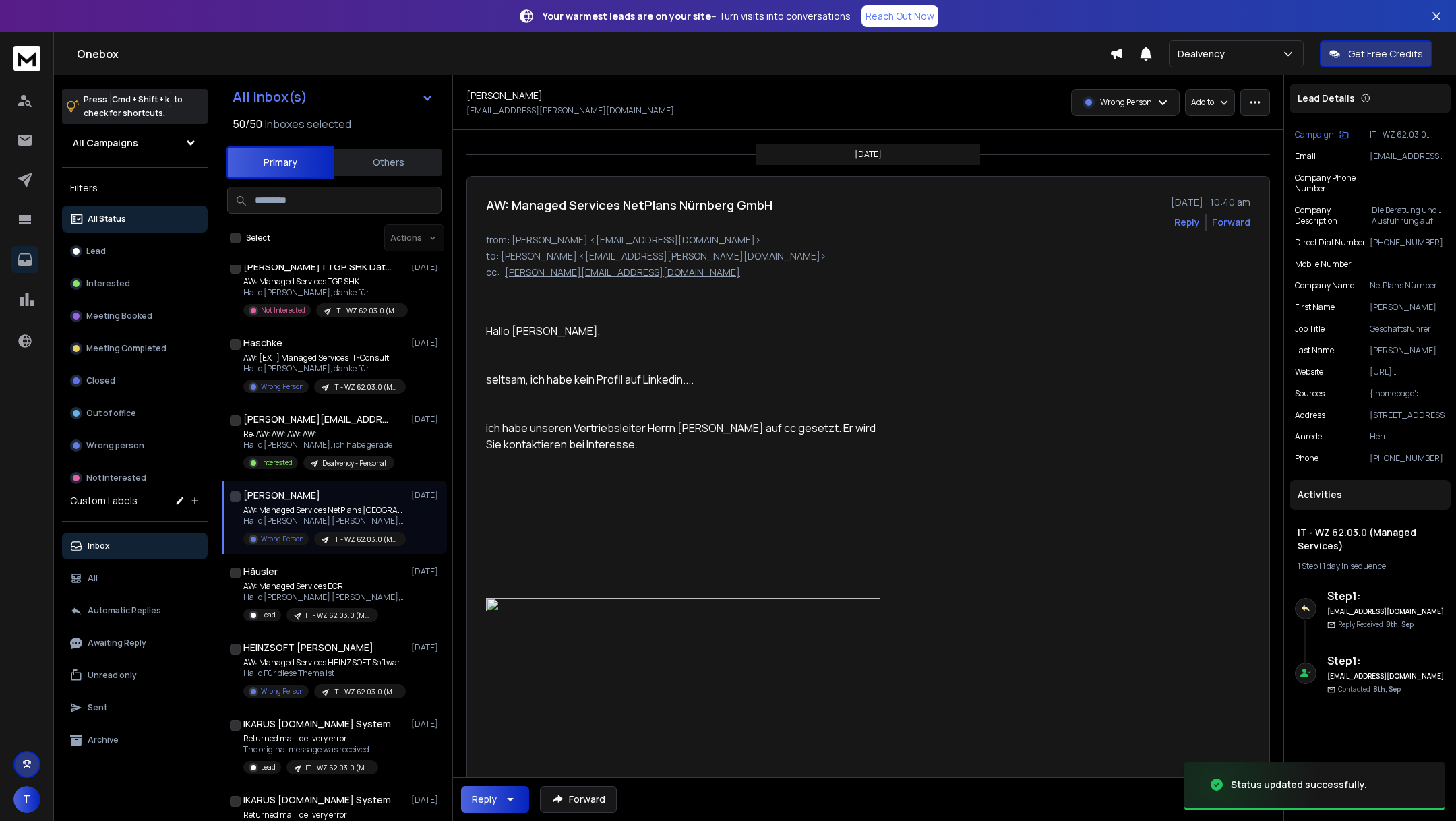
scroll to position [3098, 0]
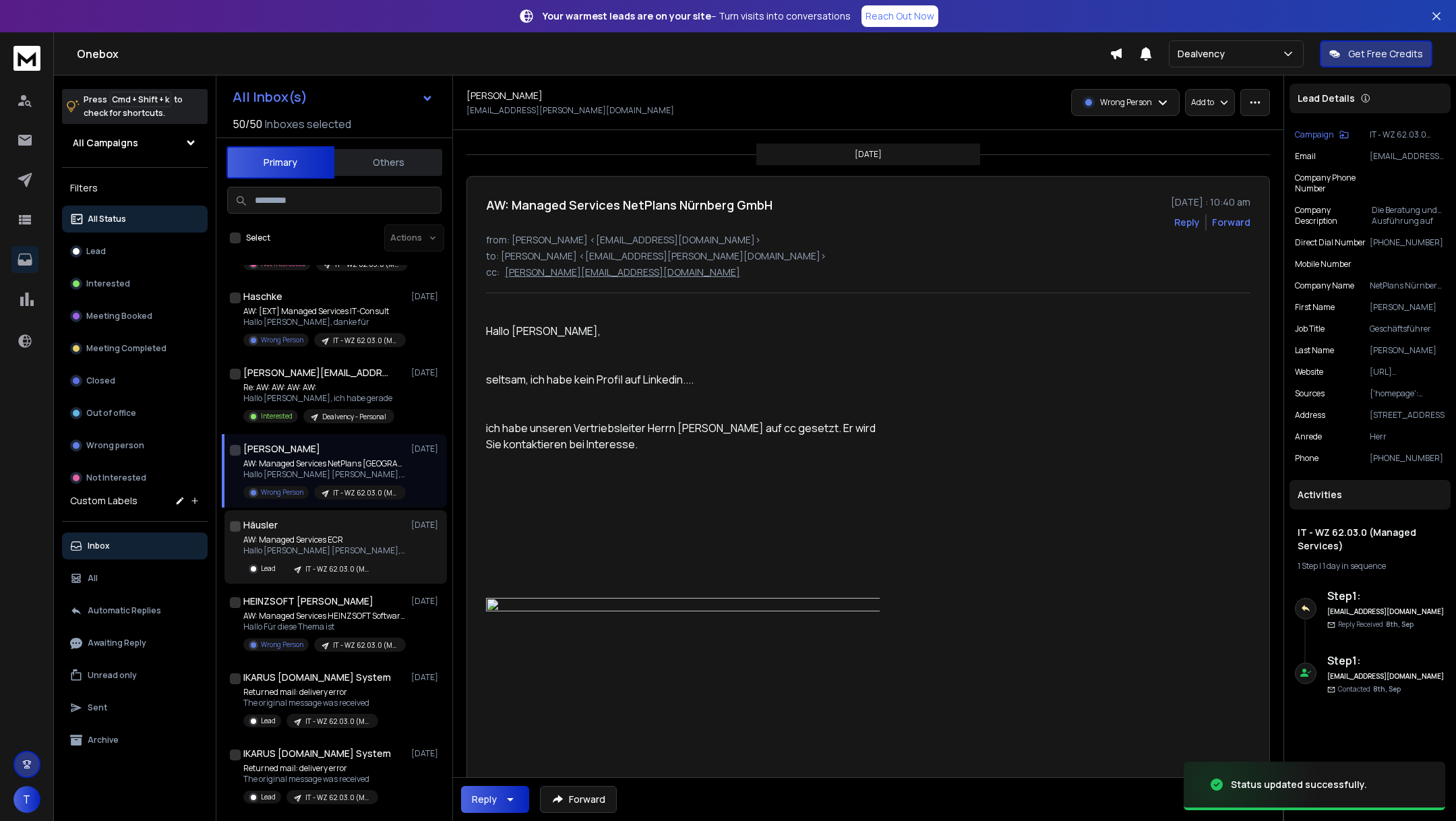
click at [339, 542] on p "AW: Managed Services ECR" at bounding box center [324, 539] width 162 height 11
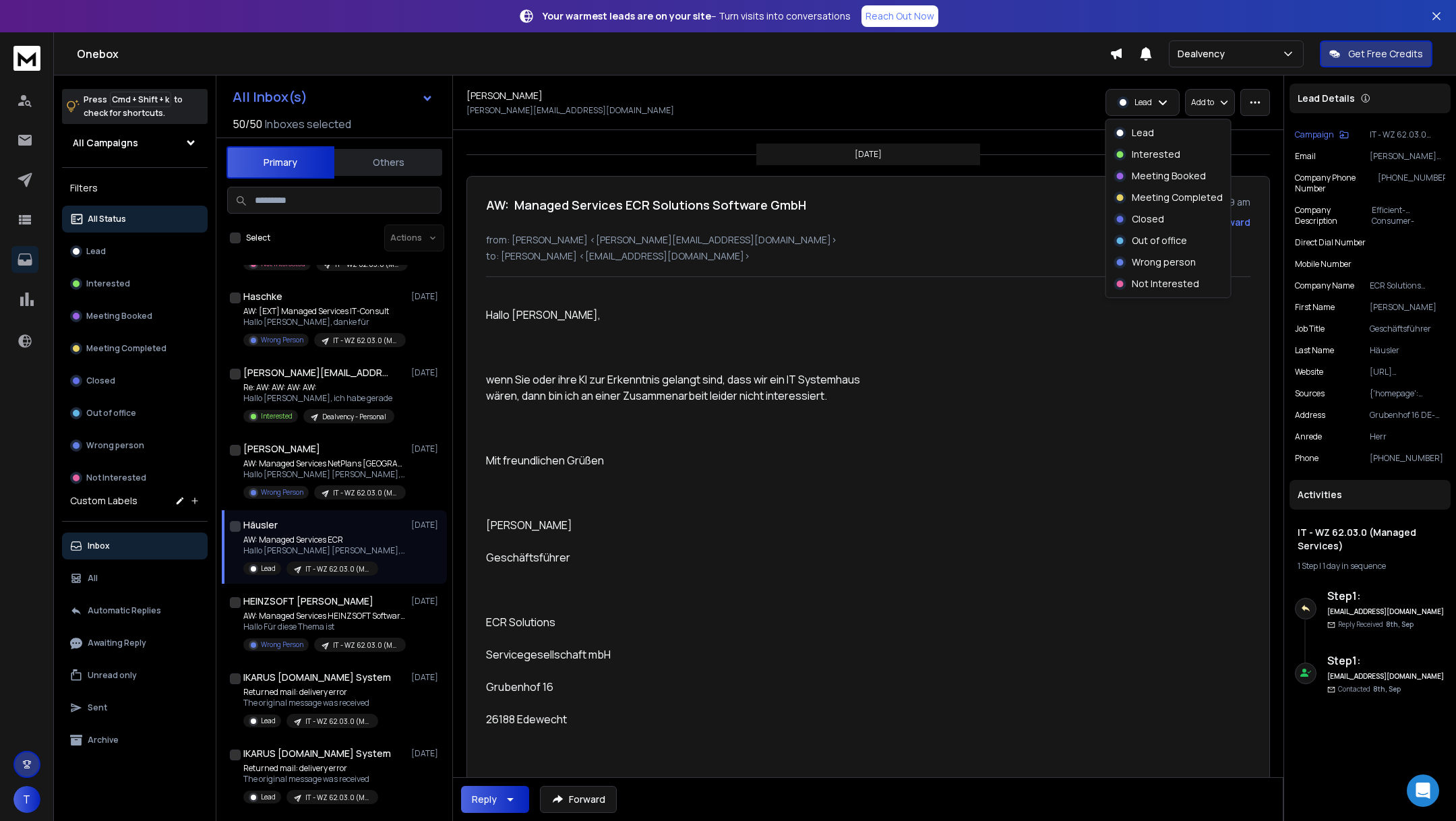
click at [1144, 98] on p "Lead" at bounding box center [1143, 102] width 18 height 11
click at [1139, 286] on p "Not Interested" at bounding box center [1166, 283] width 67 height 13
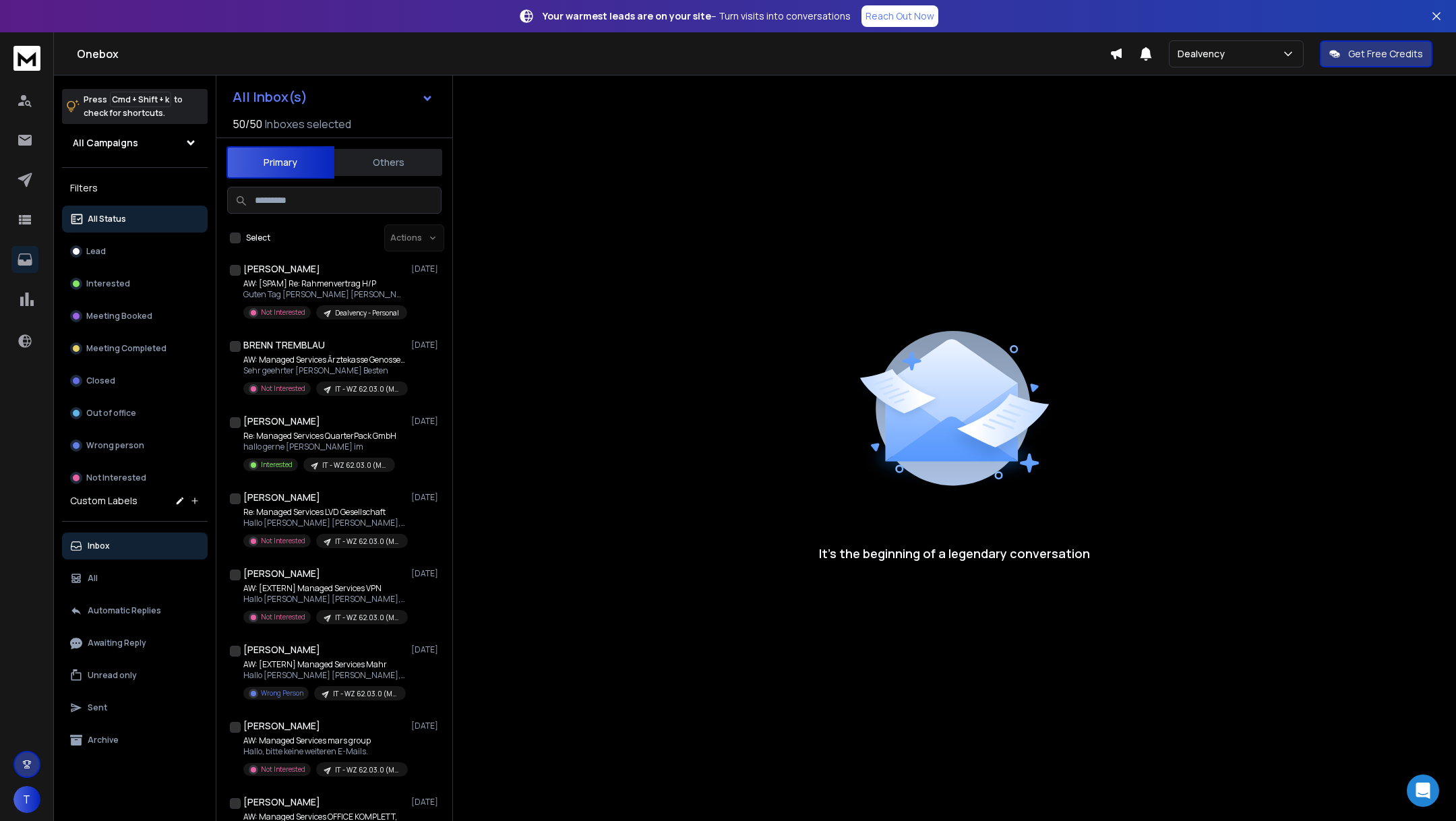
scroll to position [0, 0]
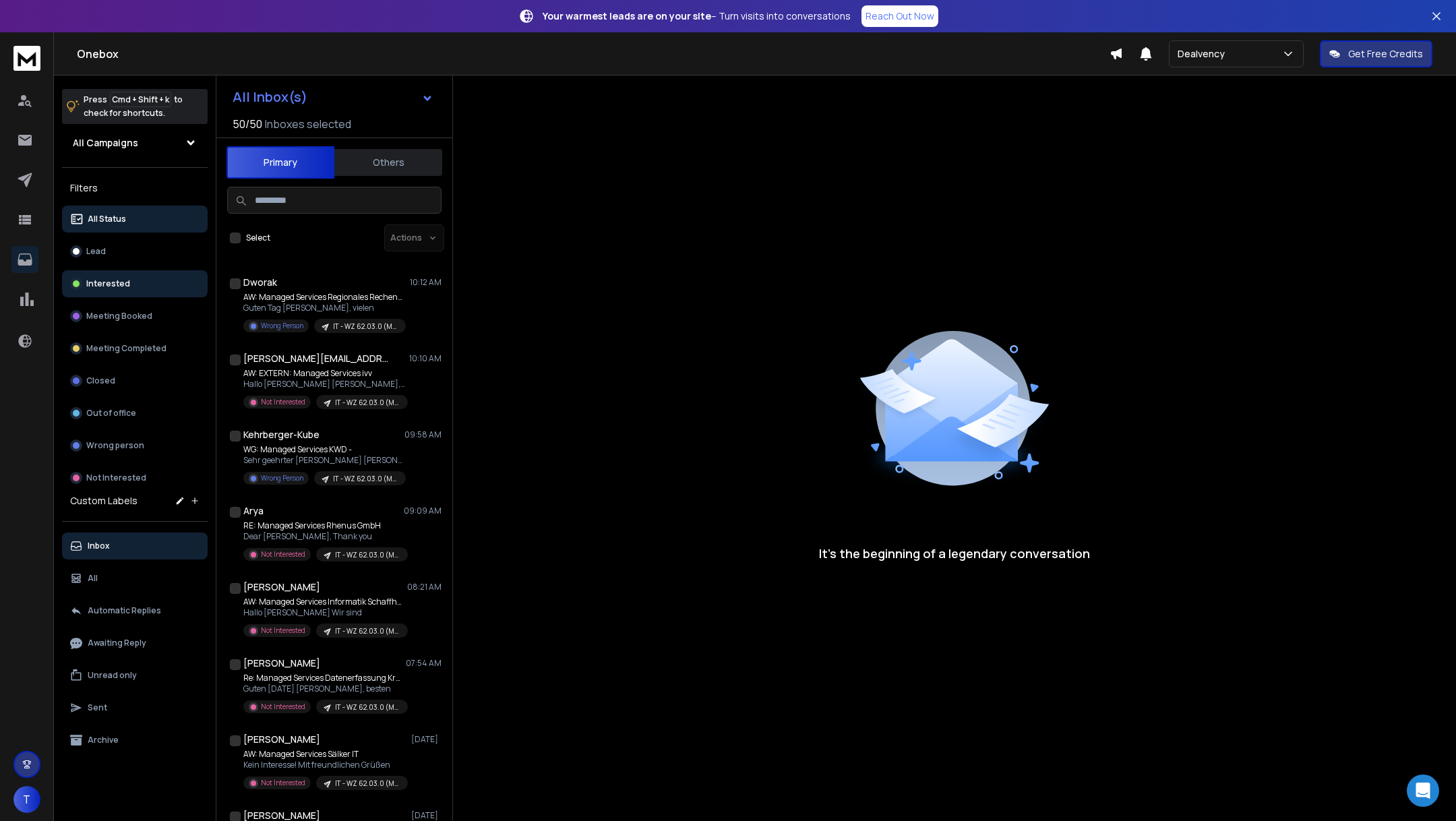
click at [125, 289] on p "Interested" at bounding box center [108, 283] width 44 height 11
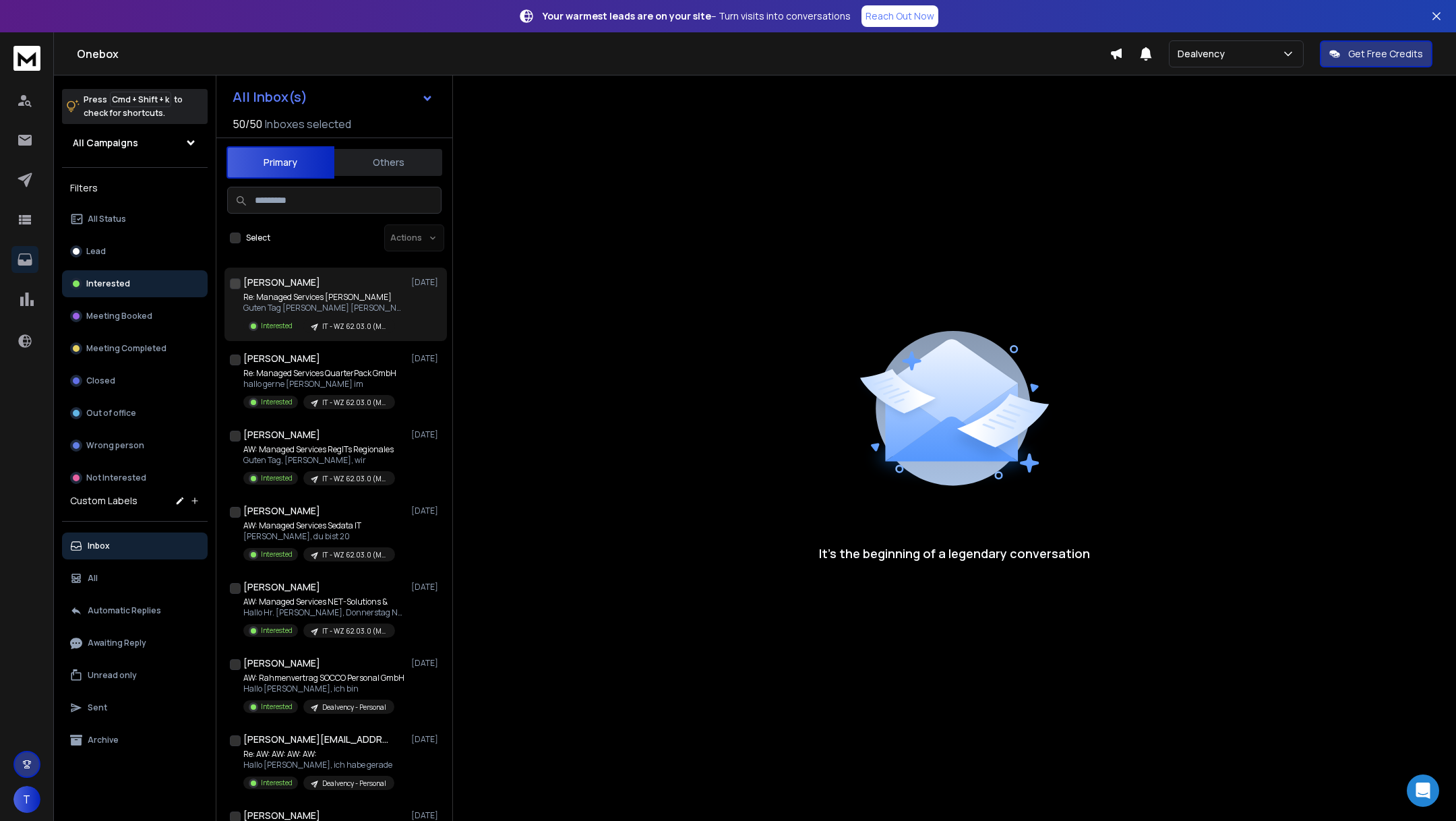
click at [402, 305] on div "Re: Managed Services [PERSON_NAME] Guten Tag [PERSON_NAME] [PERSON_NAME]. Ich I…" at bounding box center [342, 312] width 198 height 41
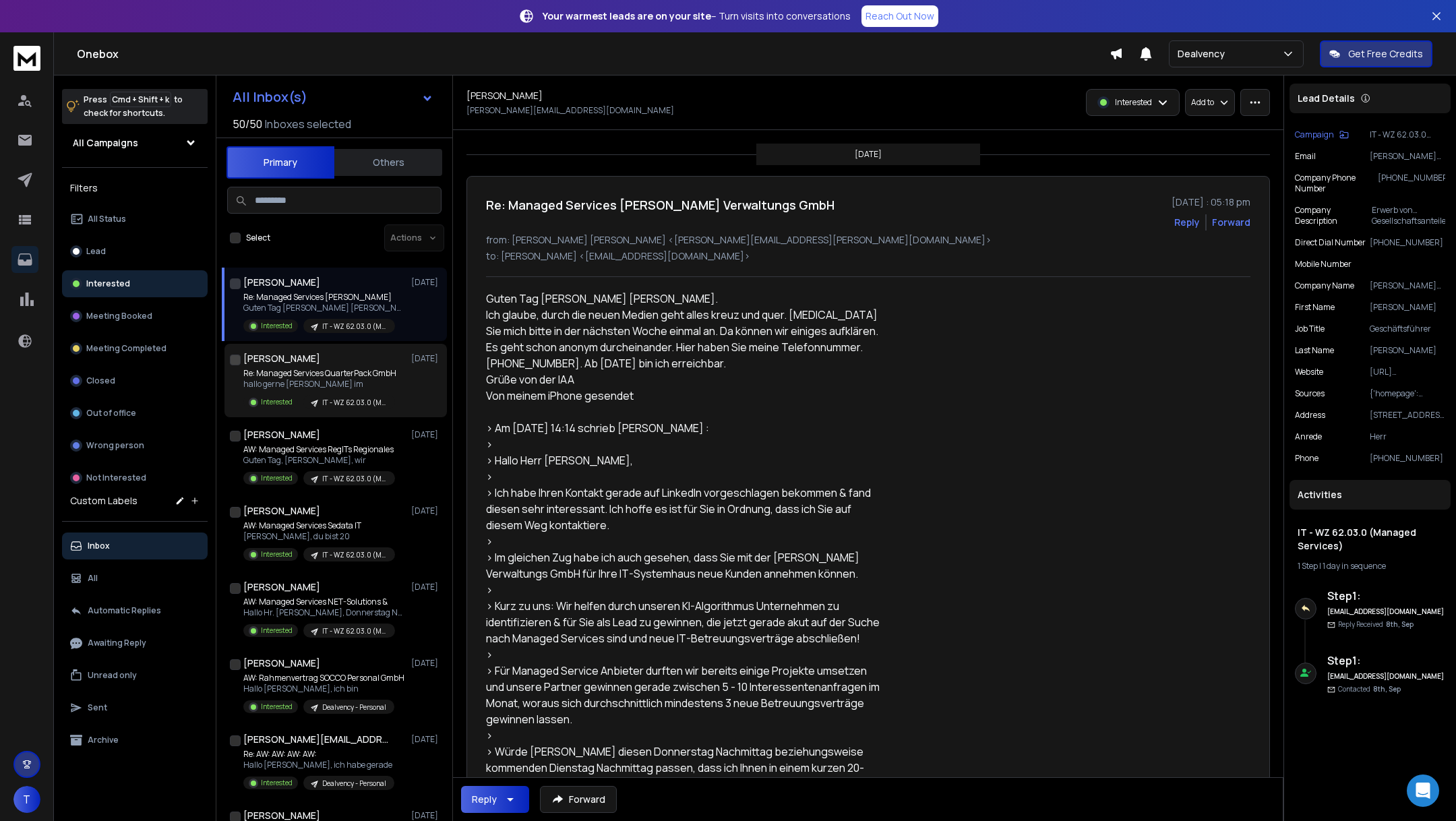
click at [385, 371] on p "Re: Managed Services QuarterPack GmbH" at bounding box center [320, 373] width 153 height 11
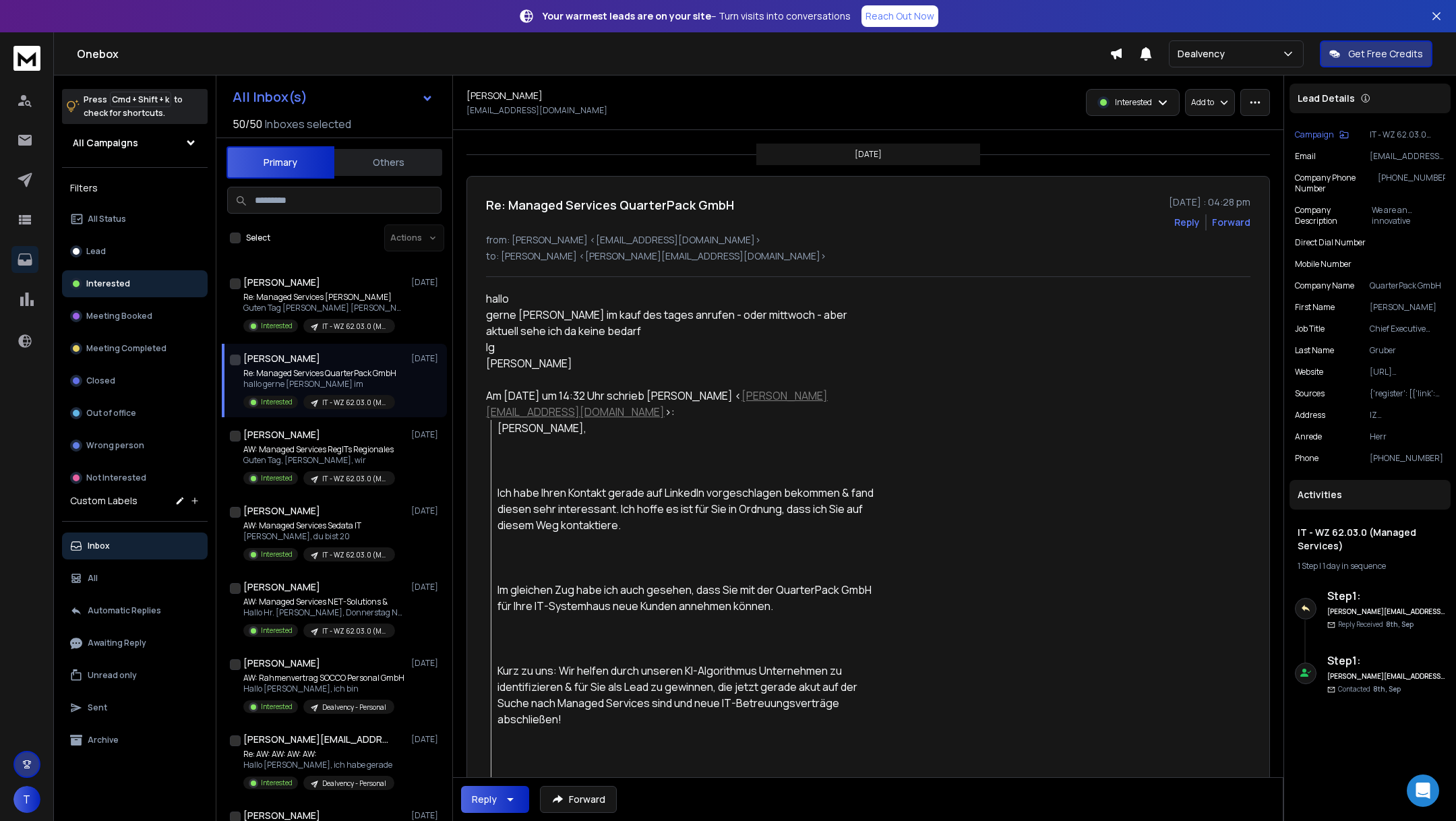
click at [1392, 181] on p "[PHONE_NUMBER]" at bounding box center [1412, 183] width 67 height 22
click at [34, 177] on link at bounding box center [25, 180] width 27 height 27
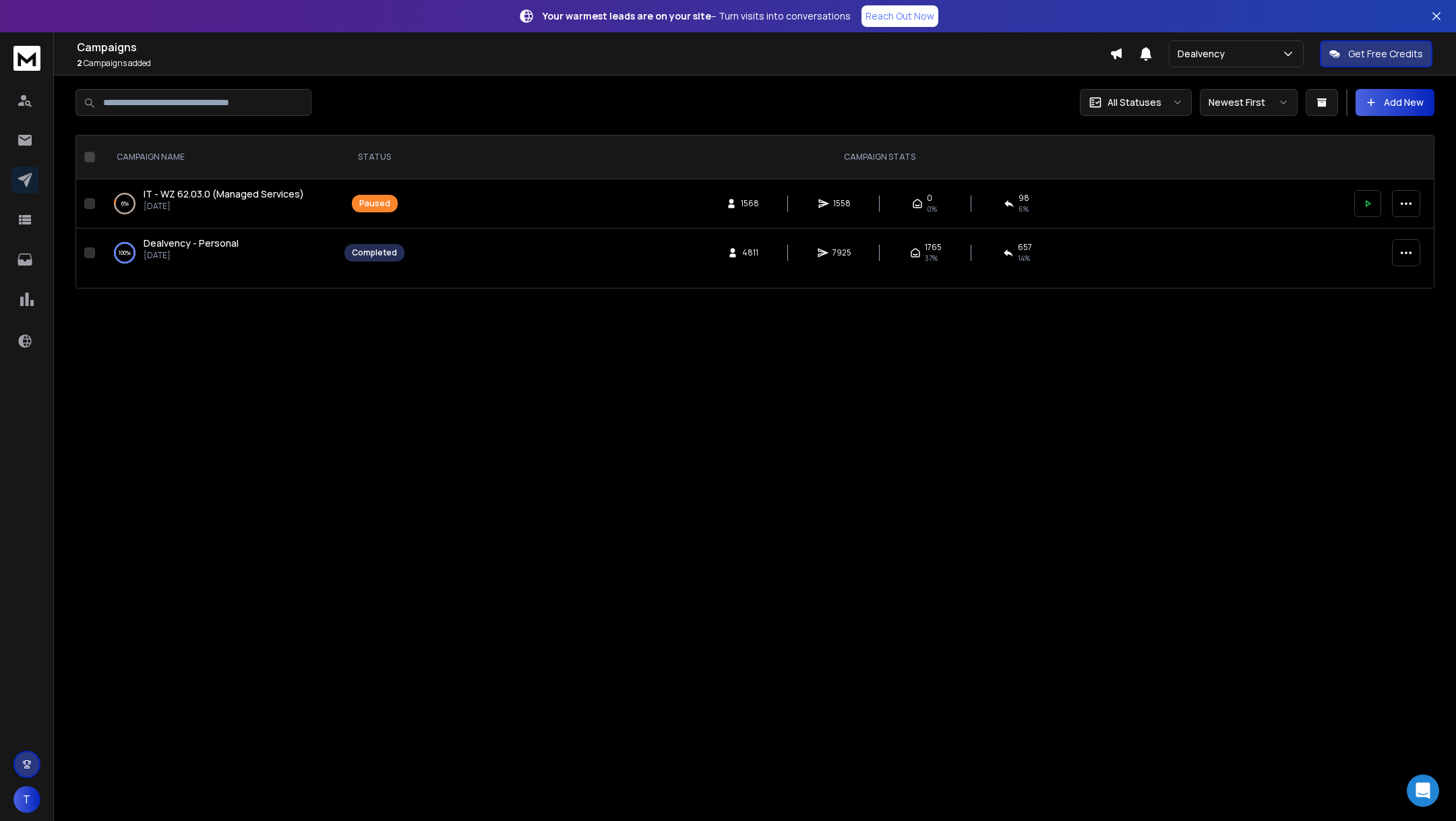
click at [1366, 202] on icon at bounding box center [1368, 203] width 12 height 12
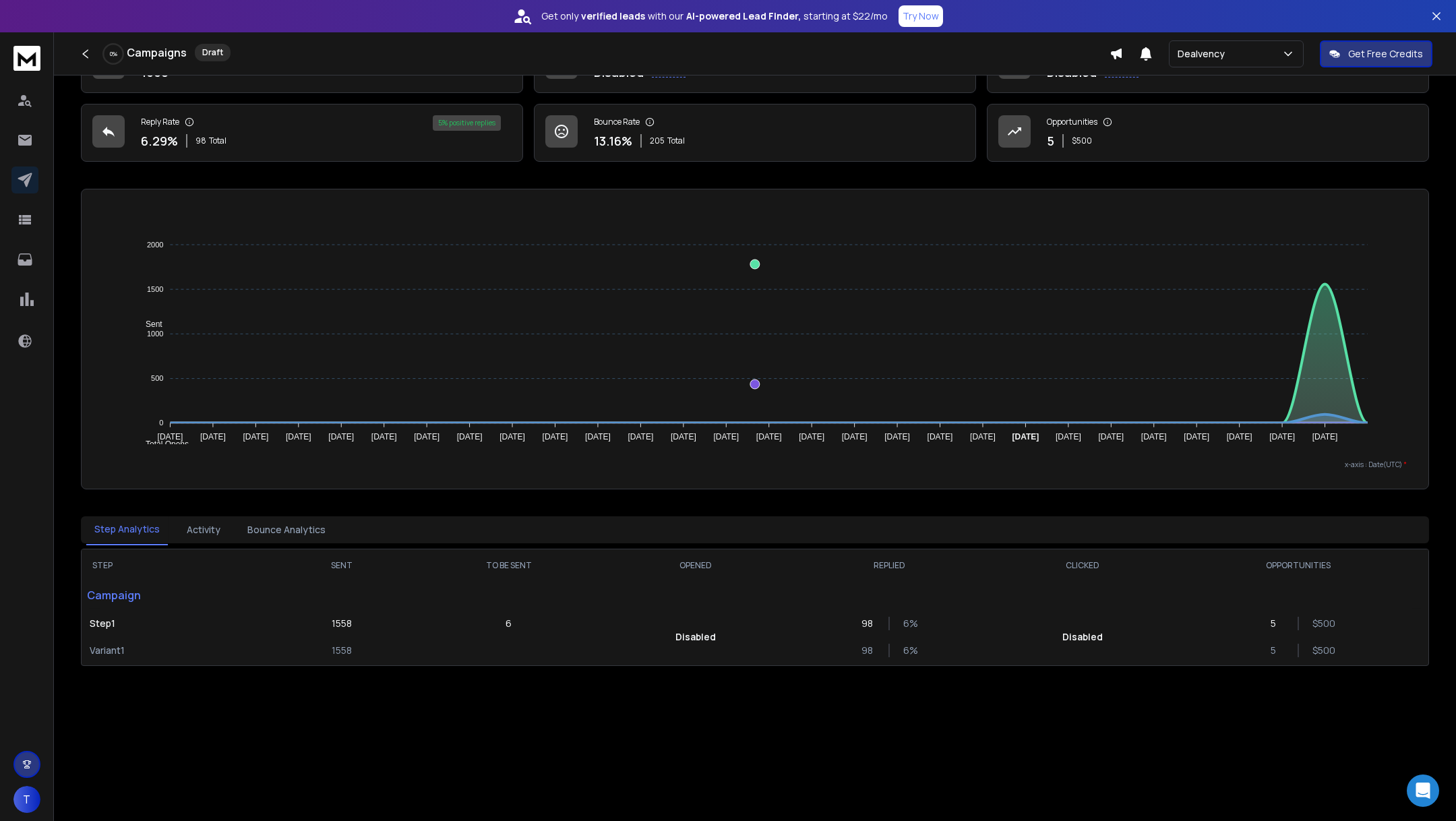
scroll to position [184, 0]
click at [90, 53] on icon at bounding box center [85, 53] width 12 height 12
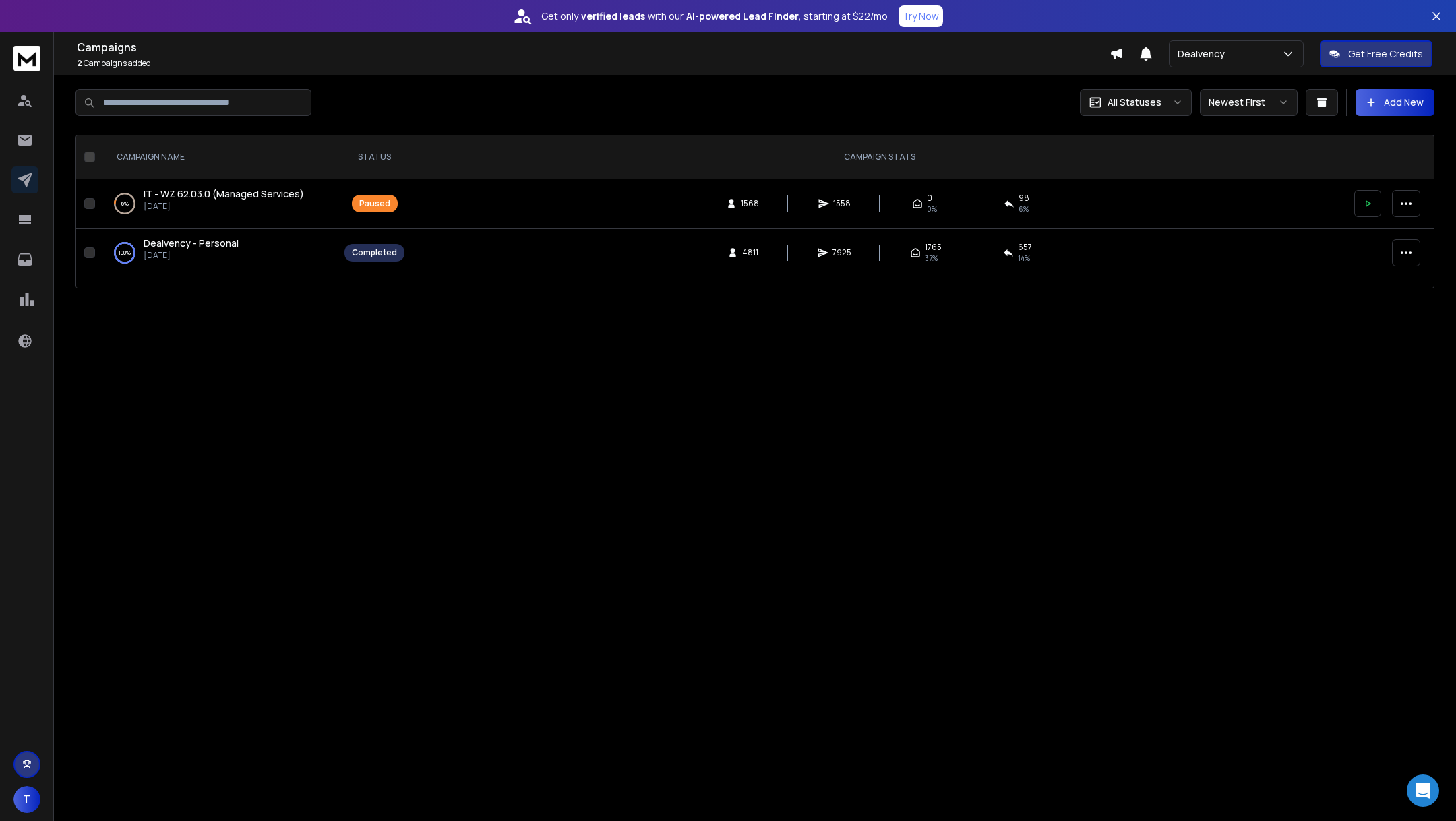
click at [277, 266] on div "100 % Dealvency - Personal [DATE]" at bounding box center [219, 253] width 209 height 32
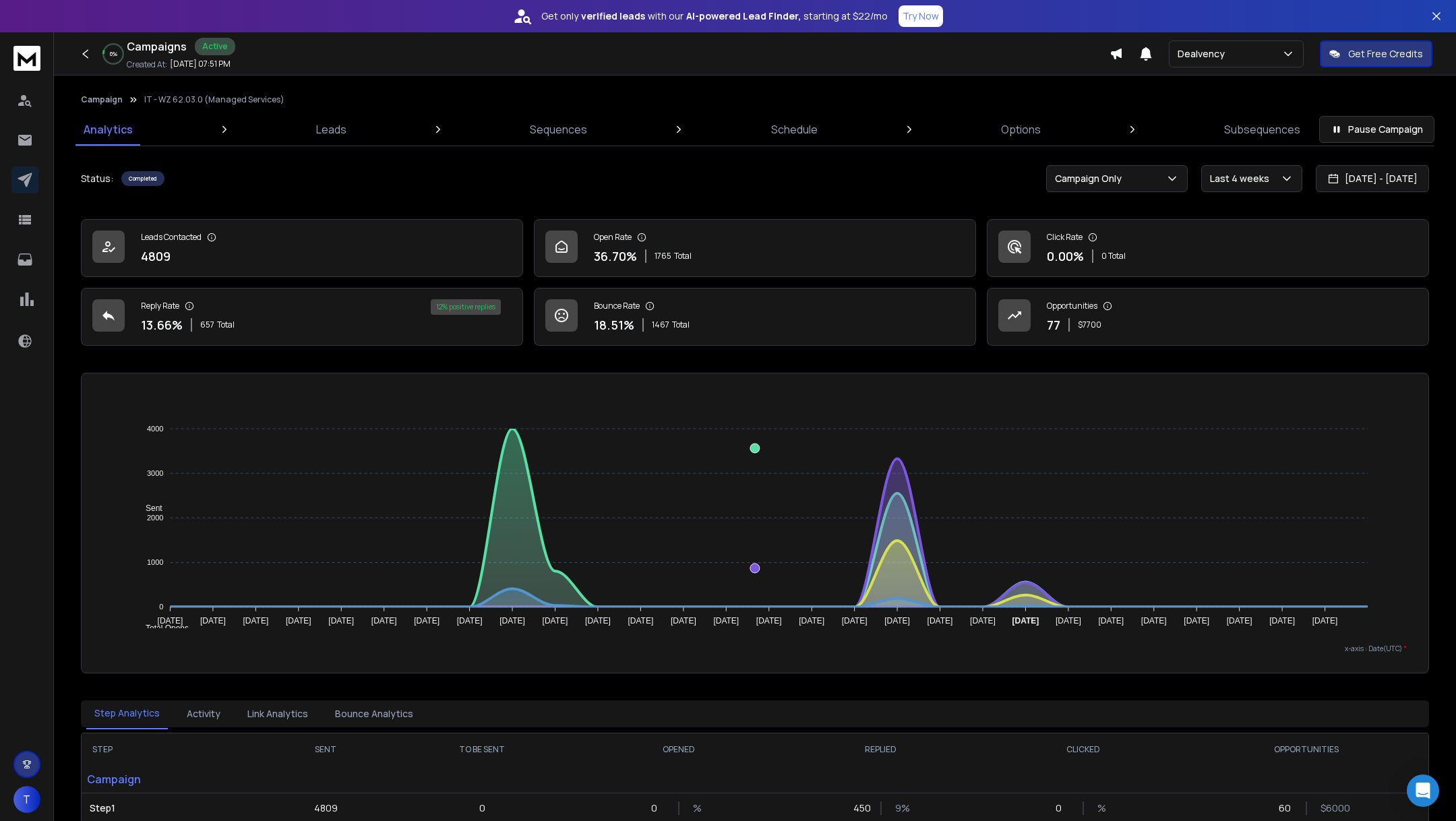
scroll to position [184, 0]
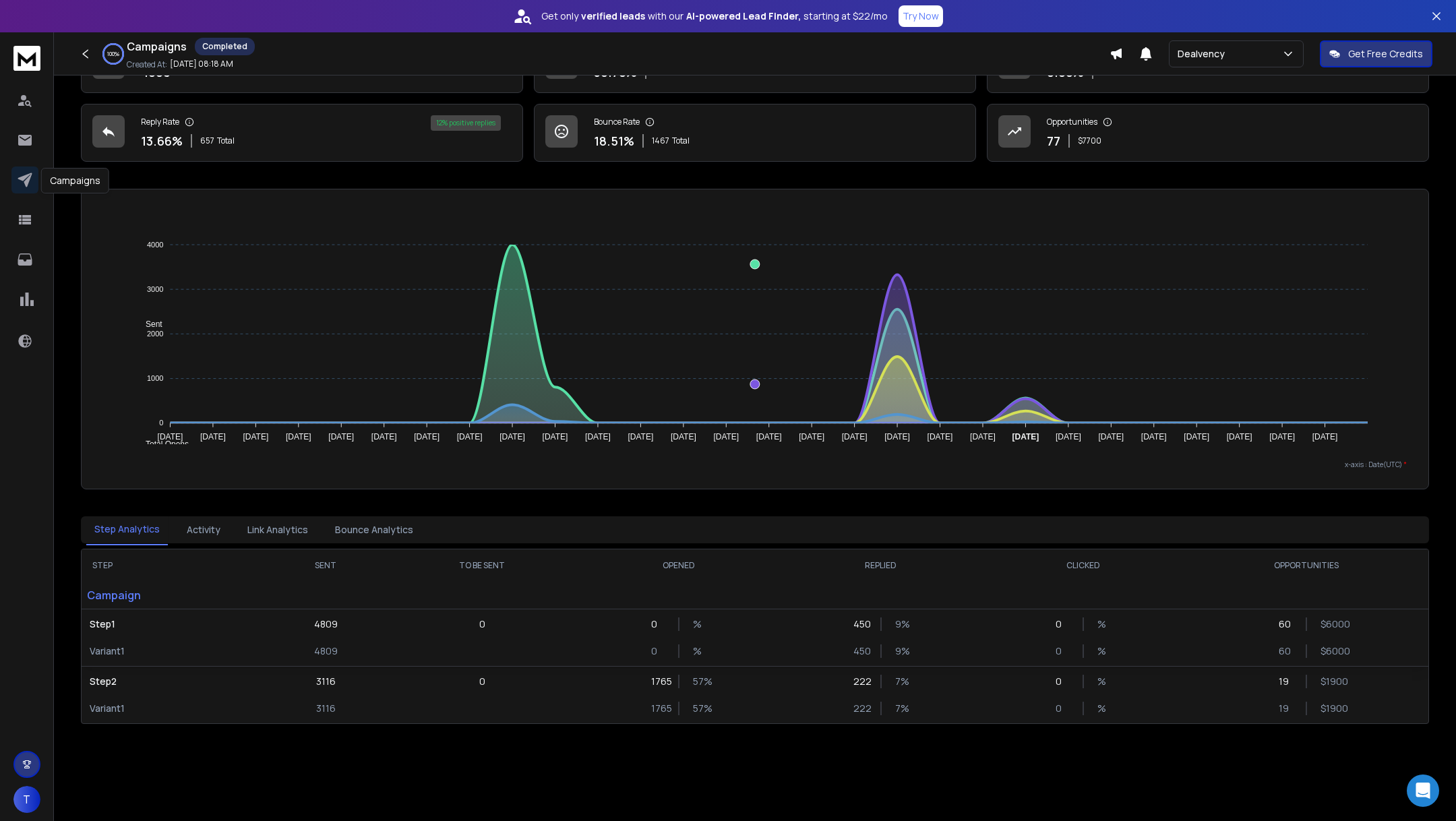
click at [20, 174] on icon at bounding box center [25, 179] width 16 height 16
